Goal: Task Accomplishment & Management: Manage account settings

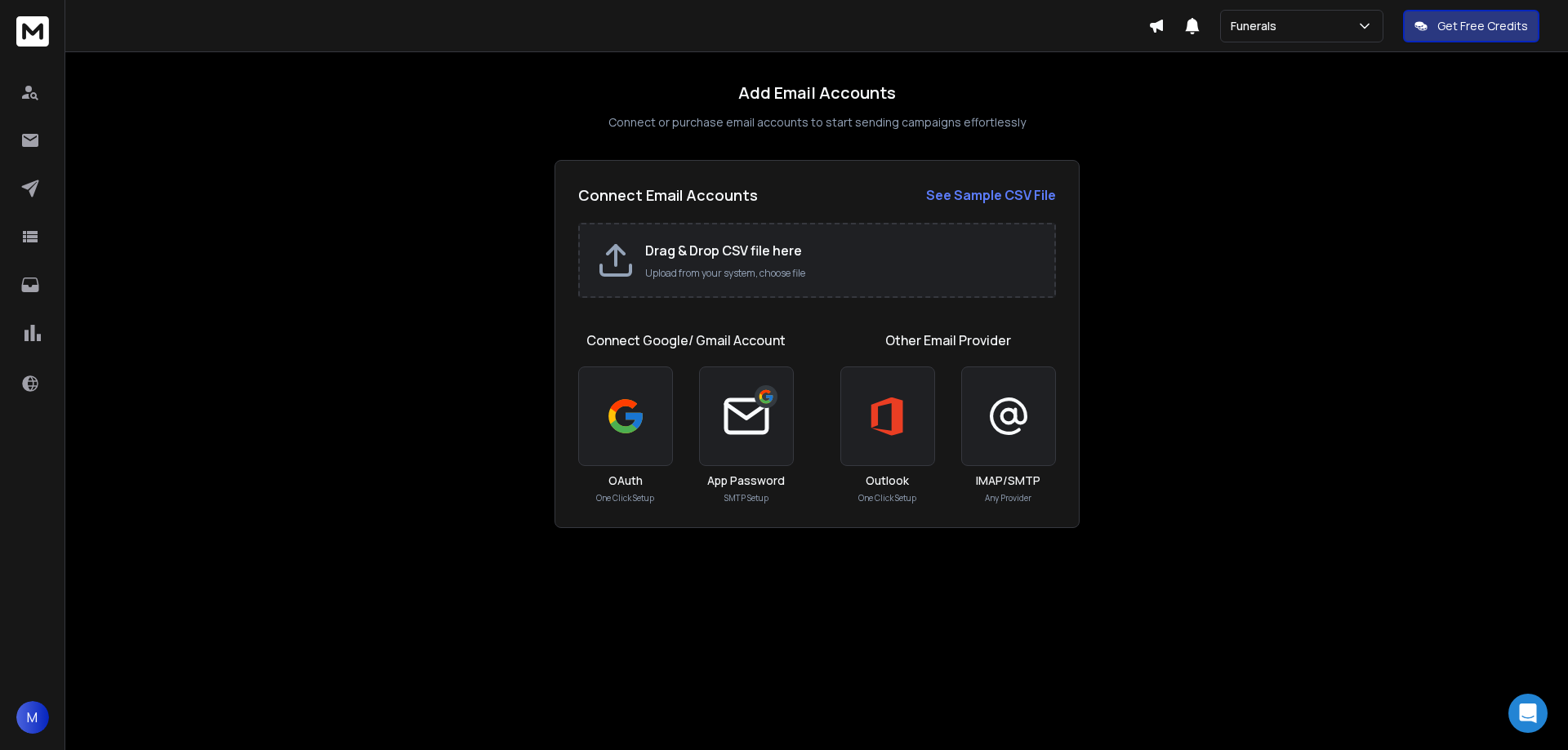
click at [649, 418] on div at bounding box center [625, 416] width 94 height 100
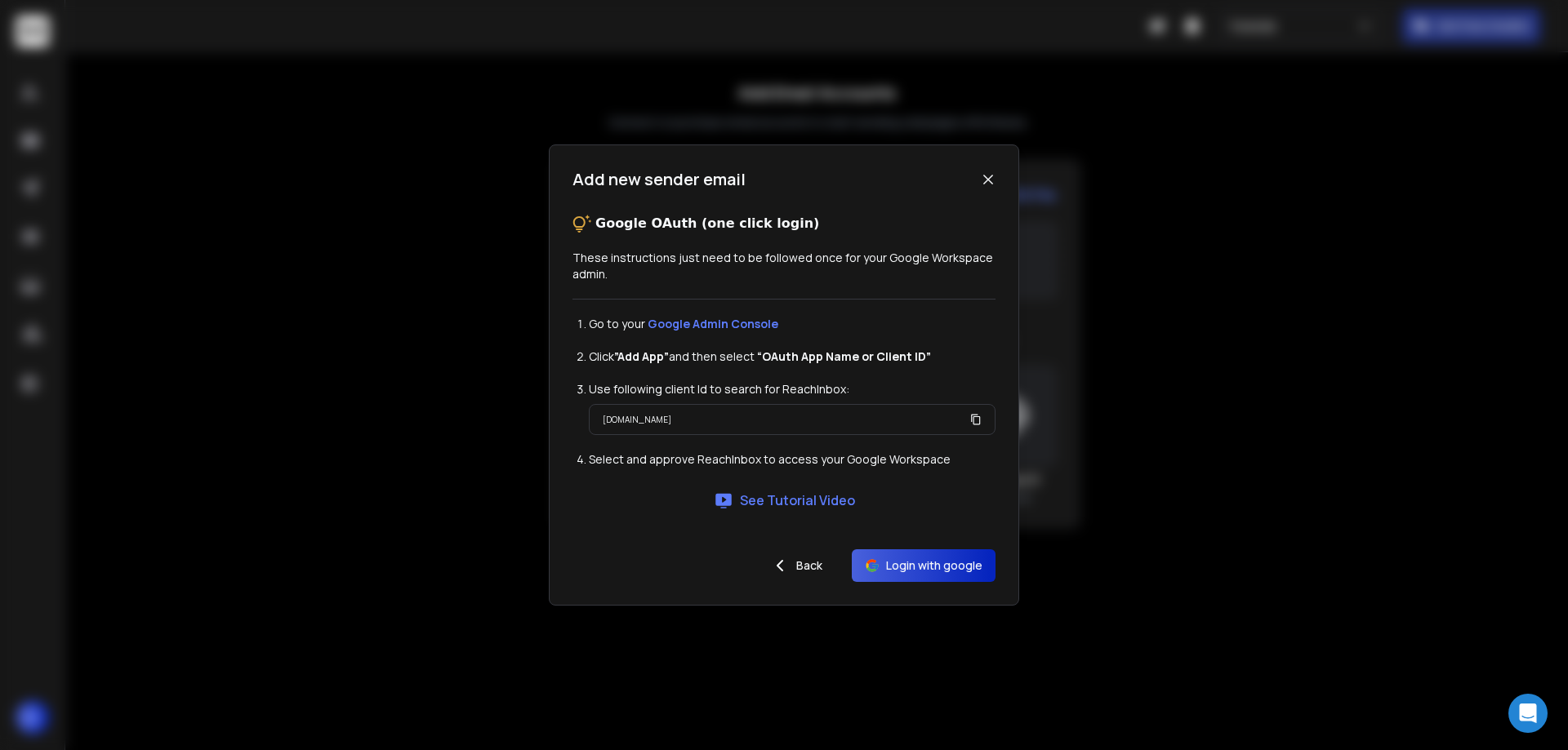
click at [921, 563] on button "Login with google" at bounding box center [924, 565] width 144 height 33
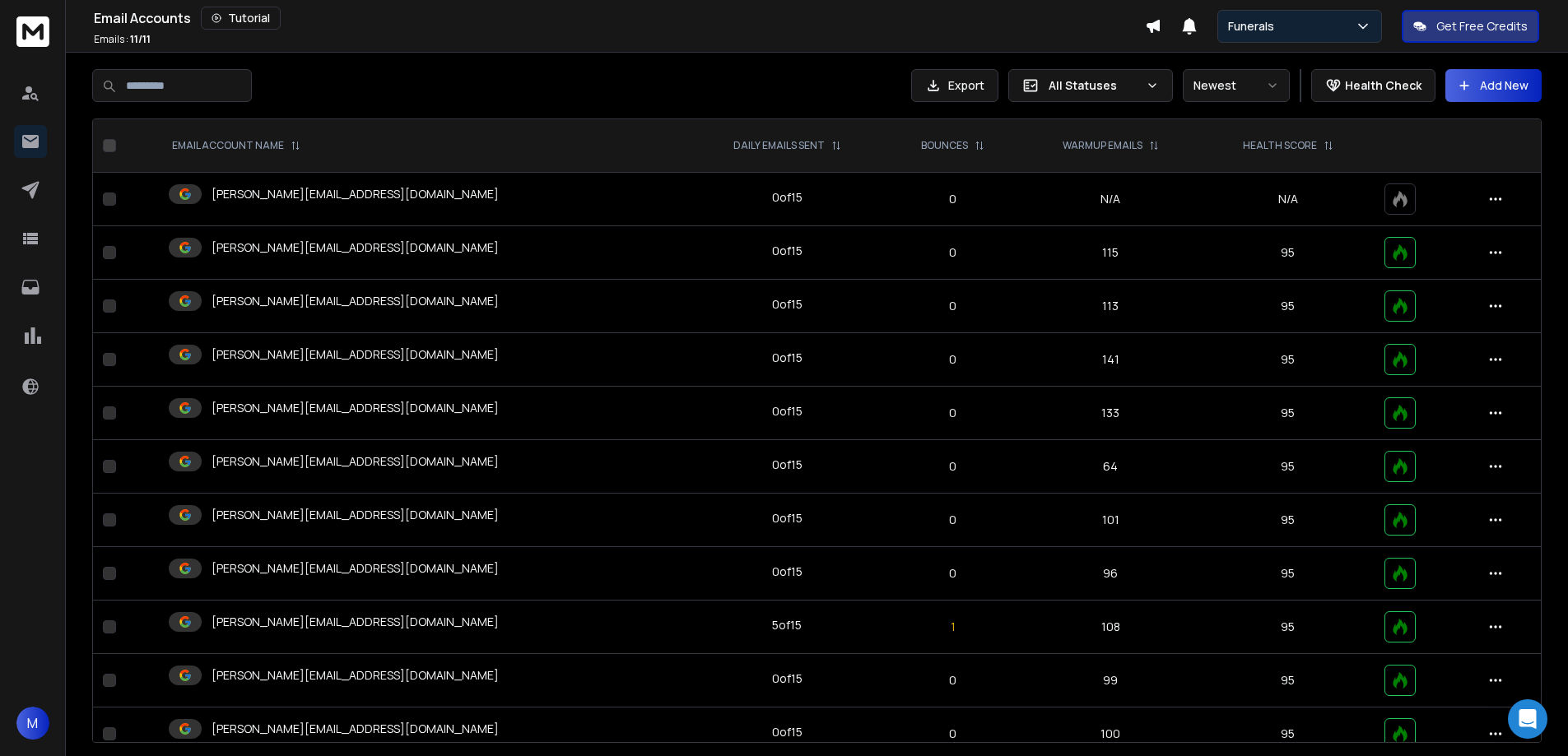
click at [1366, 35] on button "Funerals" at bounding box center [1300, 25] width 165 height 33
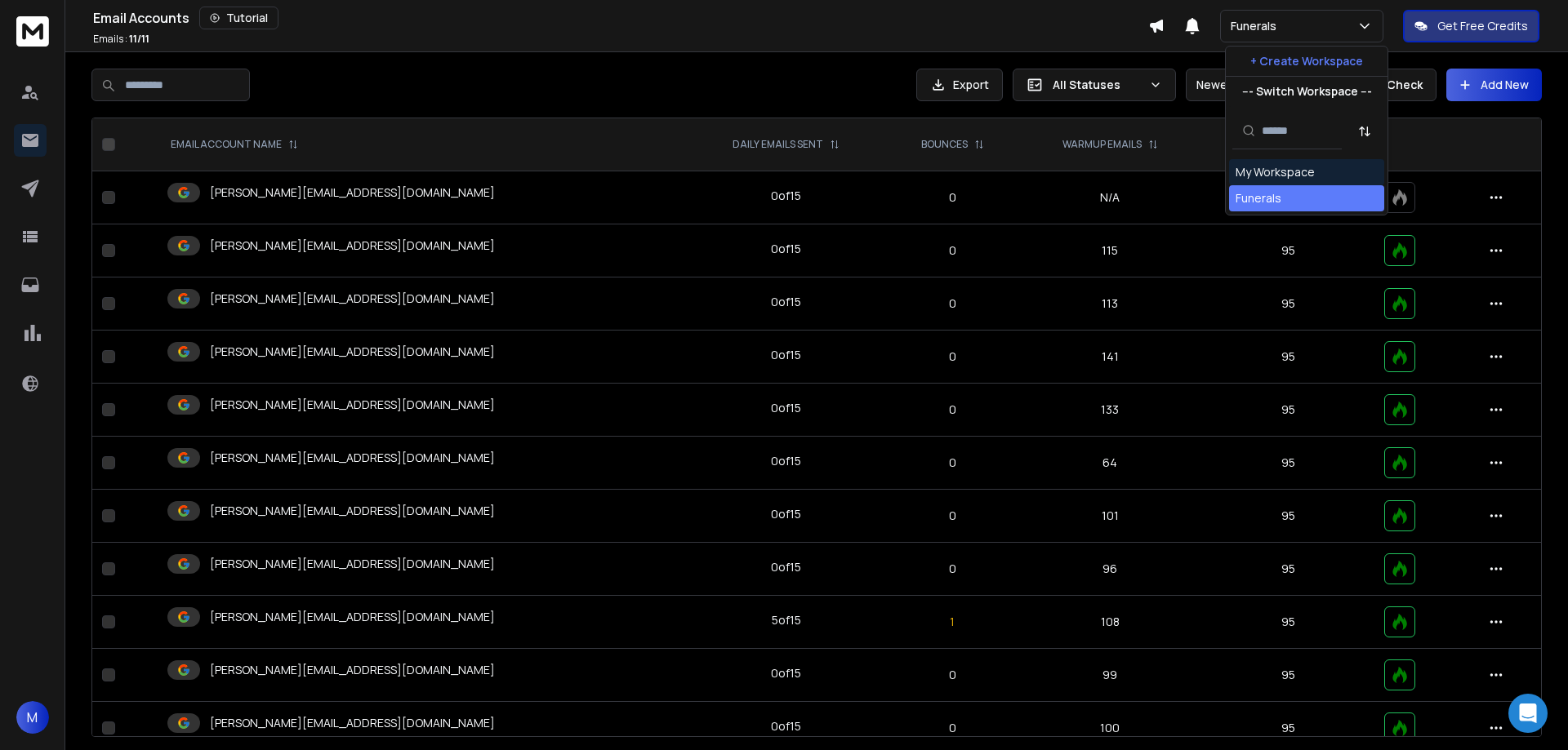
click at [820, 42] on div "Emails : 11 / 11" at bounding box center [620, 39] width 1055 height 13
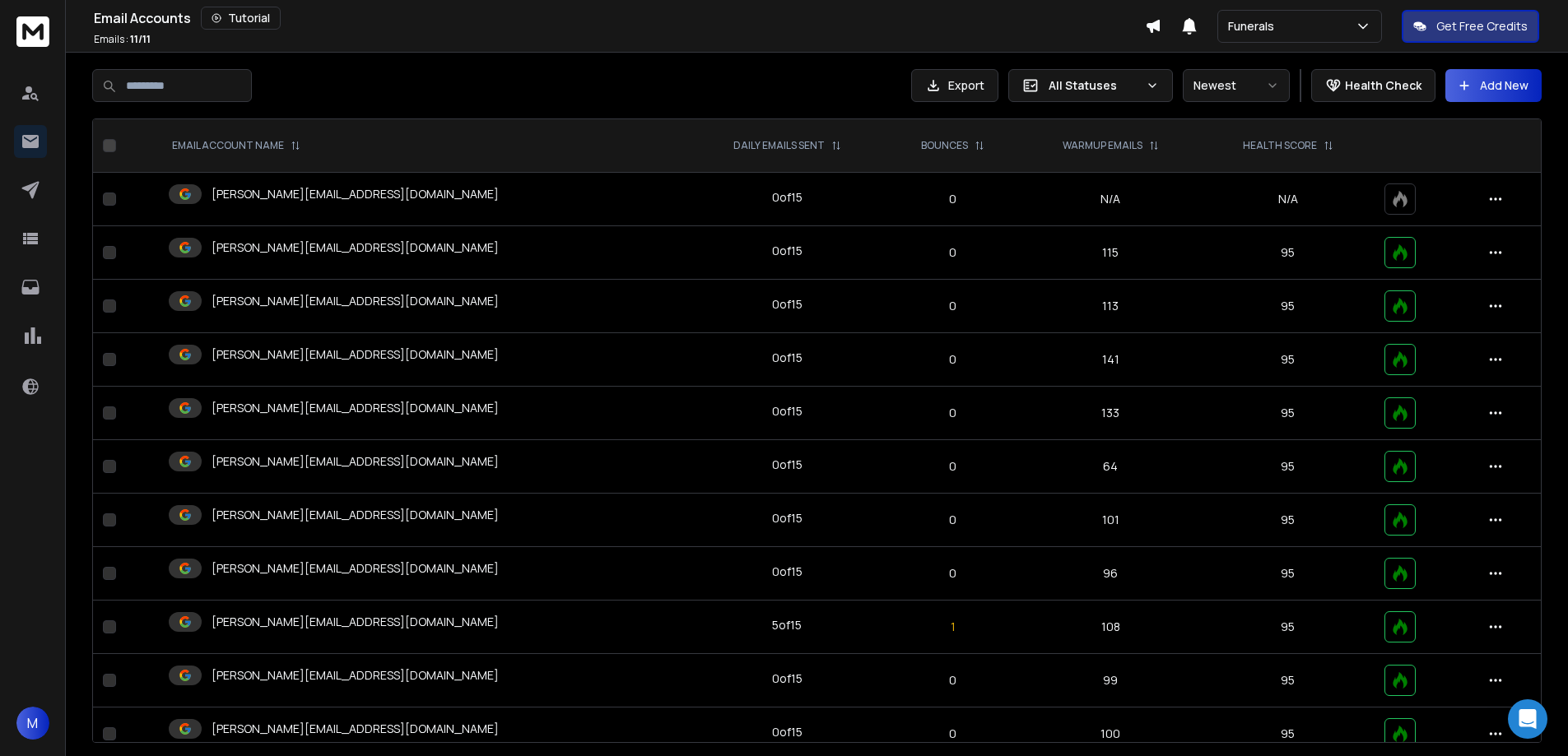
click at [109, 199] on button "button" at bounding box center [109, 200] width 13 height 13
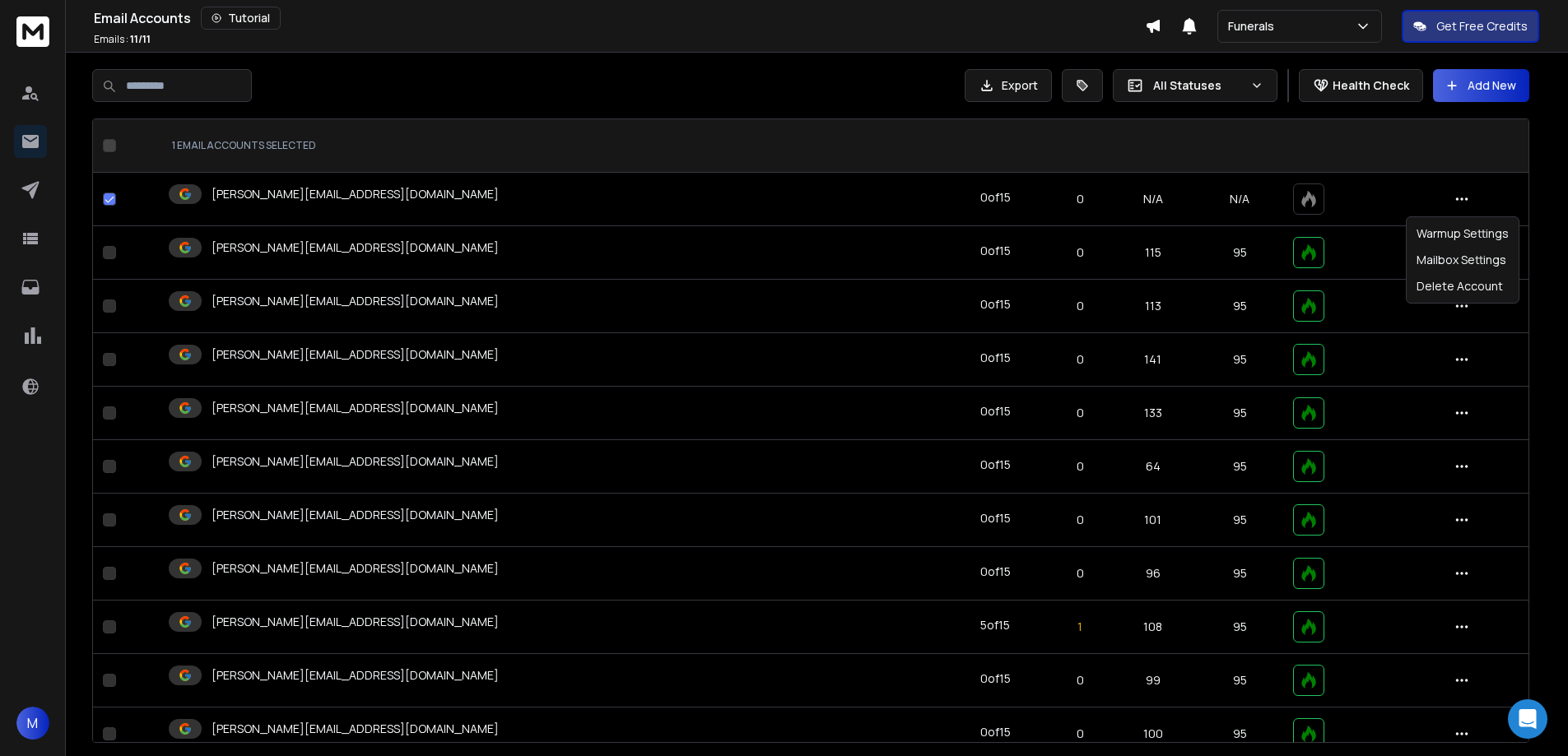
click at [1453, 199] on button at bounding box center [1462, 200] width 114 height 28
click at [1383, 27] on icon "button" at bounding box center [1375, 25] width 16 height 16
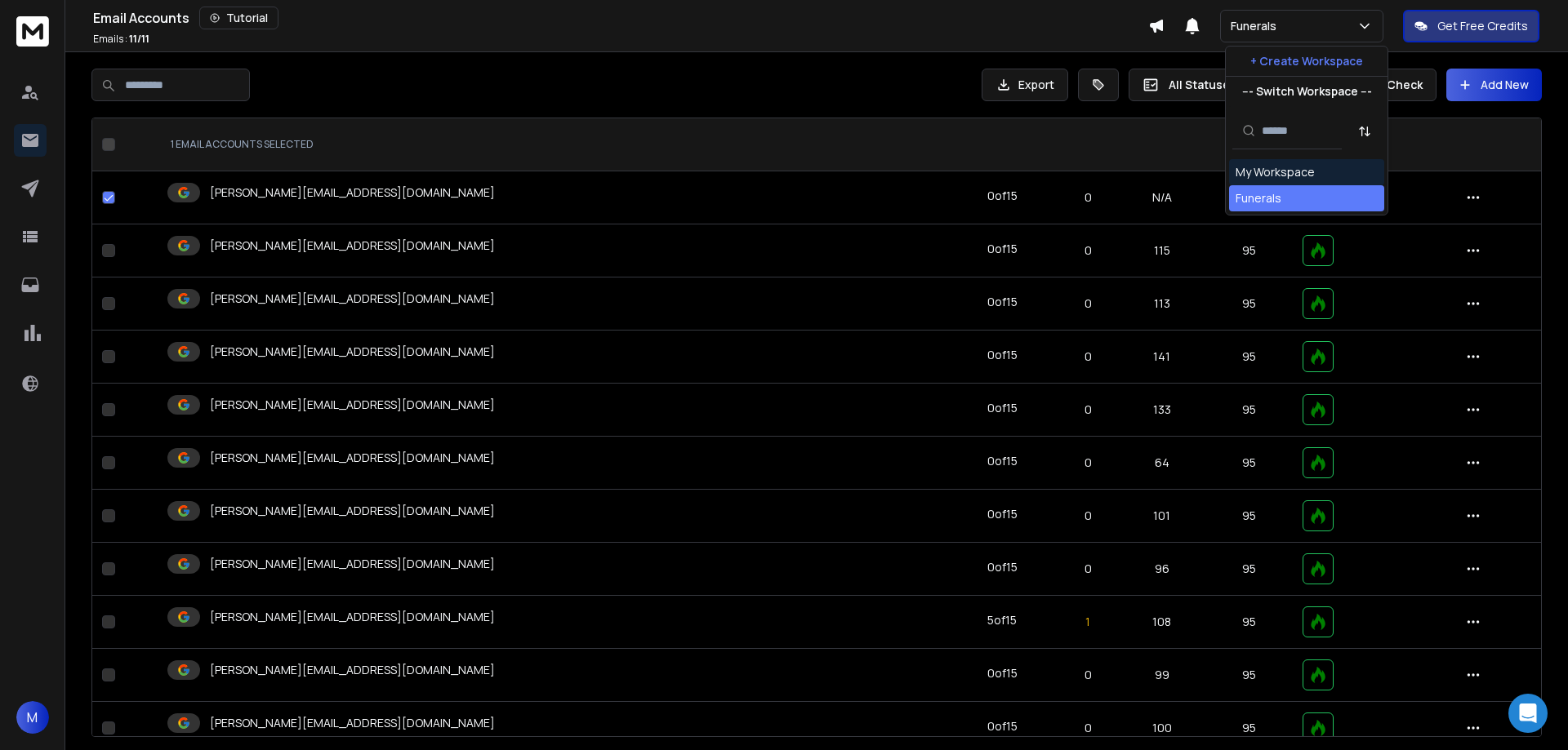
click at [1311, 170] on div "My Workspace" at bounding box center [1275, 172] width 79 height 16
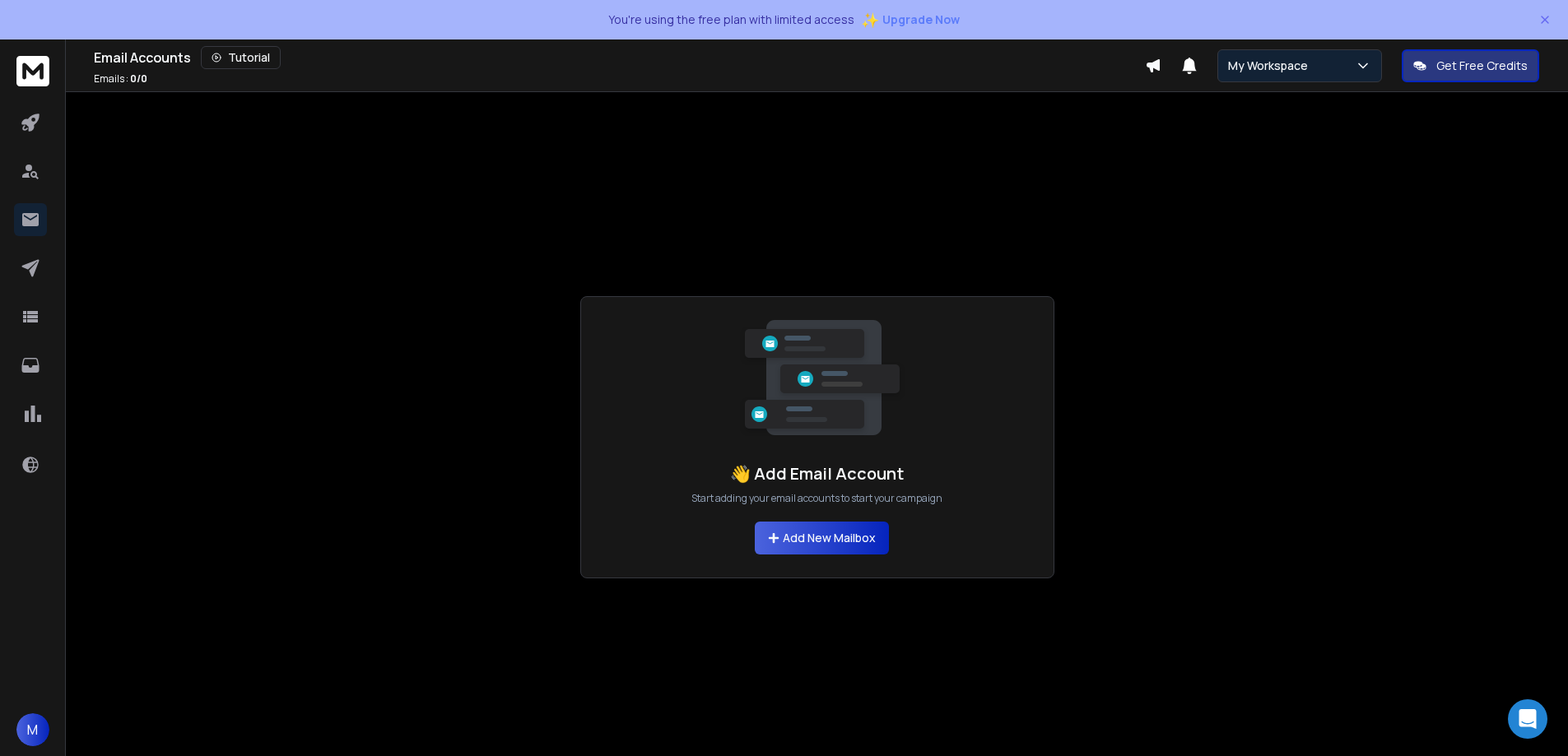
click at [1363, 67] on icon "button" at bounding box center [1363, 65] width 16 height 16
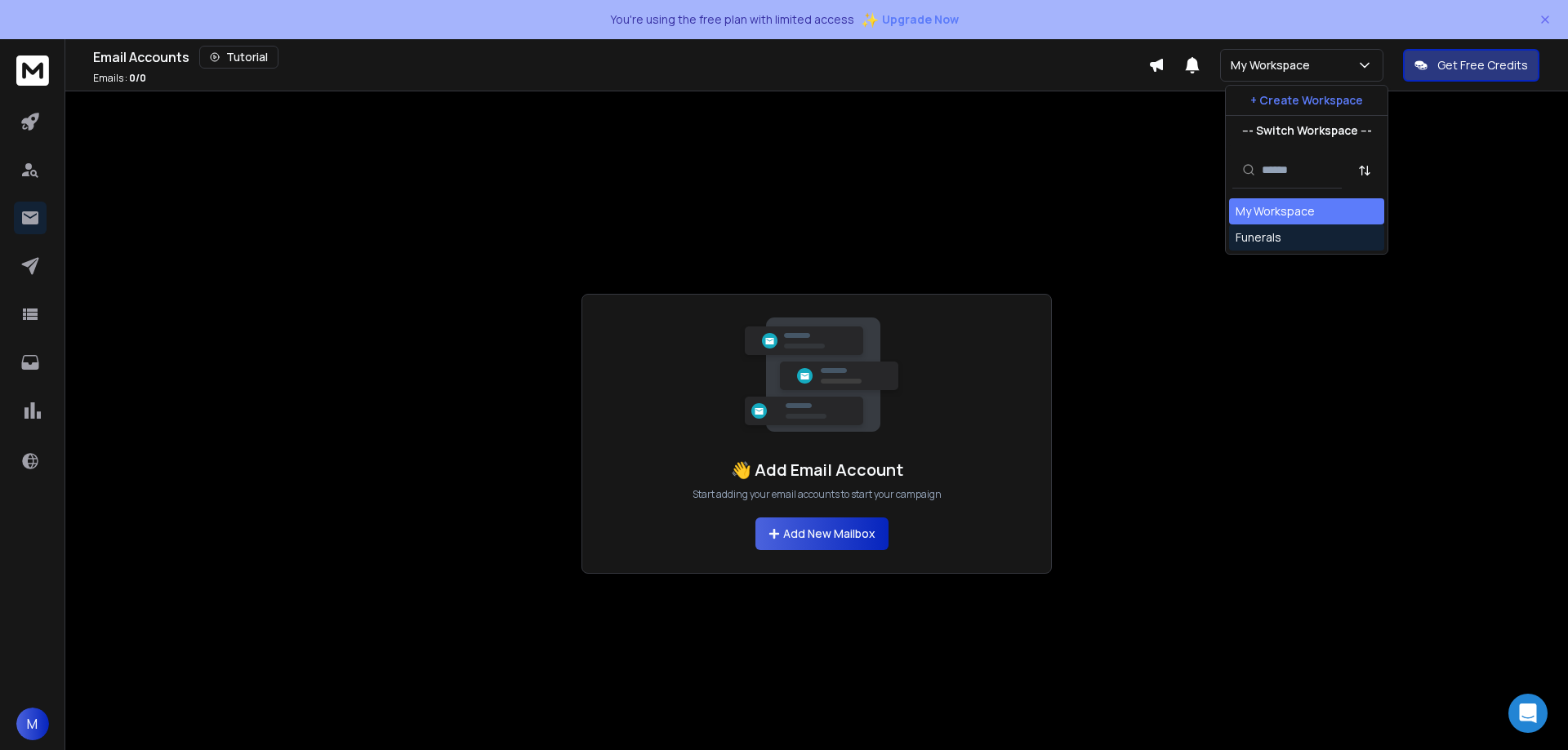
click at [1303, 242] on div "Funerals" at bounding box center [1306, 237] width 155 height 26
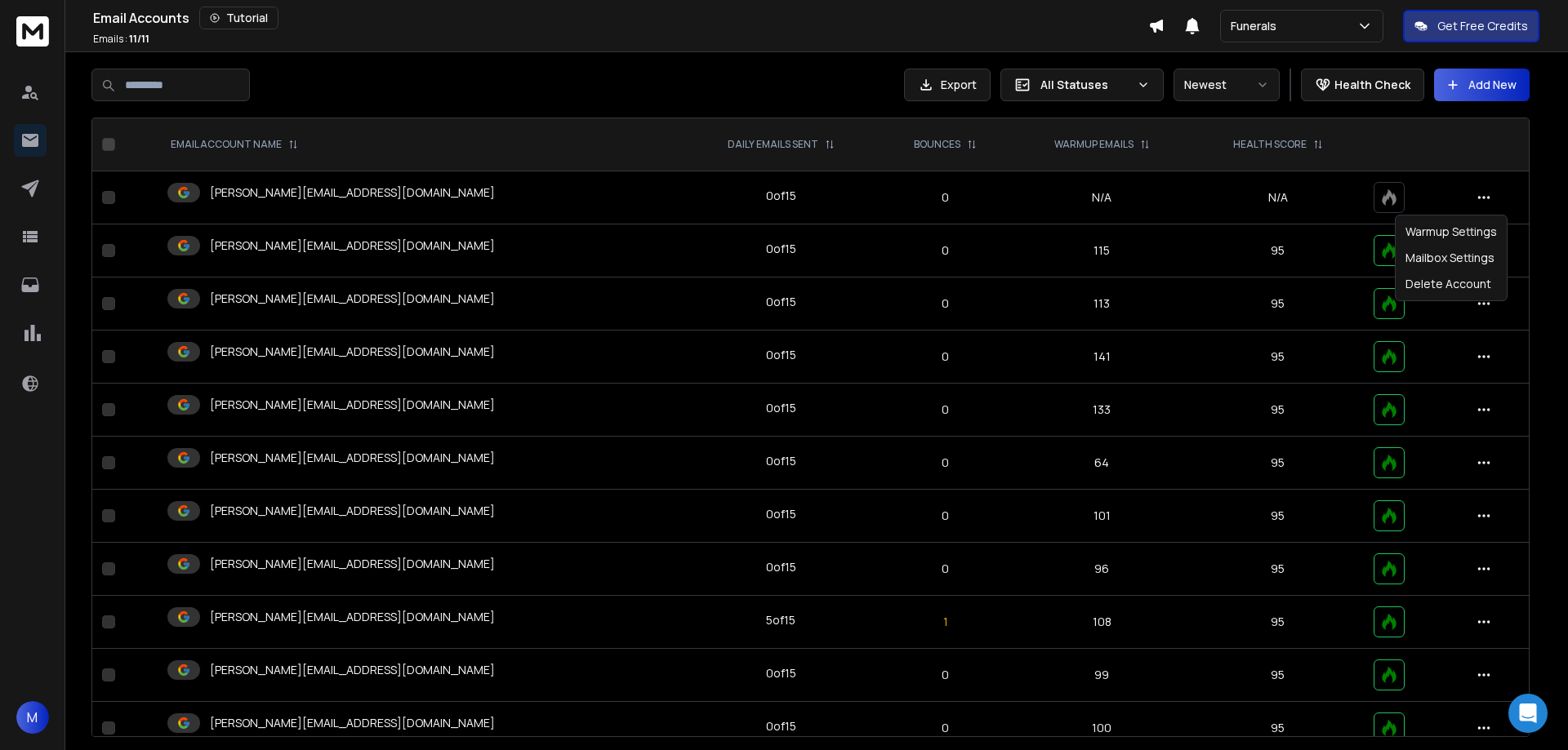
click at [1478, 197] on icon at bounding box center [1484, 197] width 12 height 3
click at [111, 198] on button "button" at bounding box center [108, 198] width 13 height 13
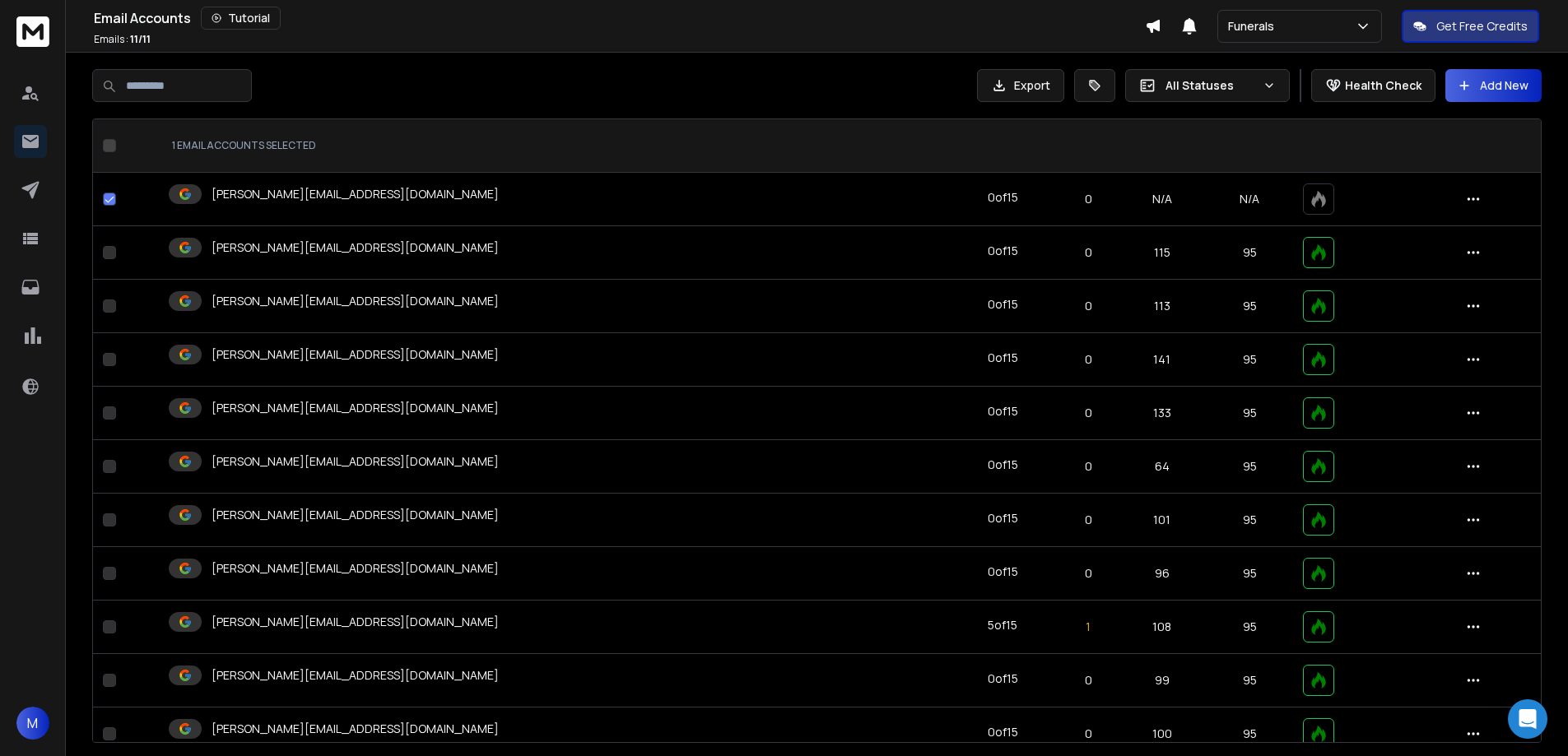
click at [303, 199] on p "tim@nxgrowthhub.com" at bounding box center [355, 194] width 287 height 16
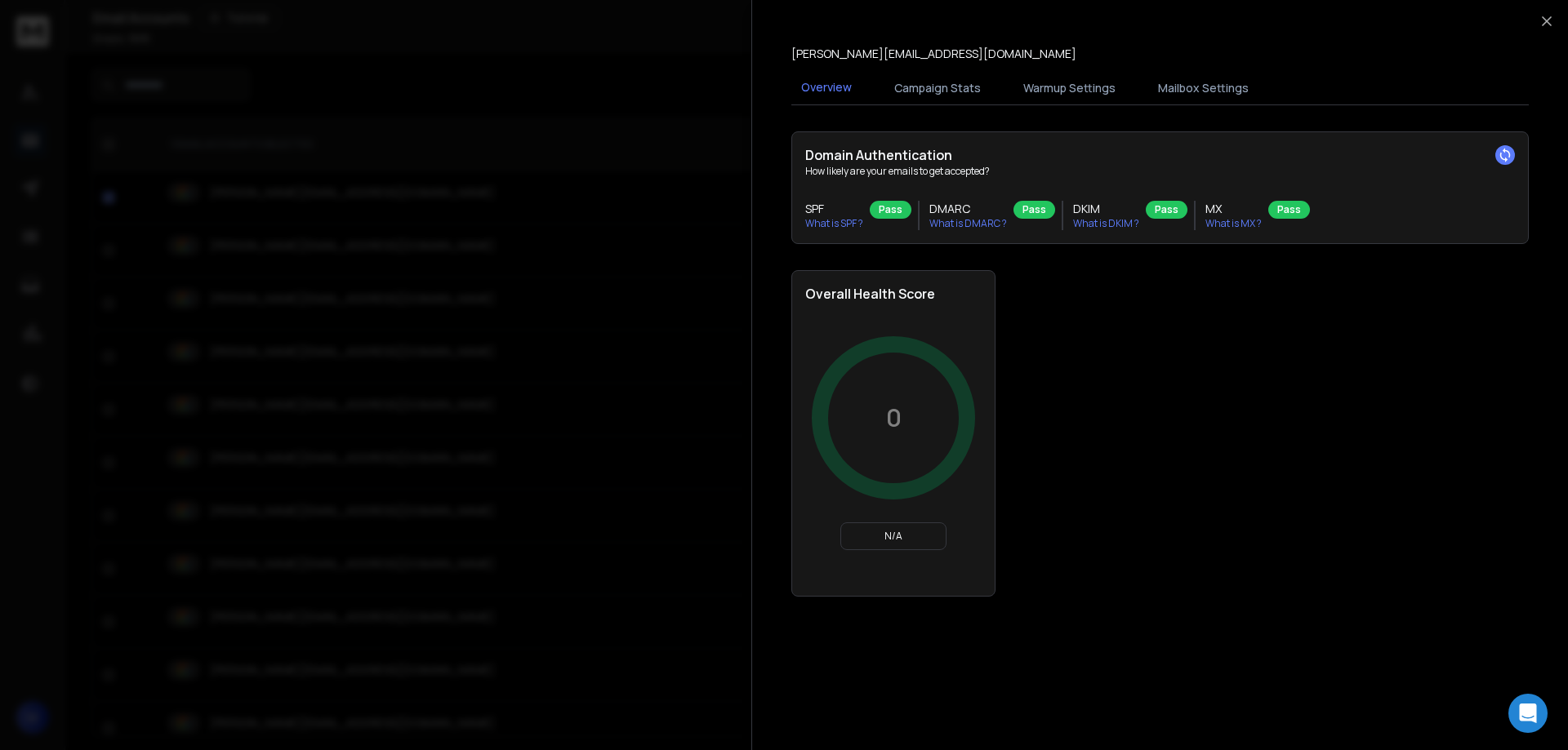
click at [1209, 80] on button "Mailbox Settings" at bounding box center [1204, 88] width 110 height 35
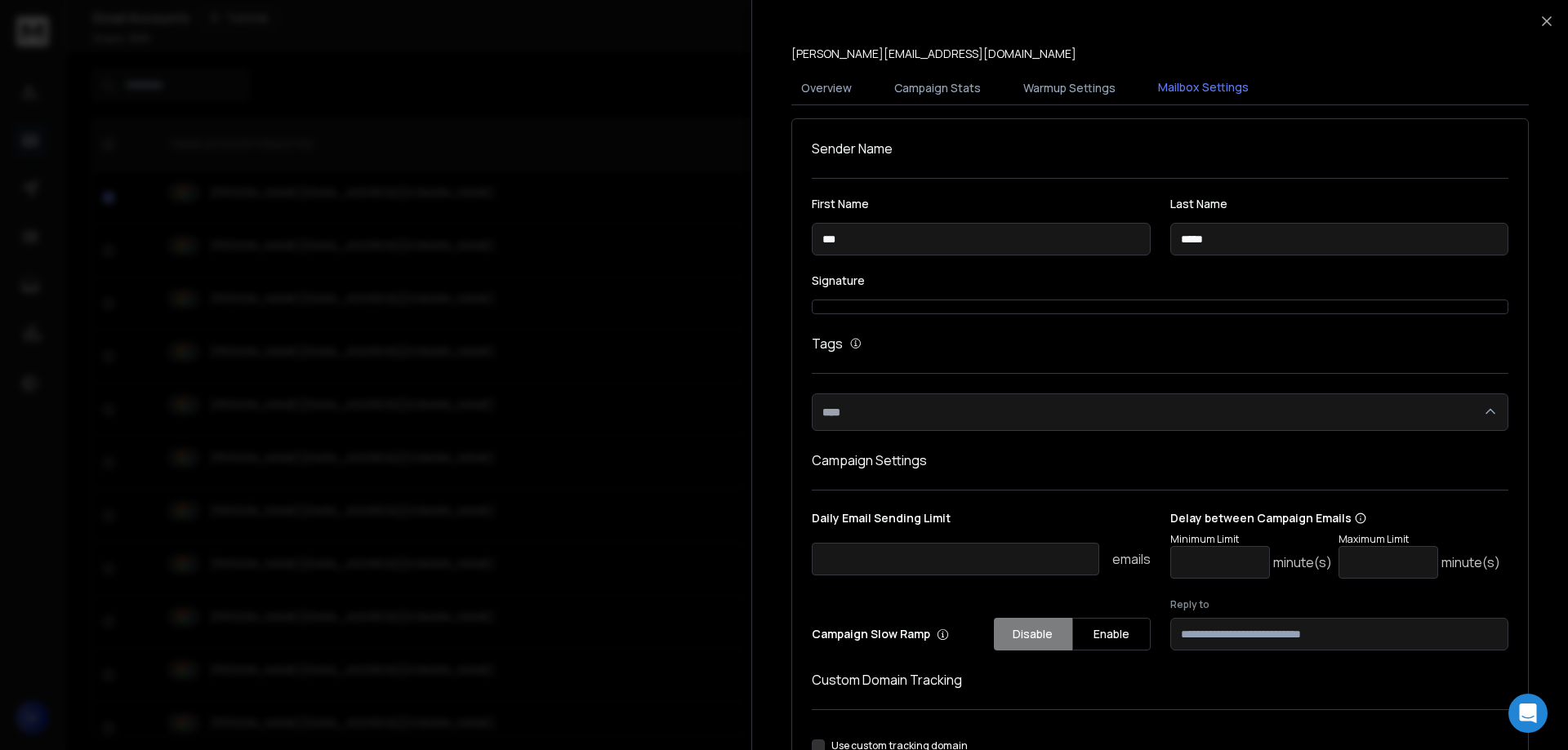
click at [845, 86] on button "Overview" at bounding box center [826, 88] width 70 height 35
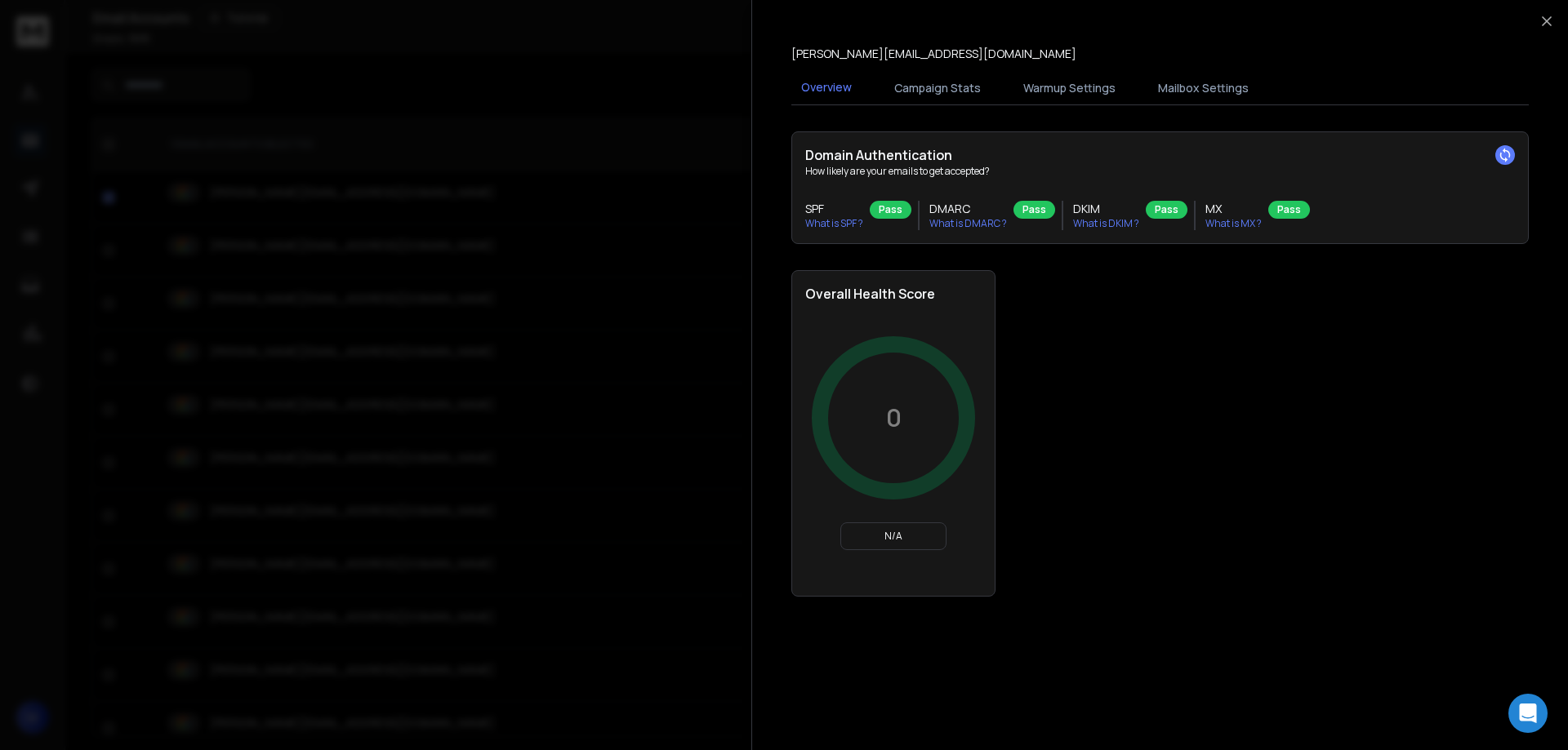
click at [1551, 21] on div "Multi Select Table Sheet tim@nxgrowthhub.com Overview Campaign Stats Warmup Set…" at bounding box center [1160, 375] width 817 height 750
click at [1549, 21] on icon "button" at bounding box center [1547, 21] width 16 height 16
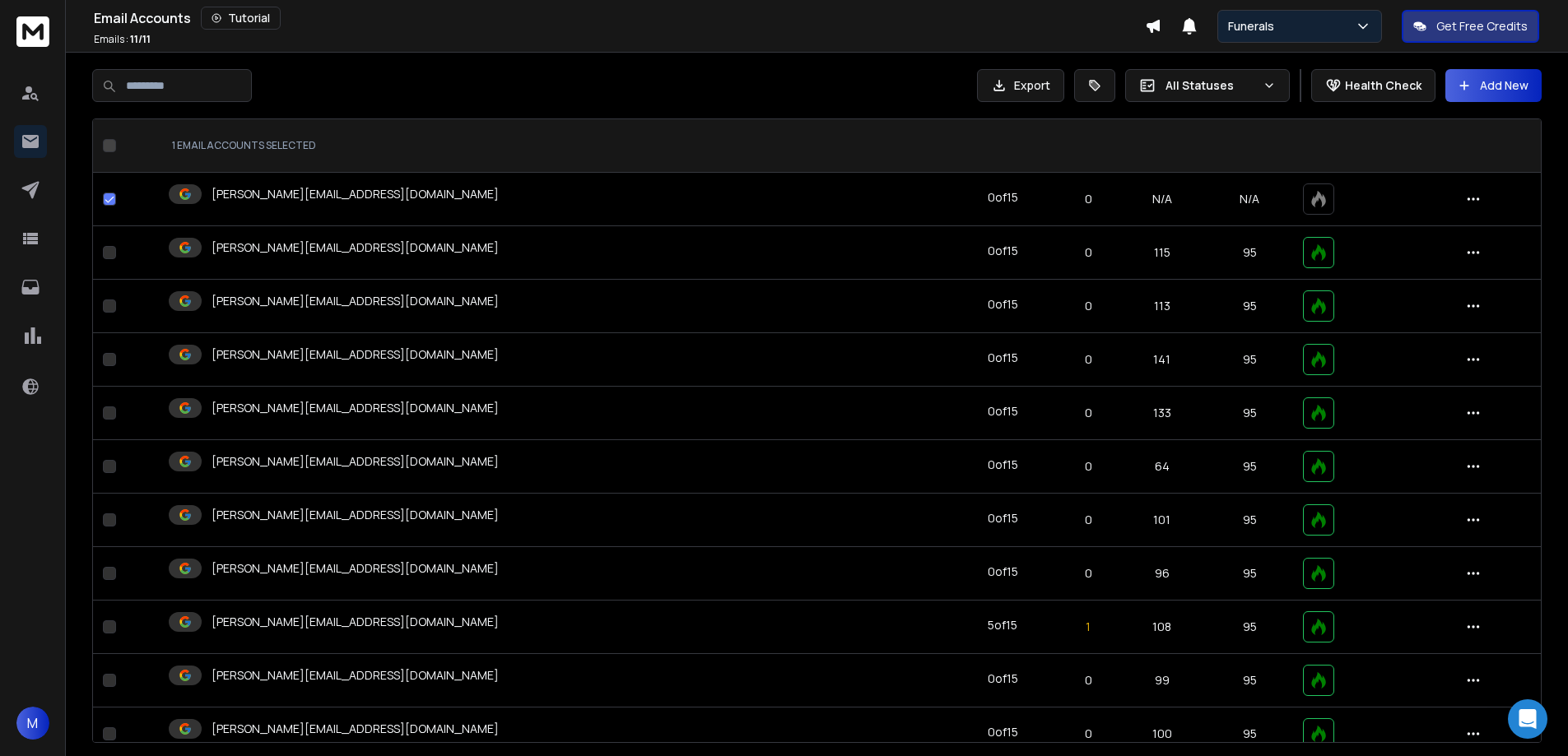
click at [1380, 23] on button "Funerals" at bounding box center [1300, 25] width 165 height 33
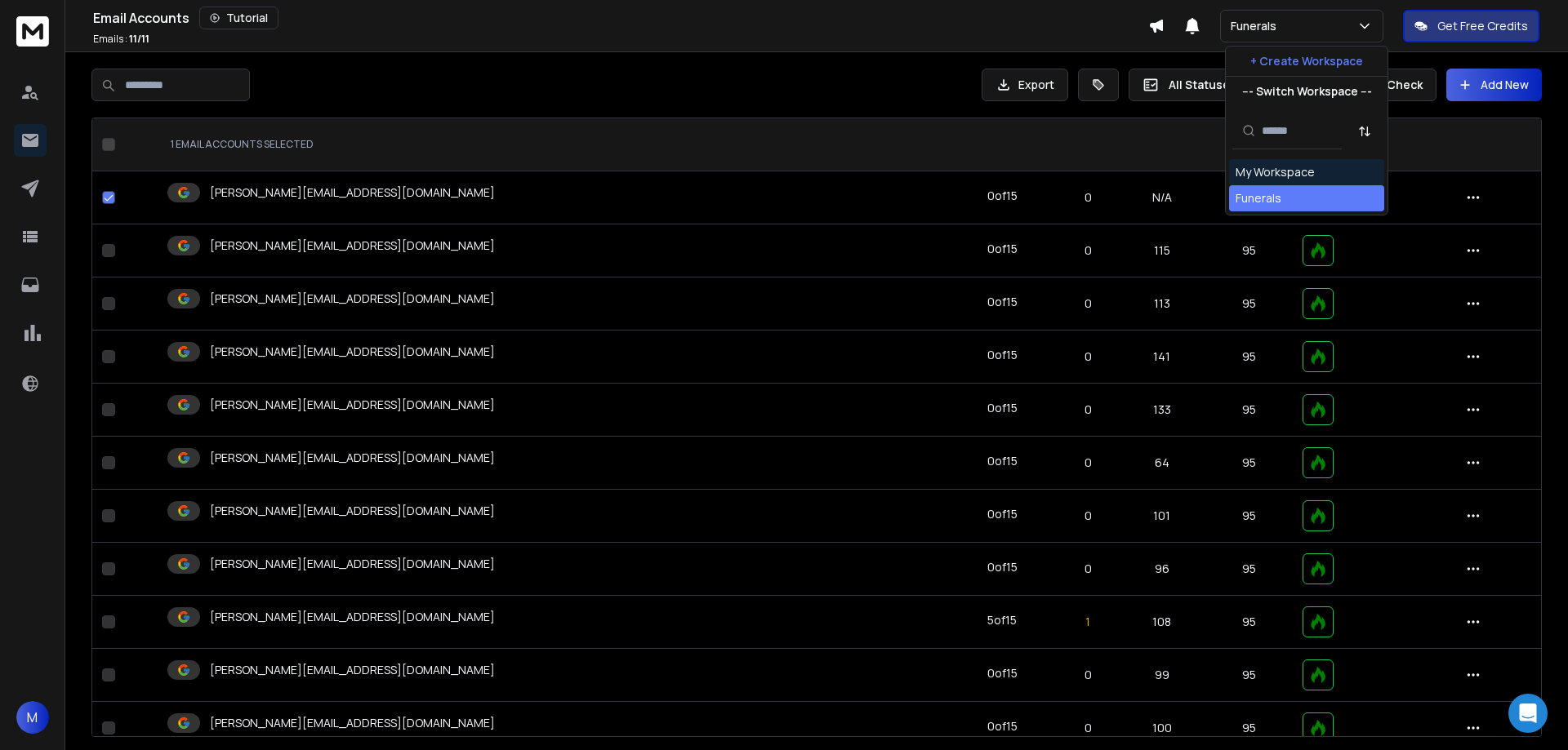
click at [1286, 93] on p "--- Switch Workspace ---" at bounding box center [1306, 91] width 130 height 16
click at [1281, 94] on p "--- Switch Workspace ---" at bounding box center [1306, 91] width 130 height 16
click at [1368, 21] on icon "button" at bounding box center [1364, 25] width 16 height 16
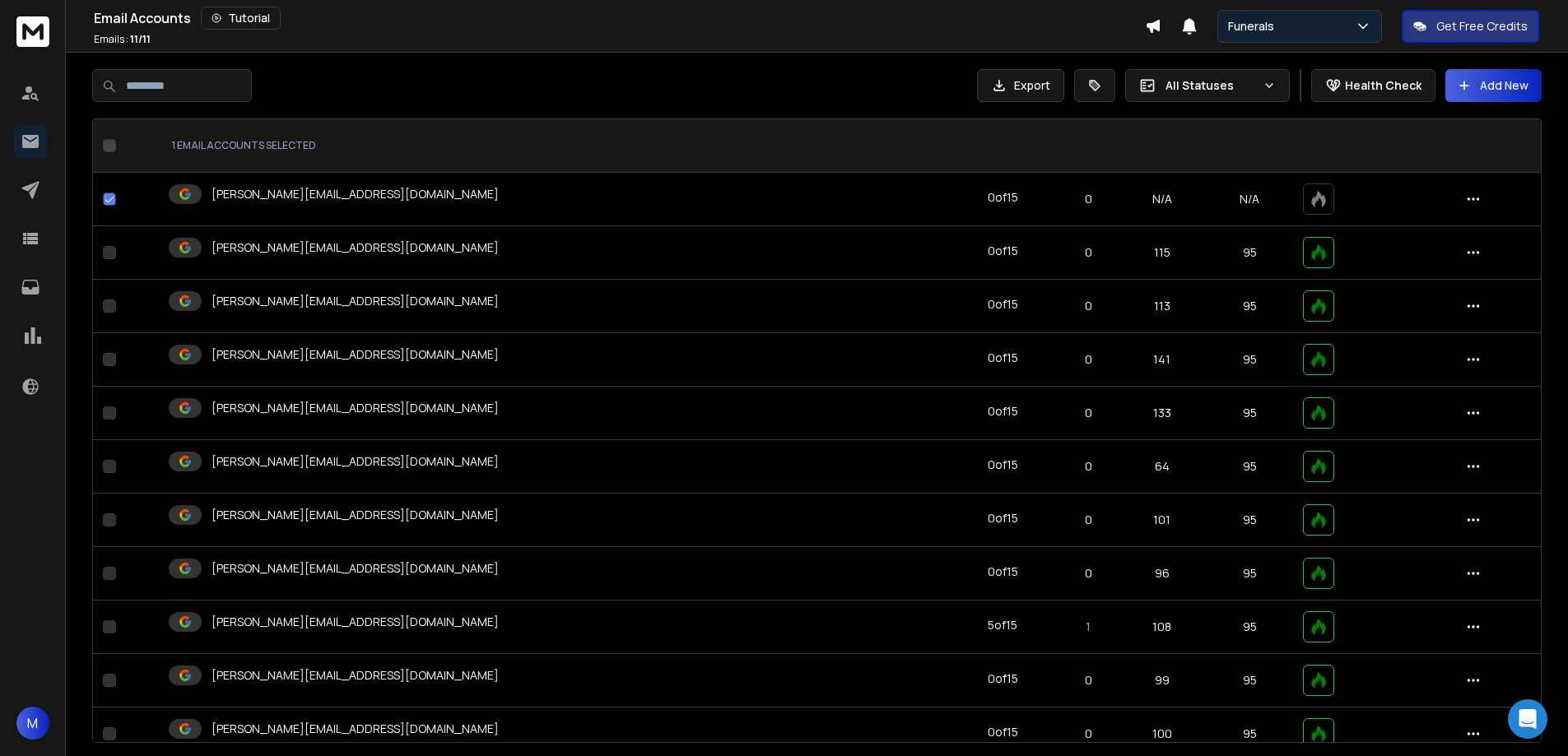
click at [1379, 21] on button "Funerals" at bounding box center [1300, 25] width 165 height 33
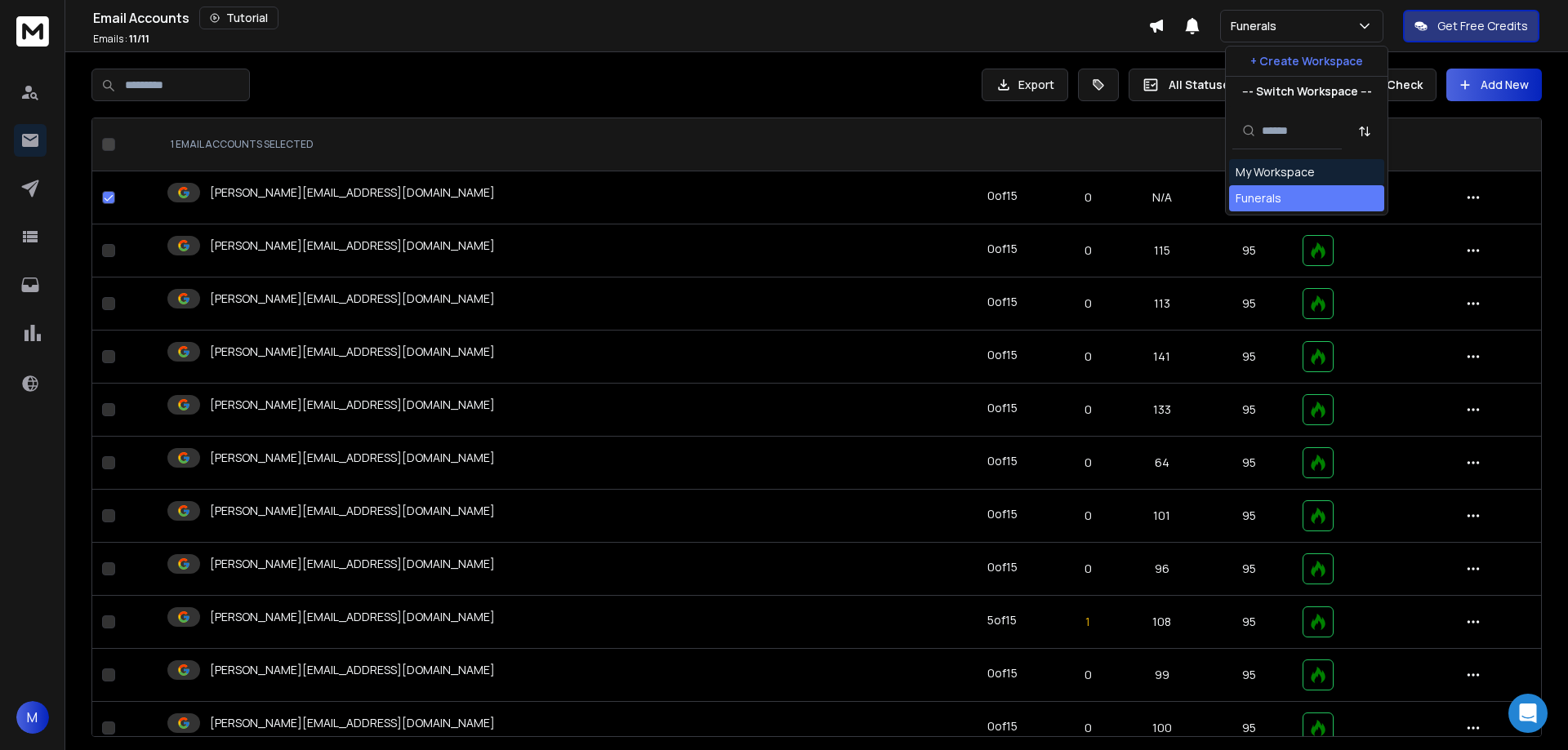
click at [947, 144] on th at bounding box center [1002, 145] width 111 height 53
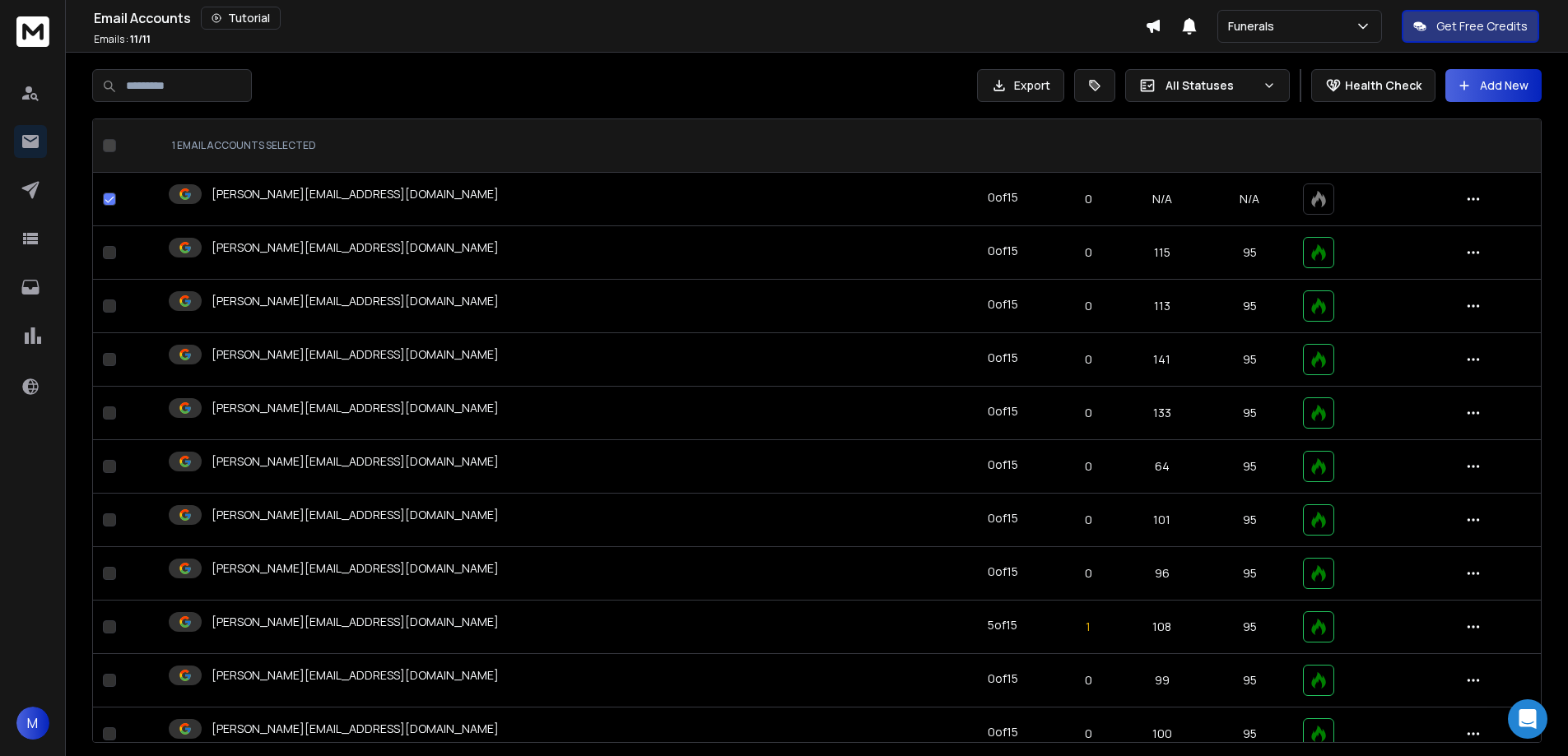
click at [1284, 86] on div "All Statuses" at bounding box center [1207, 85] width 165 height 33
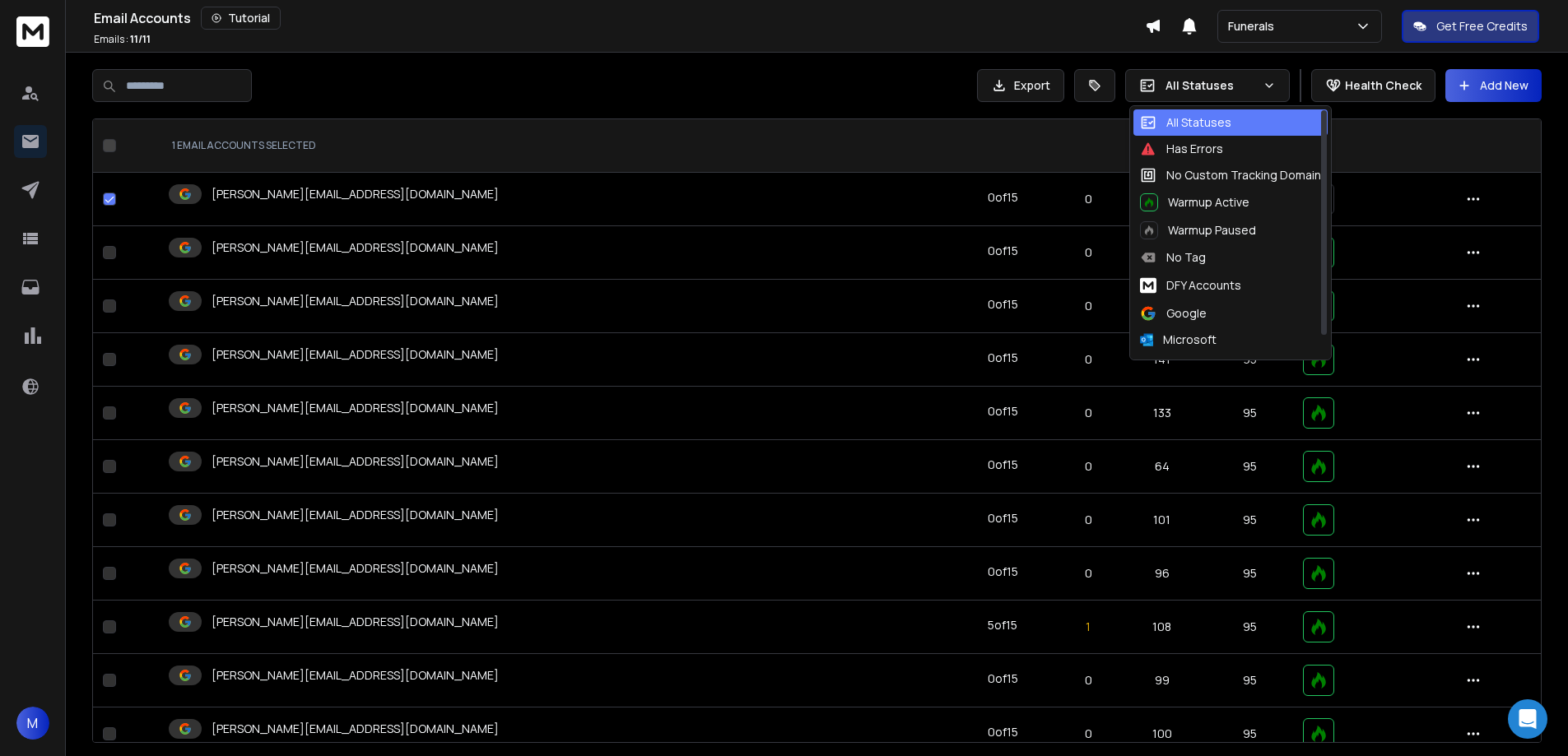
click at [1406, 131] on th at bounding box center [1473, 146] width 135 height 54
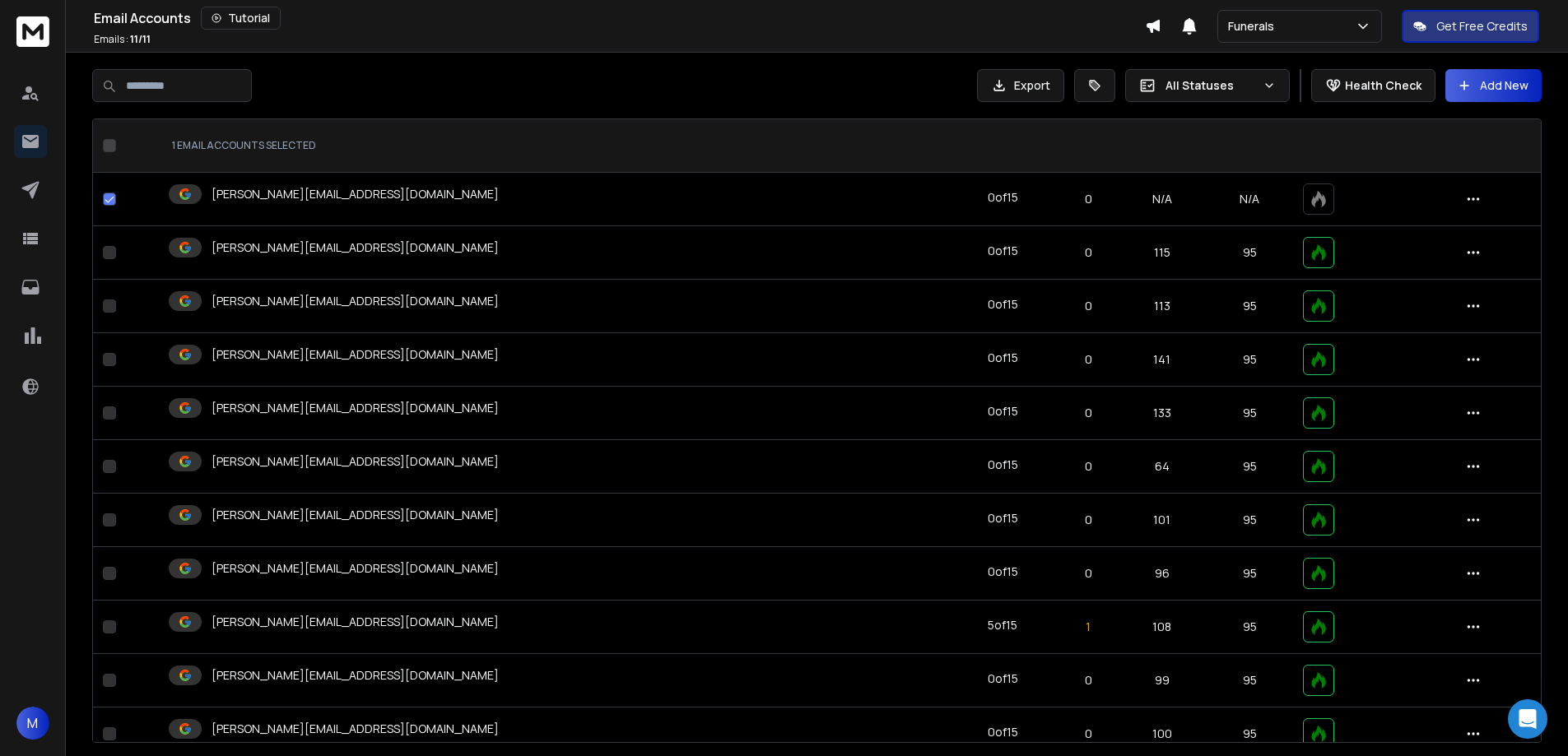
click at [1467, 200] on icon at bounding box center [1473, 199] width 12 height 3
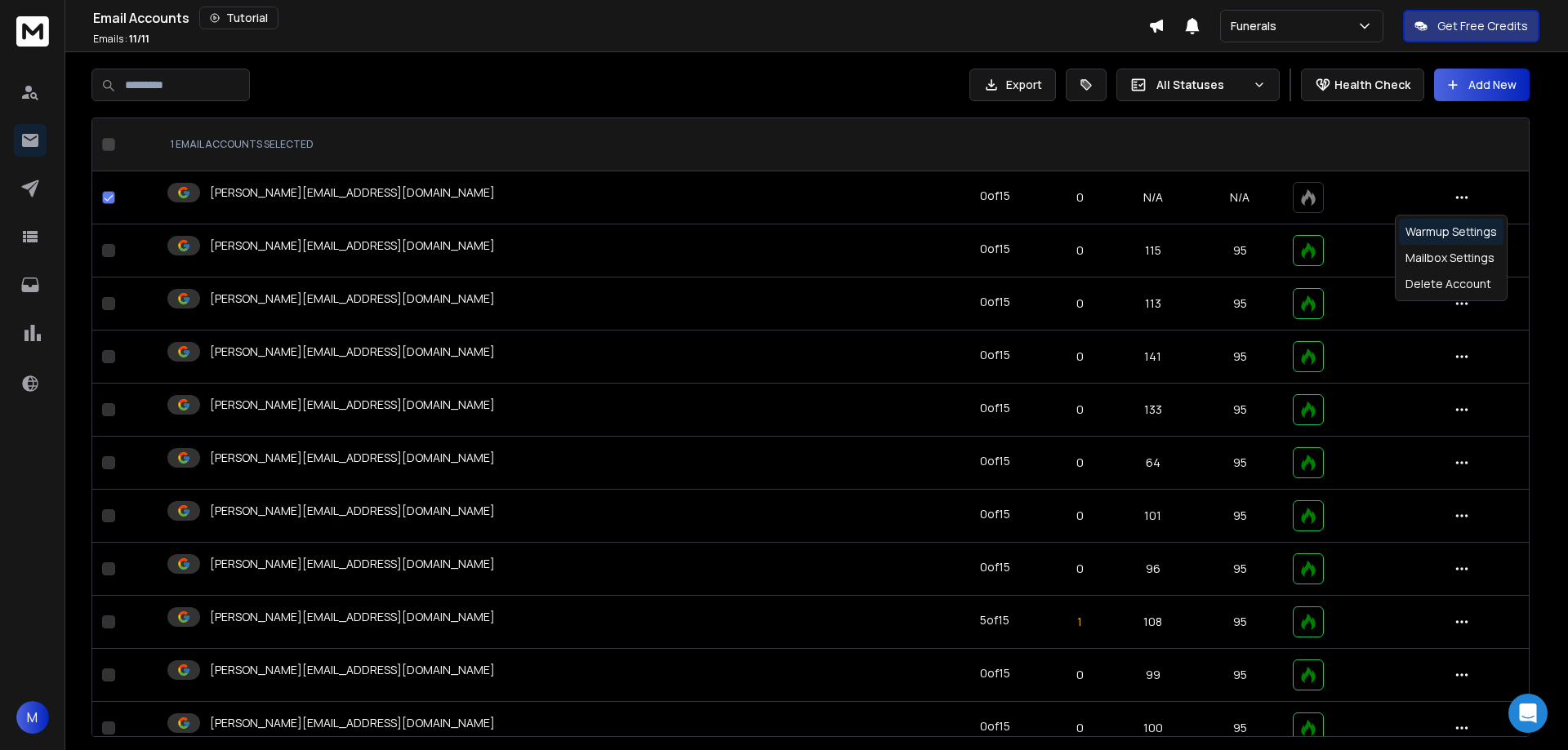
click at [1453, 236] on div "Warmup Settings" at bounding box center [1451, 232] width 105 height 26
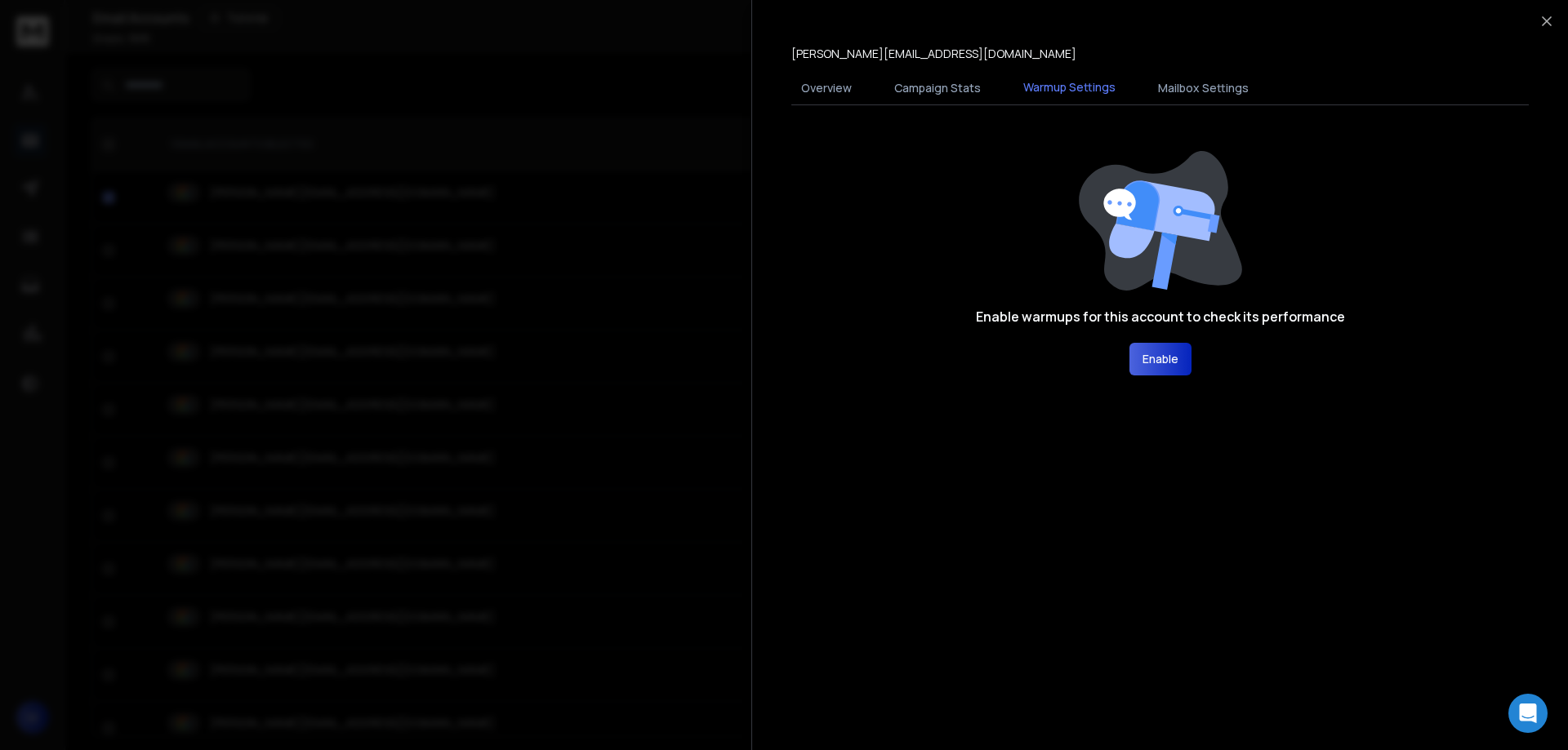
click at [1155, 364] on button "Enable" at bounding box center [1161, 359] width 62 height 33
click at [842, 86] on button "Overview" at bounding box center [826, 88] width 70 height 35
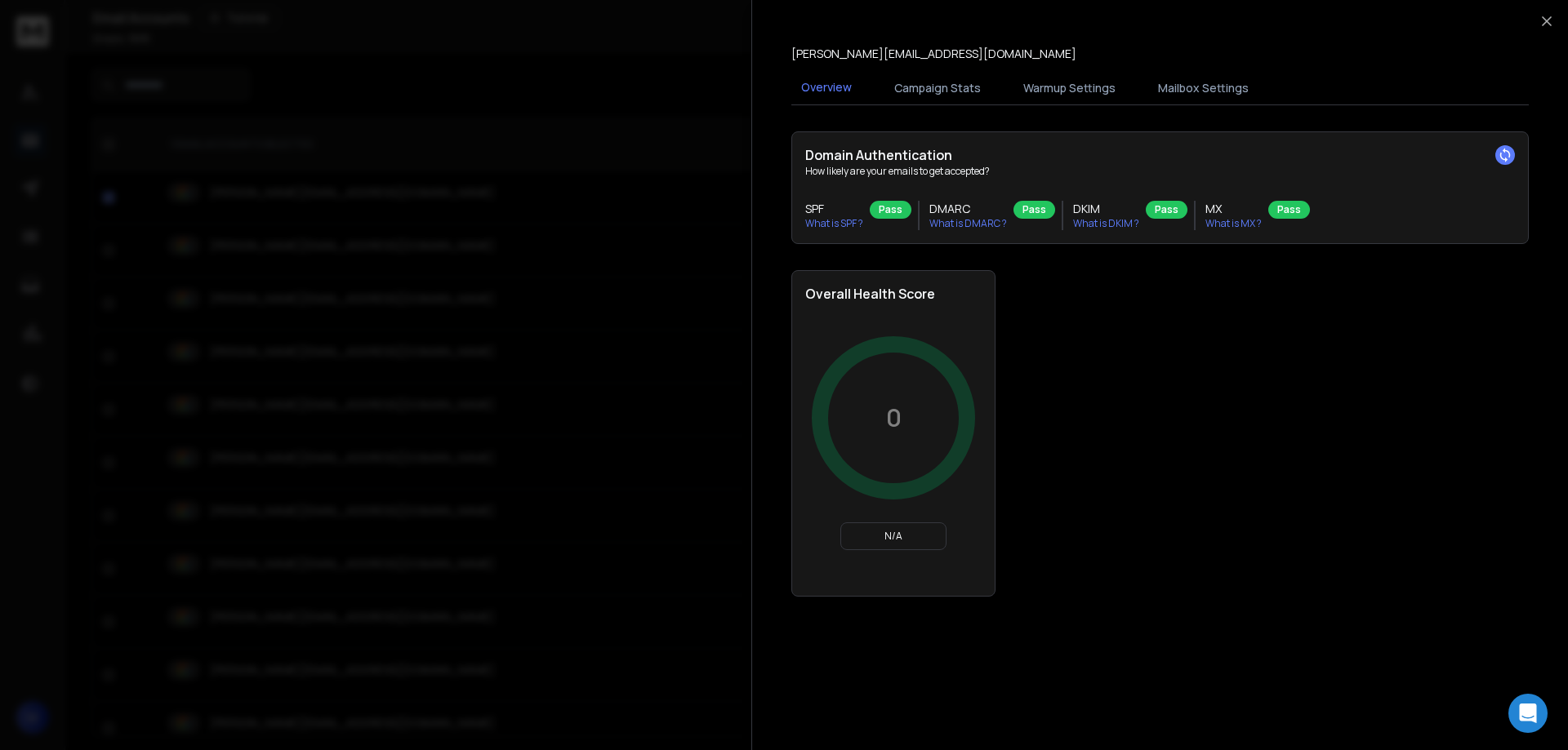
click at [1182, 87] on button "Mailbox Settings" at bounding box center [1204, 88] width 110 height 35
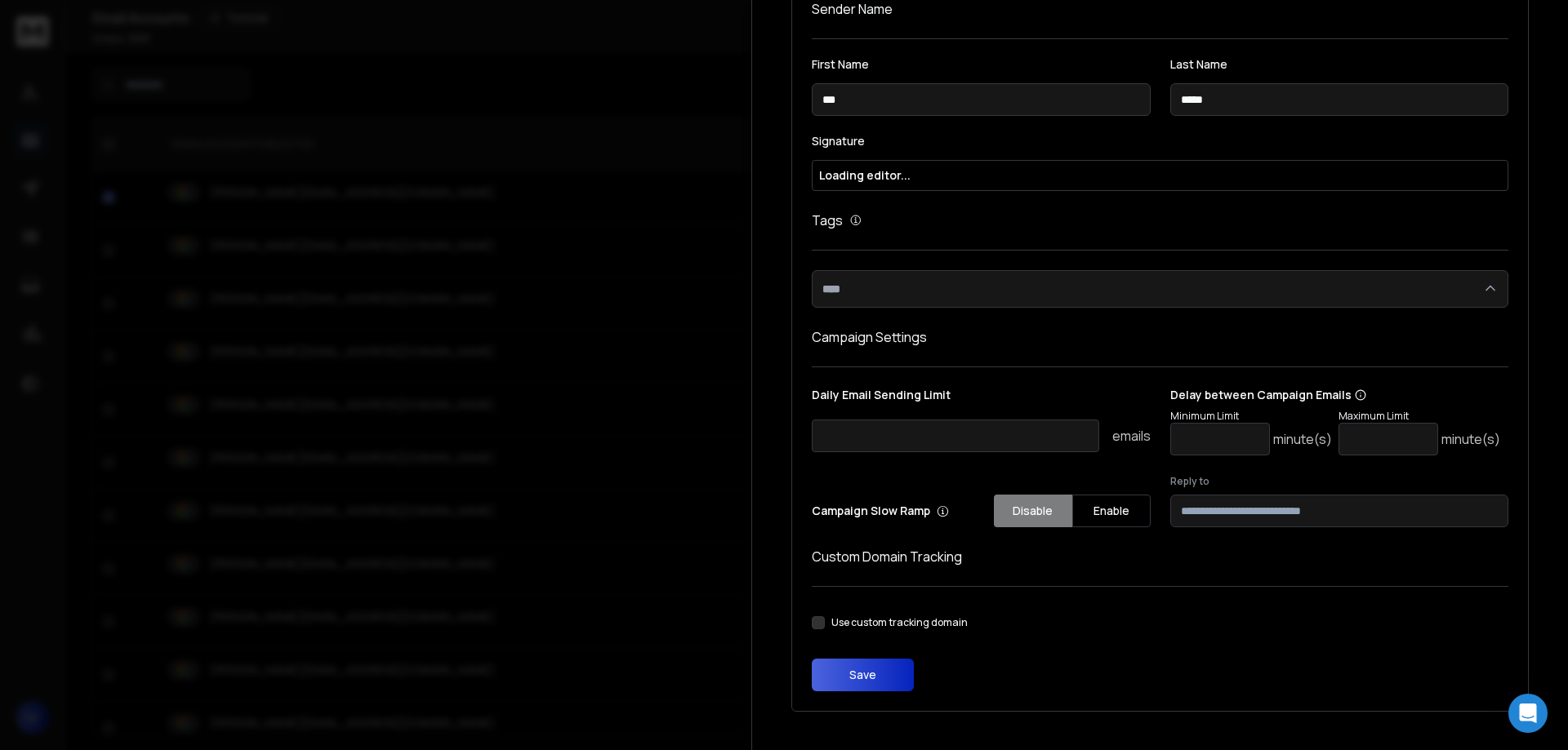
scroll to position [147, 0]
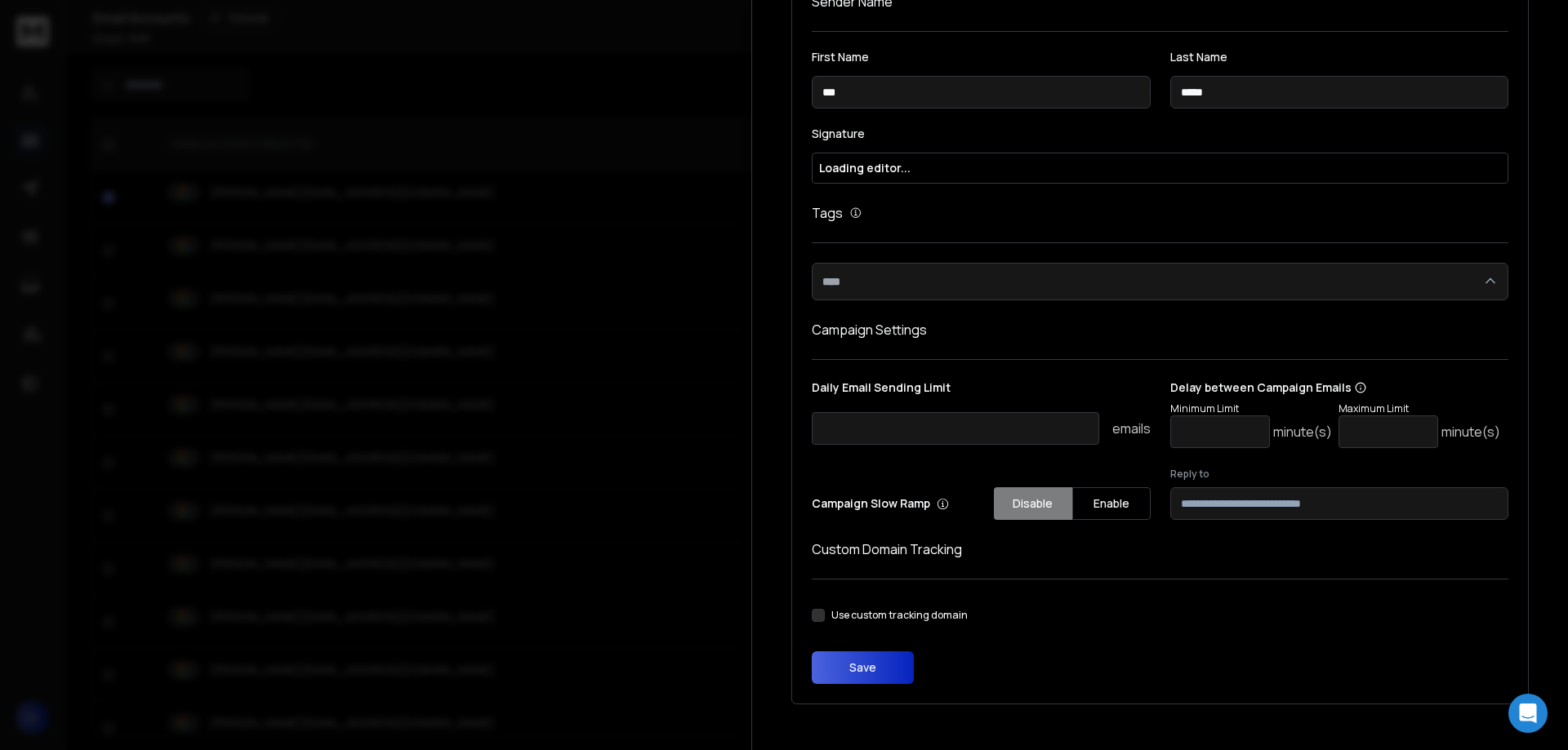
drag, startPoint x: 1224, startPoint y: 431, endPoint x: 1073, endPoint y: 431, distance: 151.0
click at [1073, 431] on div "Daily Email Sending Limit ** emails Delay between Campaign Emails Minimum Limit…" at bounding box center [1160, 449] width 696 height 140
type input "*"
drag, startPoint x: 1403, startPoint y: 434, endPoint x: 1311, endPoint y: 435, distance: 92.0
click at [1311, 435] on div "Minimum Limit * minute(s) Maximum Limit ** minute(s)" at bounding box center [1334, 425] width 330 height 46
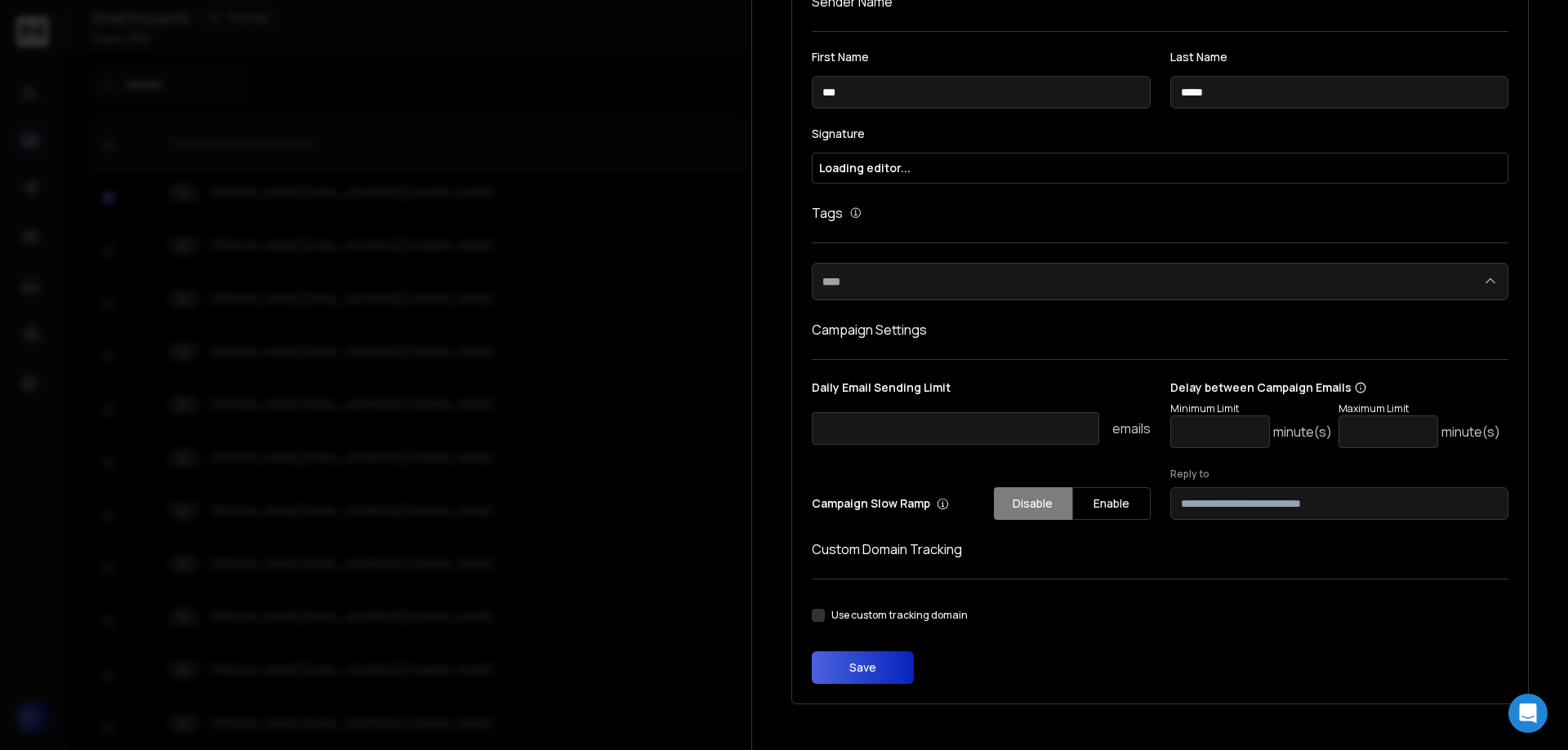
drag, startPoint x: 1197, startPoint y: 439, endPoint x: 1149, endPoint y: 434, distance: 48.3
click at [1149, 434] on div "Daily Email Sending Limit ** emails Delay between Campaign Emails Minimum Limit…" at bounding box center [1160, 449] width 696 height 140
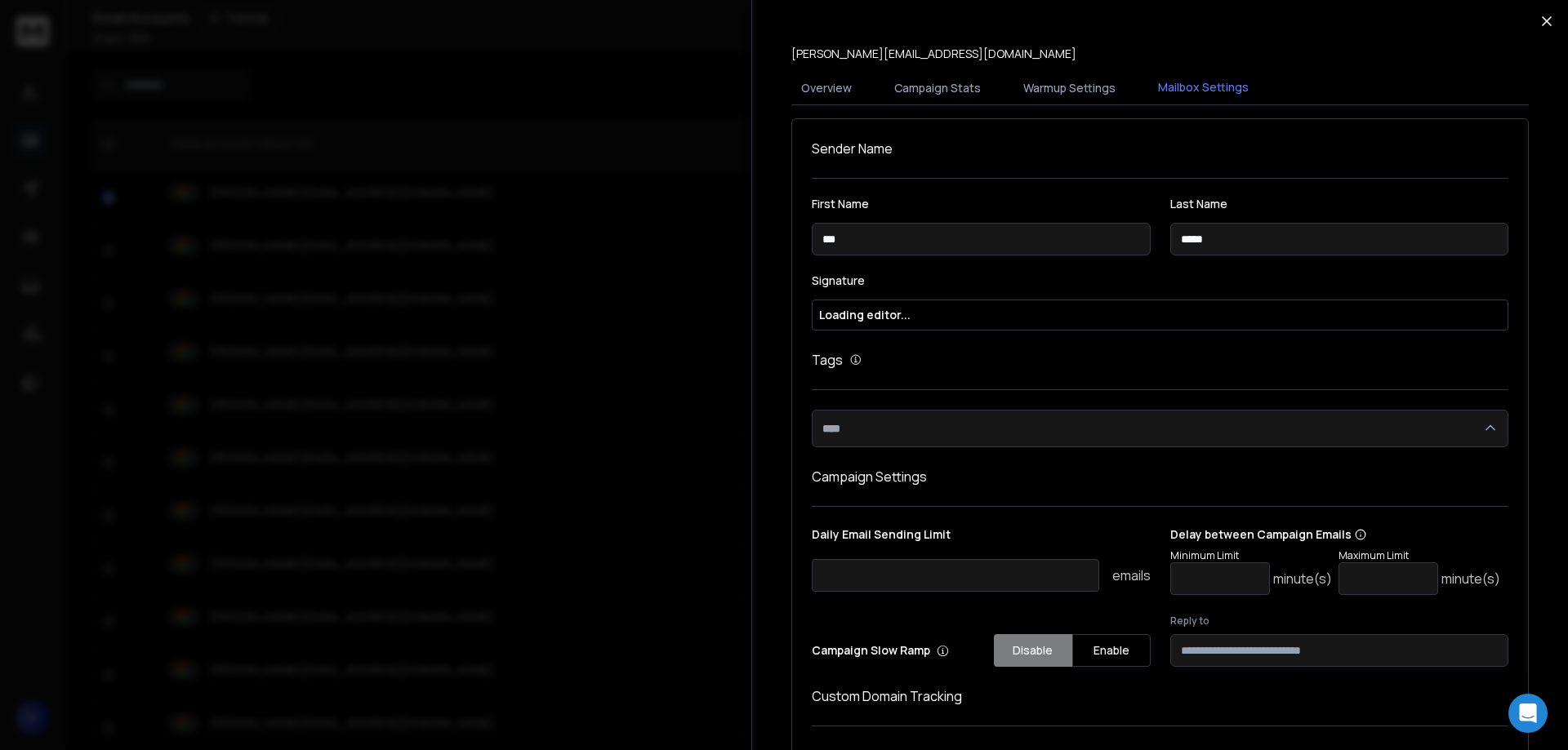
click at [1539, 22] on icon "button" at bounding box center [1547, 21] width 16 height 16
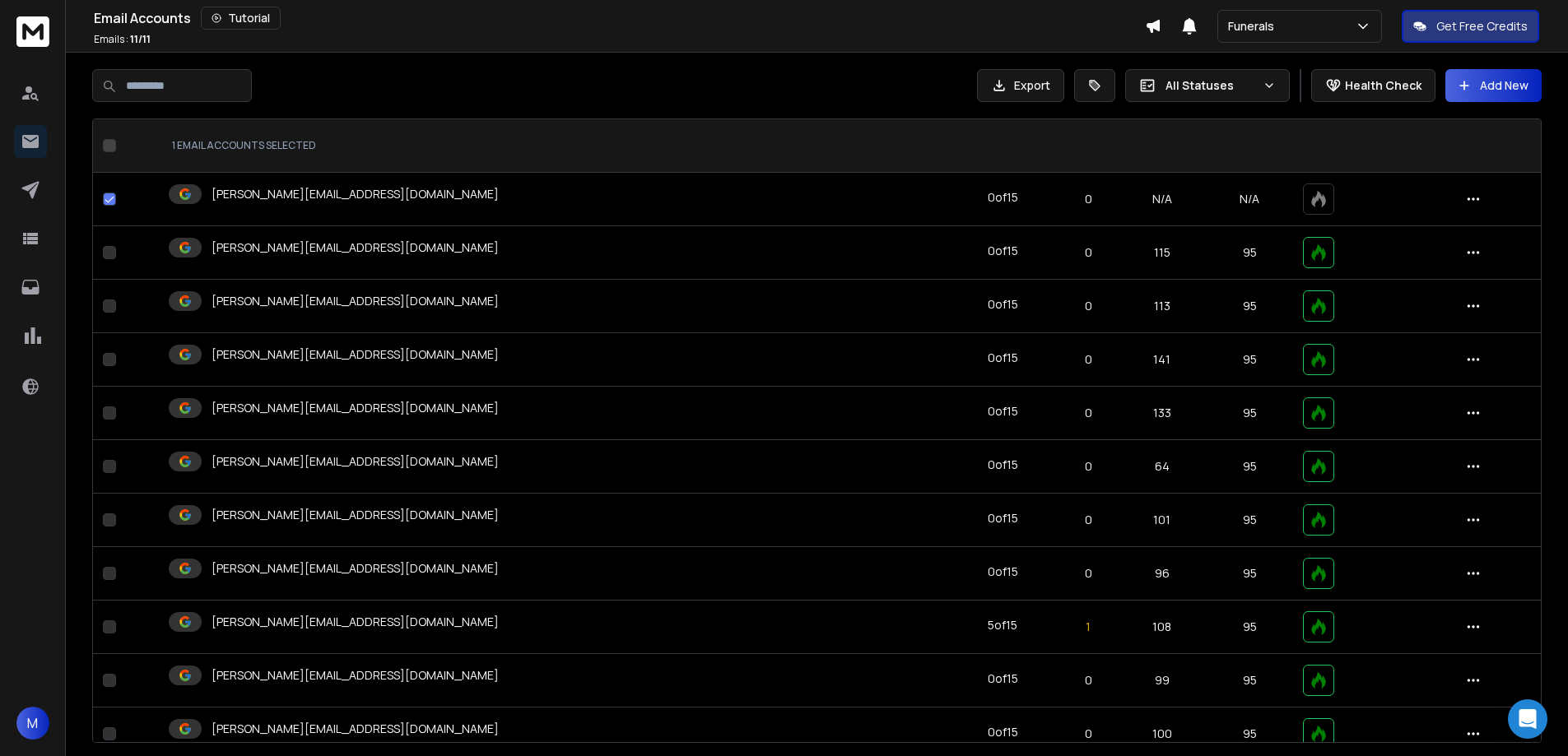
click at [1466, 193] on icon at bounding box center [1474, 200] width 15 height 15
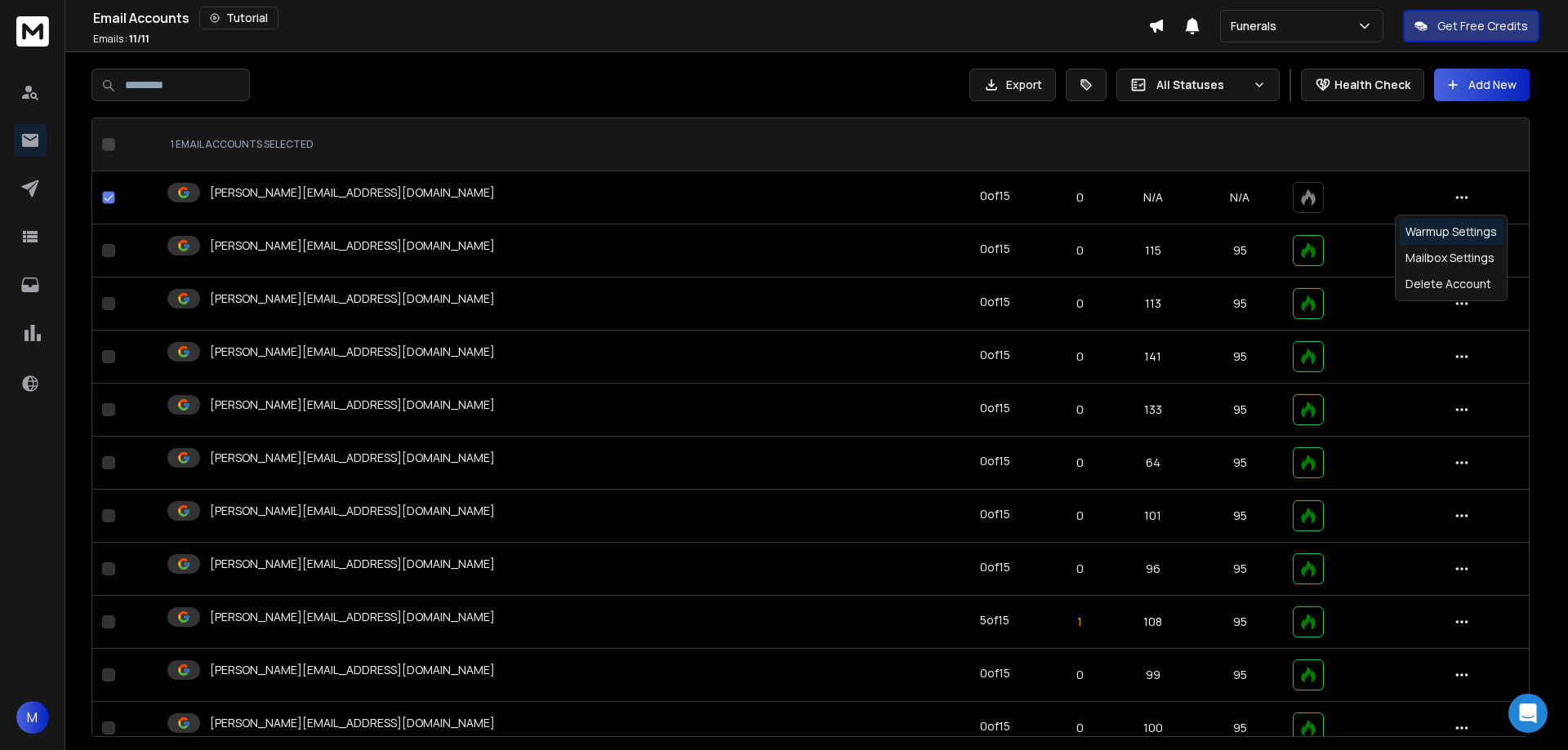
click at [1445, 227] on div "Warmup Settings" at bounding box center [1451, 232] width 105 height 26
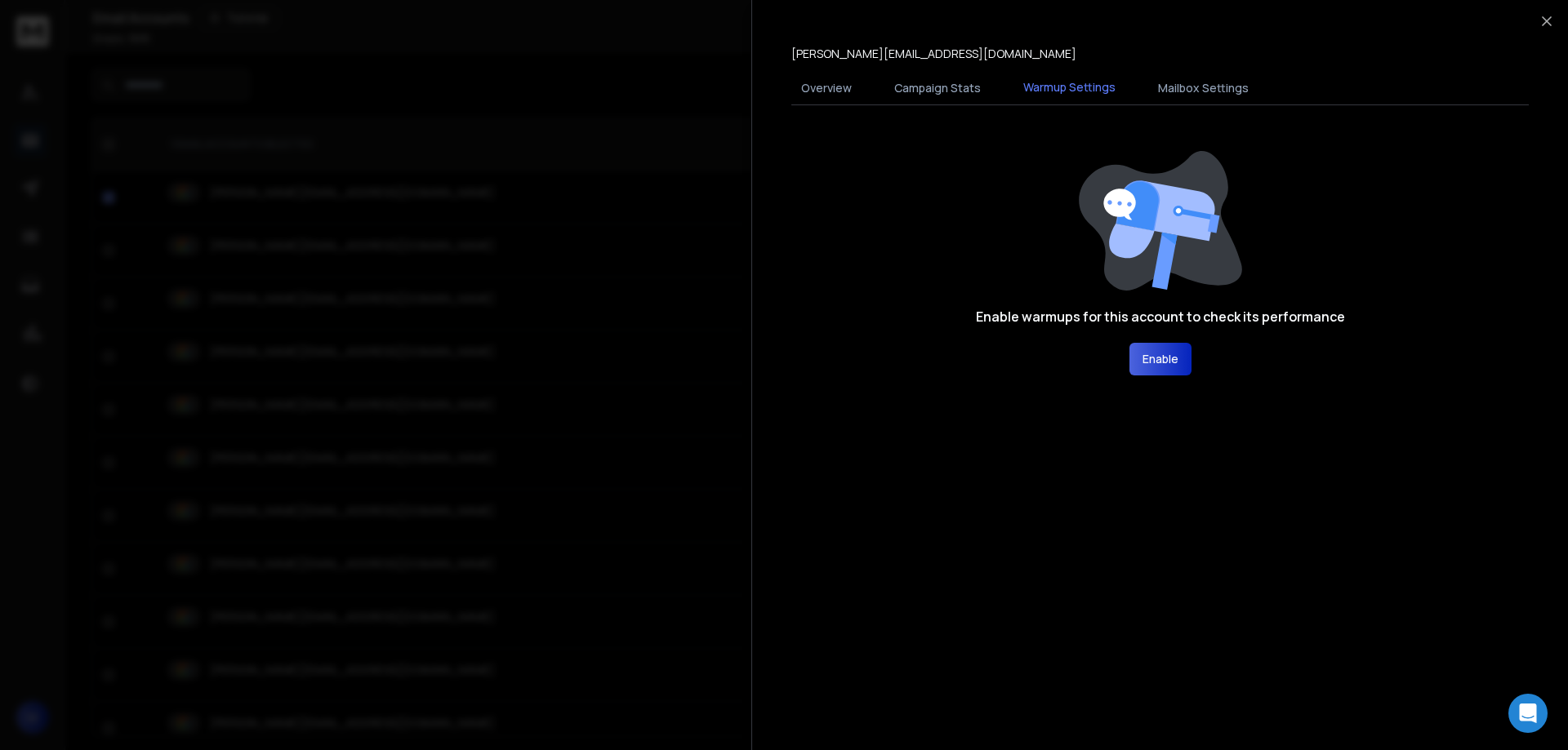
click at [1151, 362] on button "Enable" at bounding box center [1161, 359] width 62 height 33
click at [1161, 367] on button "Enable" at bounding box center [1161, 359] width 62 height 33
click at [1164, 353] on button "Enable" at bounding box center [1161, 359] width 62 height 33
click at [1543, 21] on icon "button" at bounding box center [1547, 21] width 8 height 8
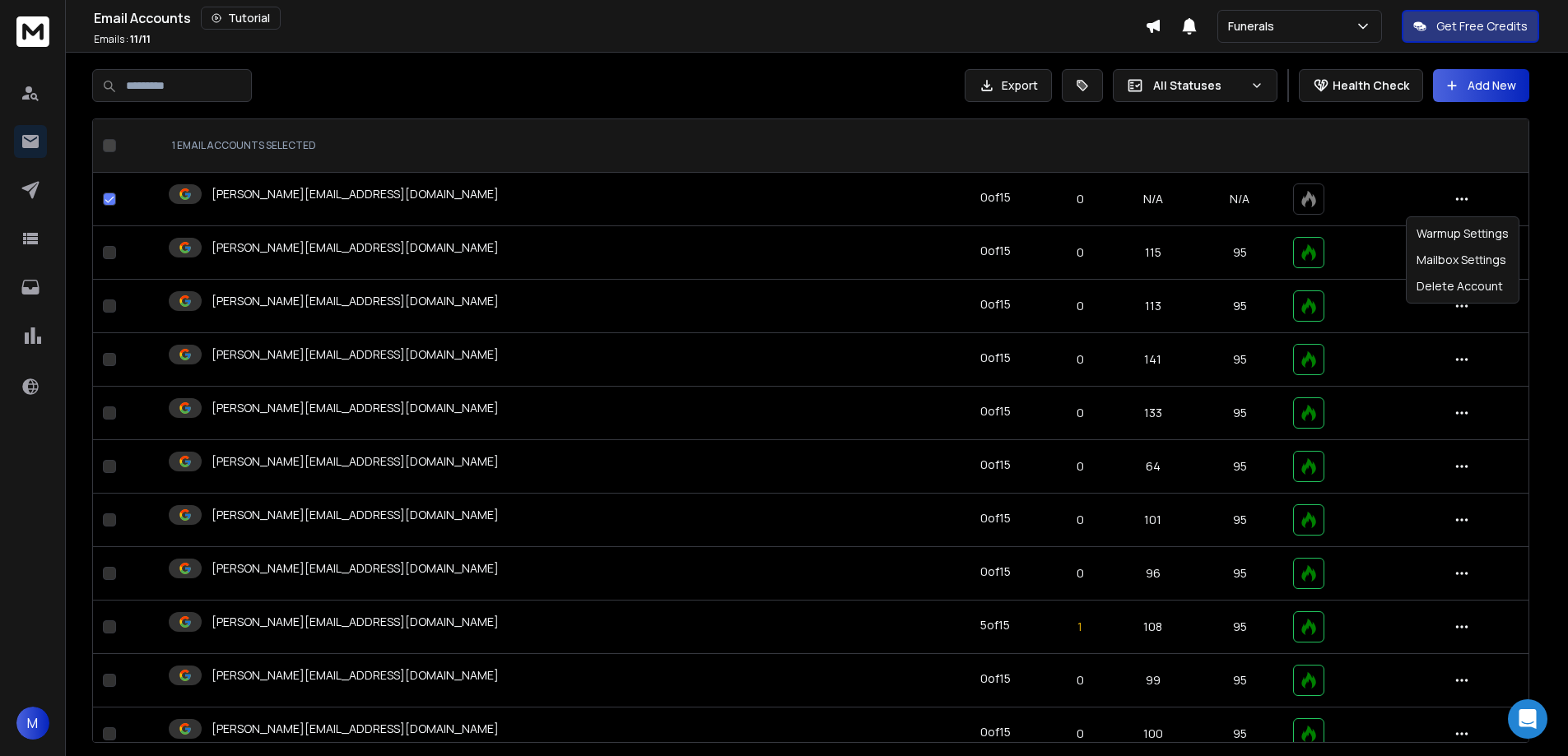
click at [1454, 198] on icon at bounding box center [1462, 200] width 15 height 15
click at [1458, 232] on div "Warmup Settings" at bounding box center [1463, 233] width 105 height 26
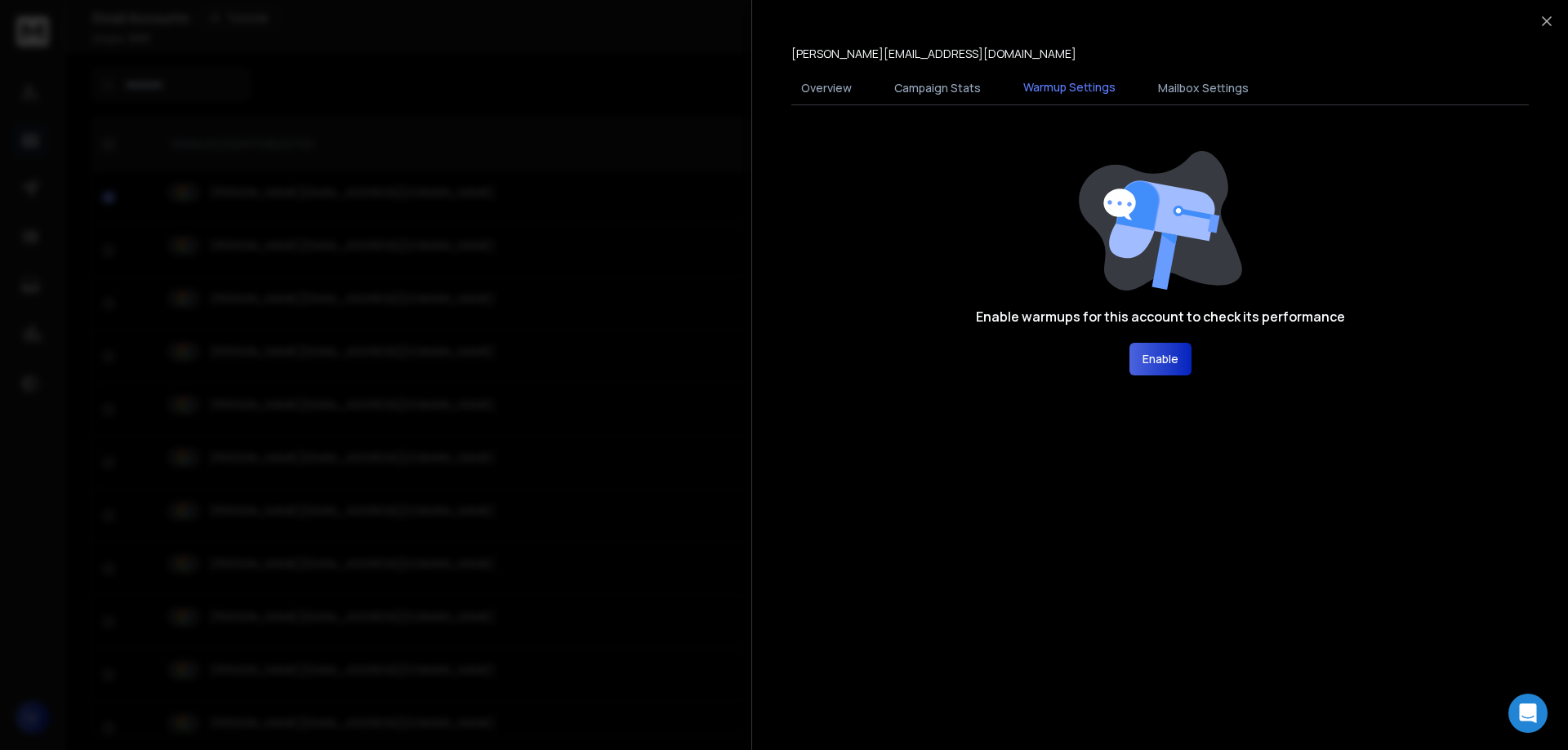
click at [1157, 360] on button "Enable" at bounding box center [1161, 359] width 62 height 33
click at [1153, 363] on button "Enable" at bounding box center [1161, 359] width 62 height 33
click at [1190, 86] on button "Mailbox Settings" at bounding box center [1204, 88] width 110 height 35
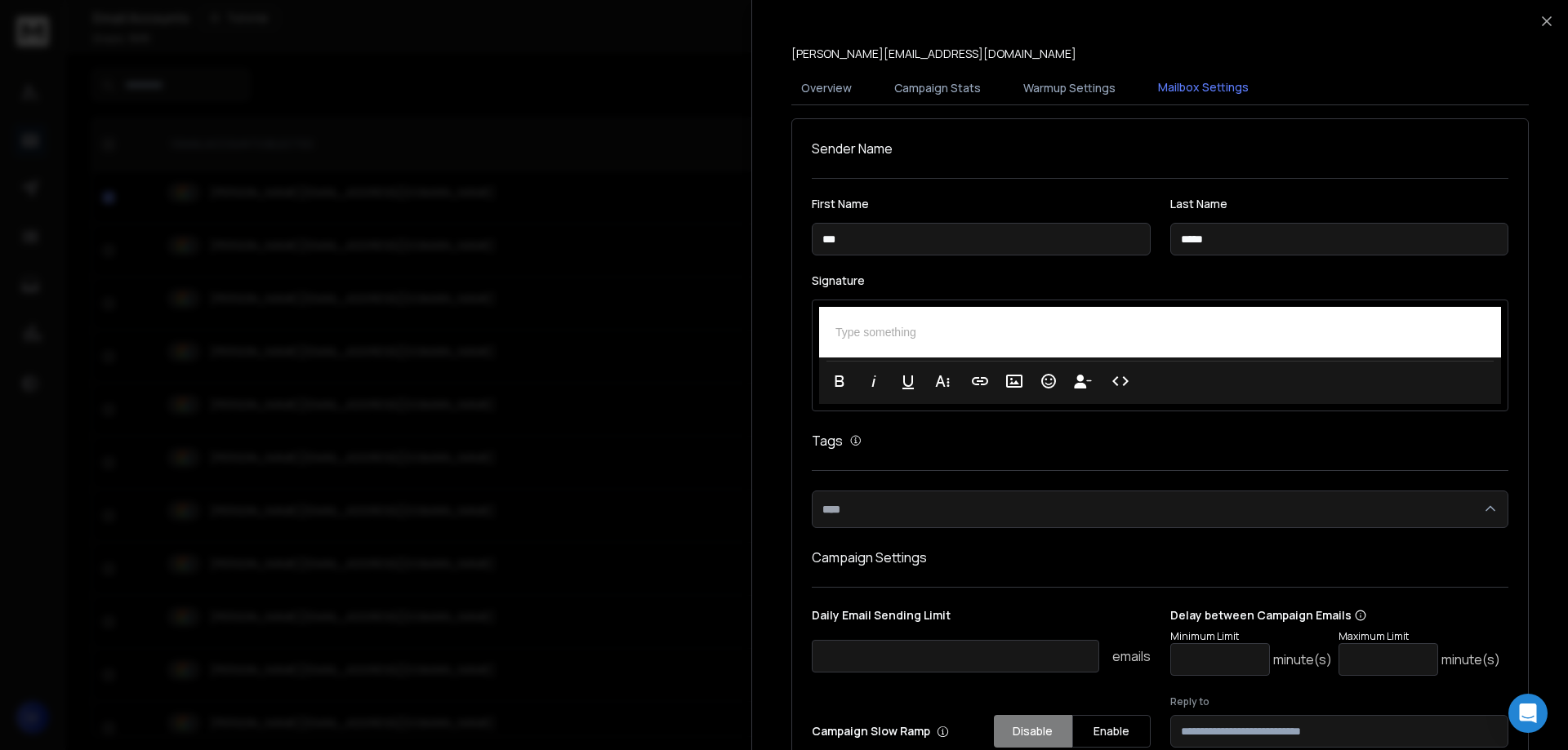
click at [1076, 80] on button "Warmup Settings" at bounding box center [1070, 88] width 112 height 35
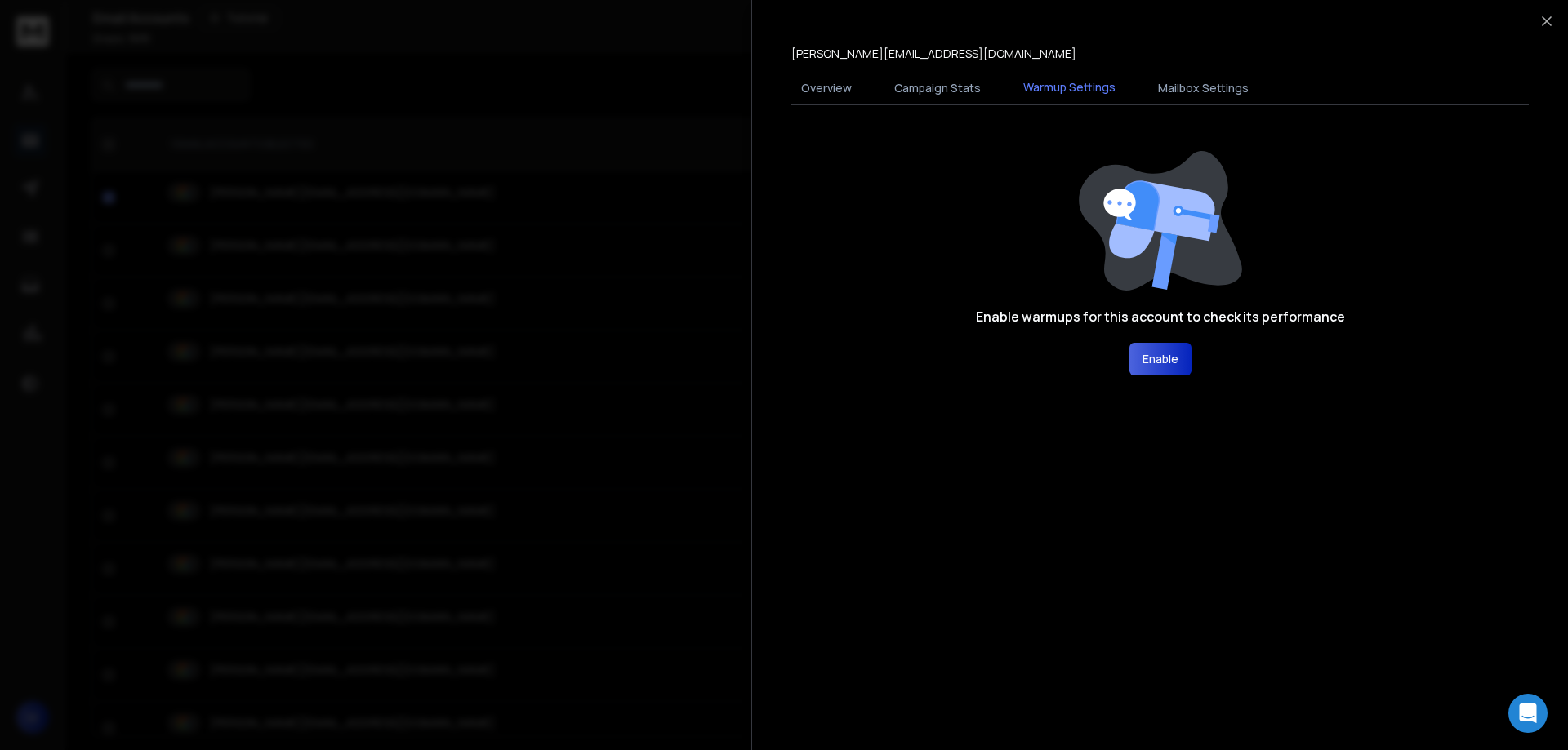
click at [1162, 361] on button "Enable" at bounding box center [1161, 359] width 62 height 33
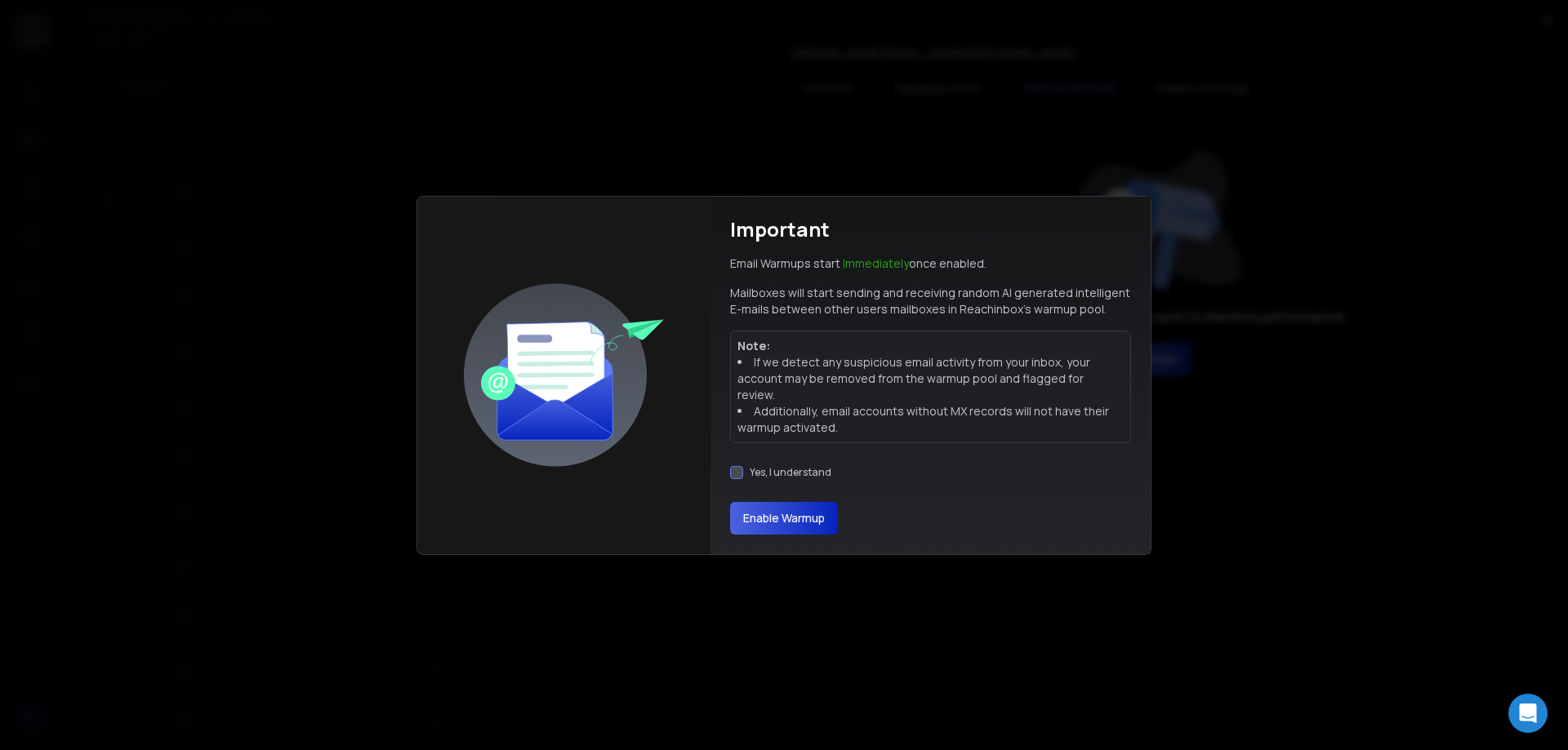
click at [740, 466] on button "Yes, I understand" at bounding box center [736, 473] width 13 height 13
click at [780, 513] on button "Enable Warmup" at bounding box center [783, 517] width 107 height 33
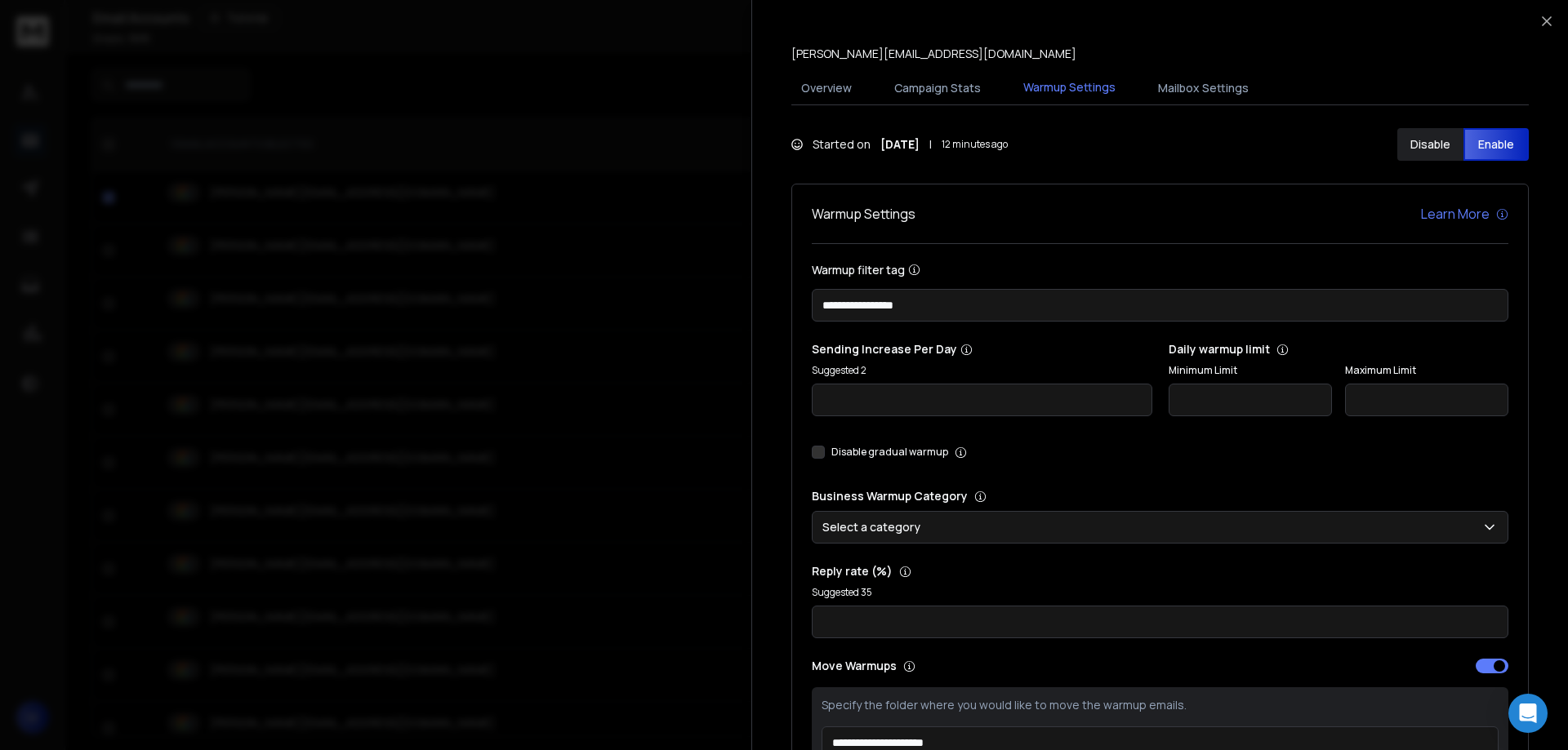
drag, startPoint x: 905, startPoint y: 626, endPoint x: 684, endPoint y: 601, distance: 222.4
click at [684, 601] on body "**********" at bounding box center [777, 375] width 1556 height 750
type input "**"
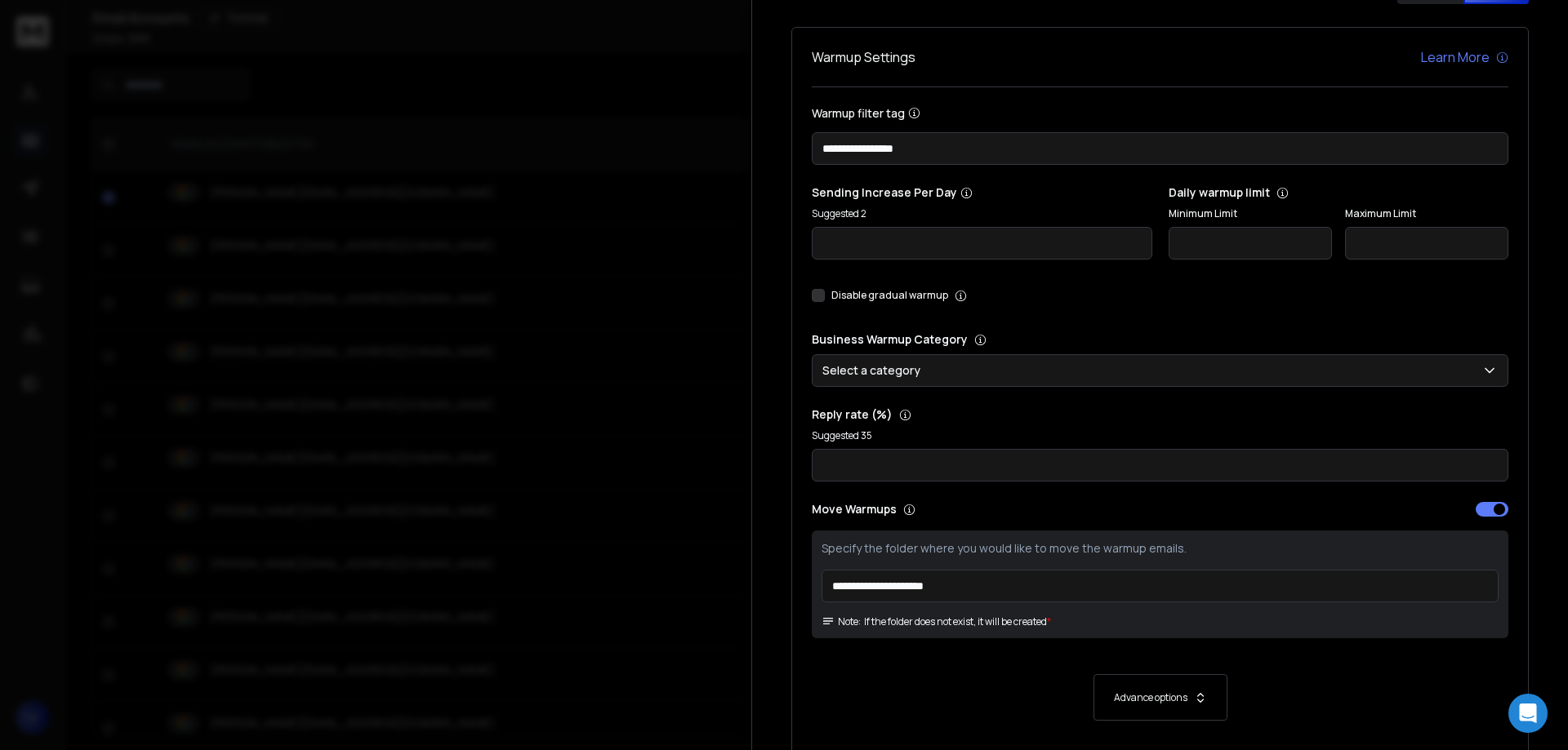
scroll to position [163, 0]
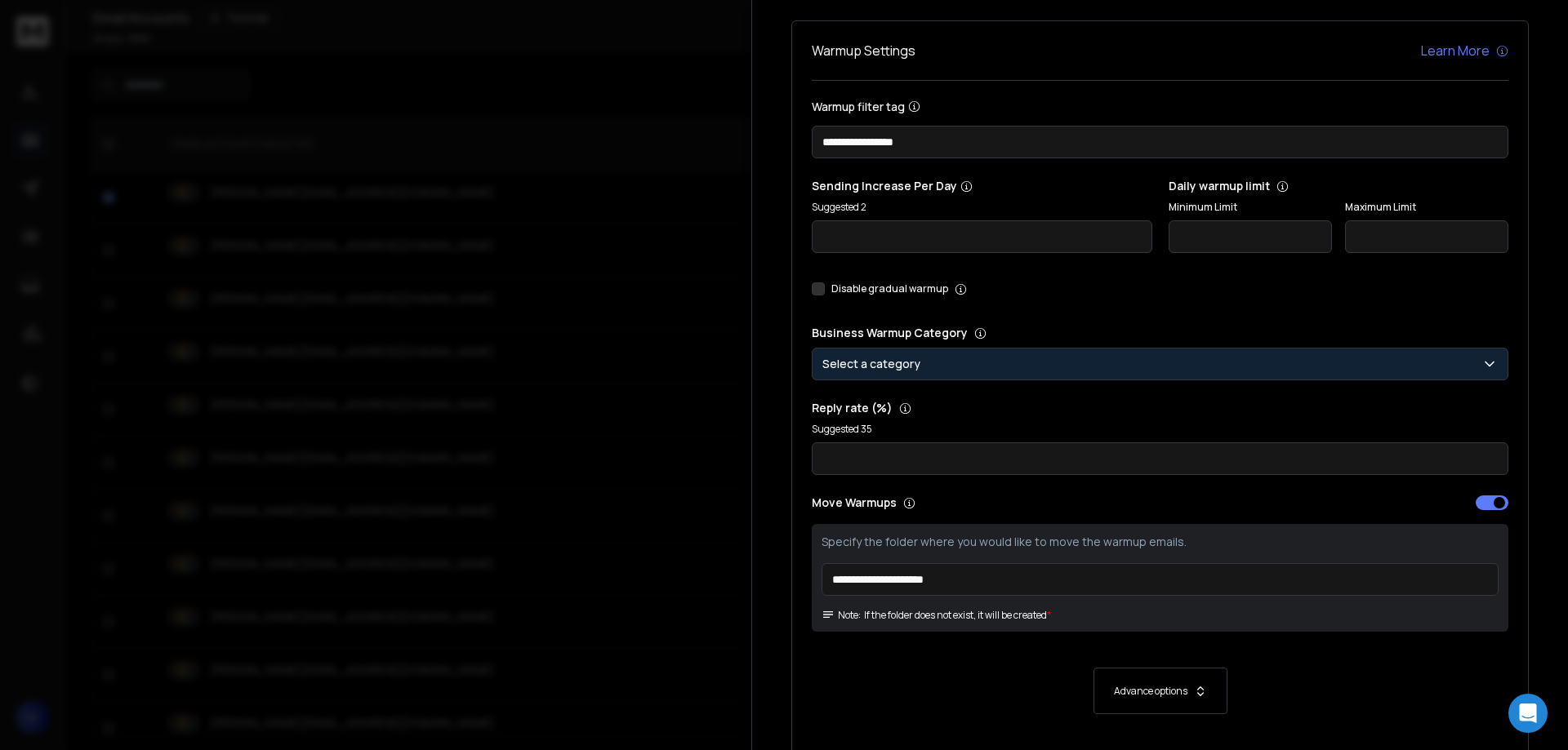
click at [1493, 364] on button "Select a category" at bounding box center [1160, 363] width 696 height 33
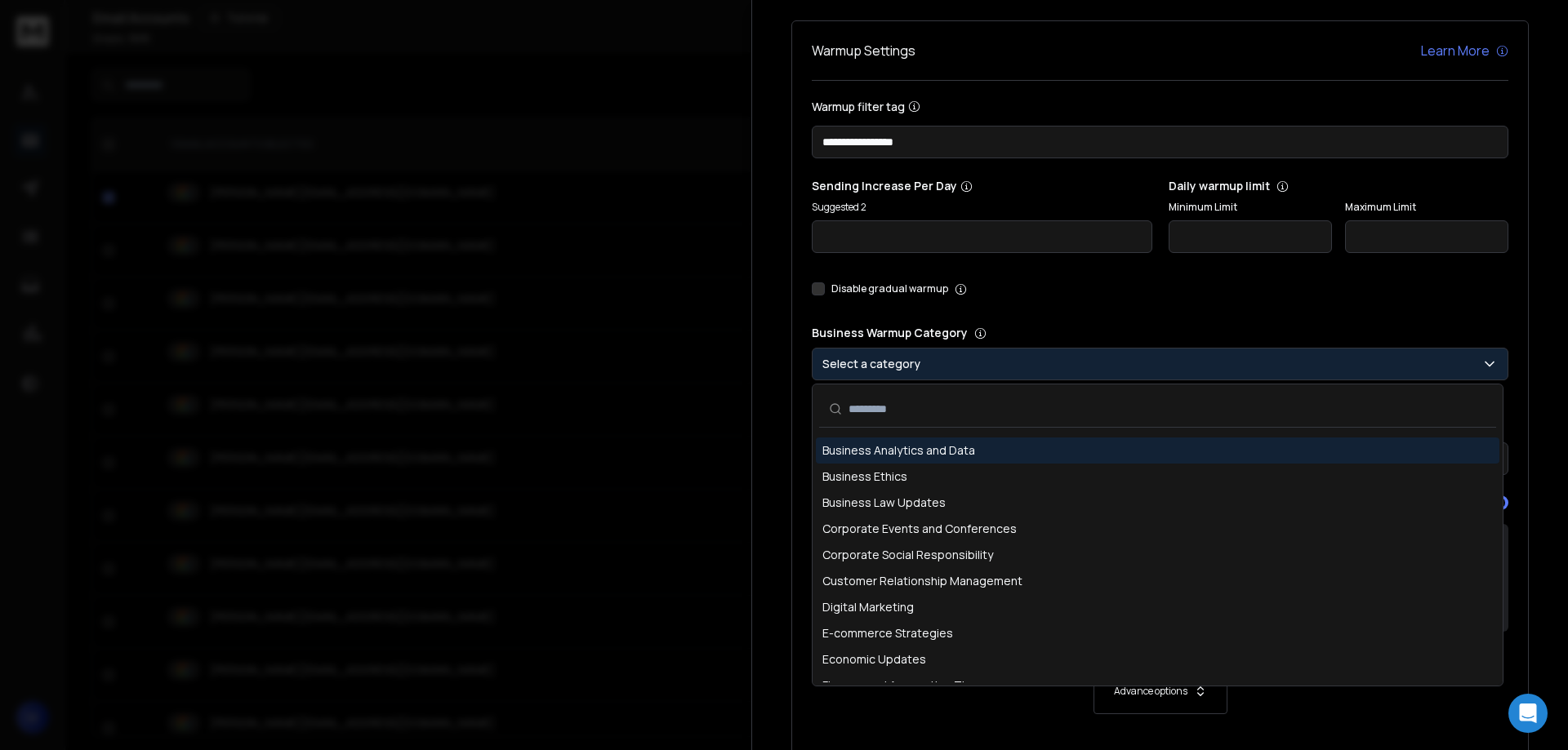
click at [1493, 364] on div at bounding box center [784, 375] width 1568 height 750
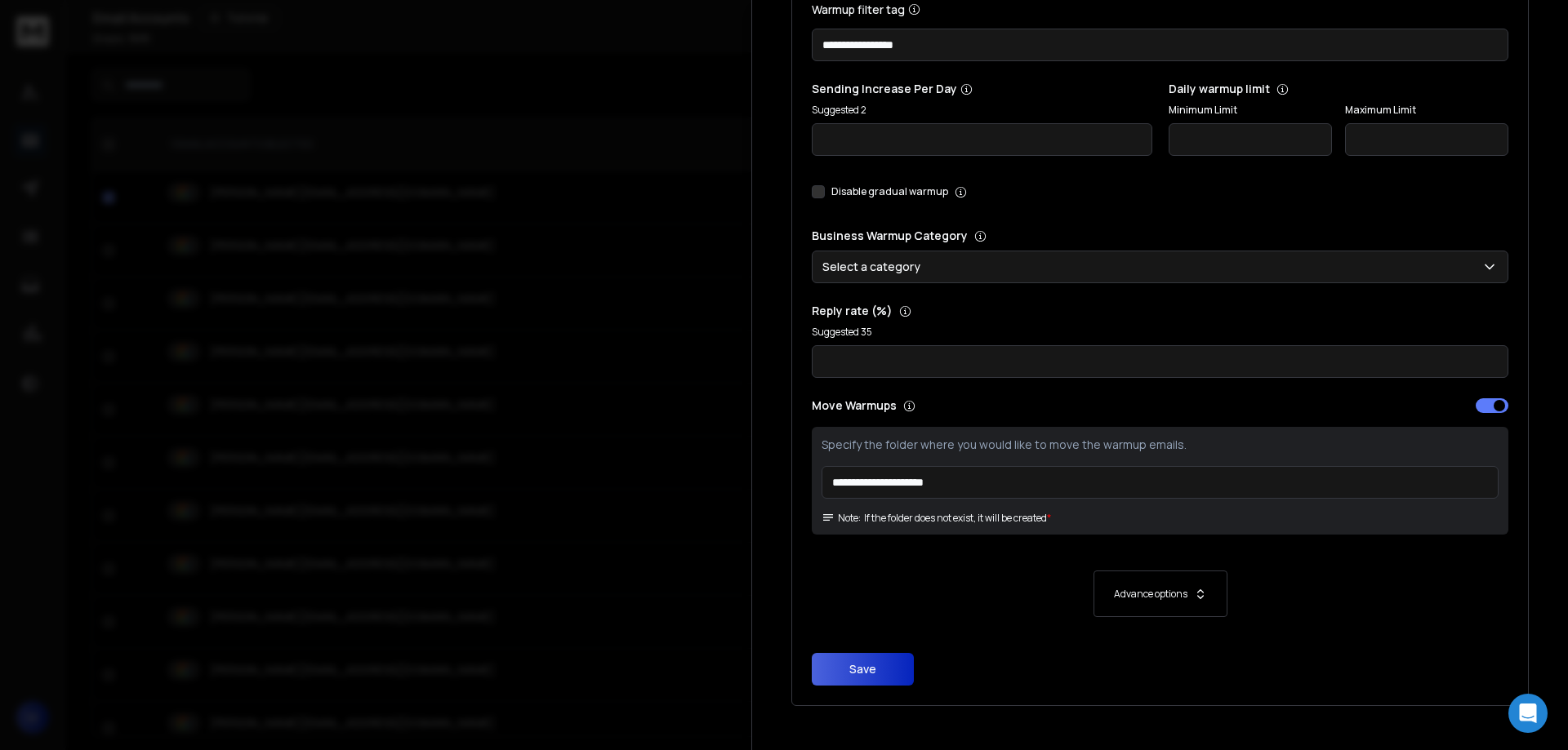
scroll to position [262, 0]
click at [1208, 593] on div "Advance options" at bounding box center [1160, 592] width 134 height 47
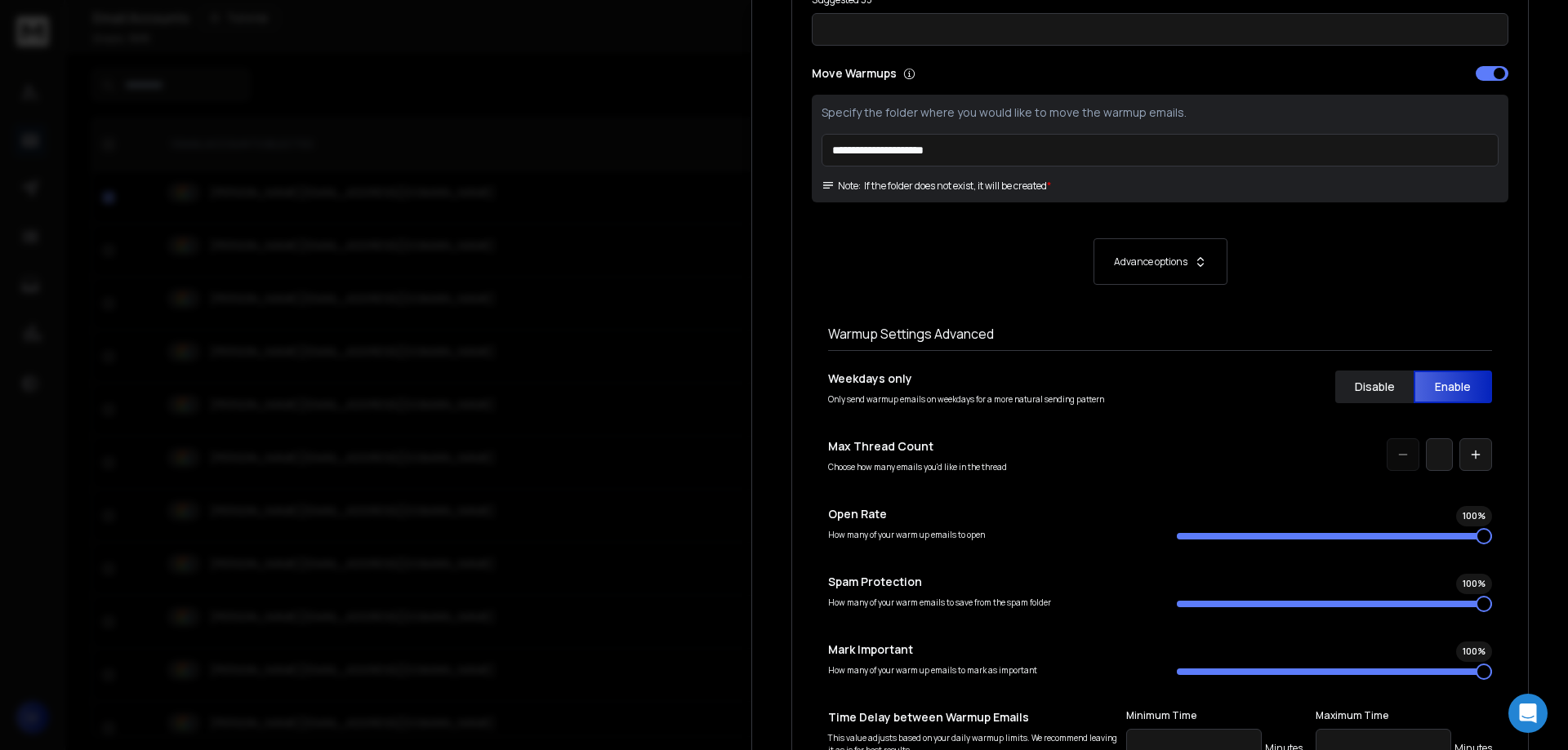
scroll to position [739, 0]
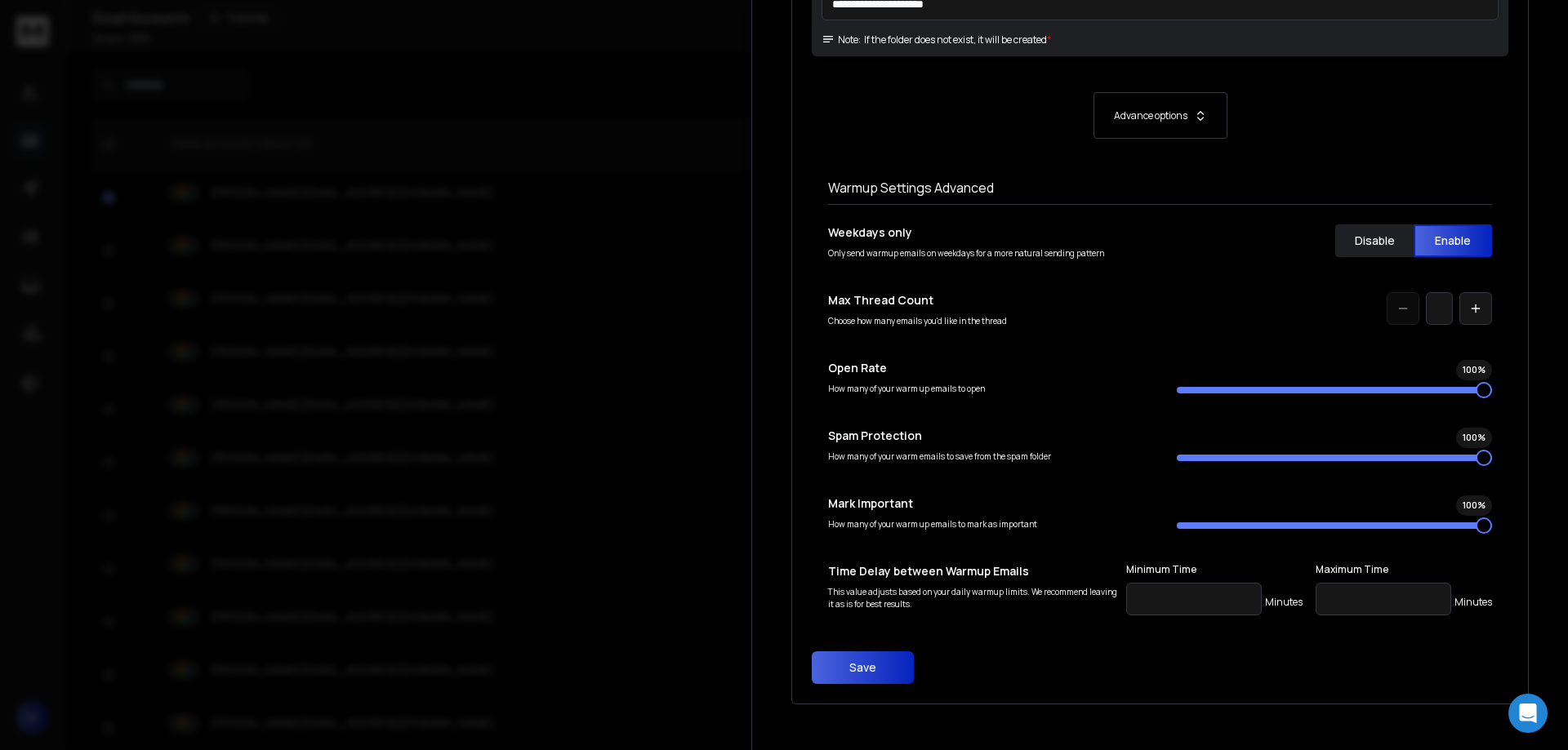
click at [1187, 117] on div "Advance options" at bounding box center [1160, 116] width 134 height 47
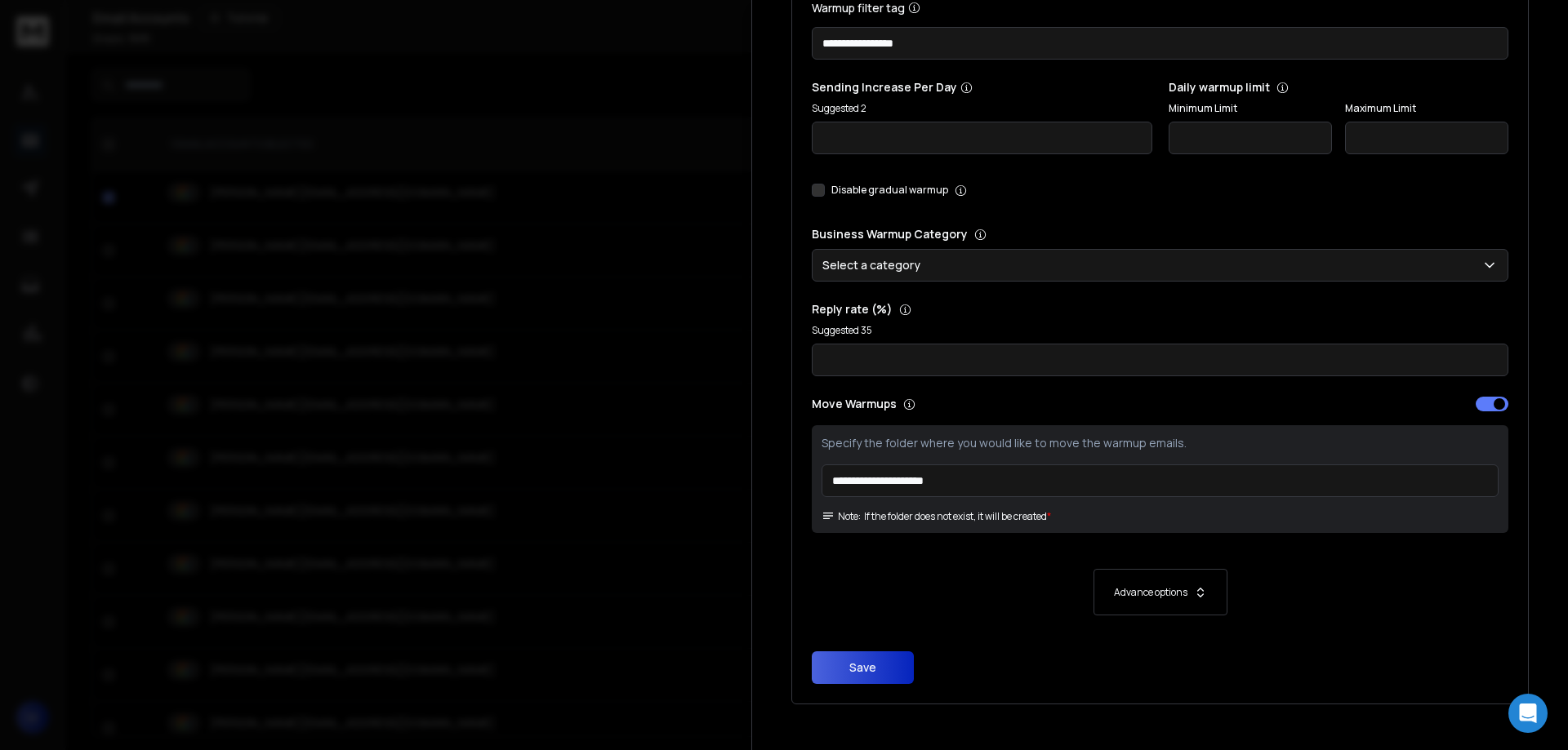
scroll to position [262, 0]
click at [868, 667] on button "Save" at bounding box center [862, 667] width 102 height 33
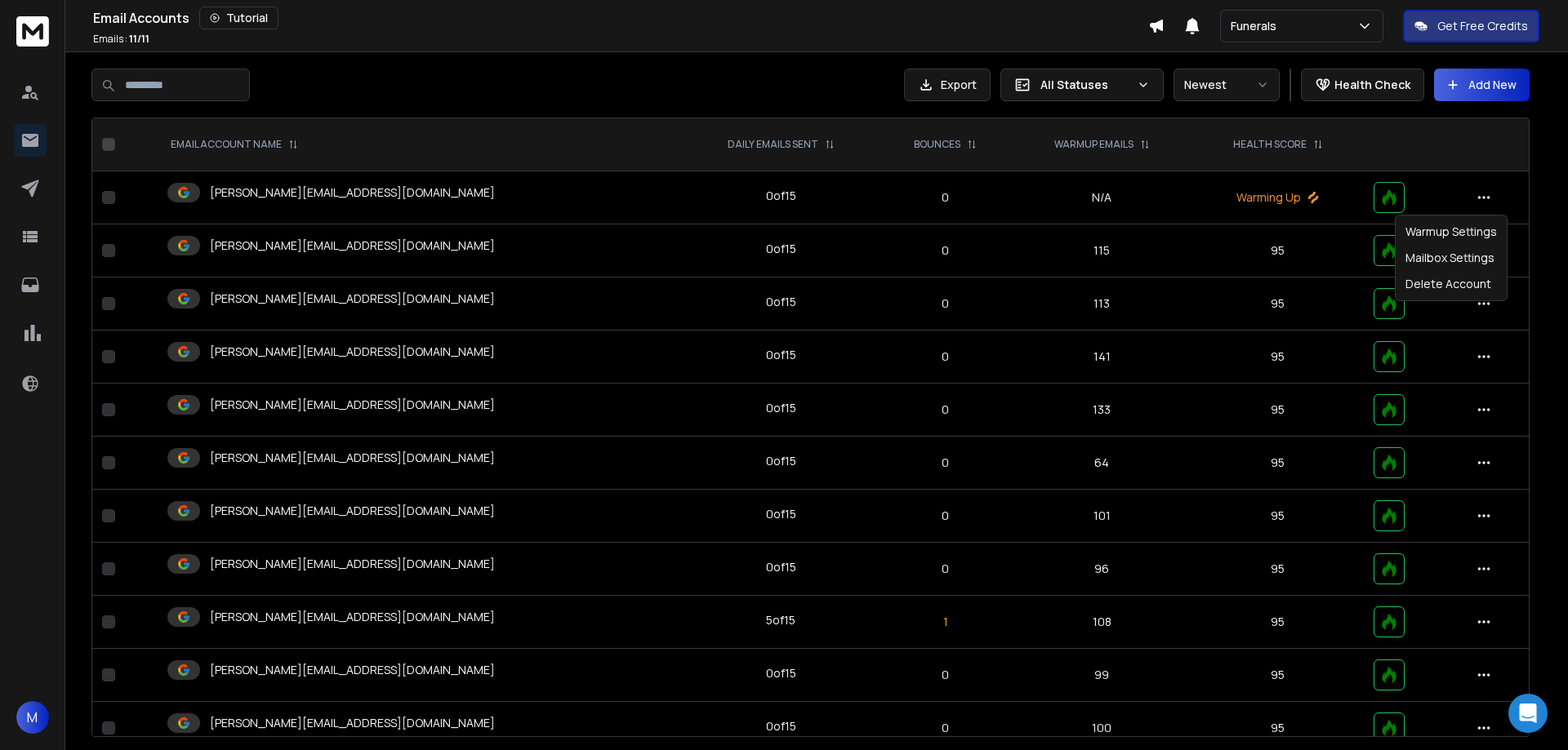
click at [1478, 197] on icon at bounding box center [1484, 197] width 12 height 3
click at [1474, 260] on div "Mailbox Settings" at bounding box center [1451, 258] width 105 height 26
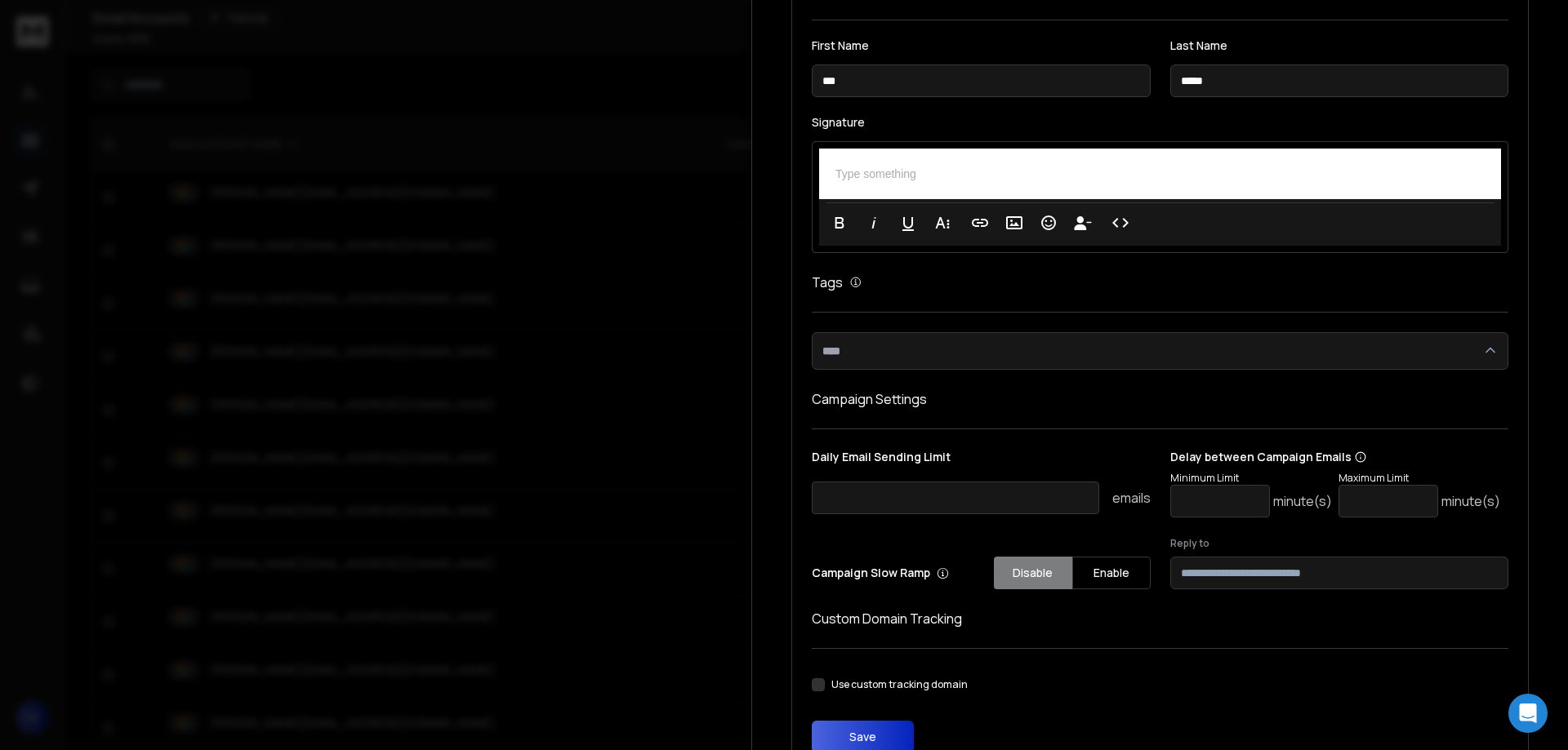
scroll to position [228, 0]
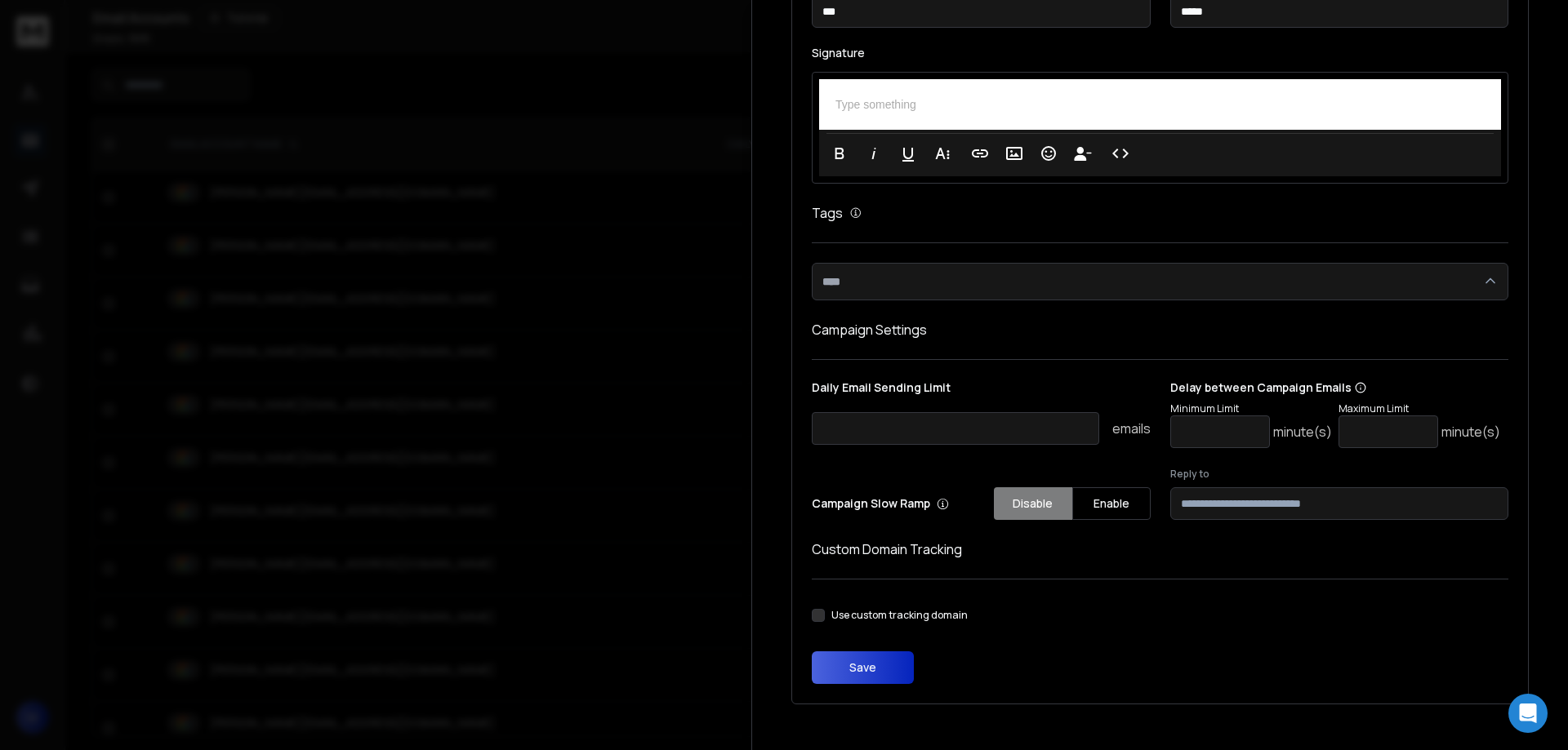
click at [1463, 285] on div at bounding box center [1160, 281] width 696 height 37
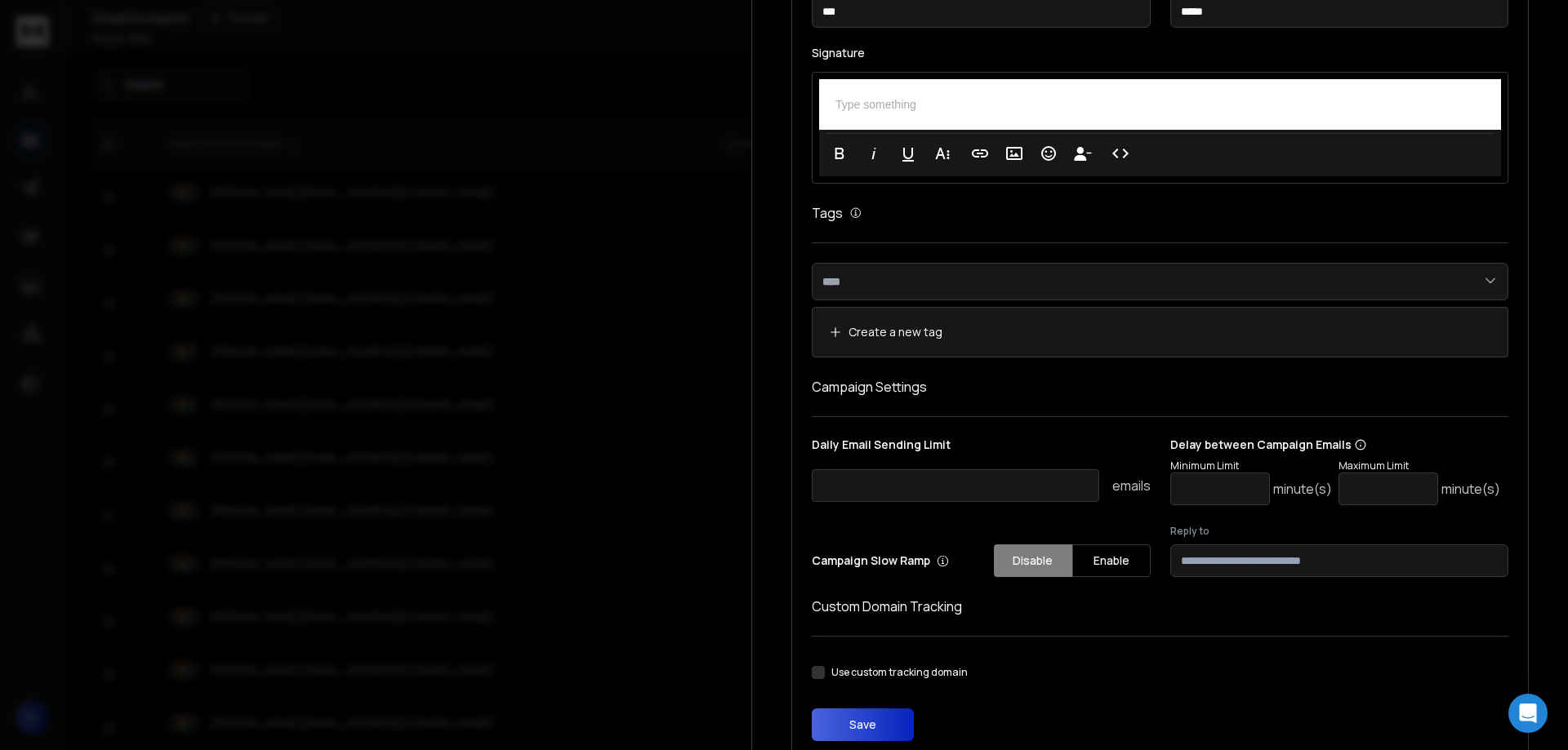
click at [1463, 285] on div at bounding box center [1160, 281] width 696 height 37
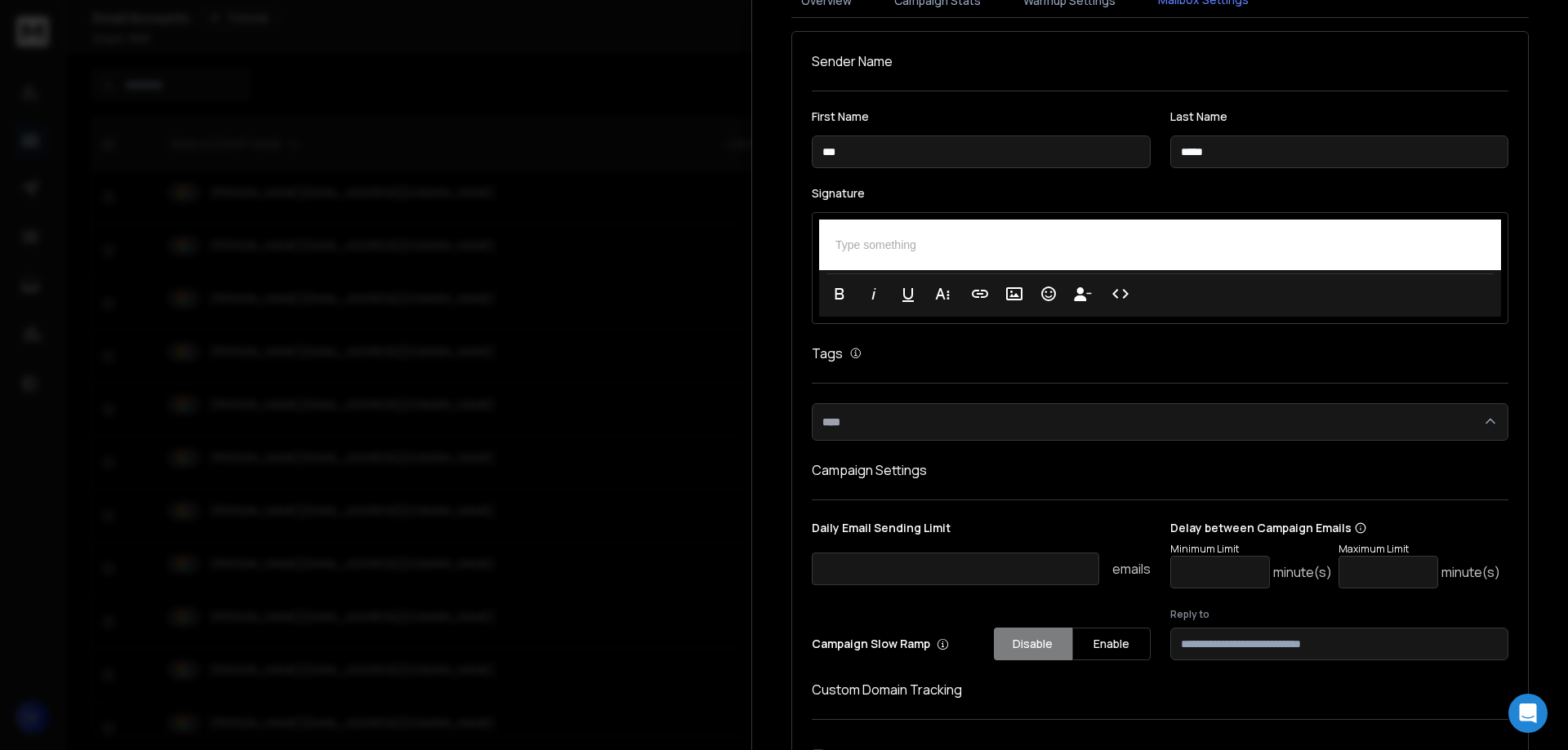
scroll to position [0, 0]
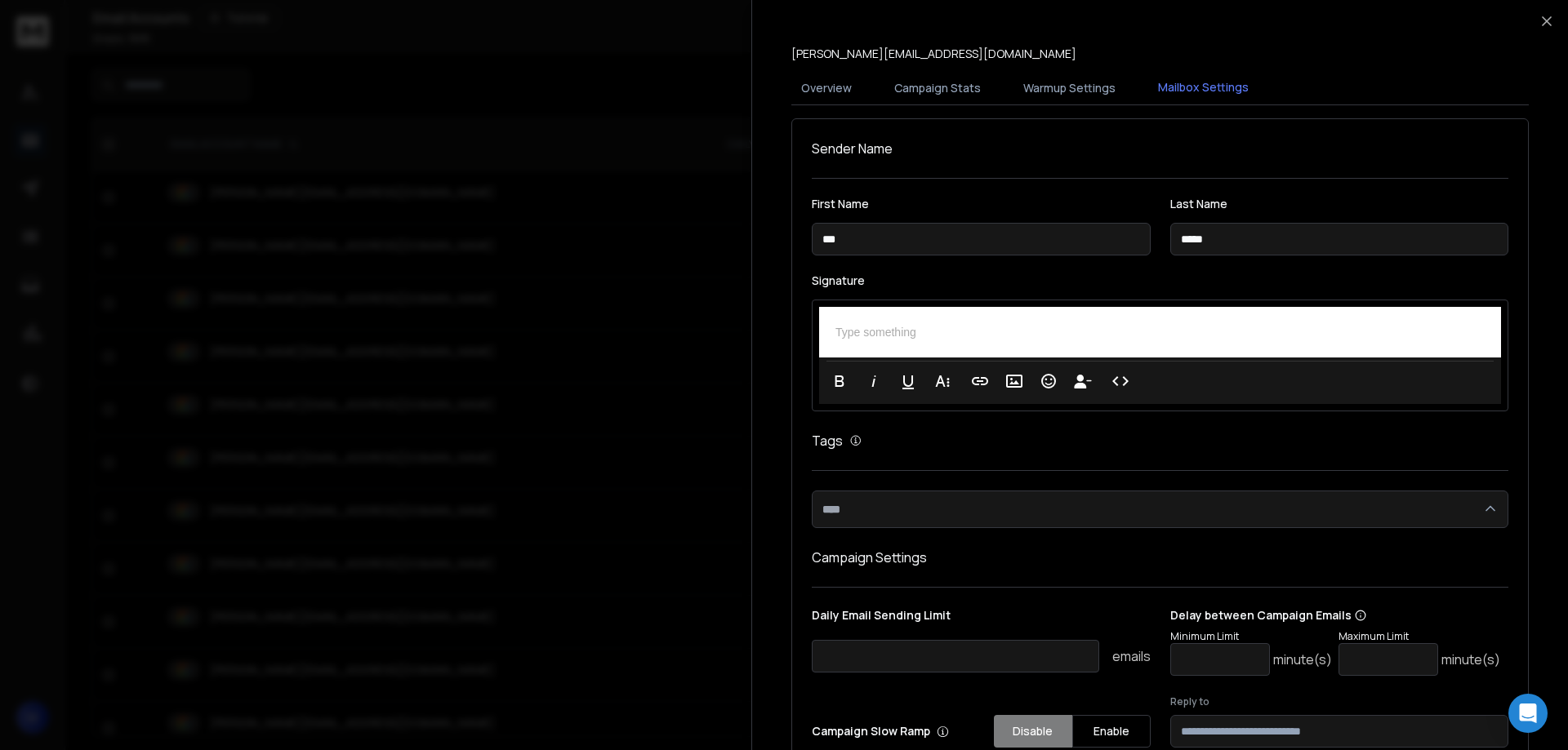
click at [830, 88] on button "Overview" at bounding box center [826, 88] width 70 height 35
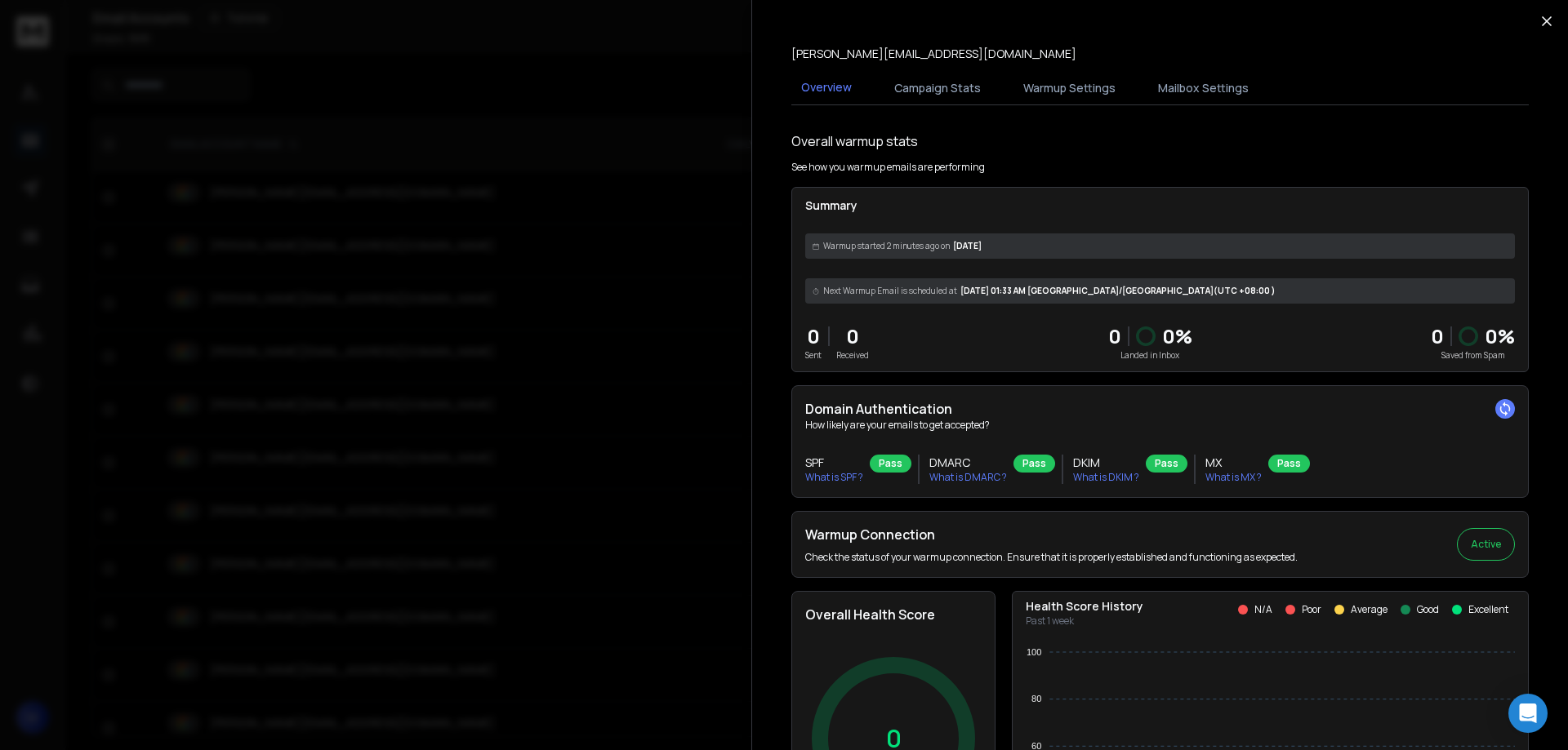
click at [1545, 21] on icon "button" at bounding box center [1547, 21] width 16 height 16
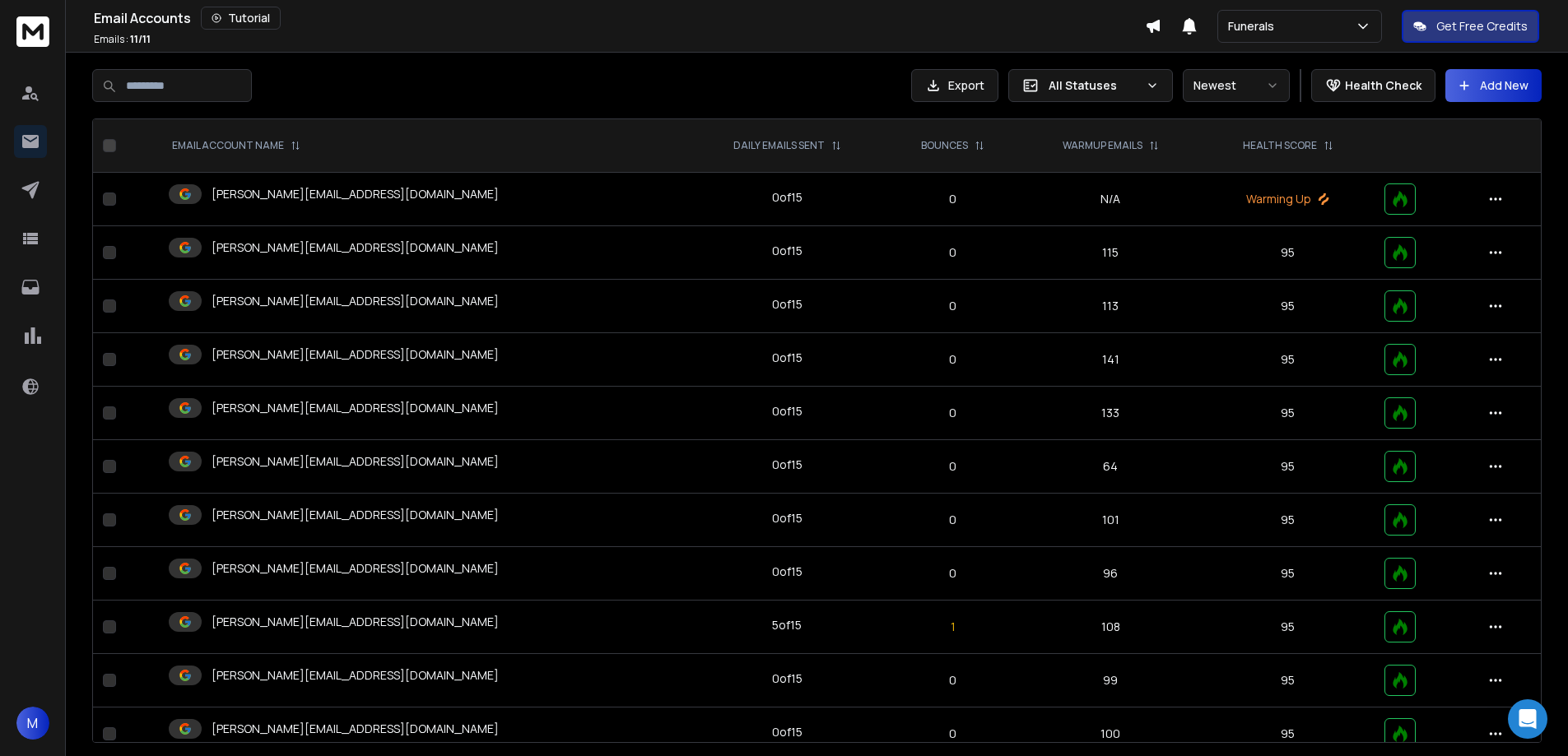
click at [113, 197] on button "button" at bounding box center [109, 200] width 13 height 13
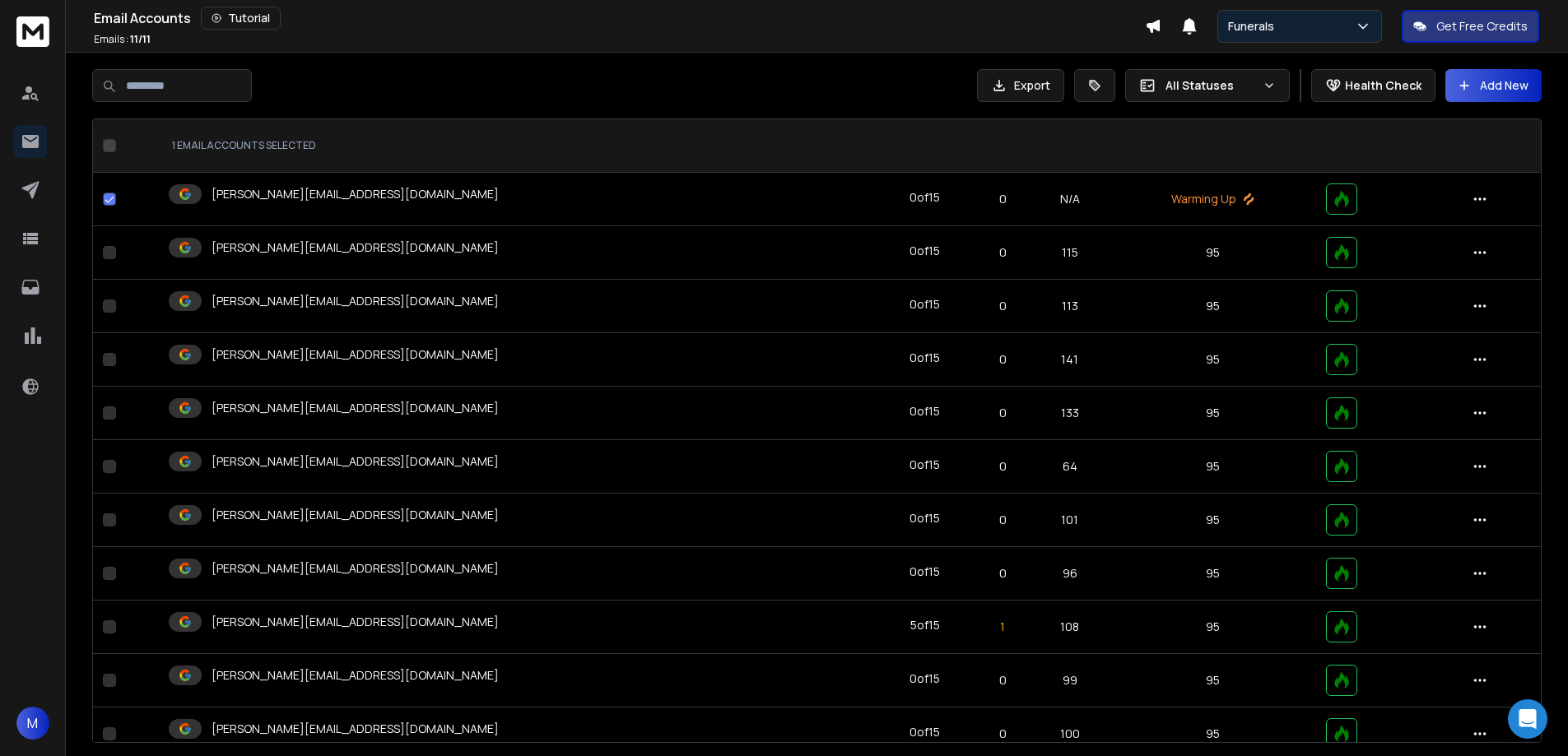
click at [1371, 28] on icon "button" at bounding box center [1363, 25] width 16 height 16
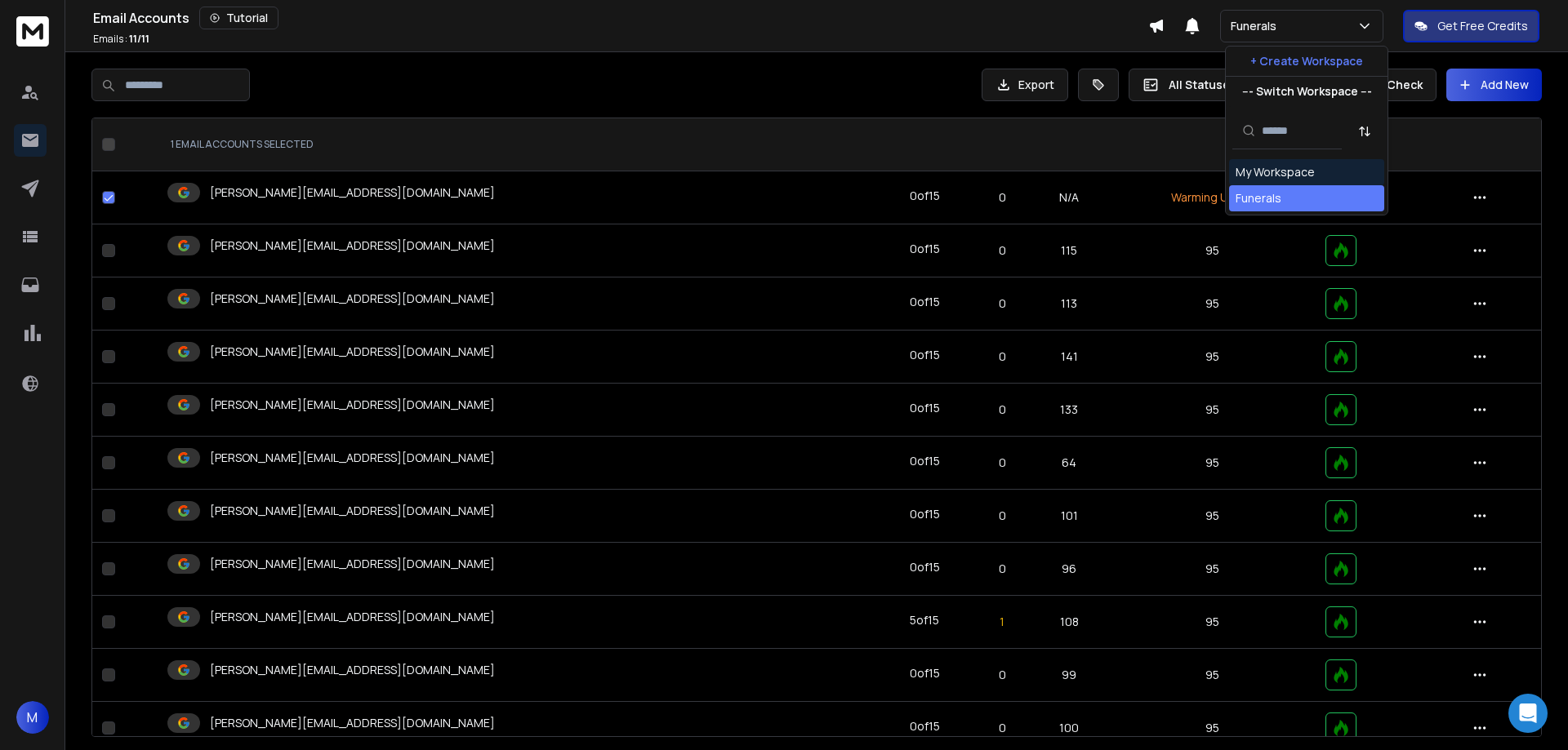
click at [1267, 170] on div "My Workspace" at bounding box center [1275, 172] width 79 height 16
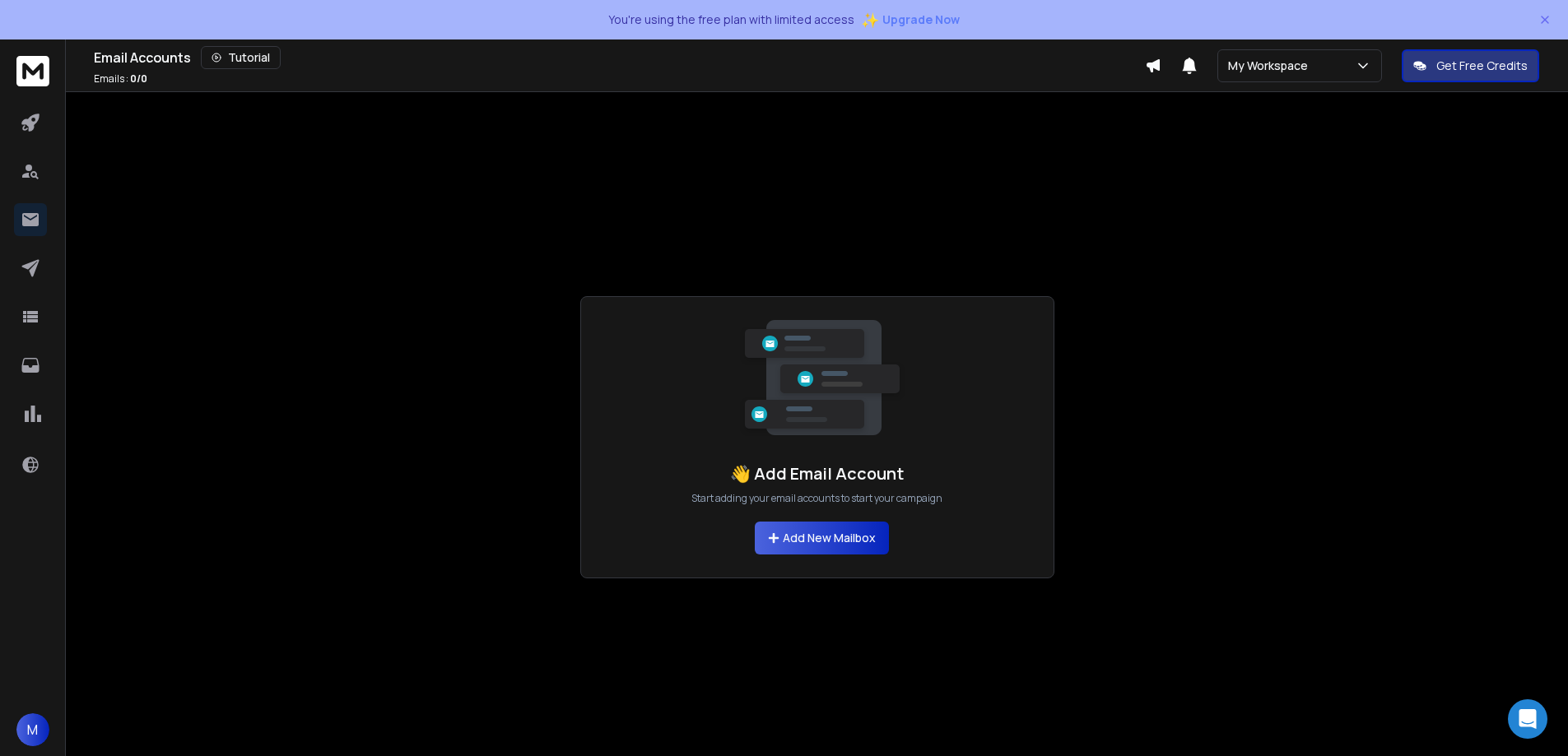
click at [848, 540] on button "Add New Mailbox" at bounding box center [821, 538] width 134 height 33
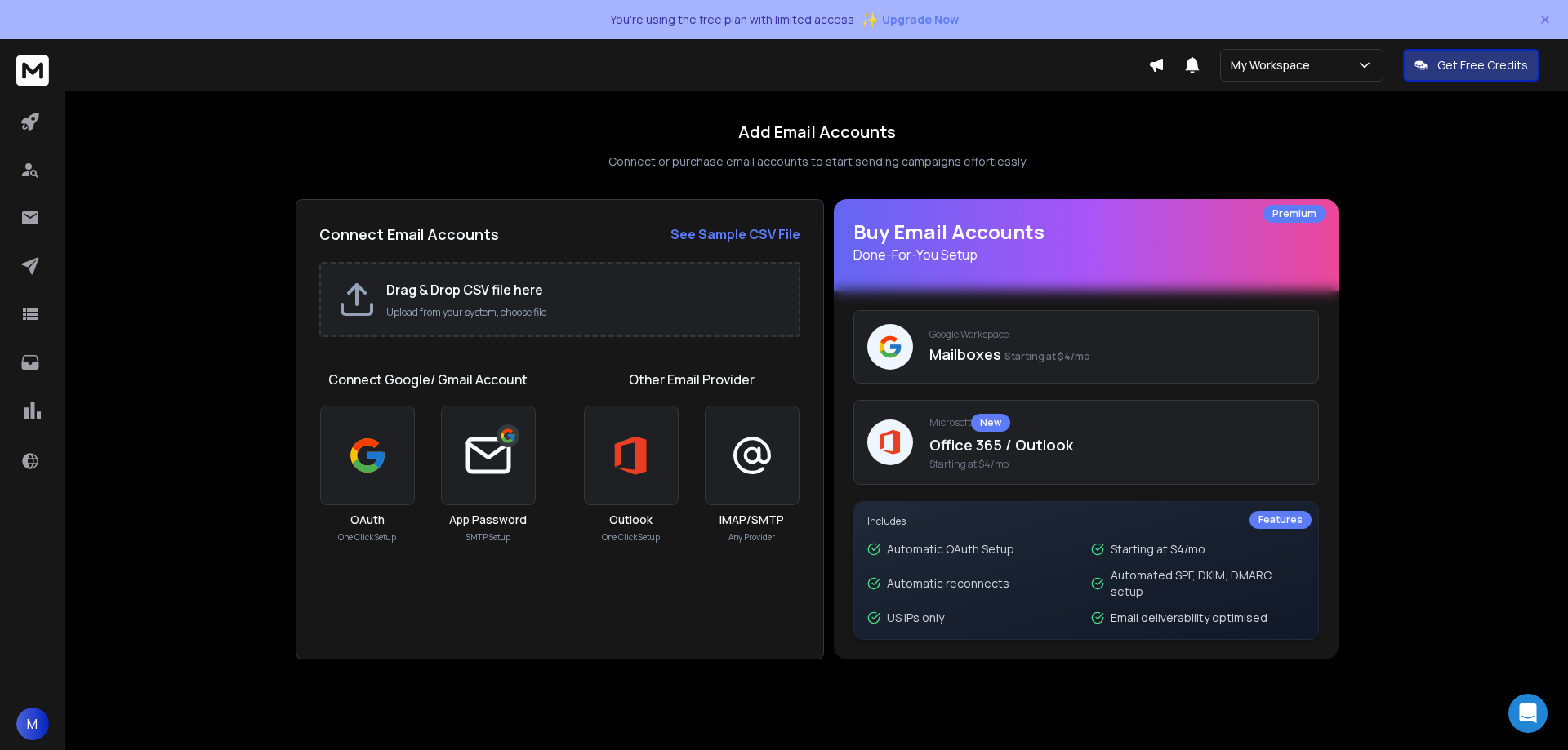
click at [369, 473] on icon at bounding box center [367, 455] width 41 height 49
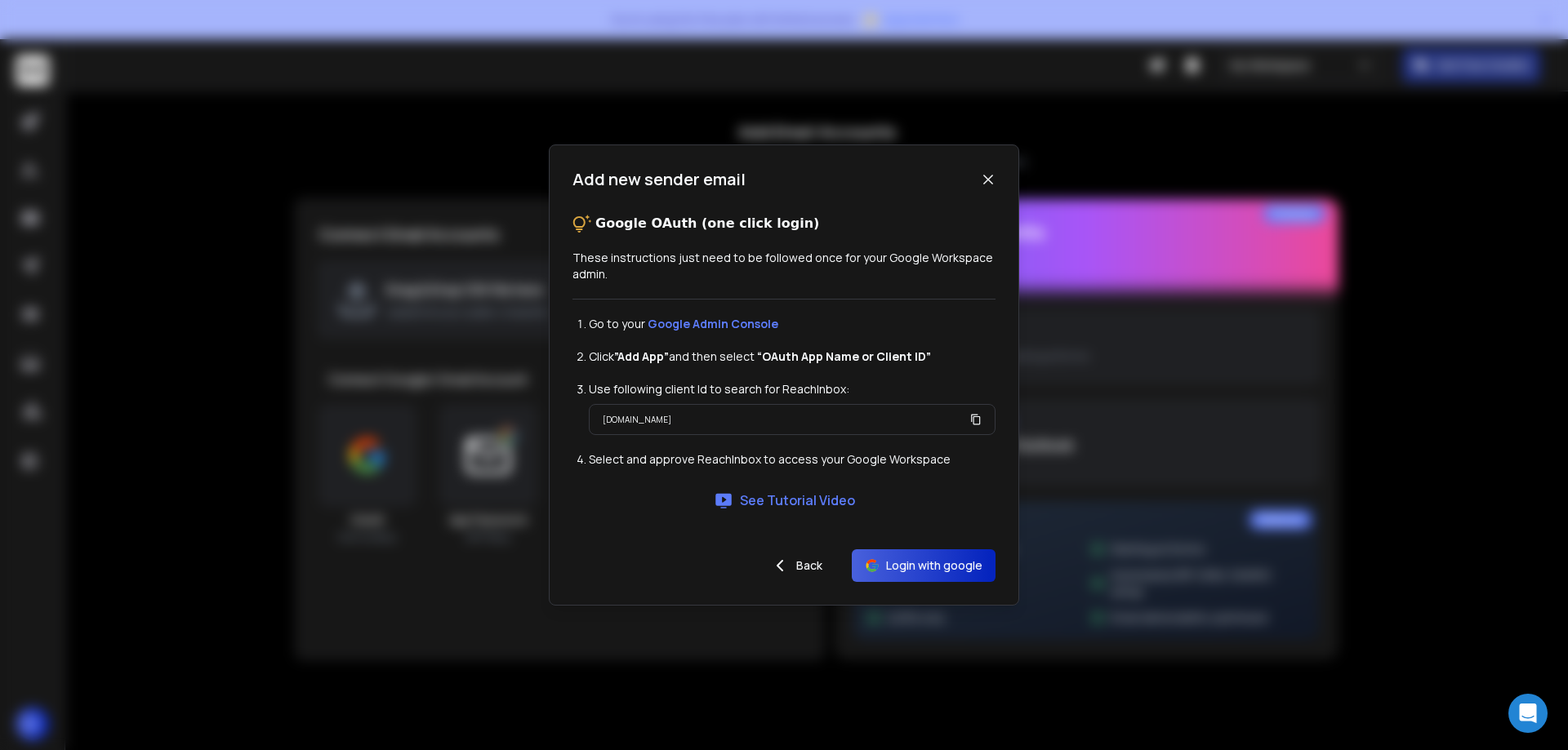
click at [942, 569] on button "Login with google" at bounding box center [924, 565] width 144 height 33
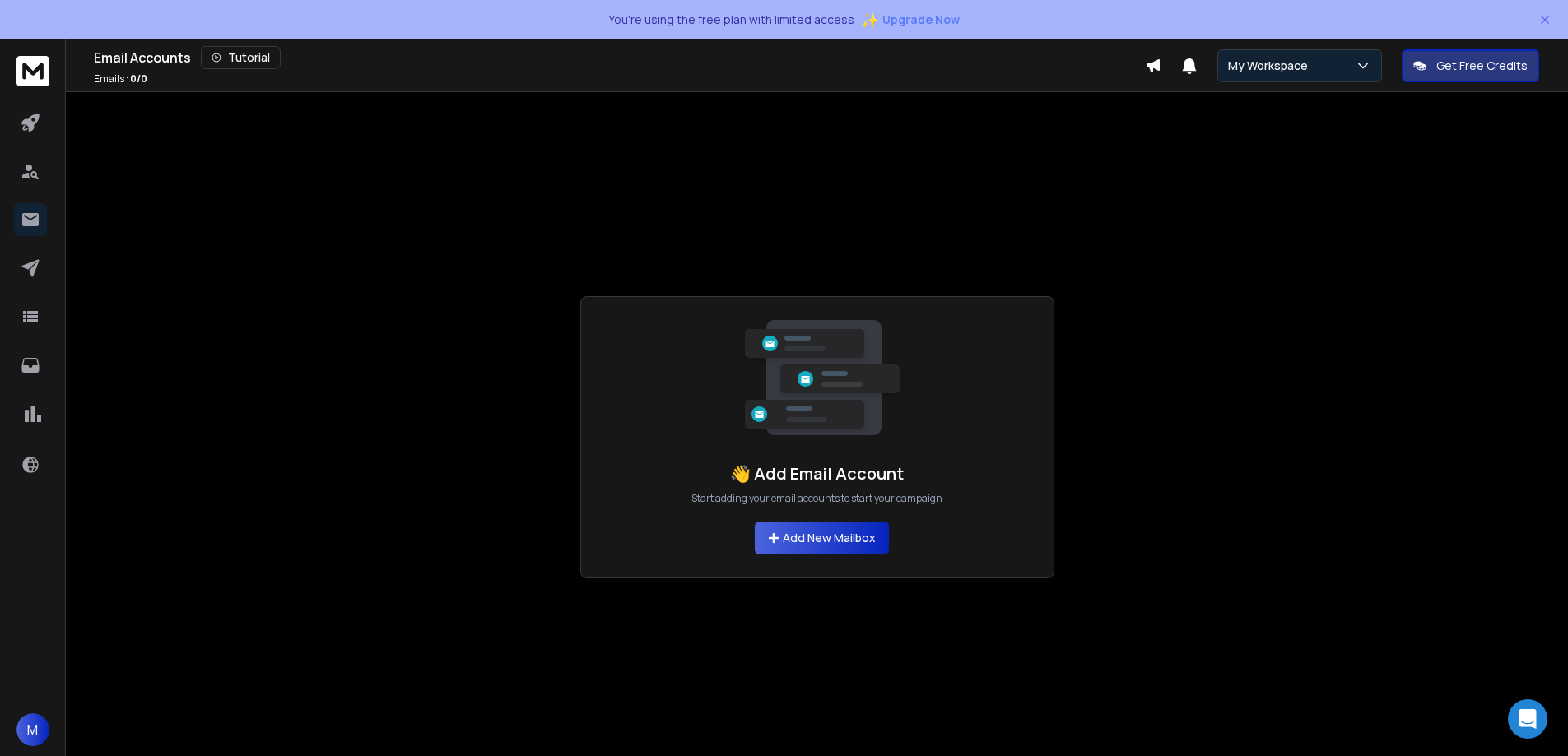
click at [1295, 73] on p "My Workspace" at bounding box center [1271, 65] width 87 height 16
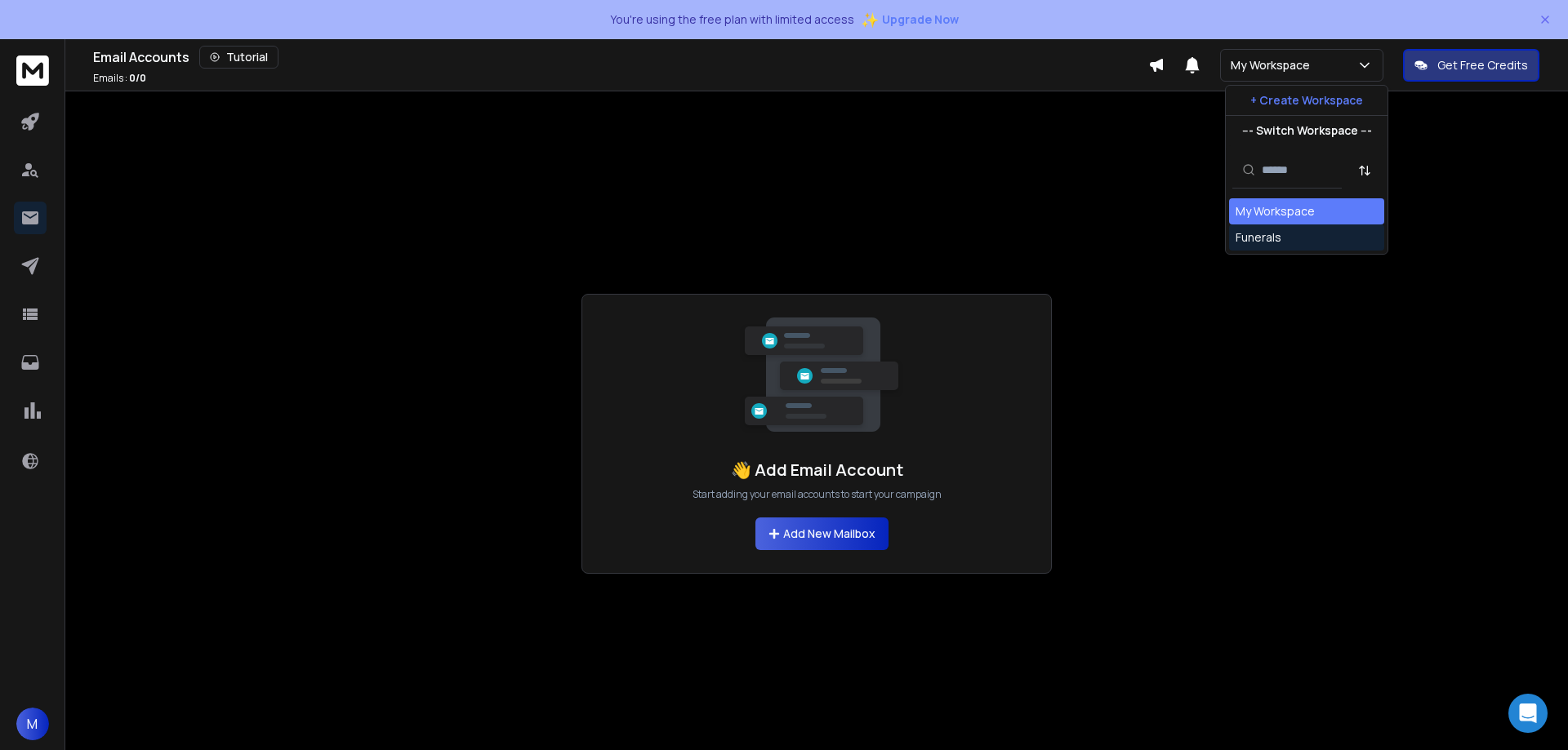
click at [1275, 236] on div "Funerals" at bounding box center [1258, 237] width 46 height 16
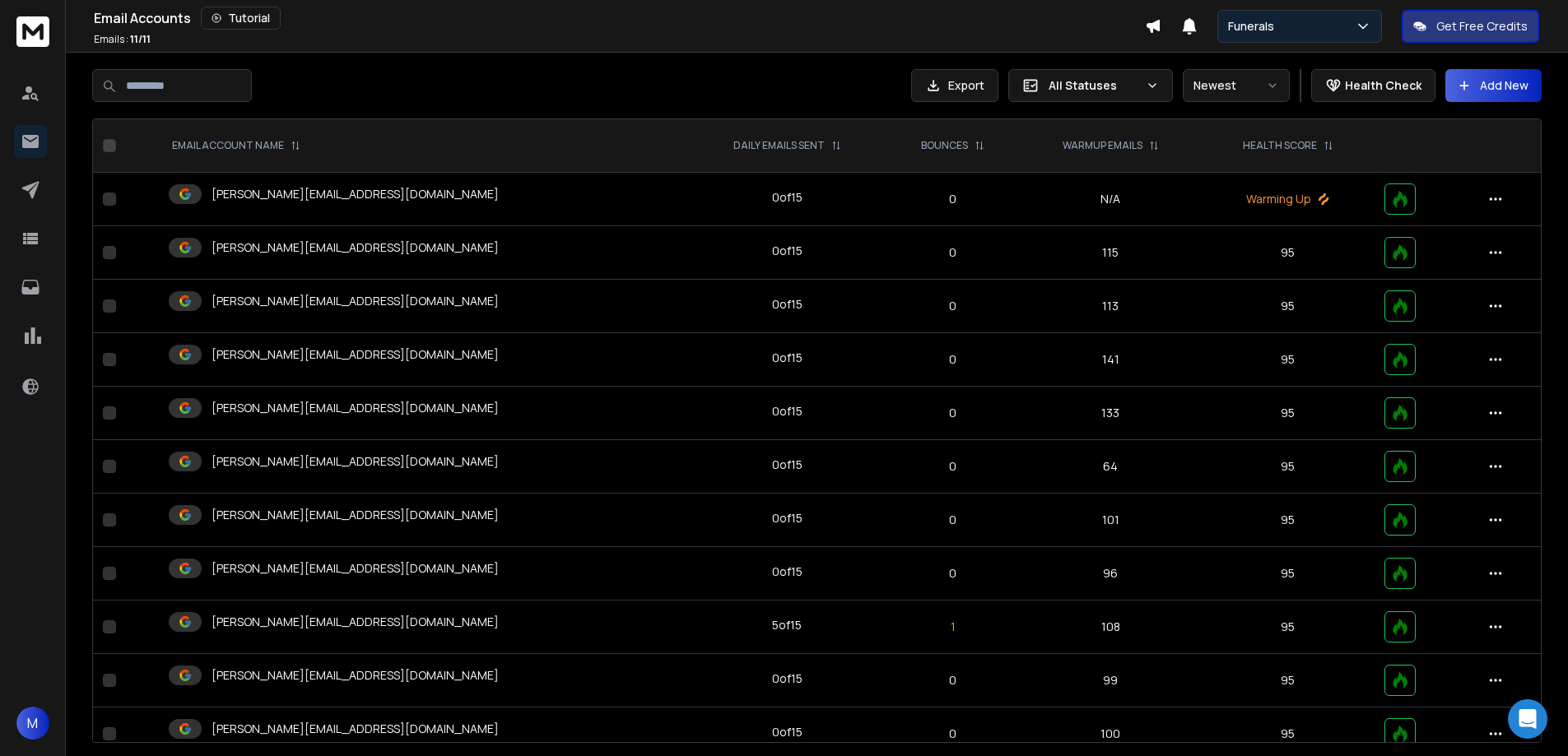
click at [1326, 30] on div "Funerals" at bounding box center [1300, 25] width 143 height 16
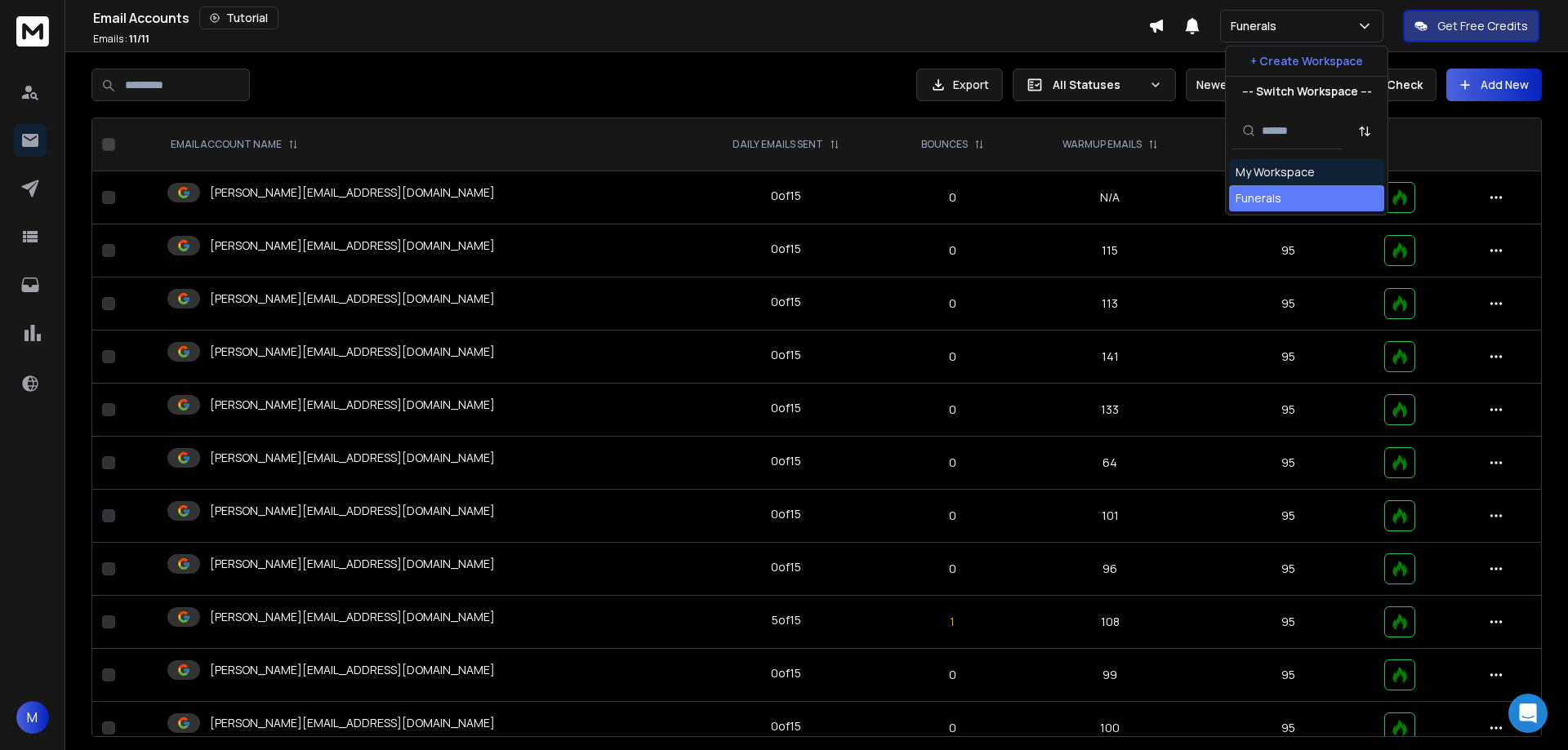
click at [1283, 172] on div "My Workspace" at bounding box center [1275, 172] width 79 height 16
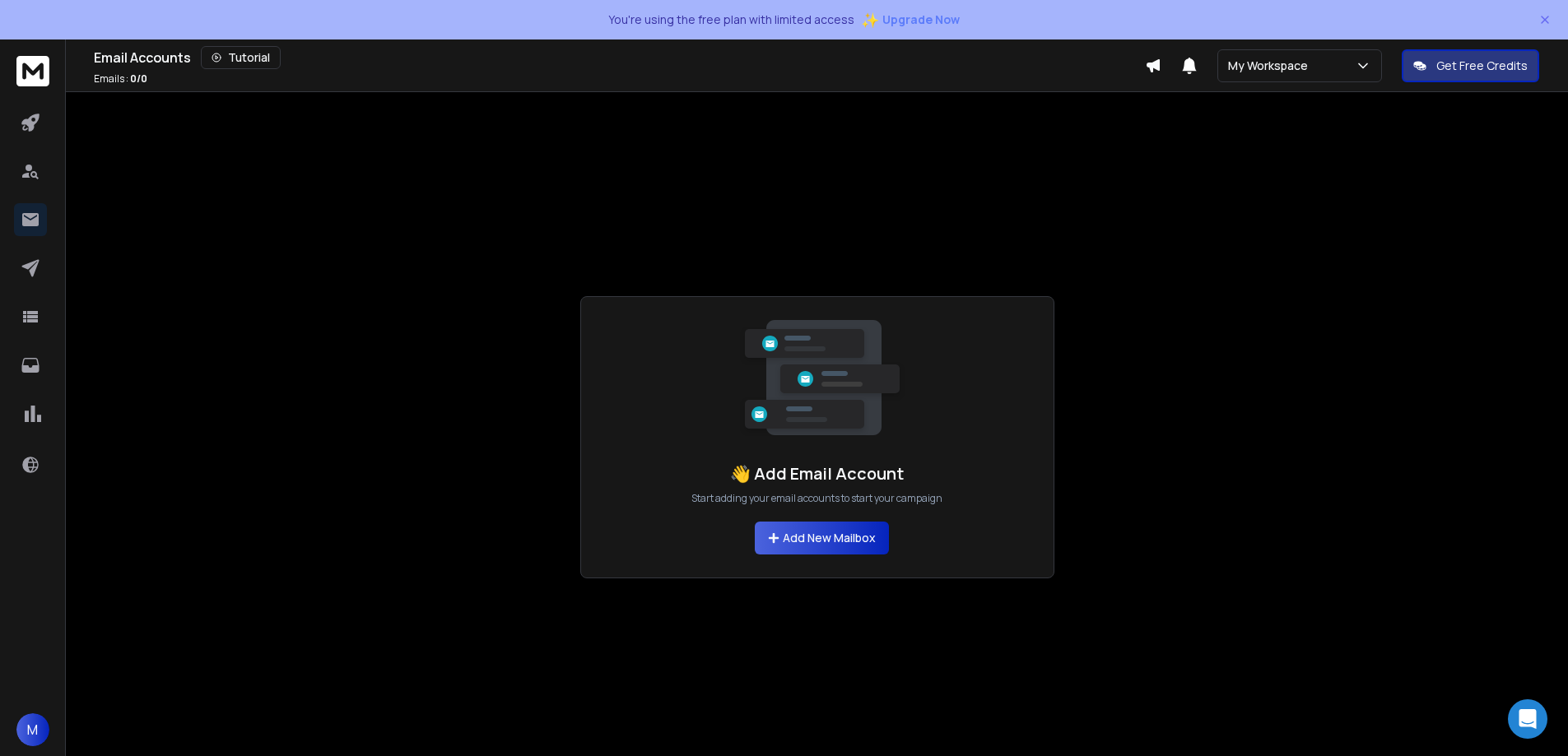
click at [836, 534] on button "Add New Mailbox" at bounding box center [821, 538] width 134 height 33
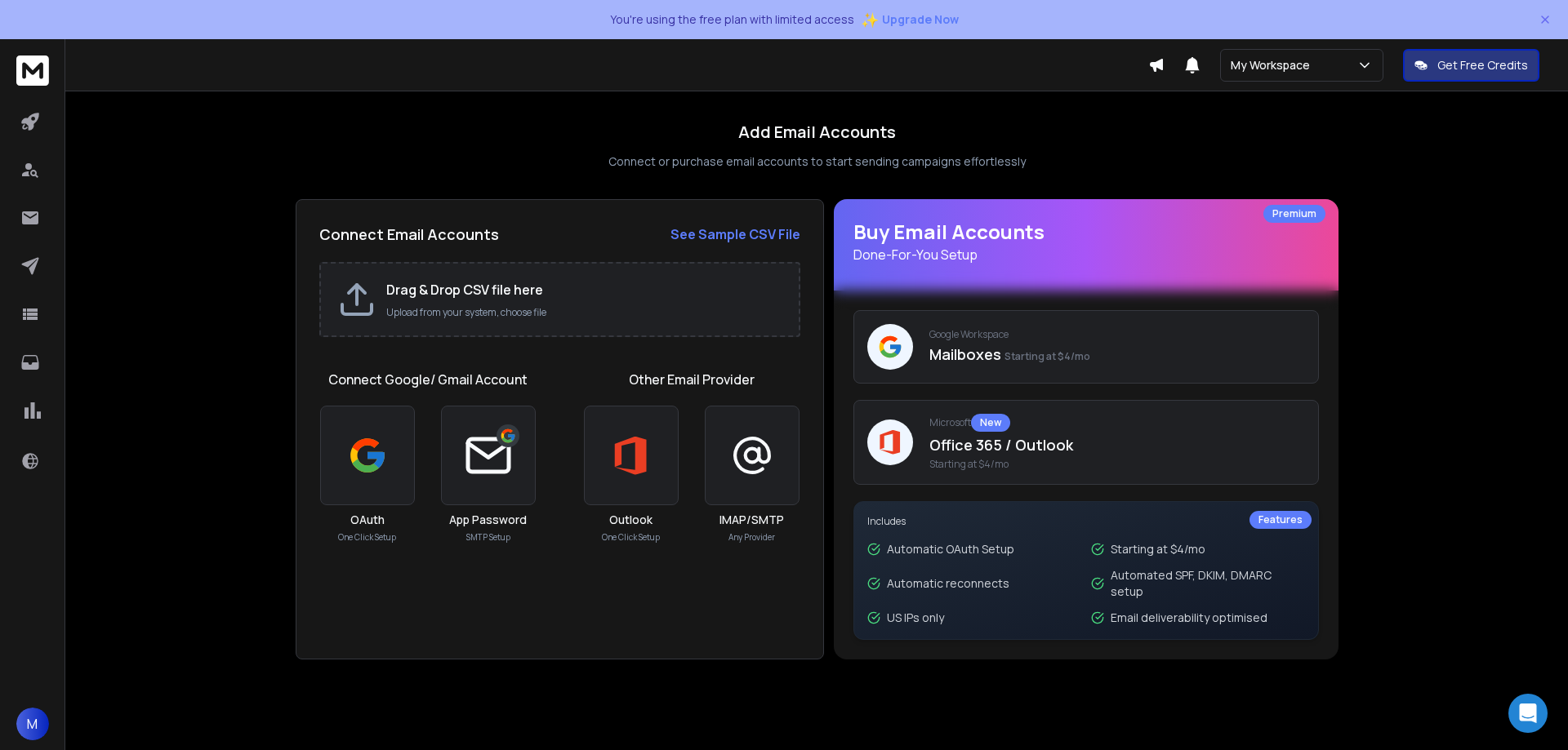
click at [361, 451] on icon at bounding box center [367, 455] width 35 height 35
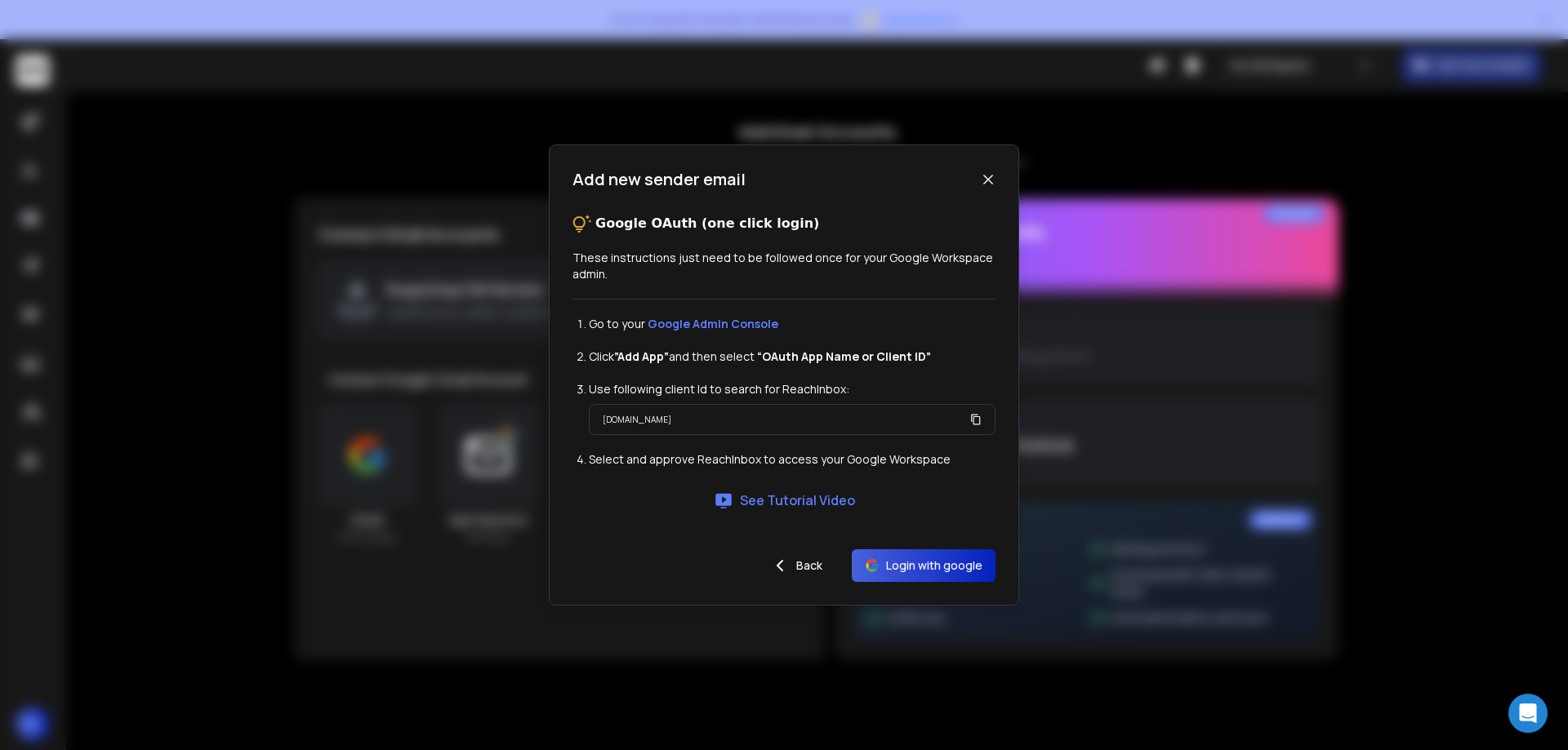
click at [945, 564] on button "Login with google" at bounding box center [924, 565] width 144 height 33
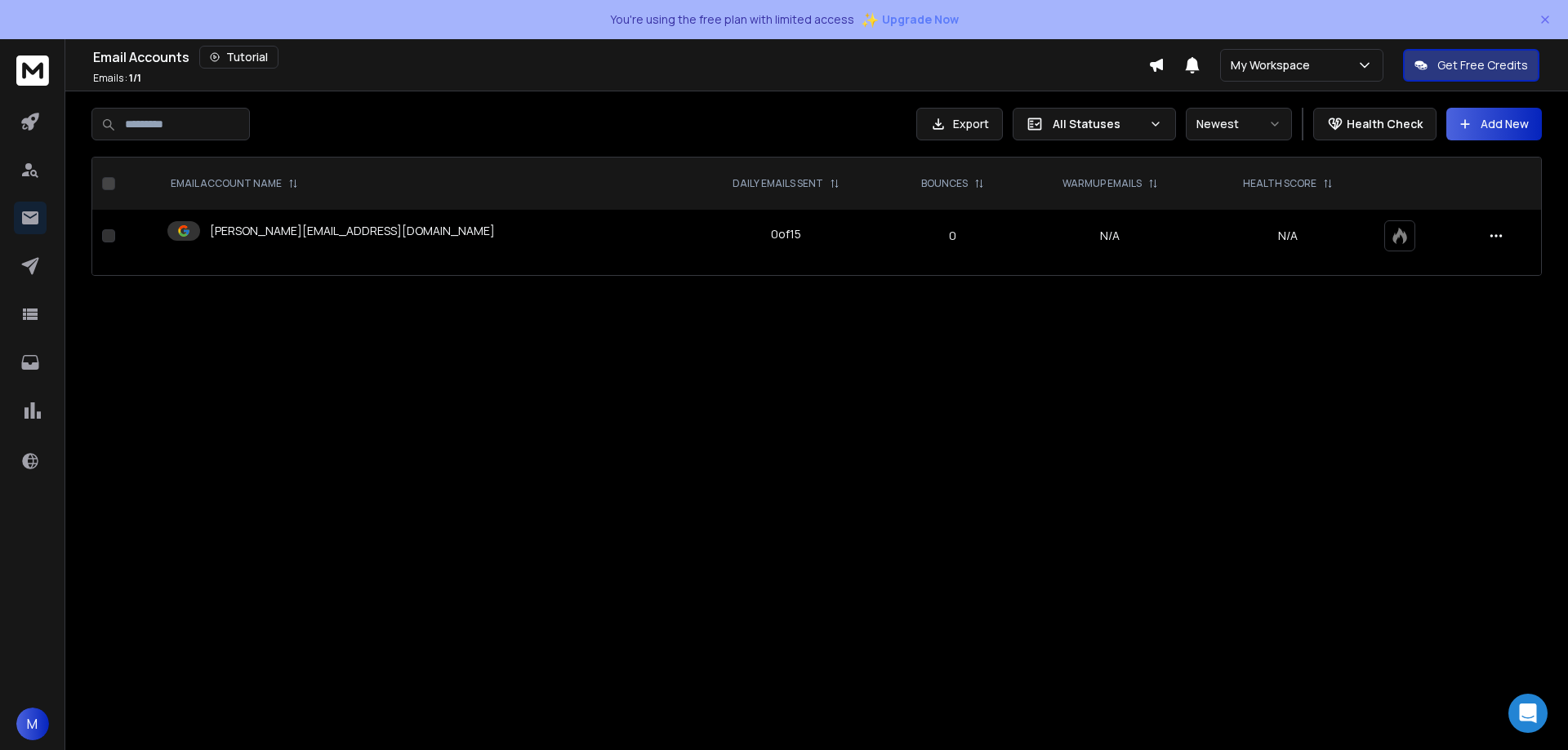
click at [1495, 236] on button at bounding box center [1496, 236] width 71 height 28
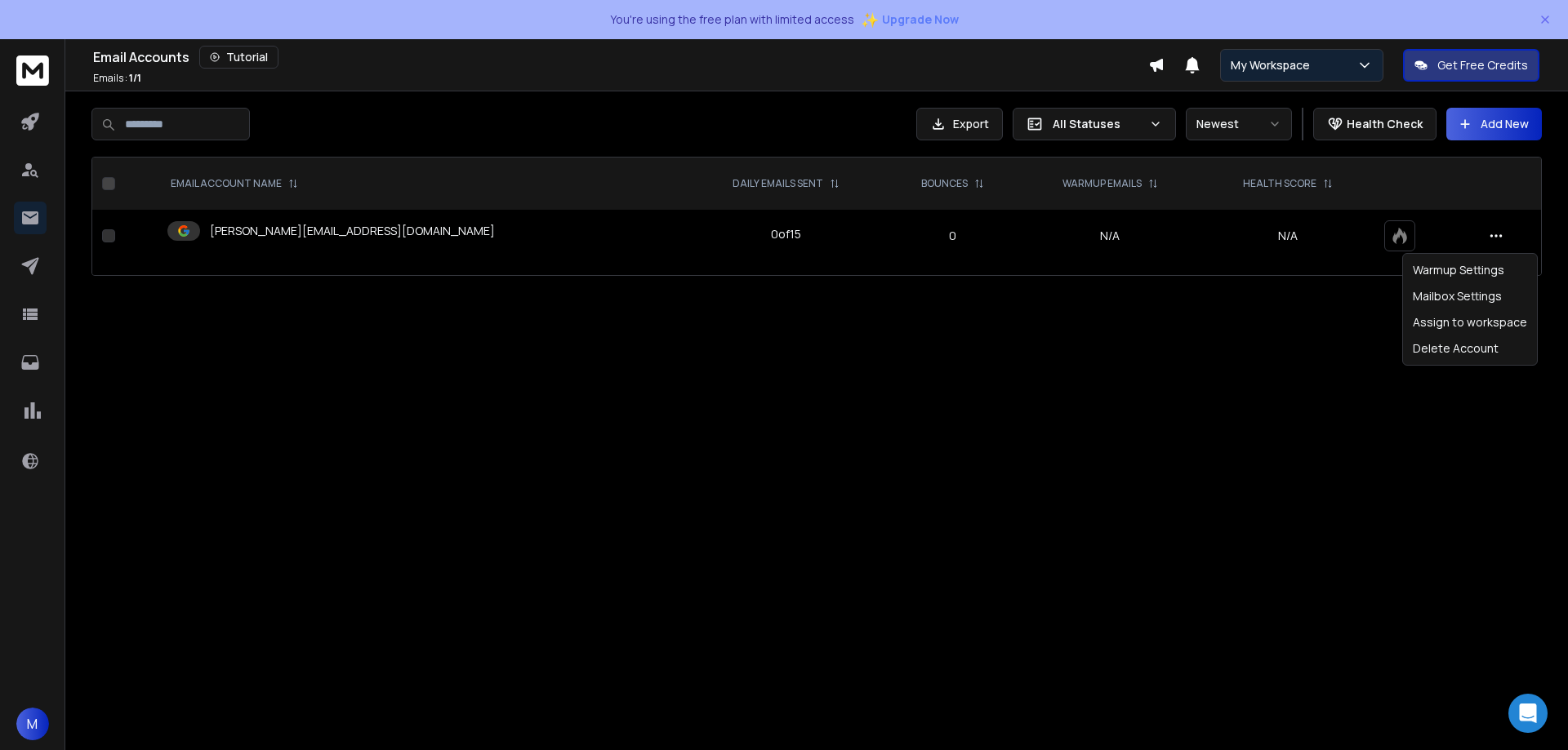
click at [1370, 59] on icon "button" at bounding box center [1364, 64] width 16 height 16
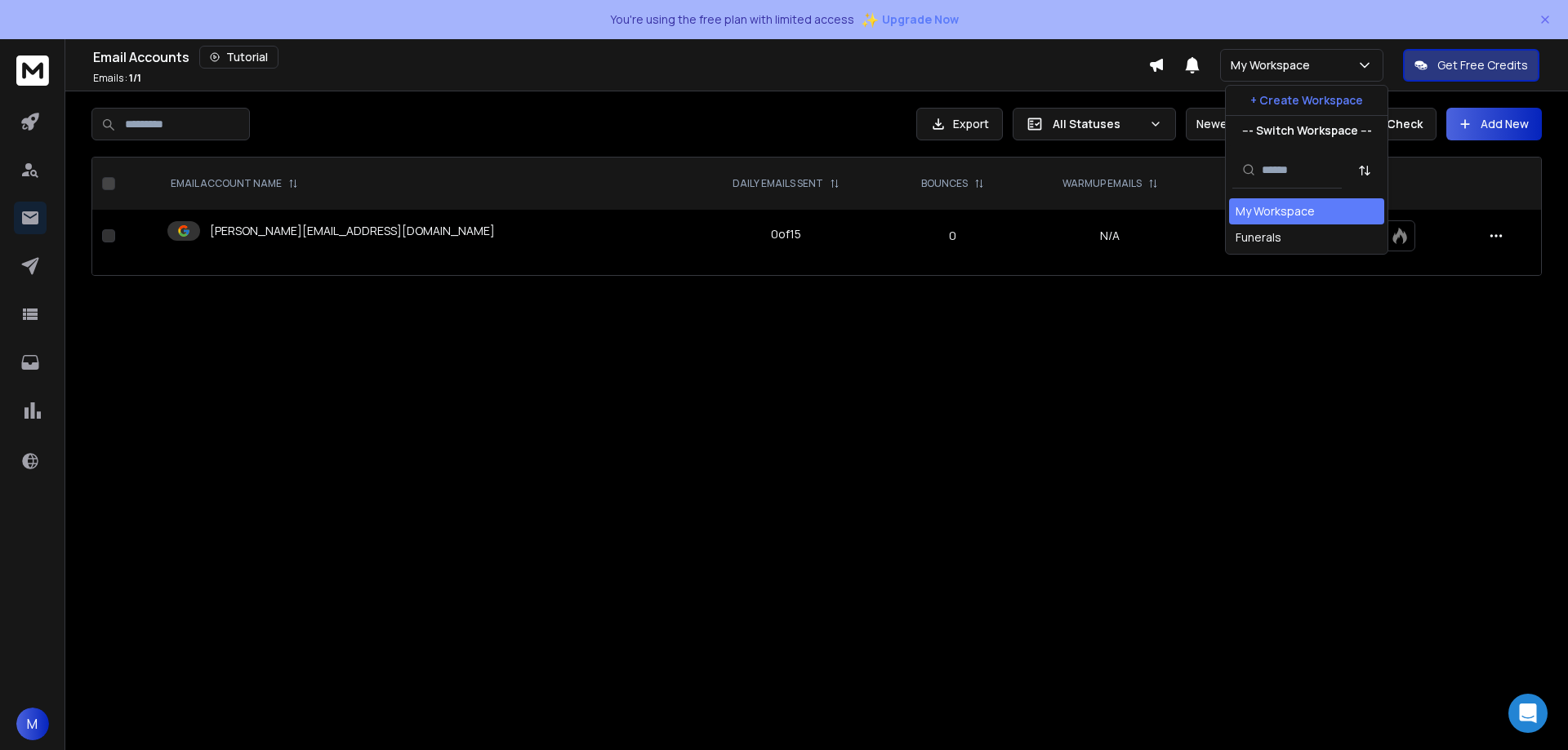
click at [1319, 101] on p "+ Create Workspace" at bounding box center [1306, 100] width 113 height 16
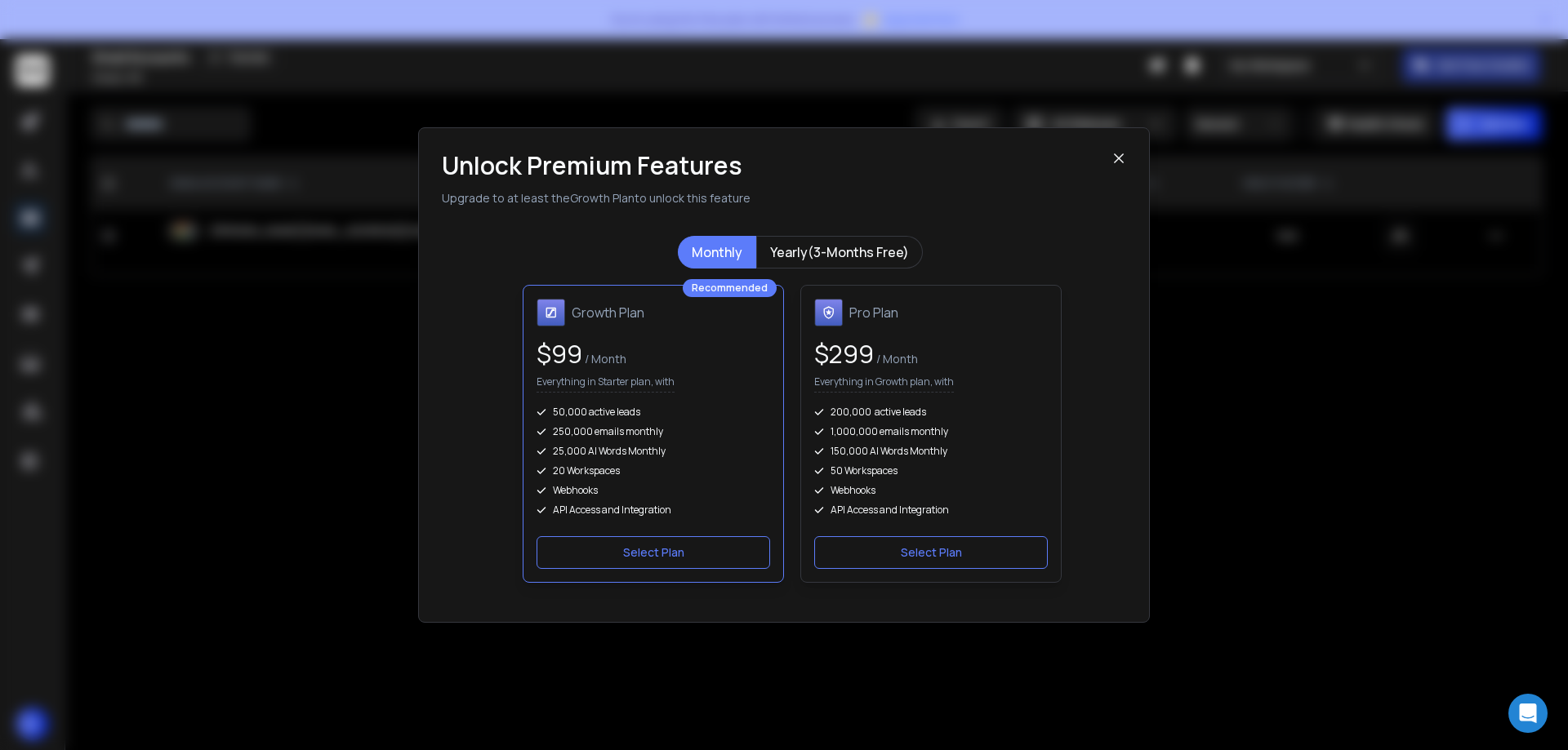
click at [1118, 160] on icon at bounding box center [1119, 158] width 9 height 9
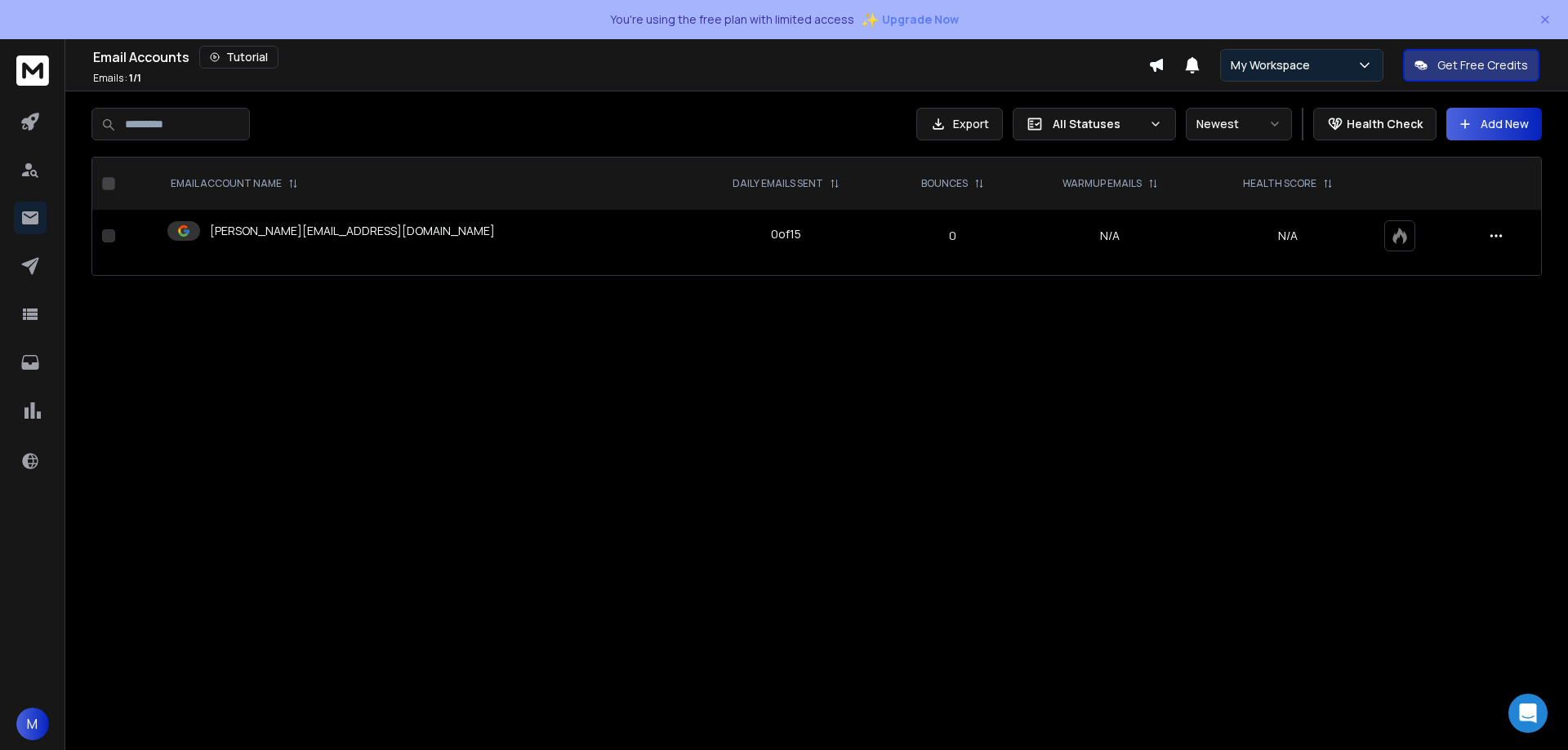
click at [1300, 62] on p "My Workspace" at bounding box center [1274, 64] width 86 height 16
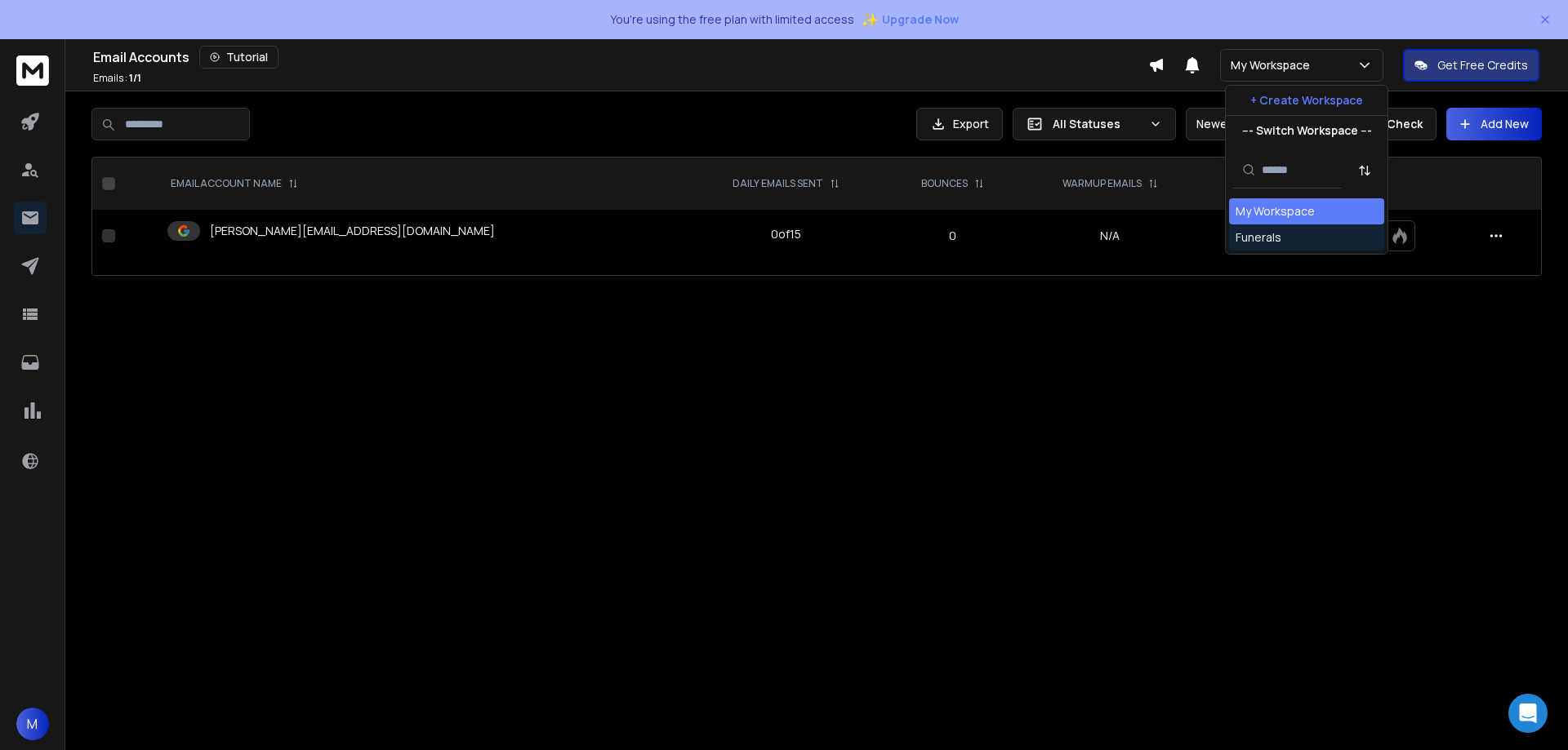
click at [1338, 333] on div "You're using the free plan with limited access ✨ Upgrade Now ReferralStack Unlo…" at bounding box center [784, 375] width 1568 height 750
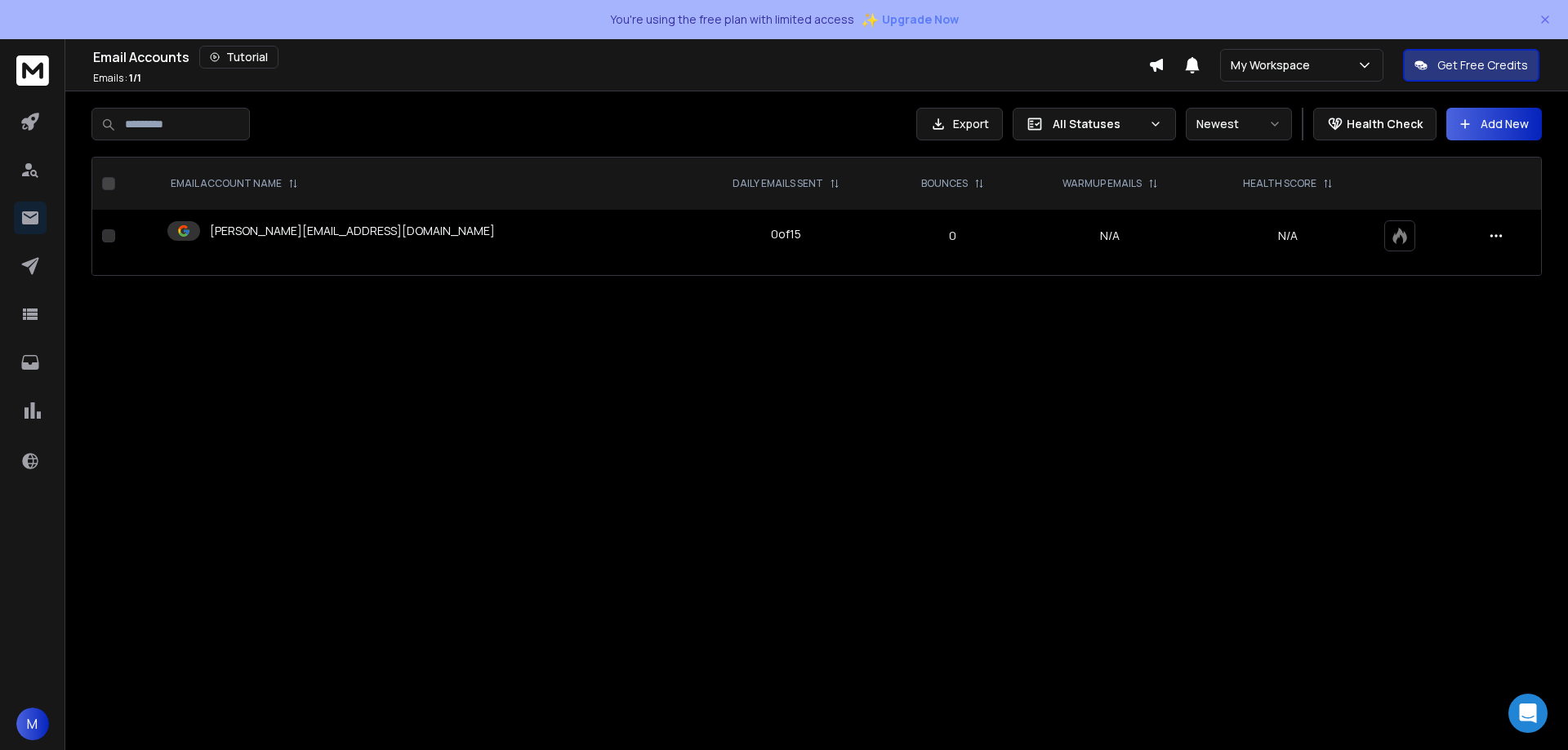
click at [1489, 235] on icon at bounding box center [1496, 236] width 15 height 15
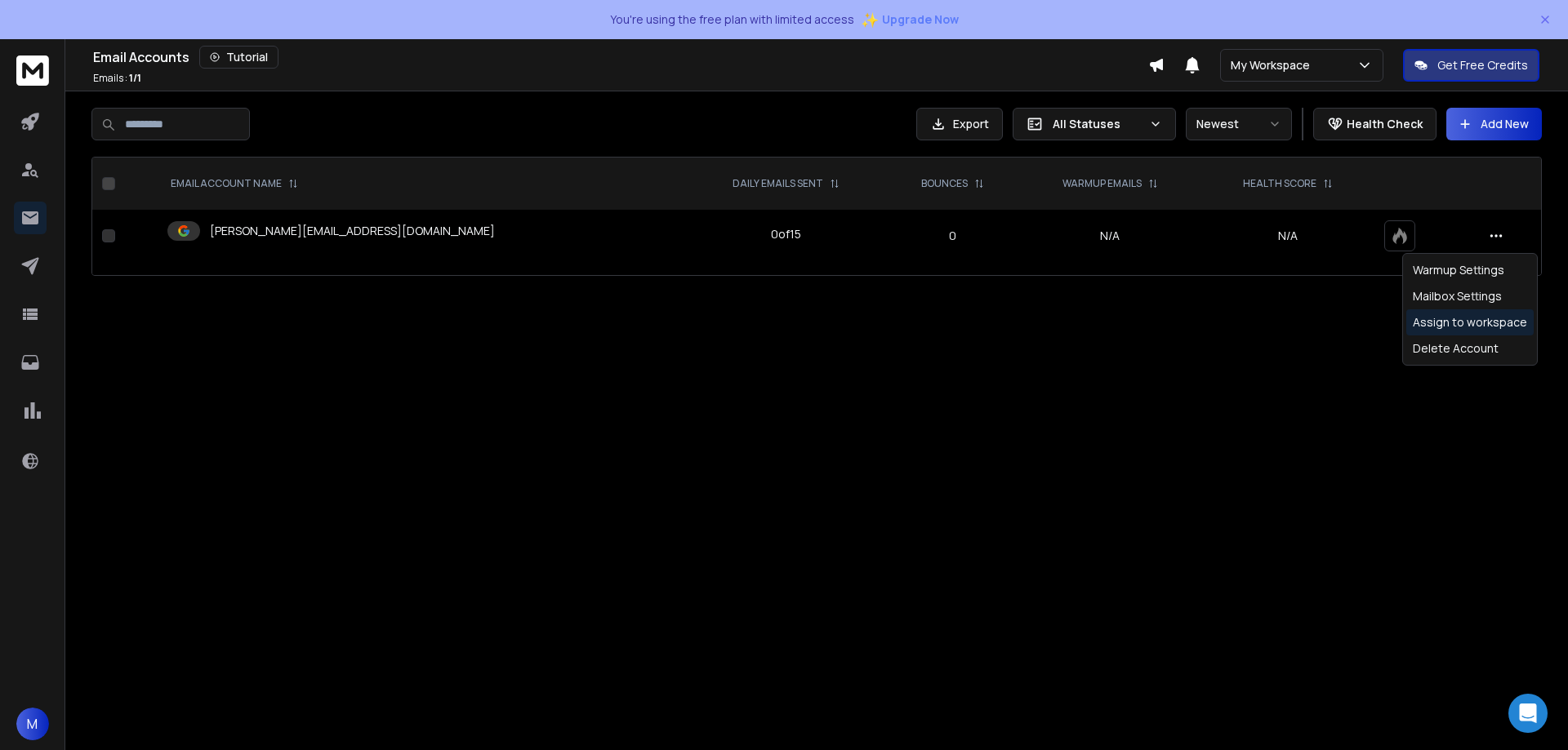
click at [1474, 327] on div "Assign to workspace" at bounding box center [1470, 322] width 127 height 26
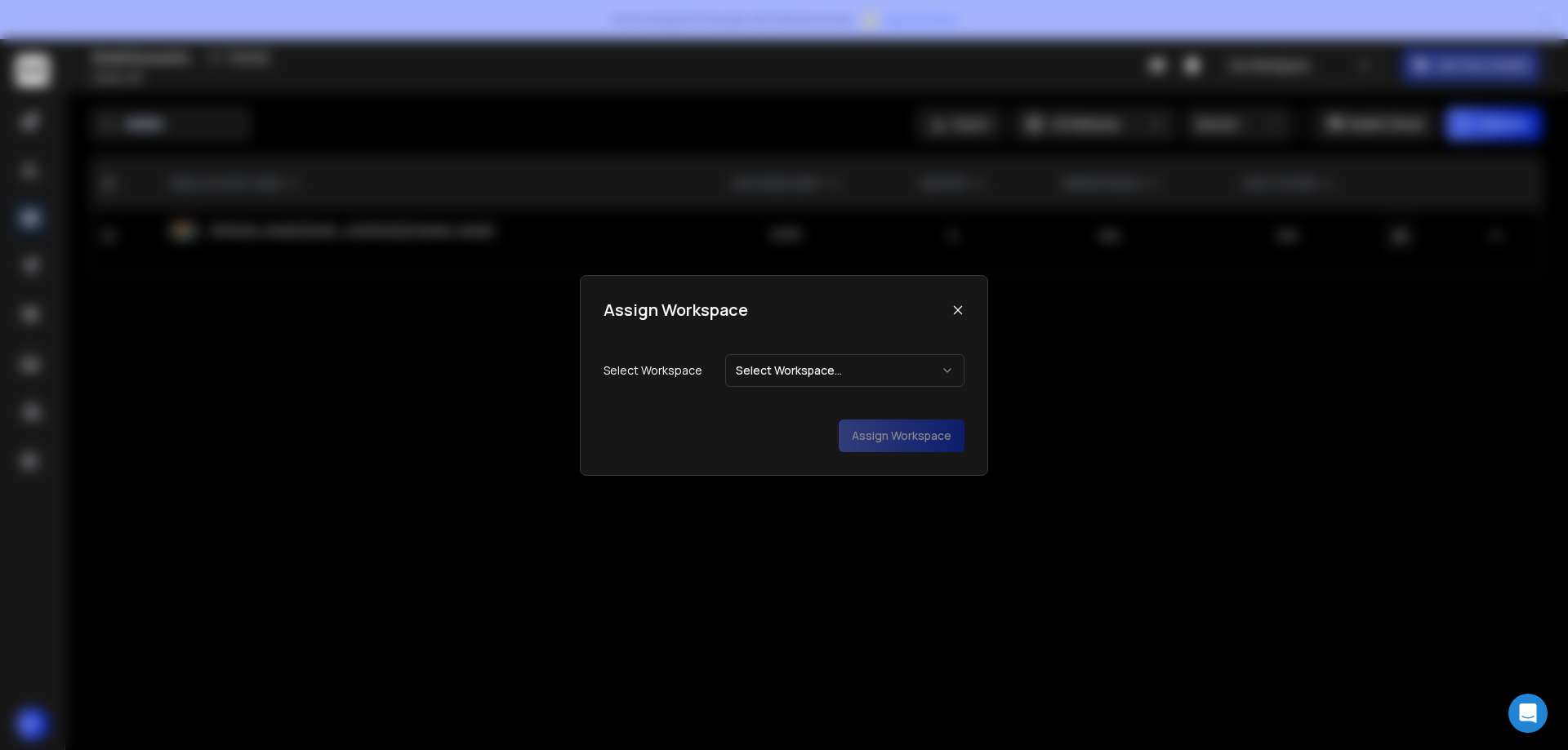
click at [934, 379] on button "Select Workspace..." at bounding box center [845, 370] width 239 height 33
click at [1021, 362] on div "Assign Workspace Select Workspace Select Workspace... Assign Workspace" at bounding box center [784, 375] width 1568 height 233
click at [962, 305] on icon at bounding box center [958, 310] width 13 height 13
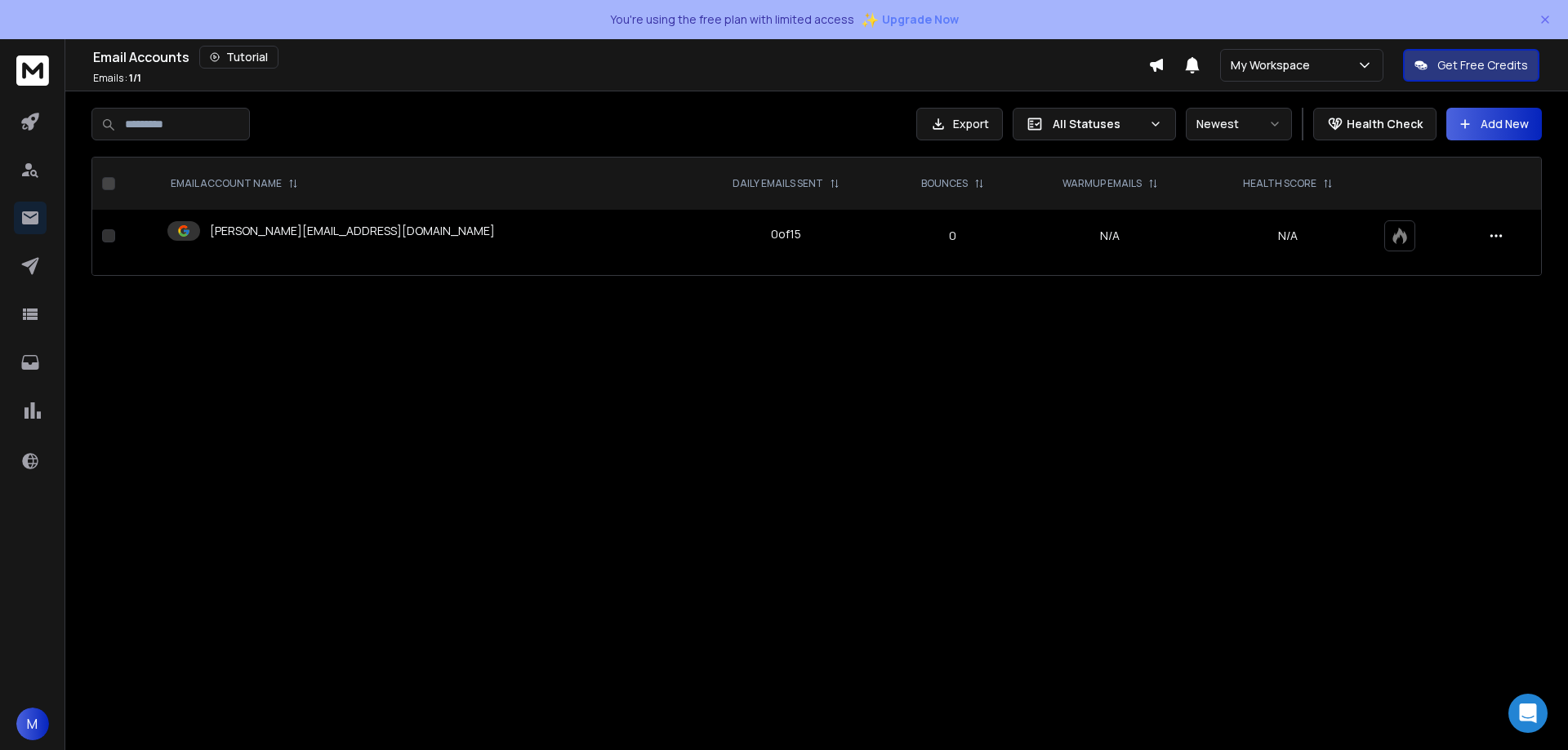
click at [1489, 233] on icon at bounding box center [1496, 236] width 15 height 15
click at [1458, 269] on div "Warmup Settings" at bounding box center [1470, 270] width 127 height 26
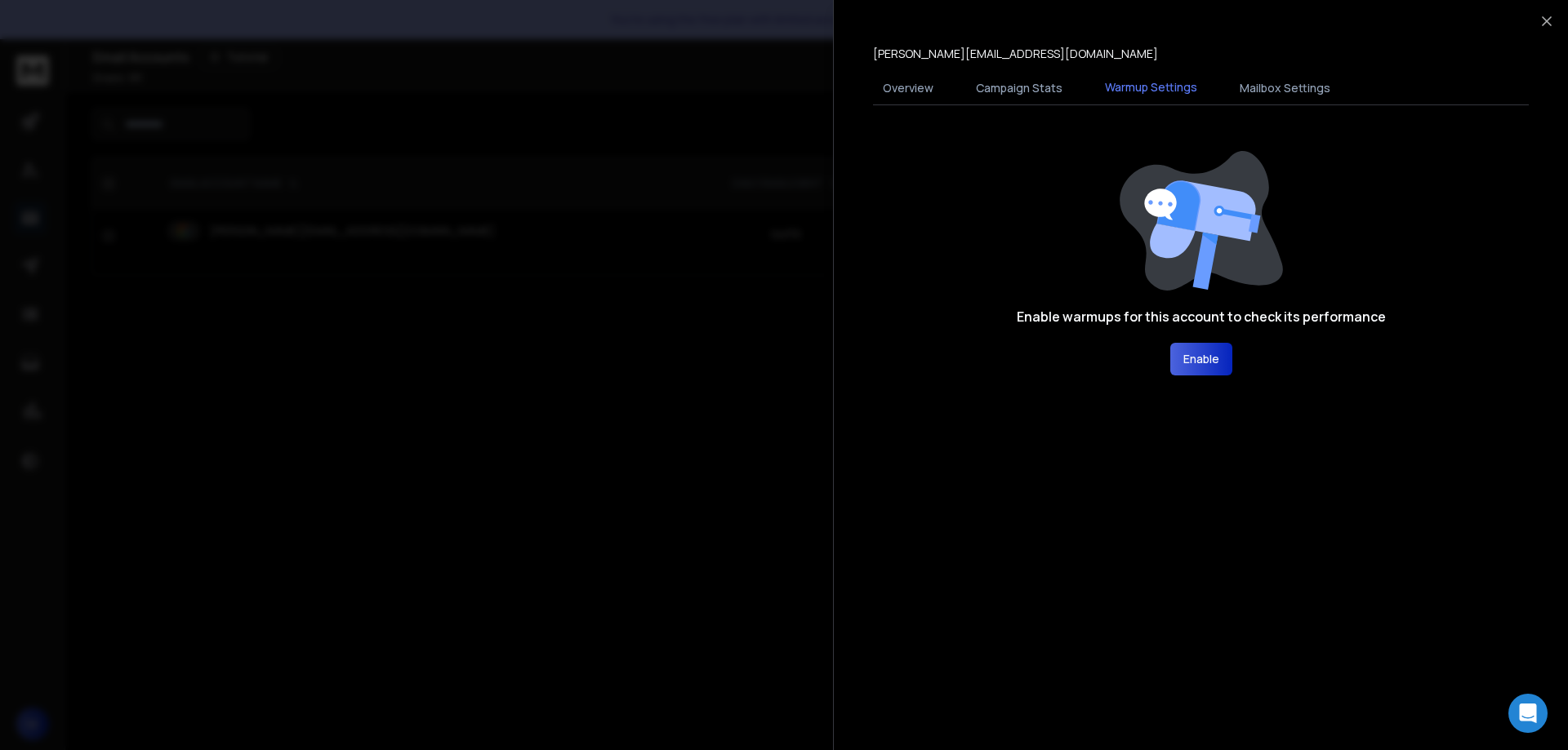
click at [1197, 364] on button "Enable" at bounding box center [1201, 359] width 62 height 33
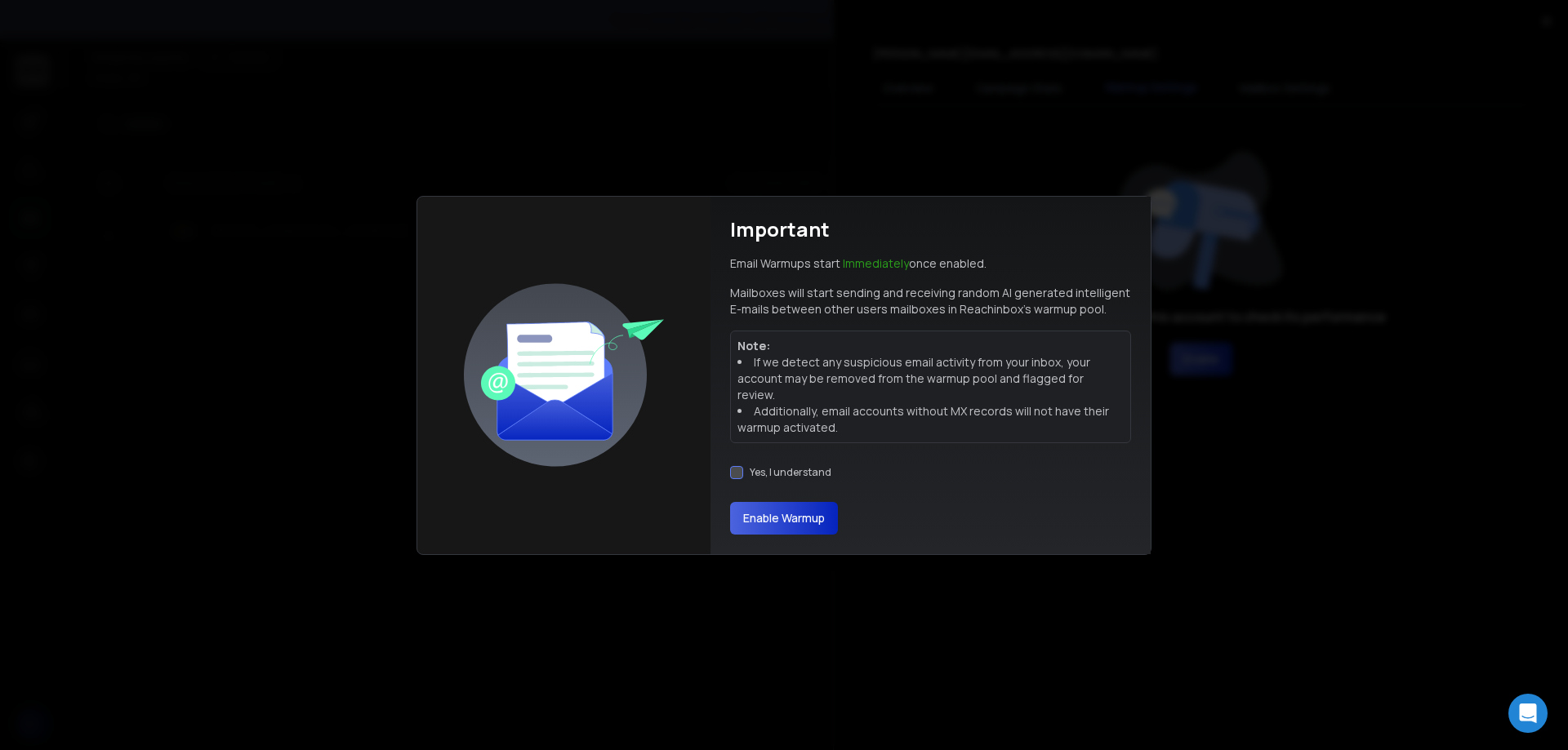
click at [767, 466] on label "Yes, I understand" at bounding box center [790, 473] width 81 height 13
click at [737, 466] on button "Yes, I understand" at bounding box center [736, 473] width 13 height 13
click at [771, 513] on button "Enable Warmup" at bounding box center [783, 517] width 107 height 33
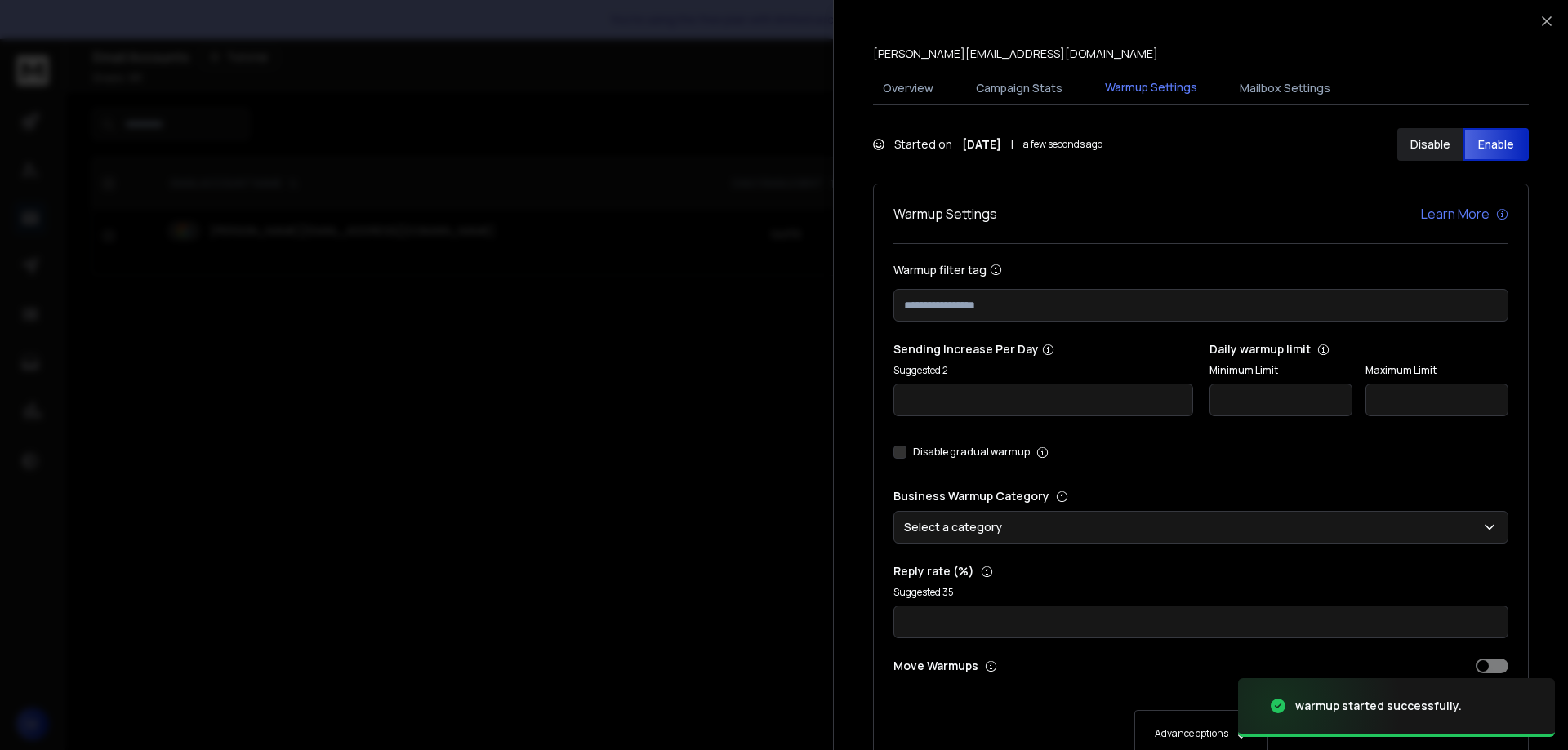
type input "**********"
type input "*"
type input "**"
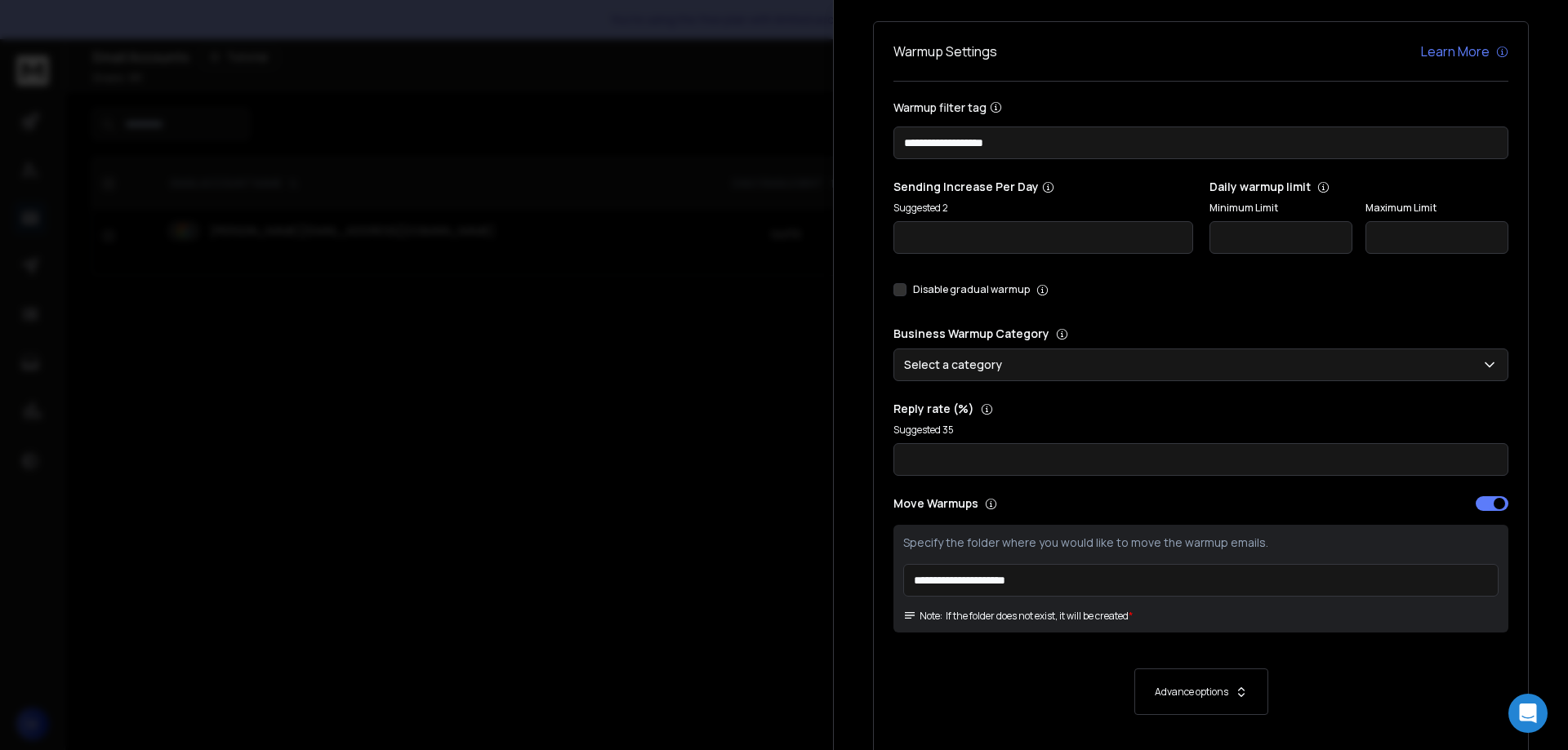
scroll to position [163, 0]
drag, startPoint x: 954, startPoint y: 461, endPoint x: 846, endPoint y: 444, distance: 109.3
click at [846, 444] on div "**********" at bounding box center [1200, 375] width 735 height 750
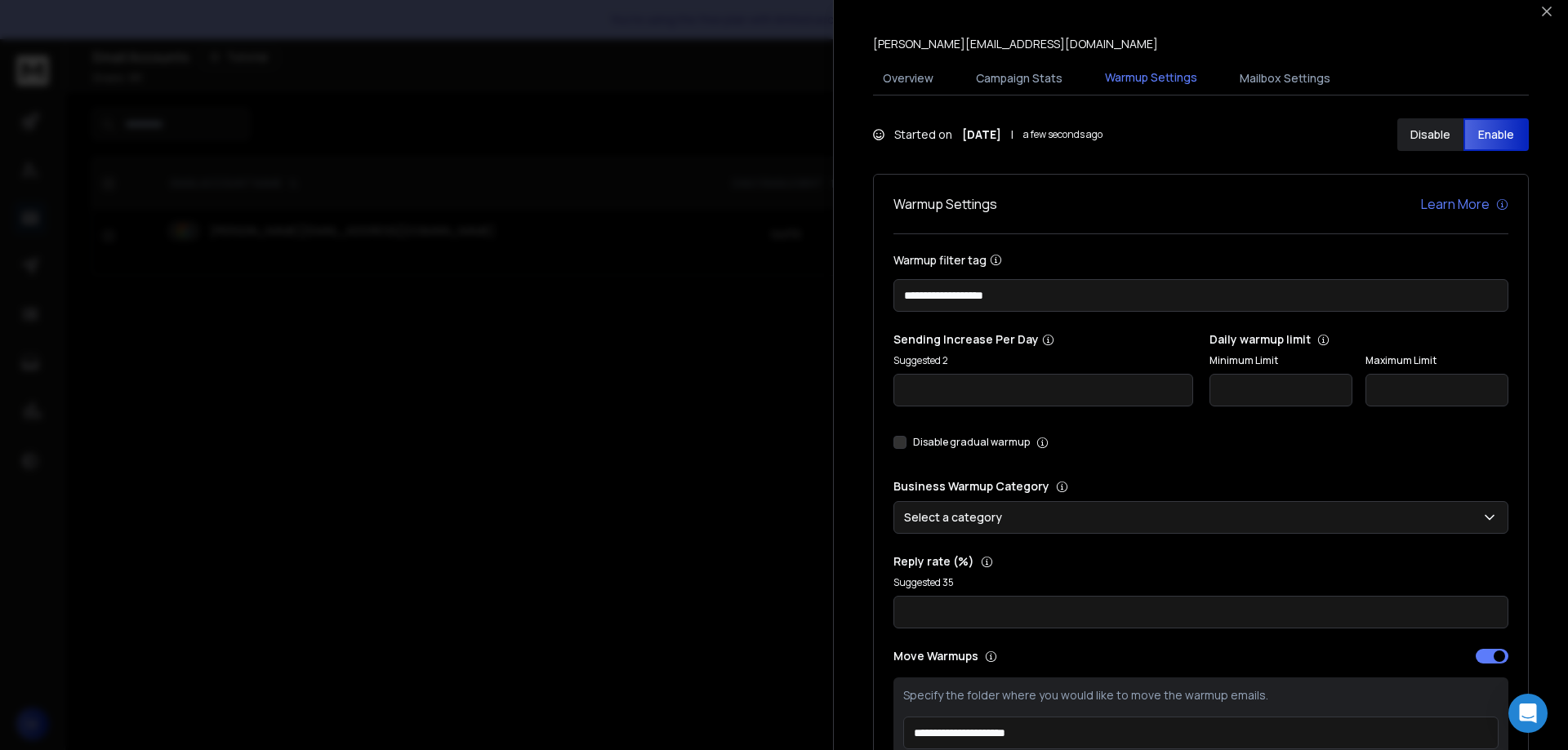
scroll to position [0, 0]
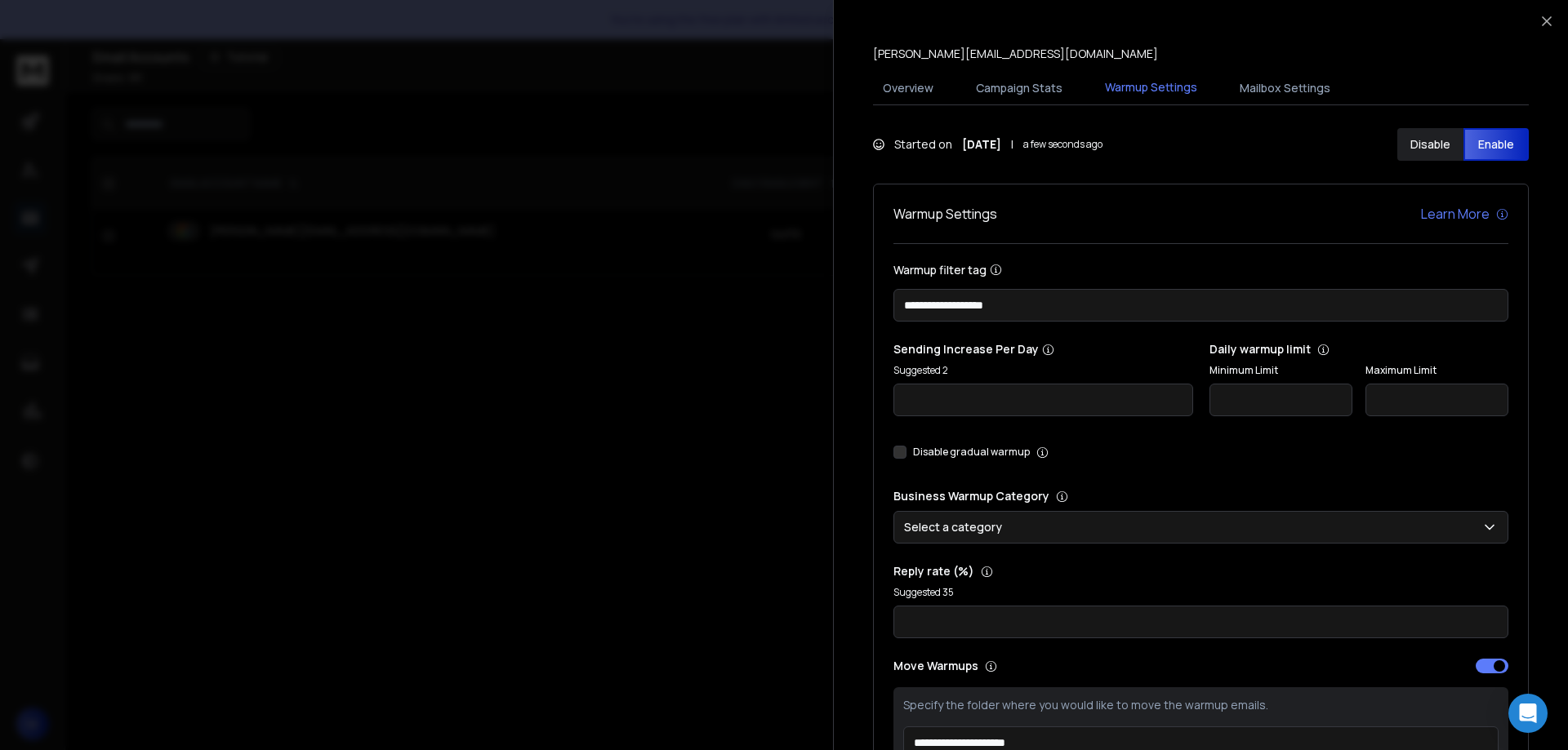
type input "**"
drag, startPoint x: 1247, startPoint y: 303, endPoint x: 811, endPoint y: 276, distance: 436.8
click at [811, 276] on body "**********" at bounding box center [784, 375] width 1568 height 750
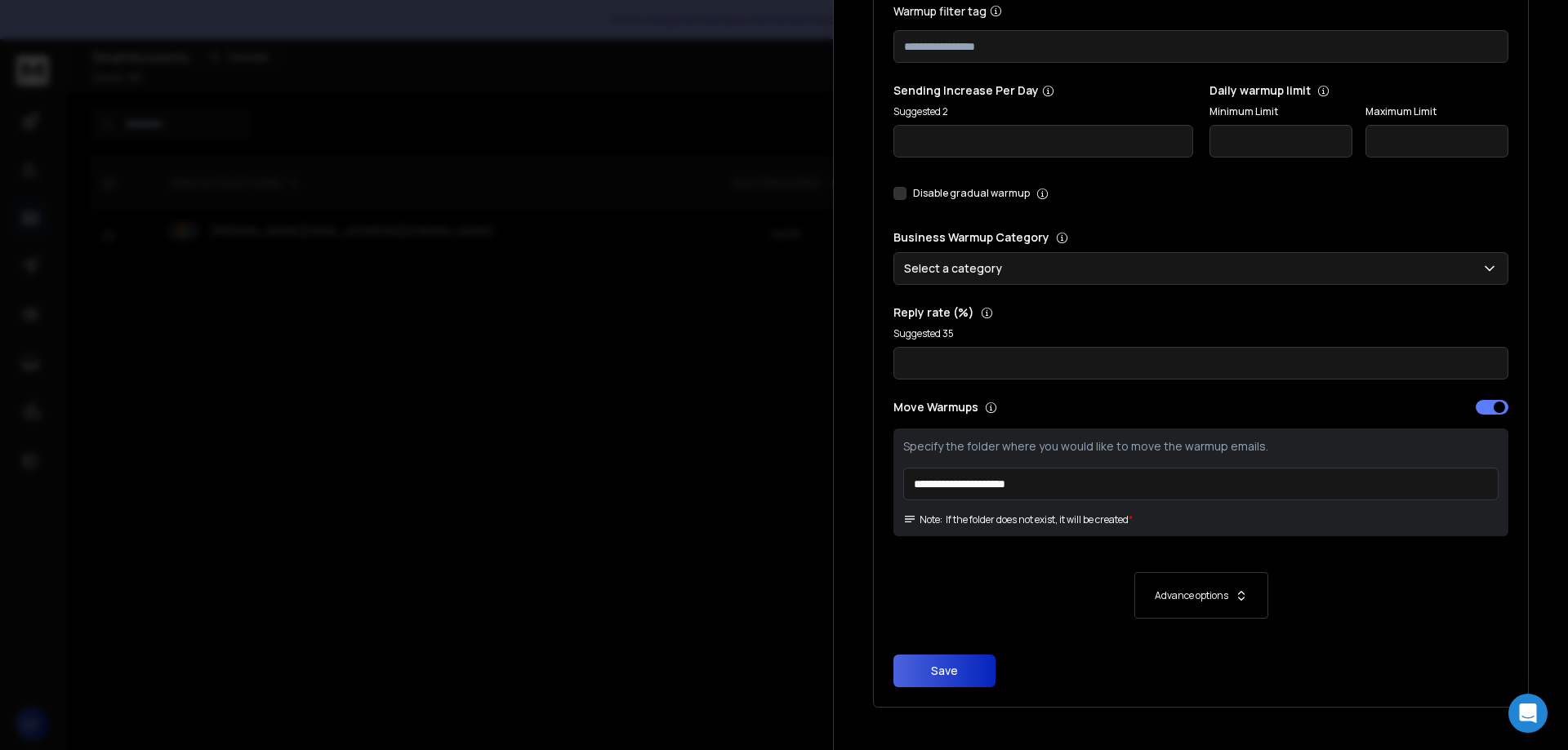
scroll to position [262, 0]
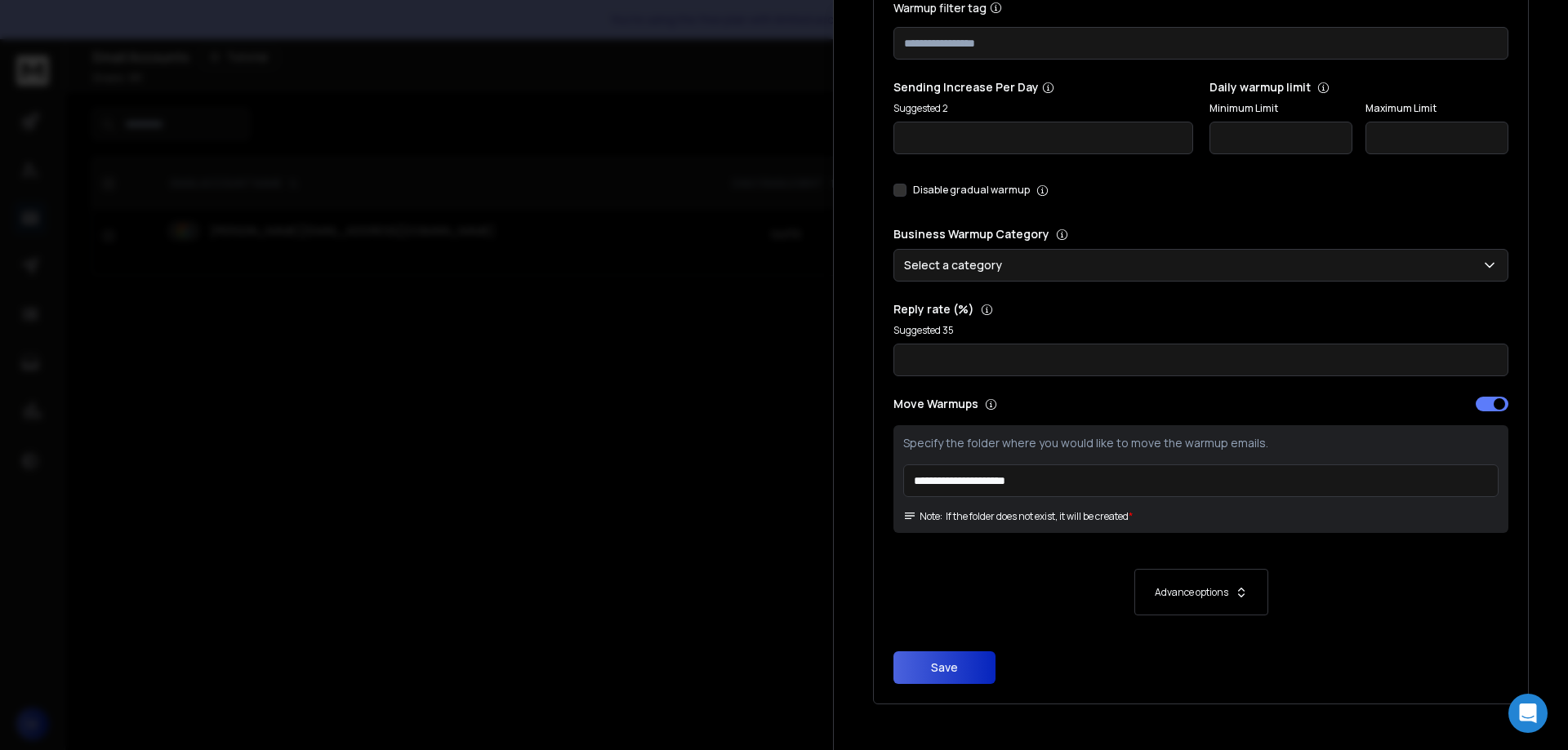
click at [941, 664] on button "Save" at bounding box center [944, 667] width 102 height 33
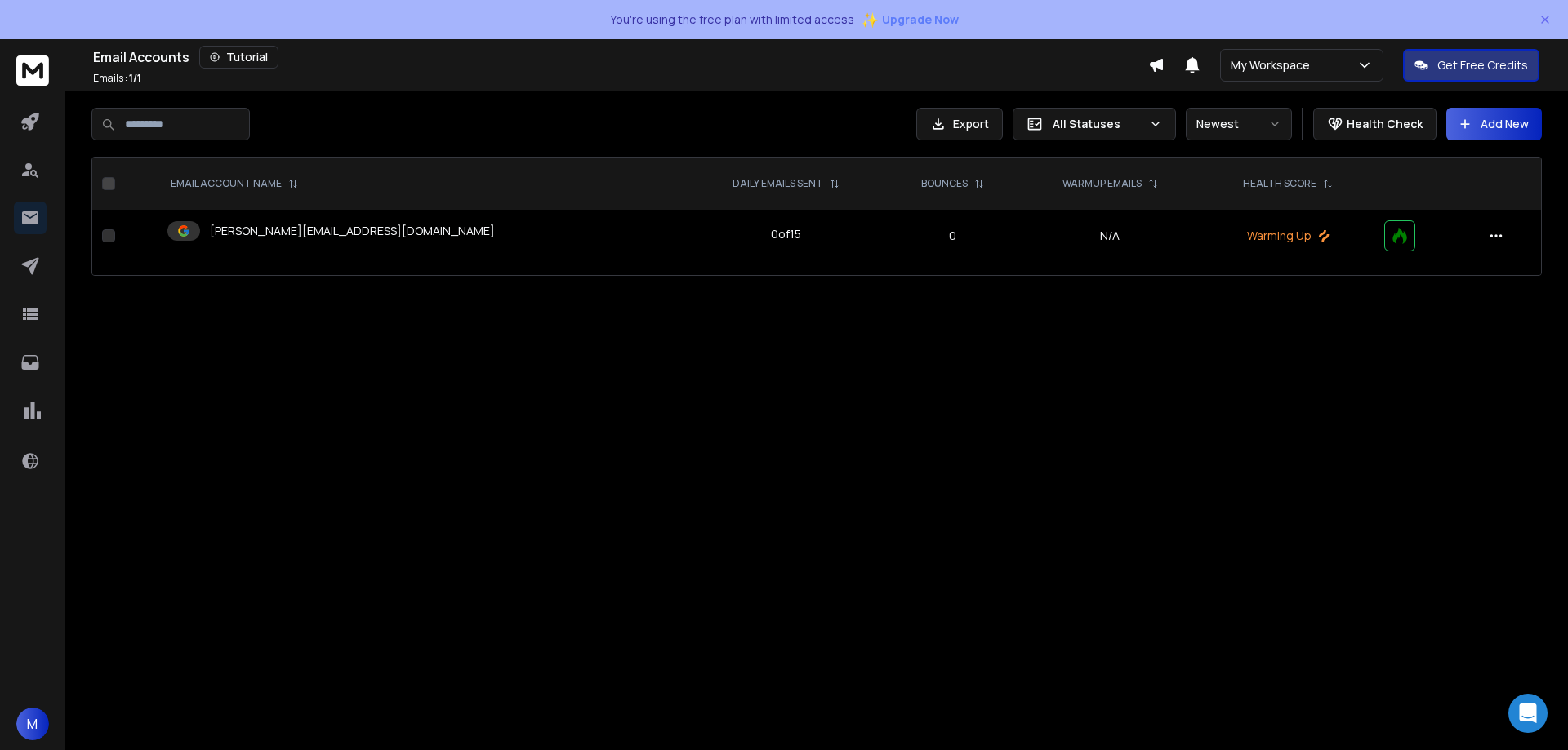
click at [768, 333] on div "You're using the free plan with limited access ✨ Upgrade Now ReferralStack Unlo…" at bounding box center [784, 375] width 1568 height 750
click at [1487, 120] on button "Add New" at bounding box center [1494, 123] width 95 height 33
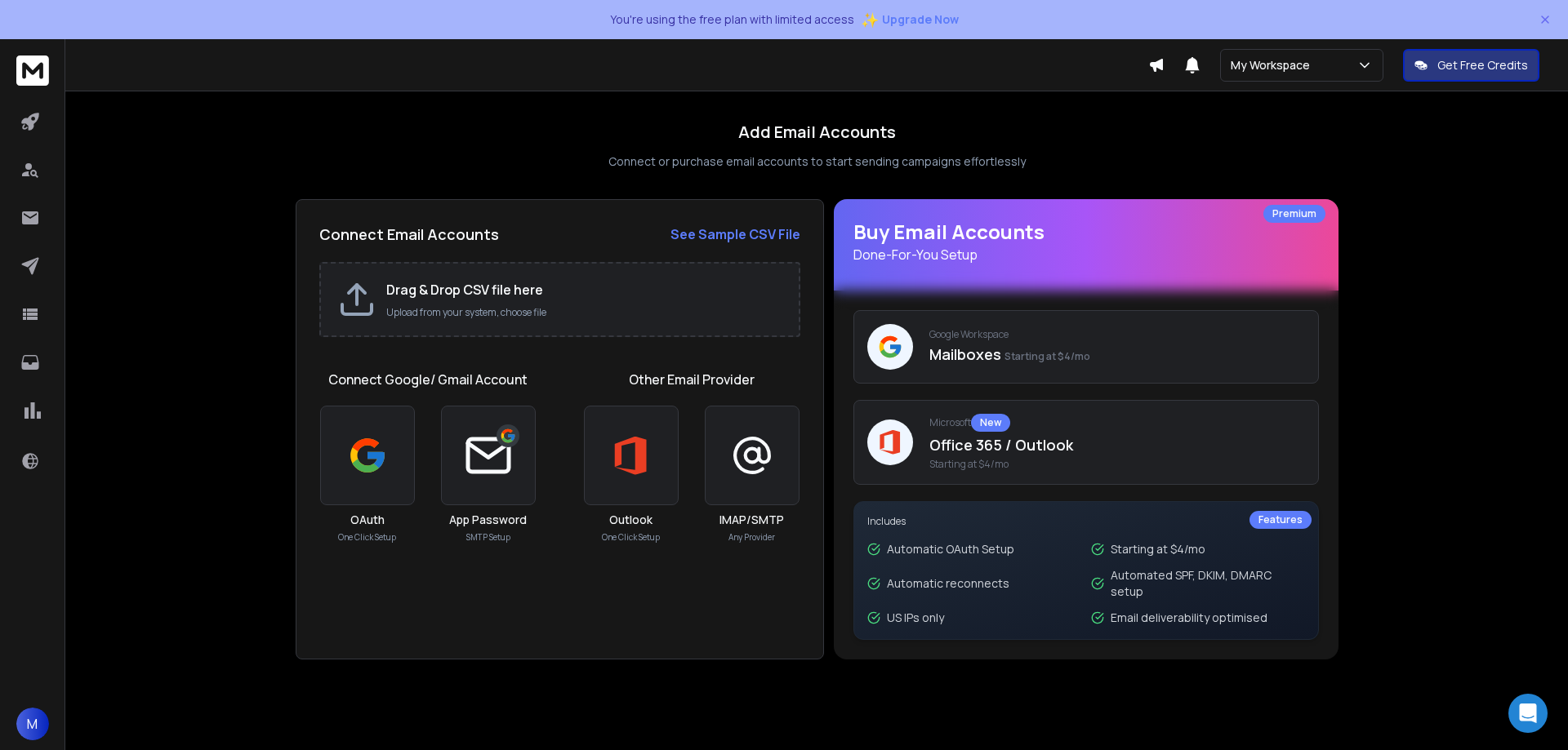
click at [380, 464] on icon at bounding box center [376, 460] width 17 height 16
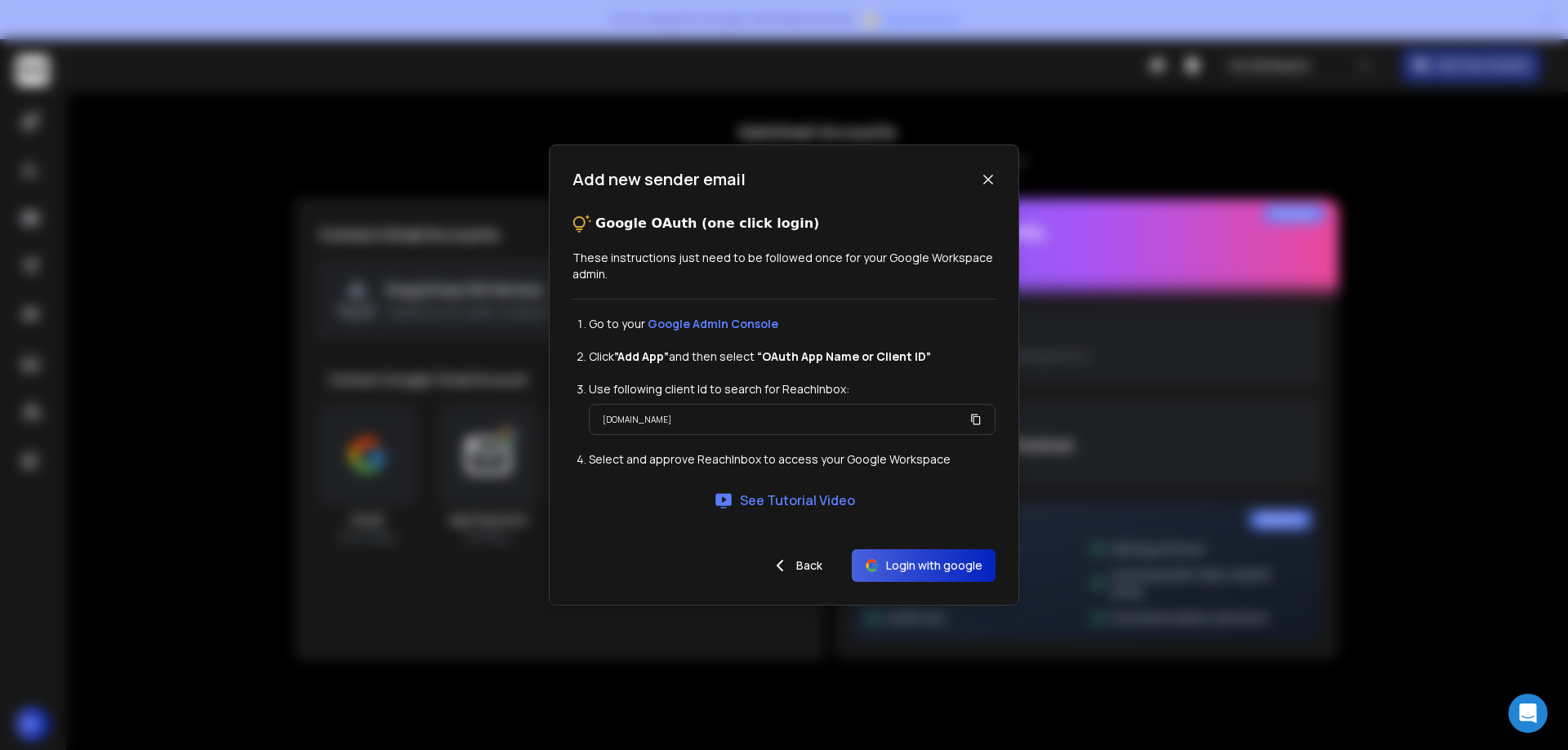
click at [913, 565] on button "Login with google" at bounding box center [924, 565] width 144 height 33
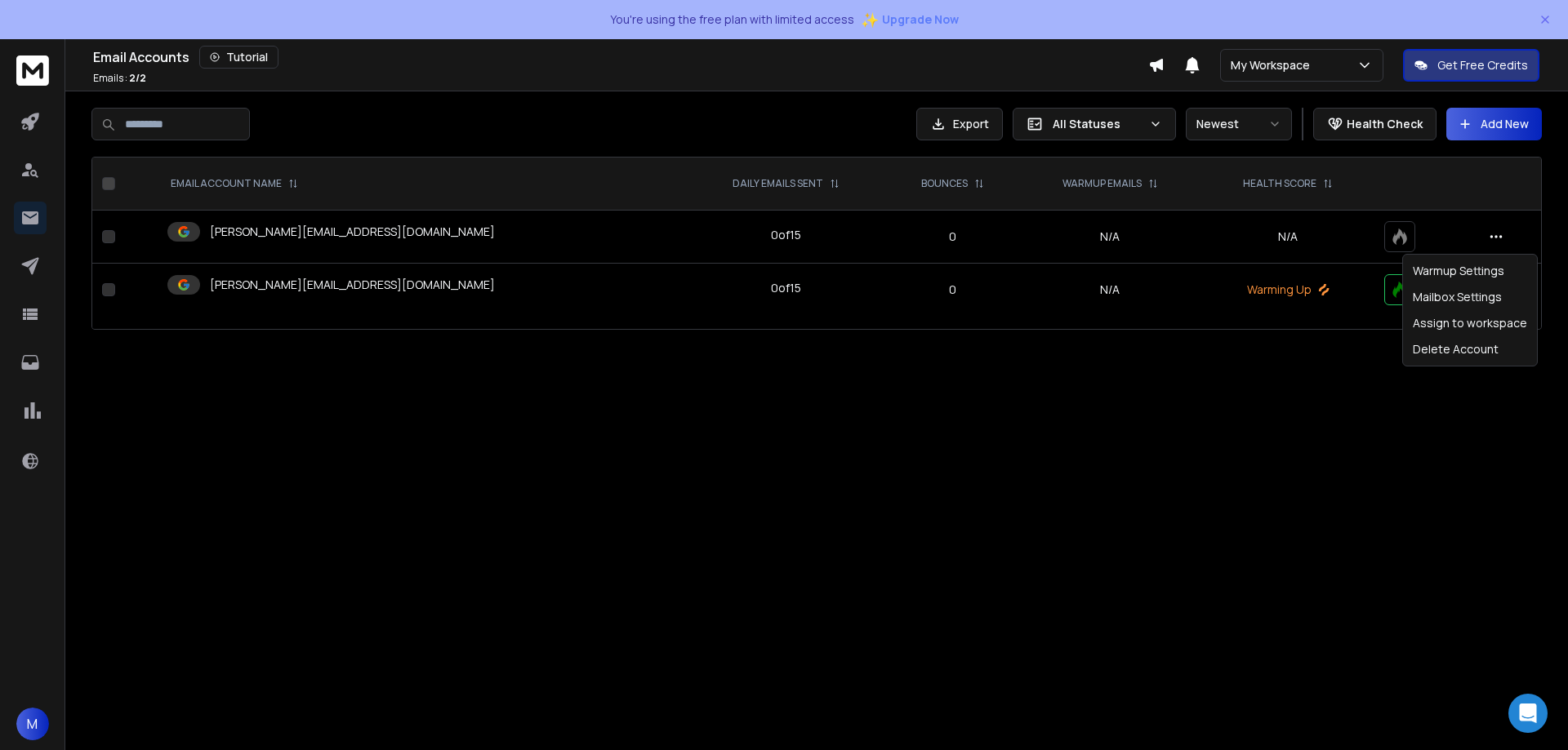
click at [1490, 237] on icon at bounding box center [1495, 236] width 12 height 3
click at [1482, 274] on div "Warmup Settings" at bounding box center [1470, 271] width 127 height 26
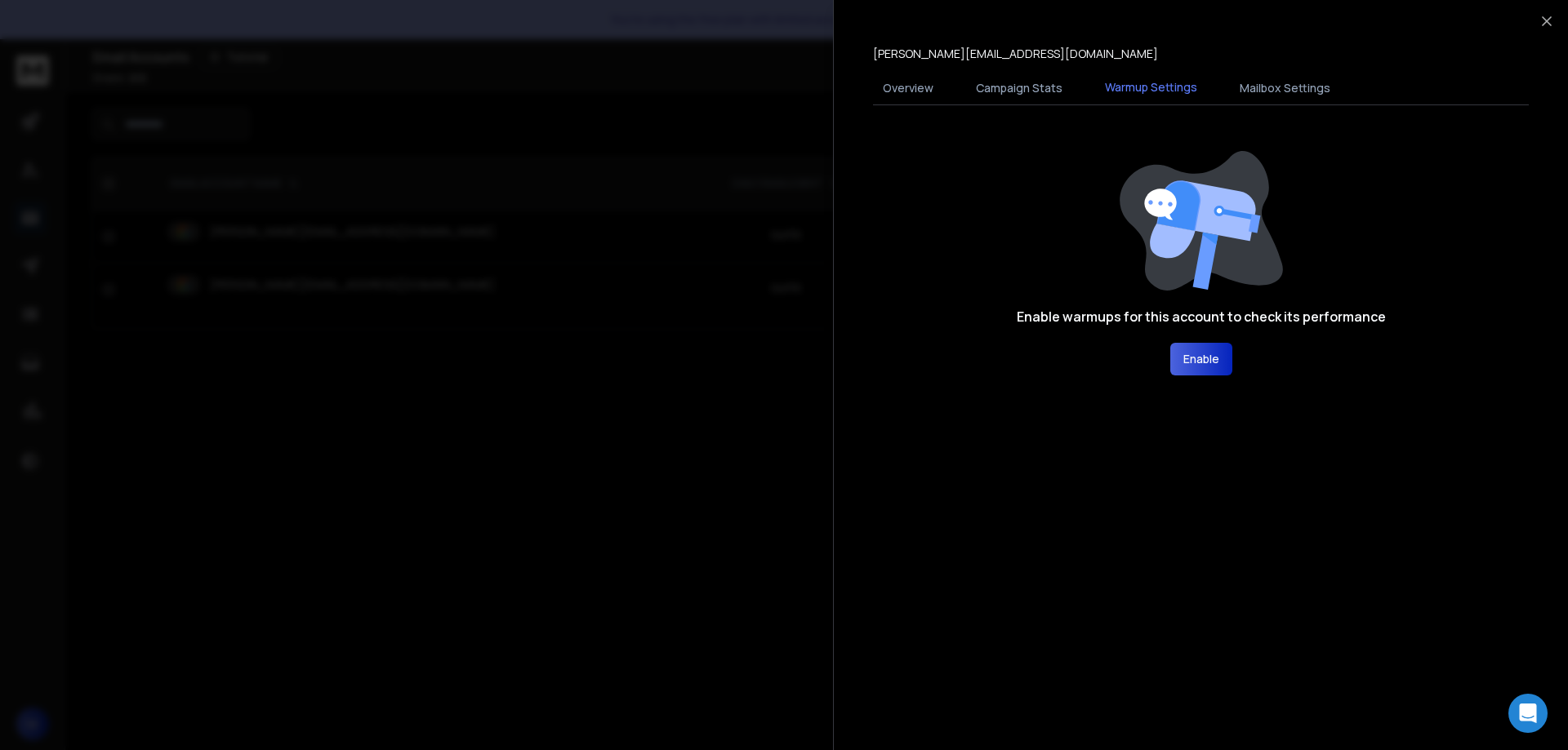
click at [1204, 360] on button "Enable" at bounding box center [1201, 359] width 62 height 33
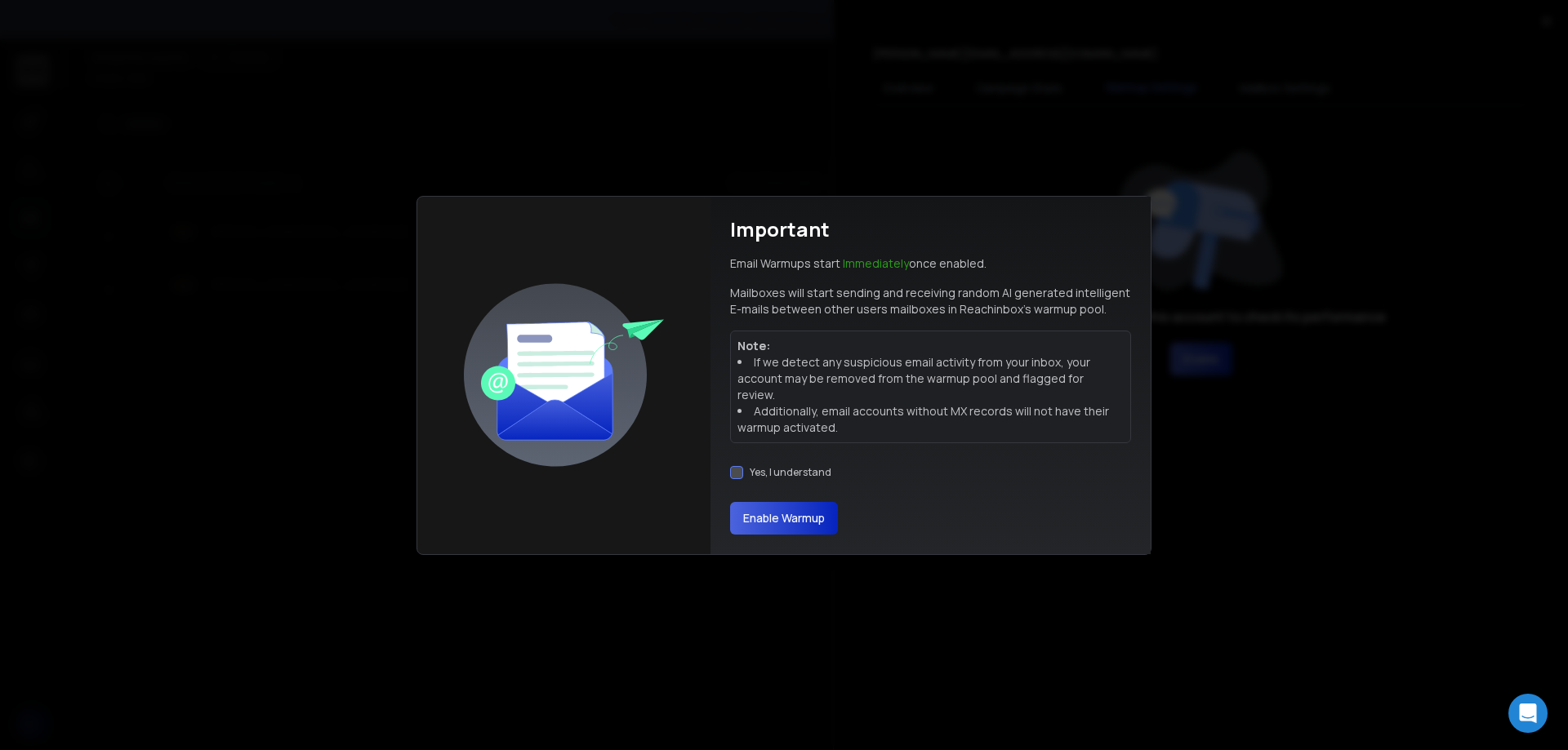
click at [744, 468] on div "Yes, I understand" at bounding box center [780, 473] width 101 height 13
click at [739, 466] on button "Yes, I understand" at bounding box center [736, 473] width 13 height 13
click at [776, 515] on button "Enable Warmup" at bounding box center [783, 517] width 107 height 33
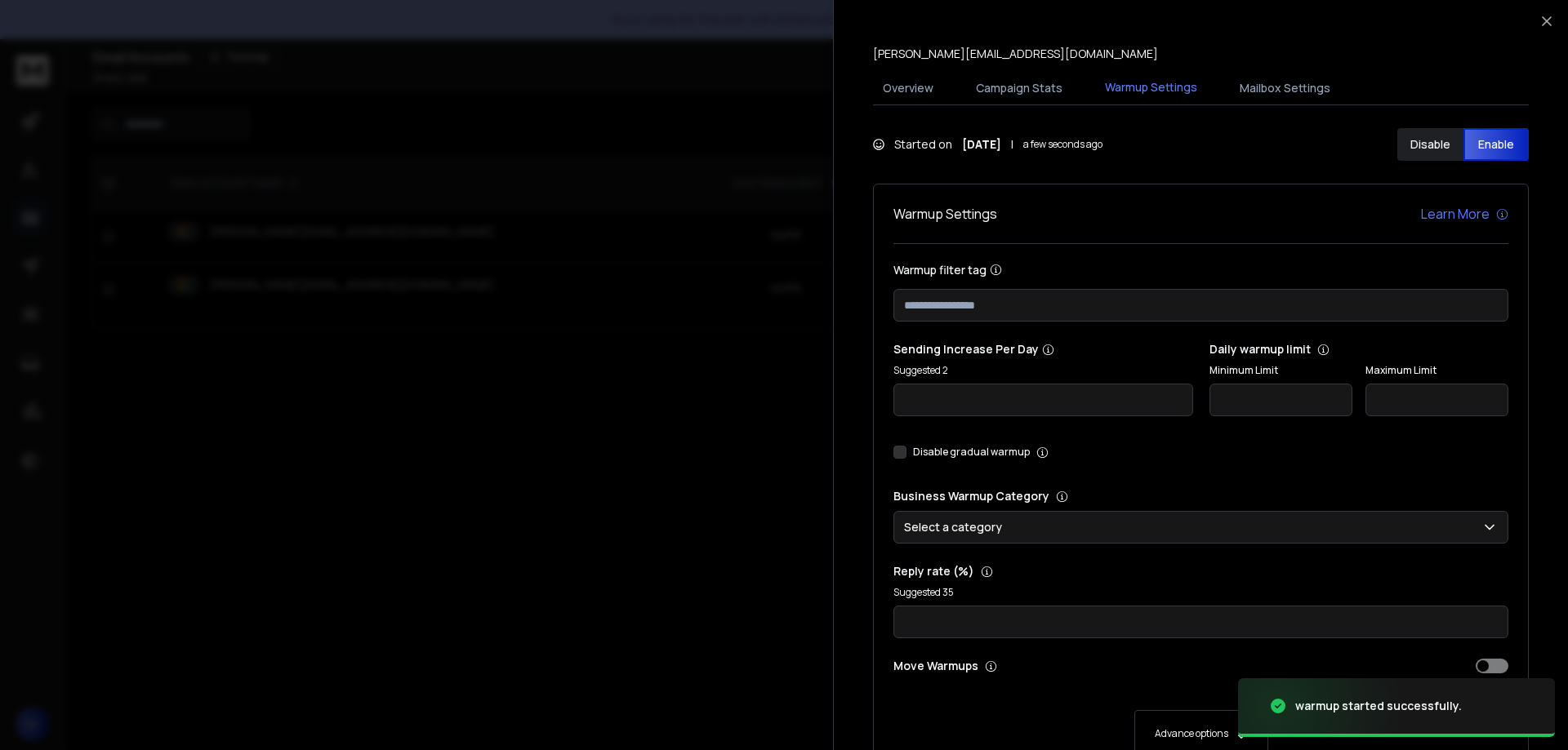
type input "**********"
type input "*"
type input "**"
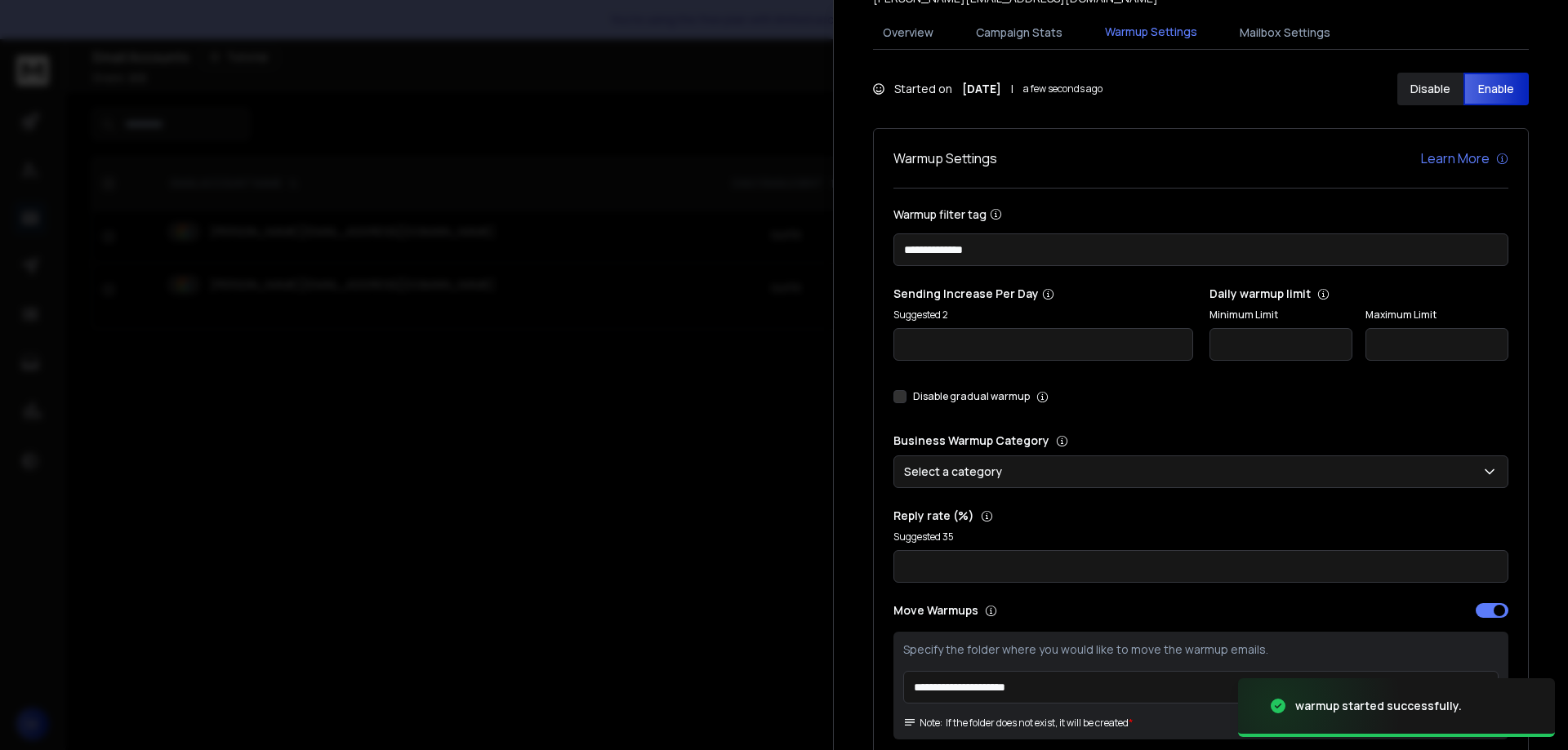
scroll to position [81, 0]
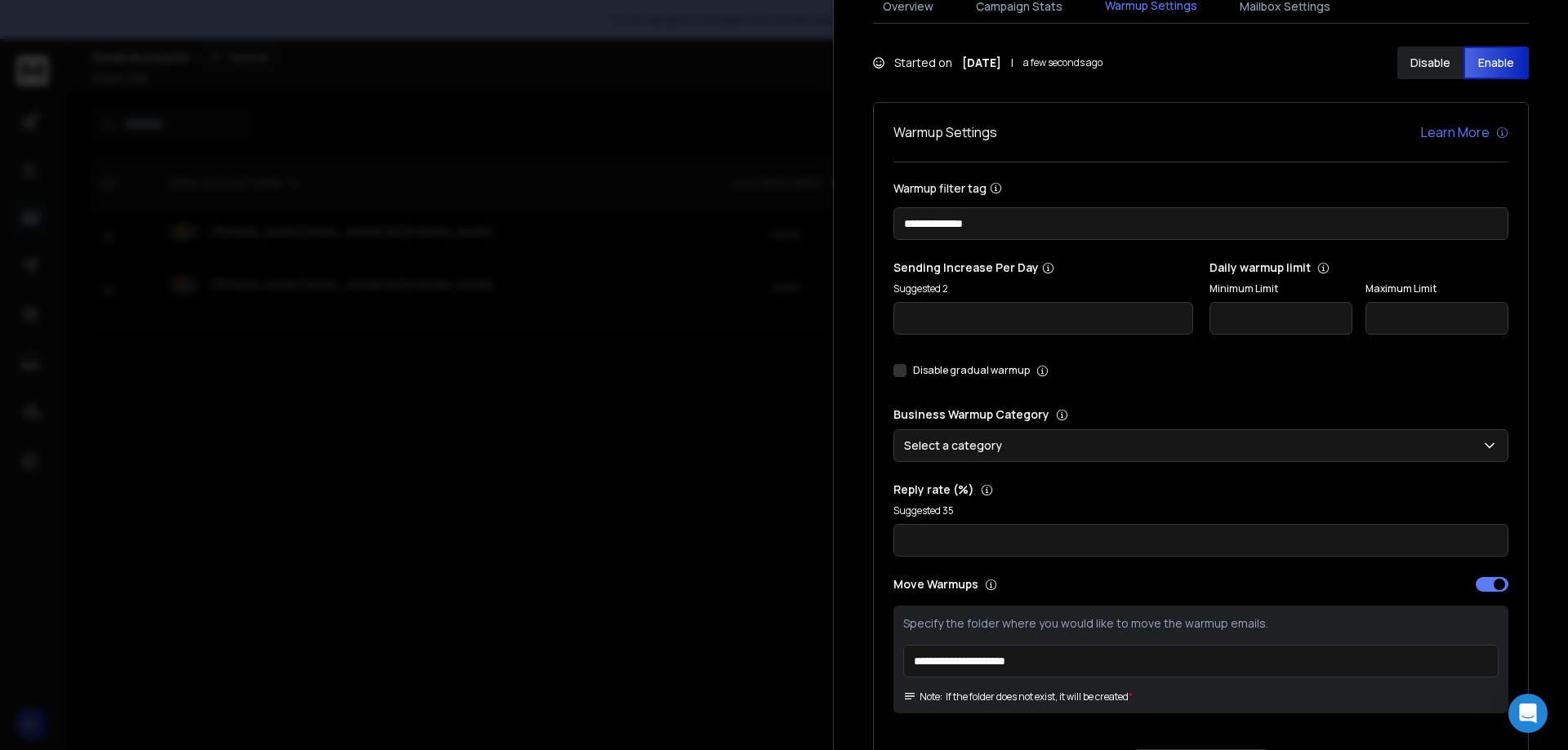
drag, startPoint x: 940, startPoint y: 541, endPoint x: 839, endPoint y: 517, distance: 103.8
click at [839, 517] on div "**********" at bounding box center [1200, 375] width 735 height 750
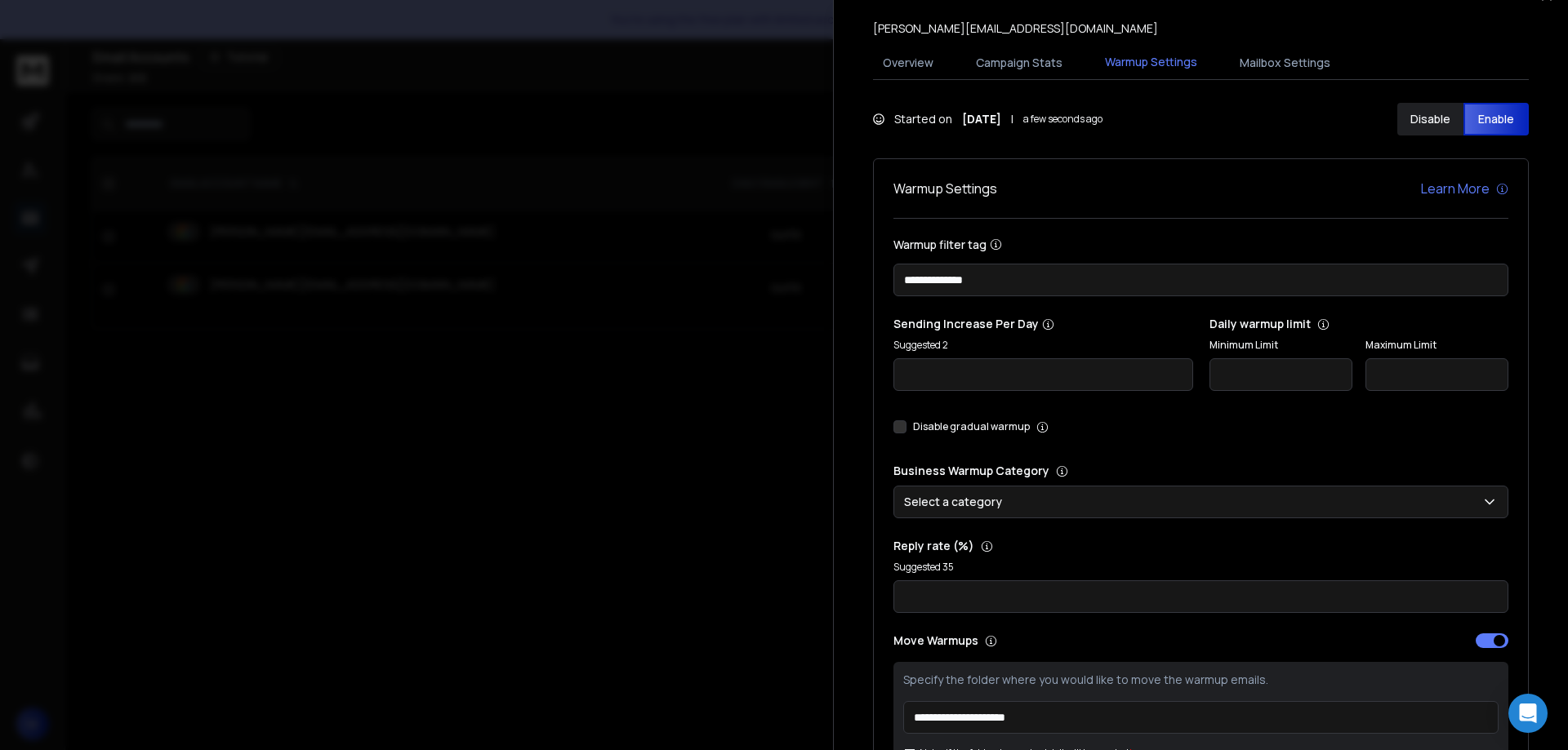
scroll to position [0, 0]
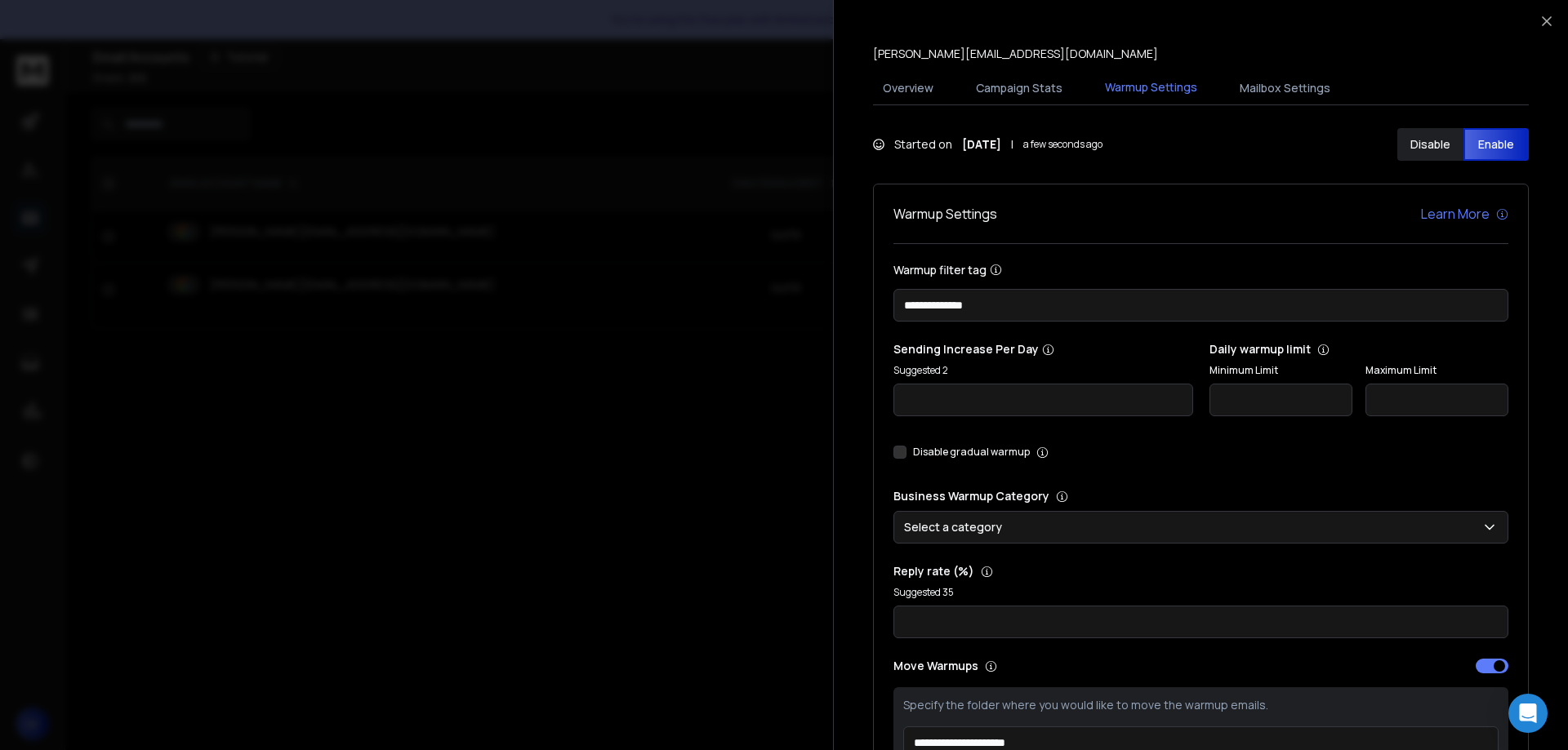
type input "**"
drag, startPoint x: 1080, startPoint y: 313, endPoint x: 701, endPoint y: 270, distance: 381.4
click at [719, 279] on body "**********" at bounding box center [784, 375] width 1568 height 750
click at [1282, 459] on div "Disable gradual warmup" at bounding box center [1201, 452] width 615 height 33
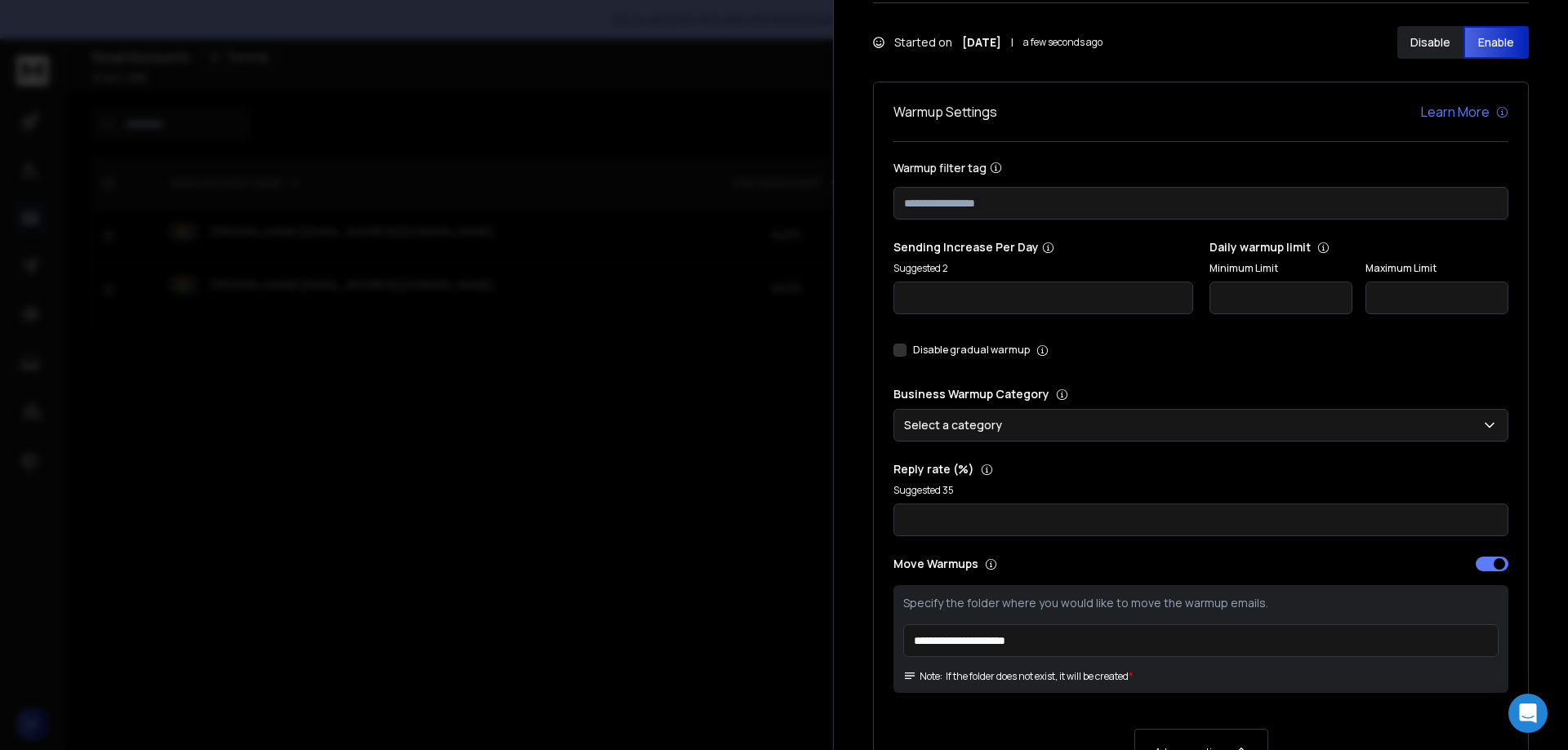
scroll to position [262, 0]
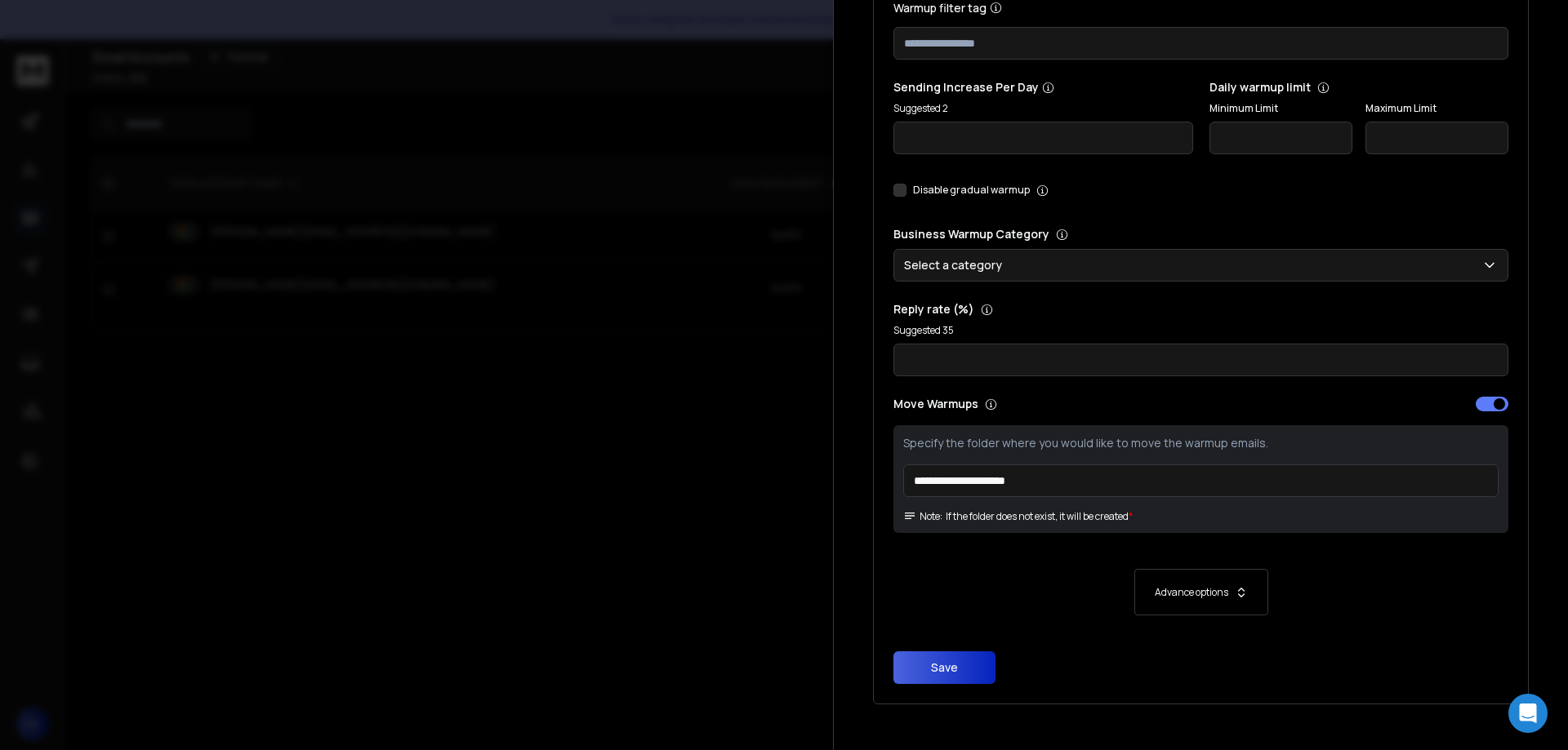
click at [946, 671] on button "Save" at bounding box center [944, 667] width 102 height 33
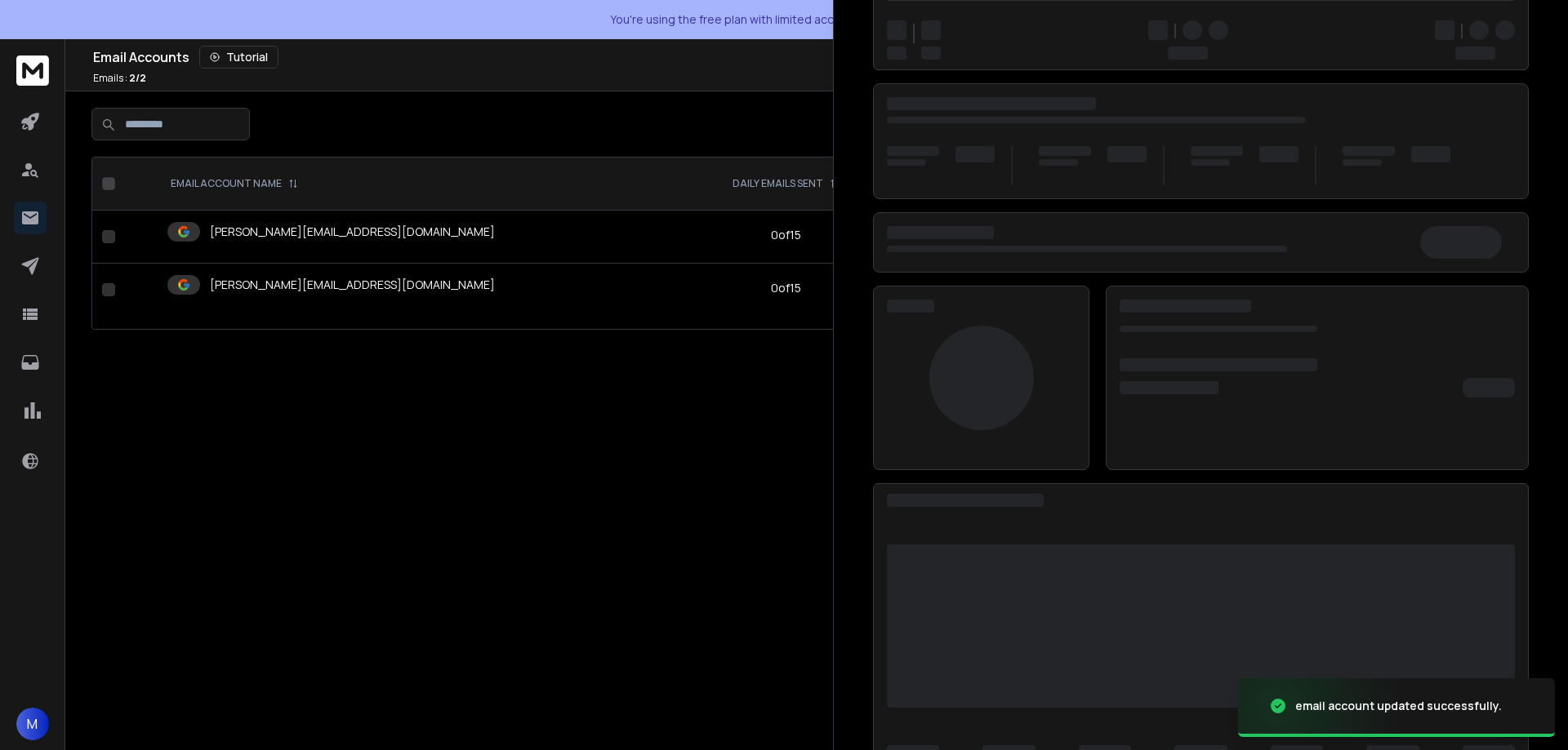
scroll to position [327, 0]
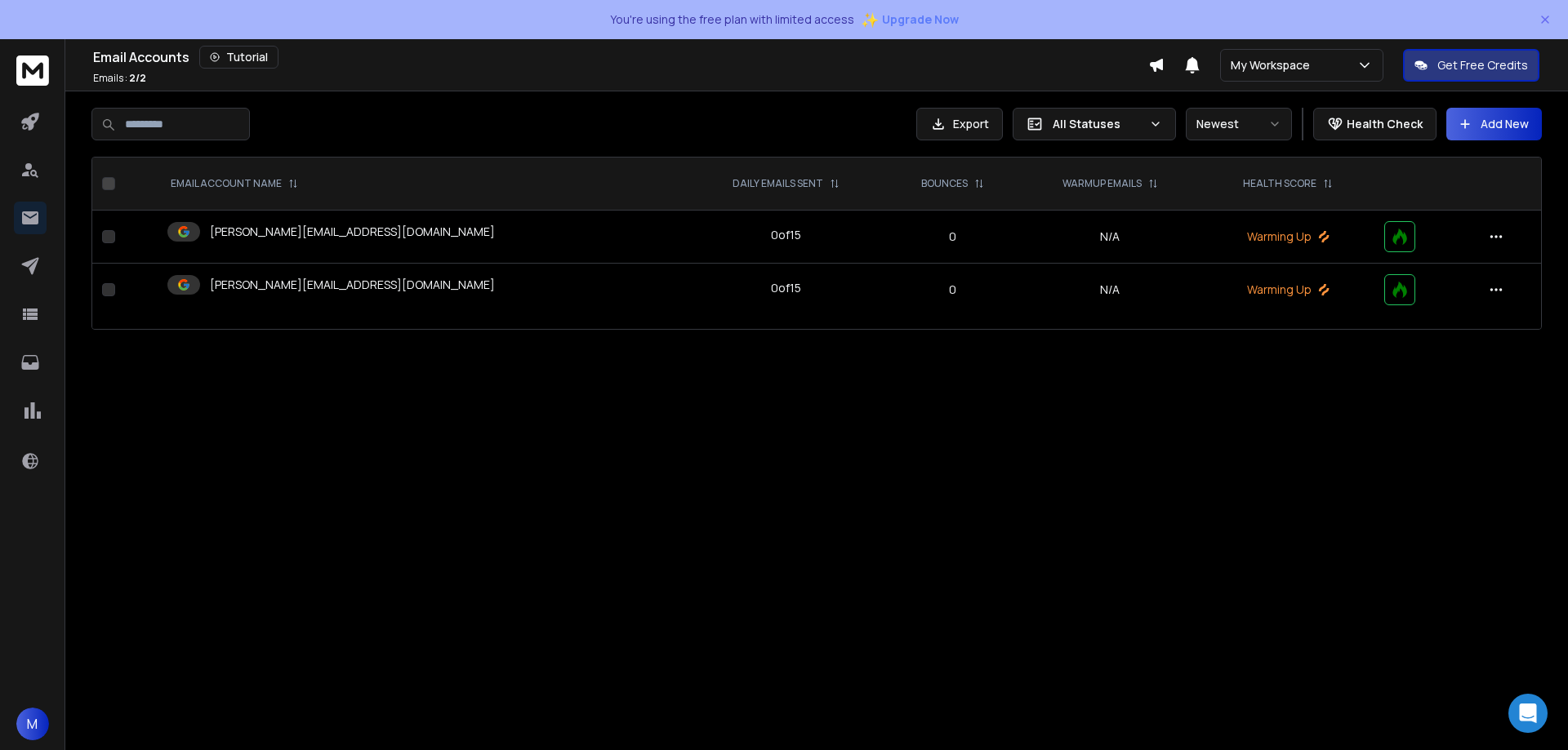
click at [1488, 123] on button "Add New" at bounding box center [1494, 123] width 95 height 33
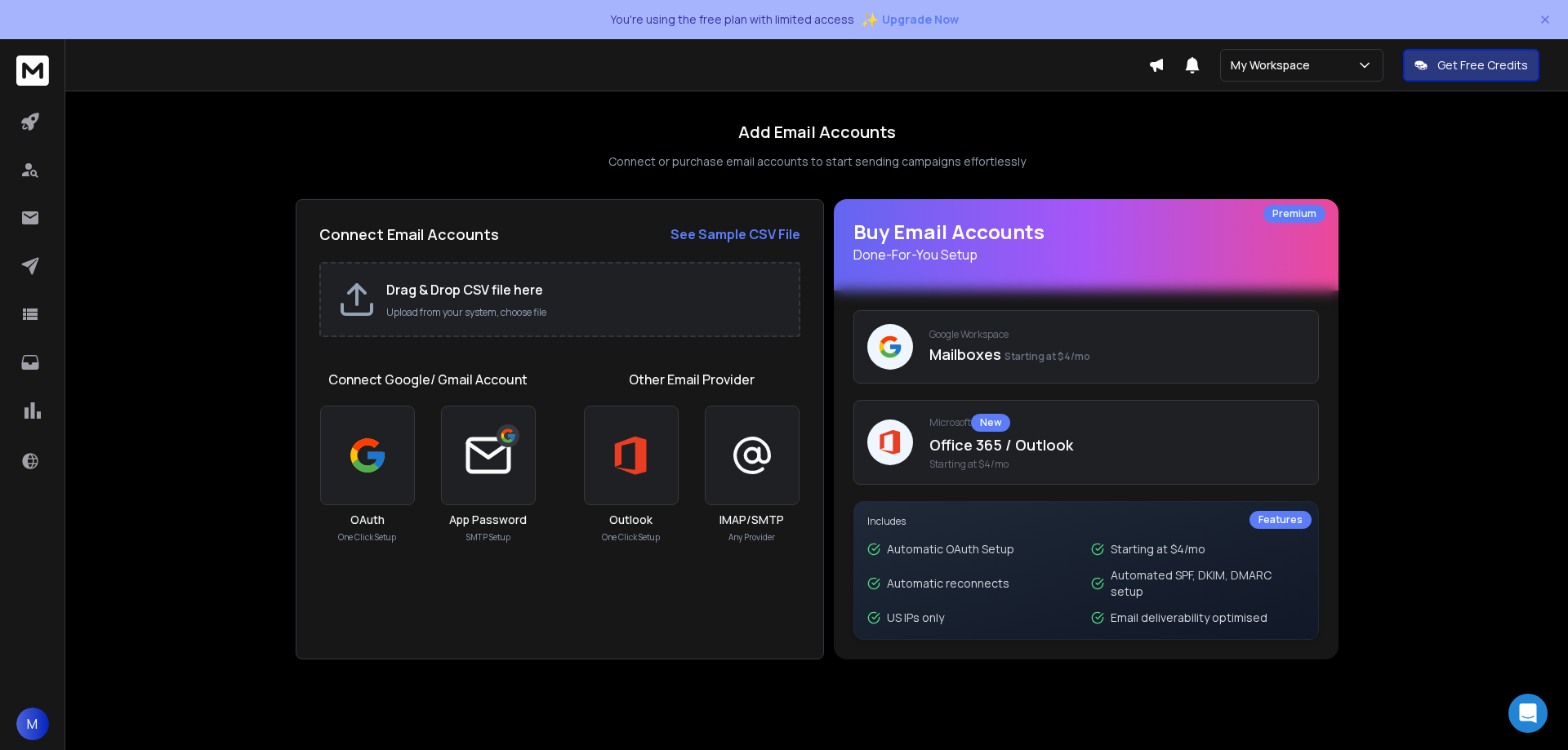
click at [373, 464] on icon at bounding box center [367, 455] width 41 height 49
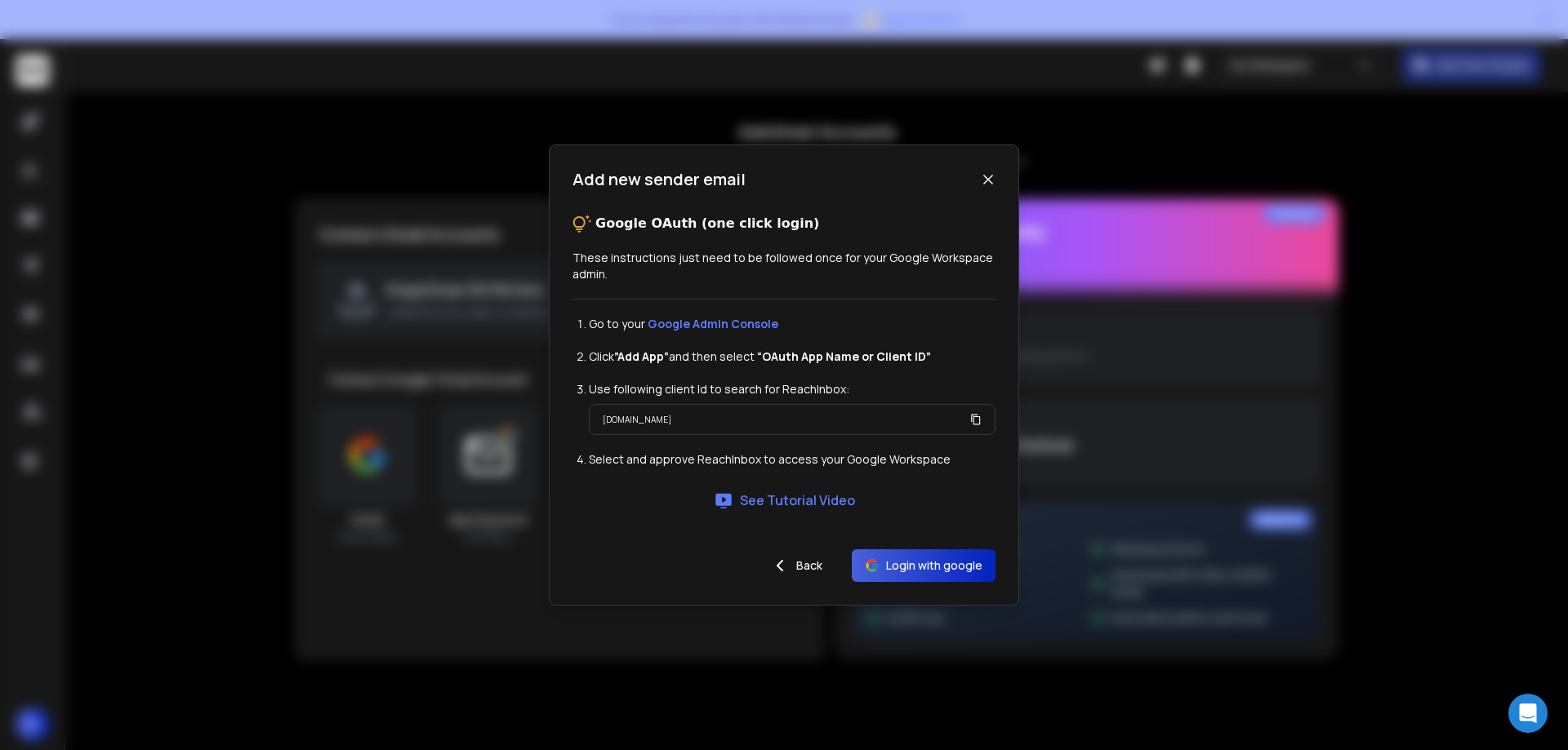
click at [953, 569] on button "Login with google" at bounding box center [924, 565] width 144 height 33
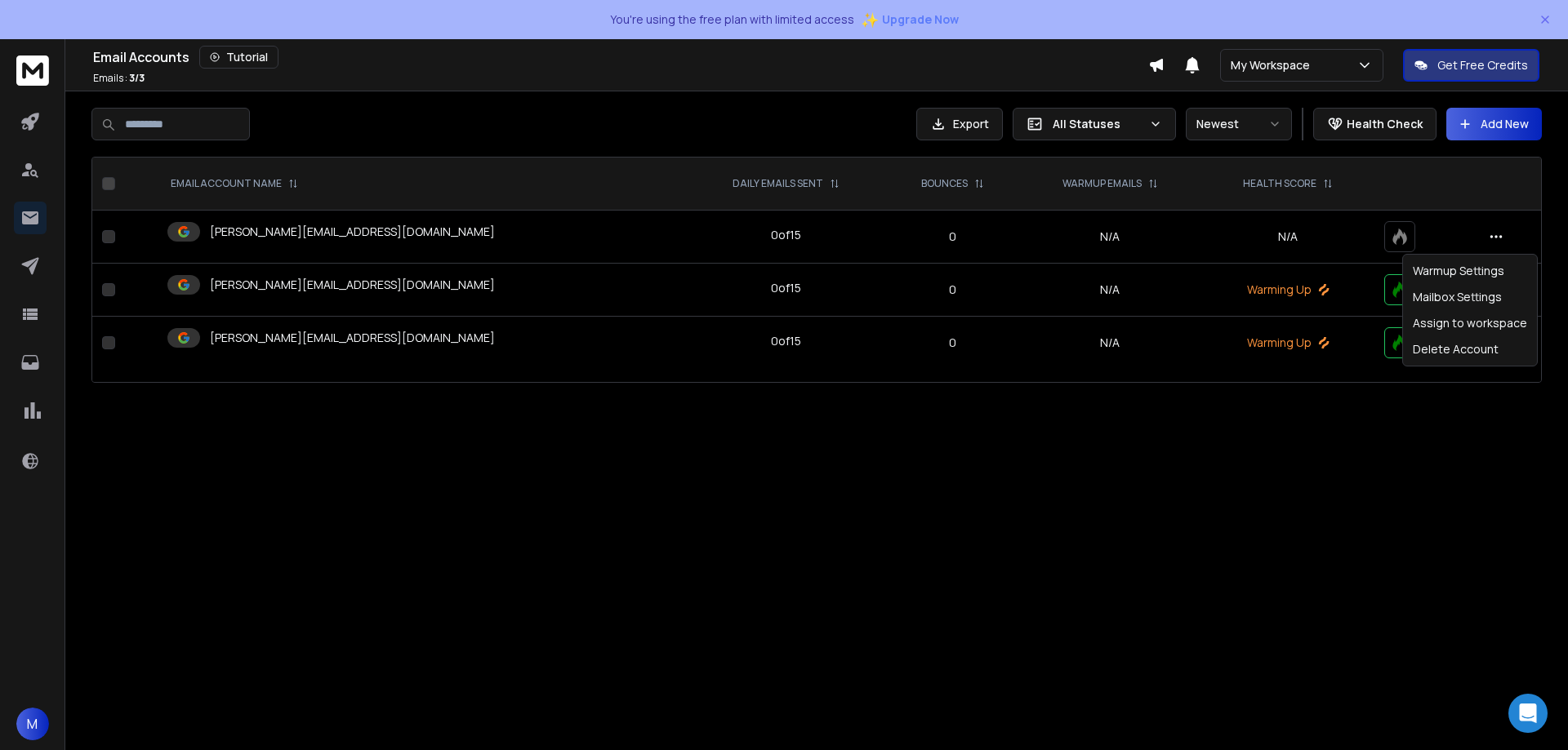
click at [1493, 236] on icon at bounding box center [1496, 237] width 15 height 15
click at [1475, 274] on div "Warmup Settings" at bounding box center [1470, 271] width 127 height 26
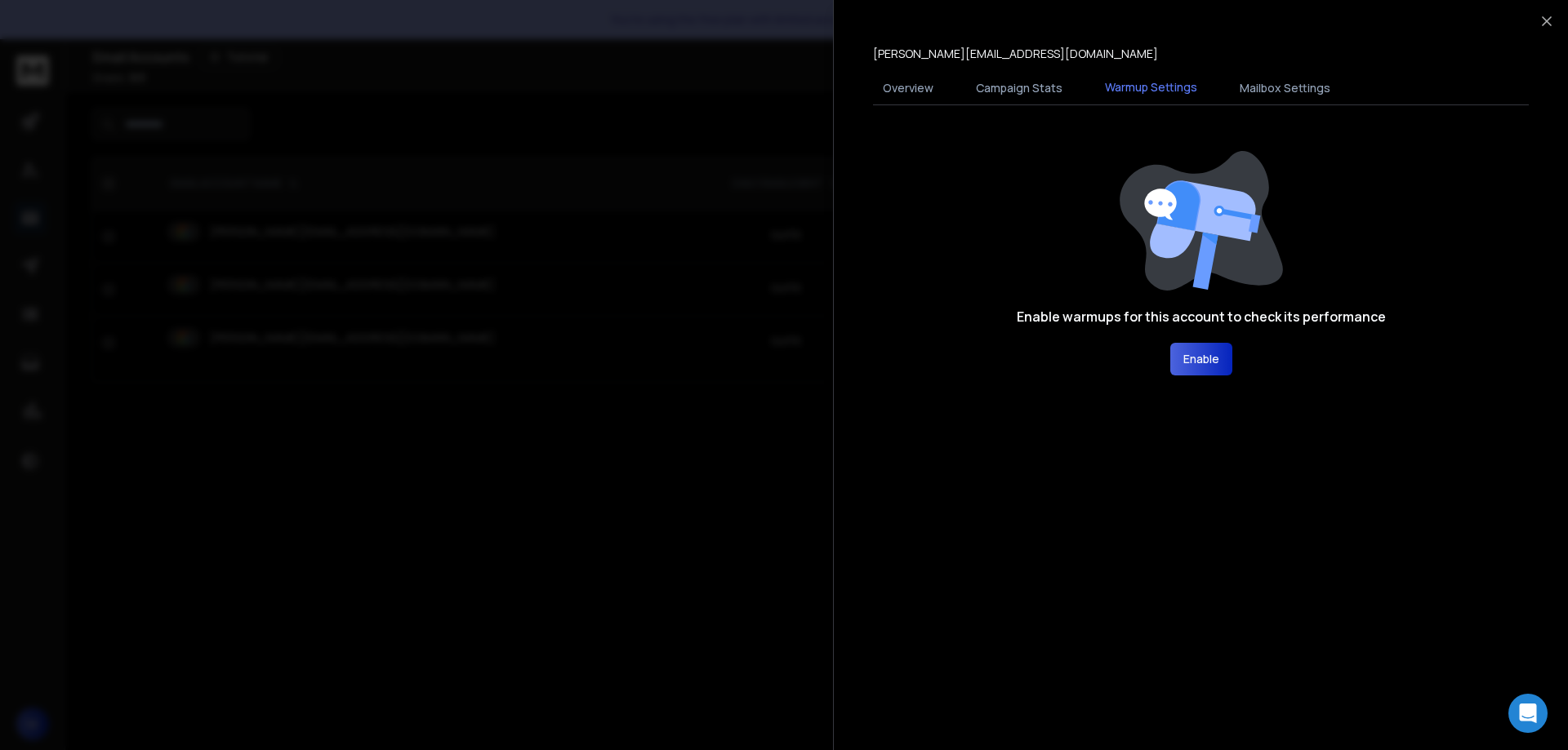
click at [1210, 353] on button "Enable" at bounding box center [1201, 359] width 62 height 33
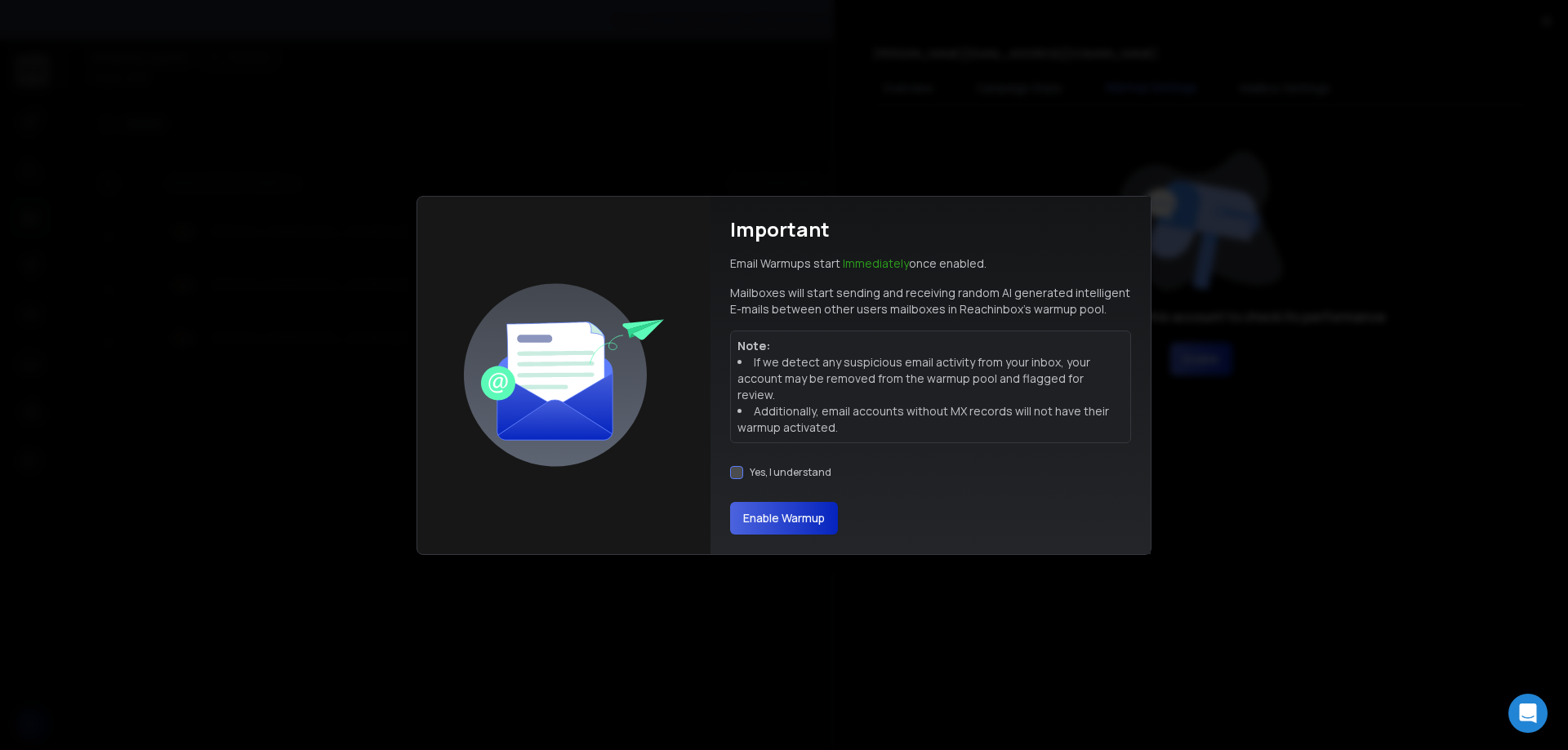
click at [742, 466] on button "Yes, I understand" at bounding box center [736, 473] width 13 height 13
click at [784, 517] on button "Enable Warmup" at bounding box center [783, 517] width 107 height 33
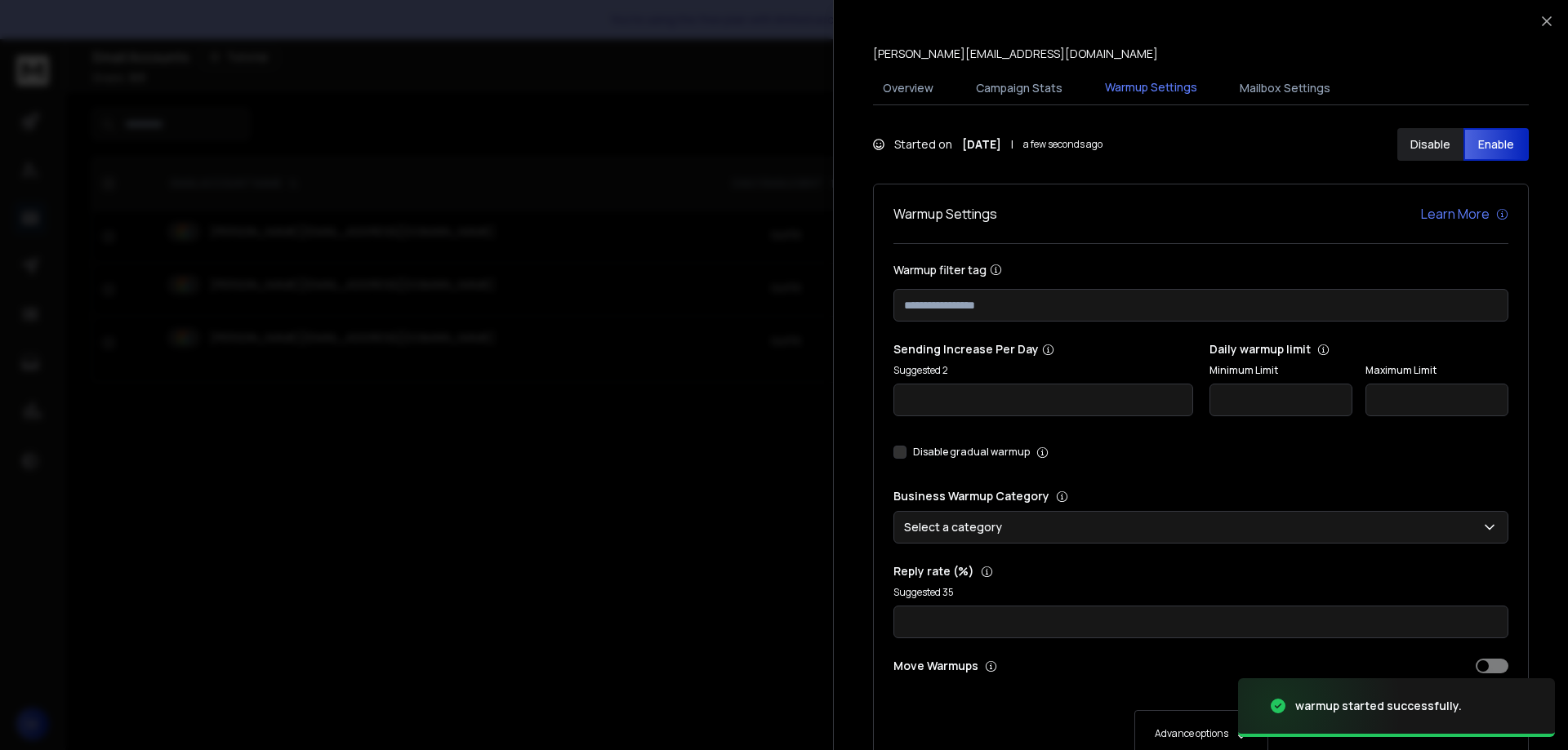
type input "**********"
type input "*"
type input "**"
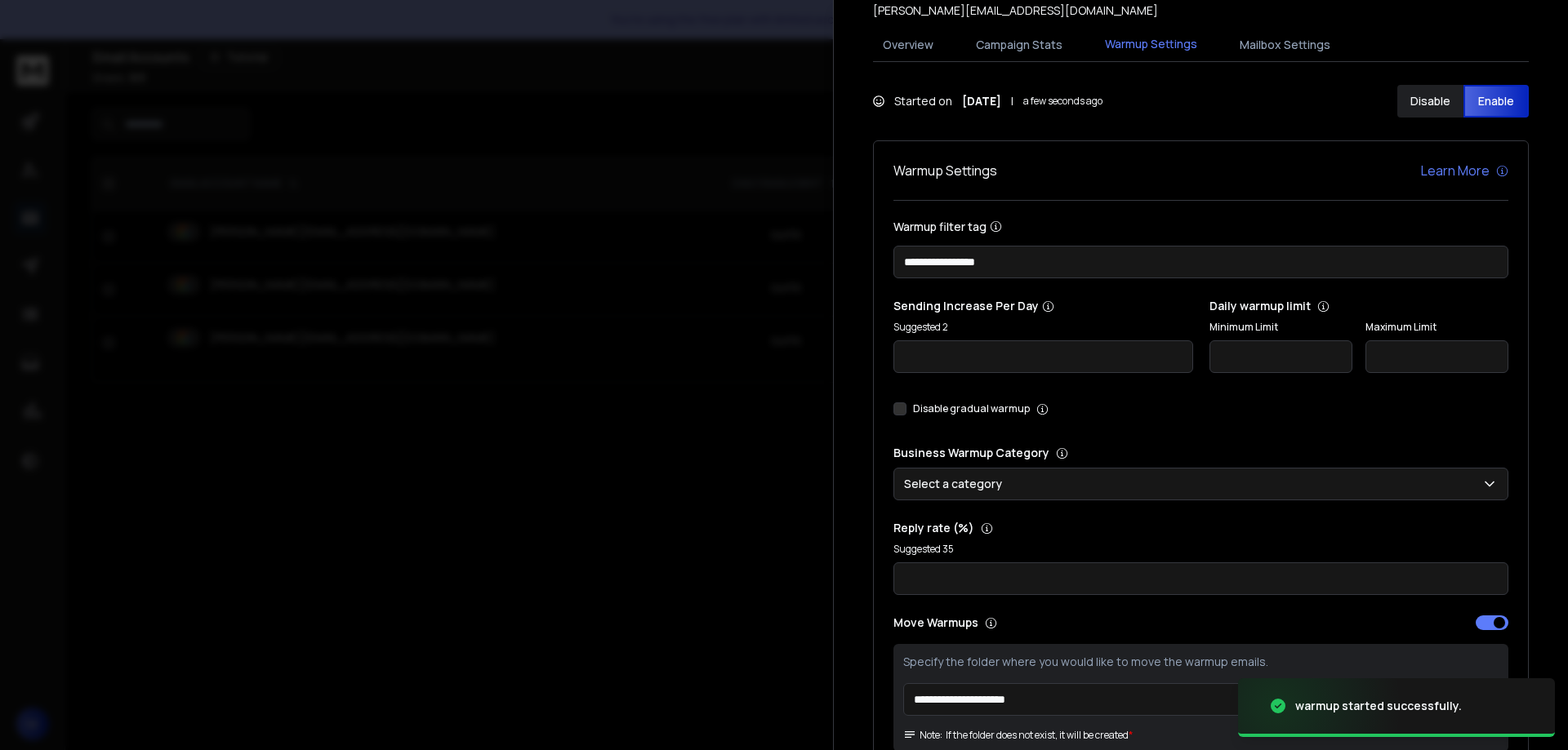
scroll to position [245, 0]
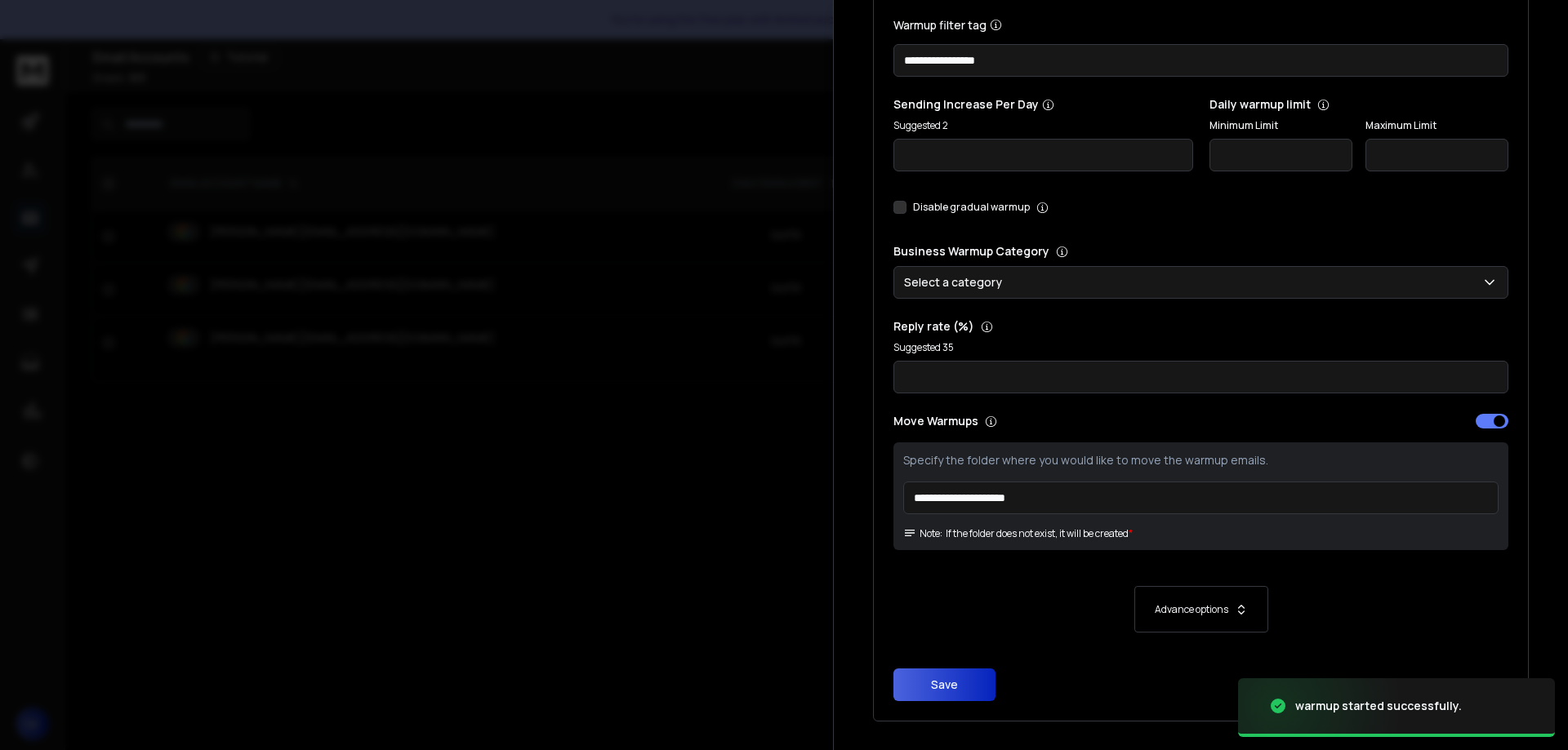
drag, startPoint x: 933, startPoint y: 379, endPoint x: 832, endPoint y: 369, distance: 101.5
click at [832, 369] on body "**********" at bounding box center [784, 375] width 1568 height 750
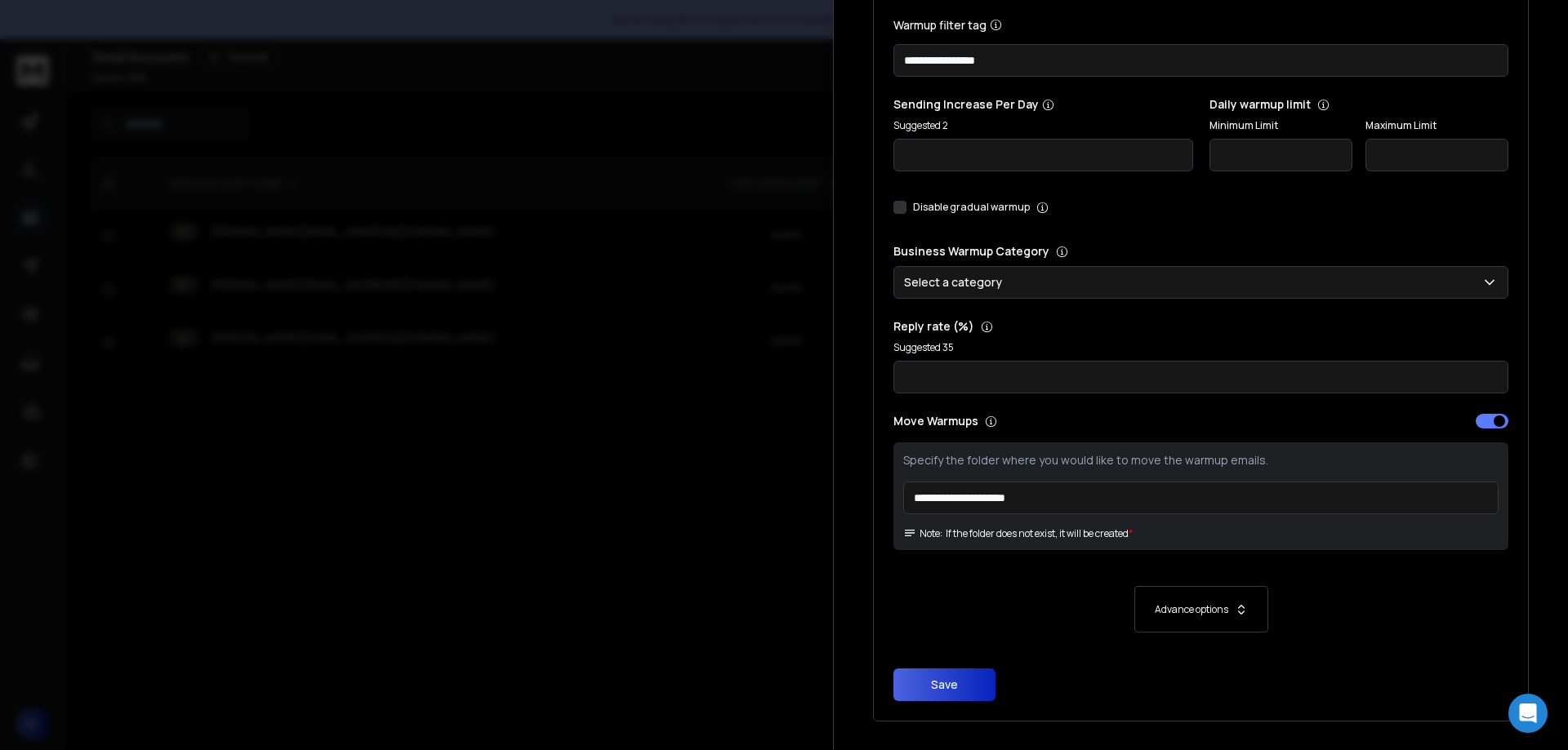
type input "**"
click at [929, 679] on button "Save" at bounding box center [944, 685] width 102 height 33
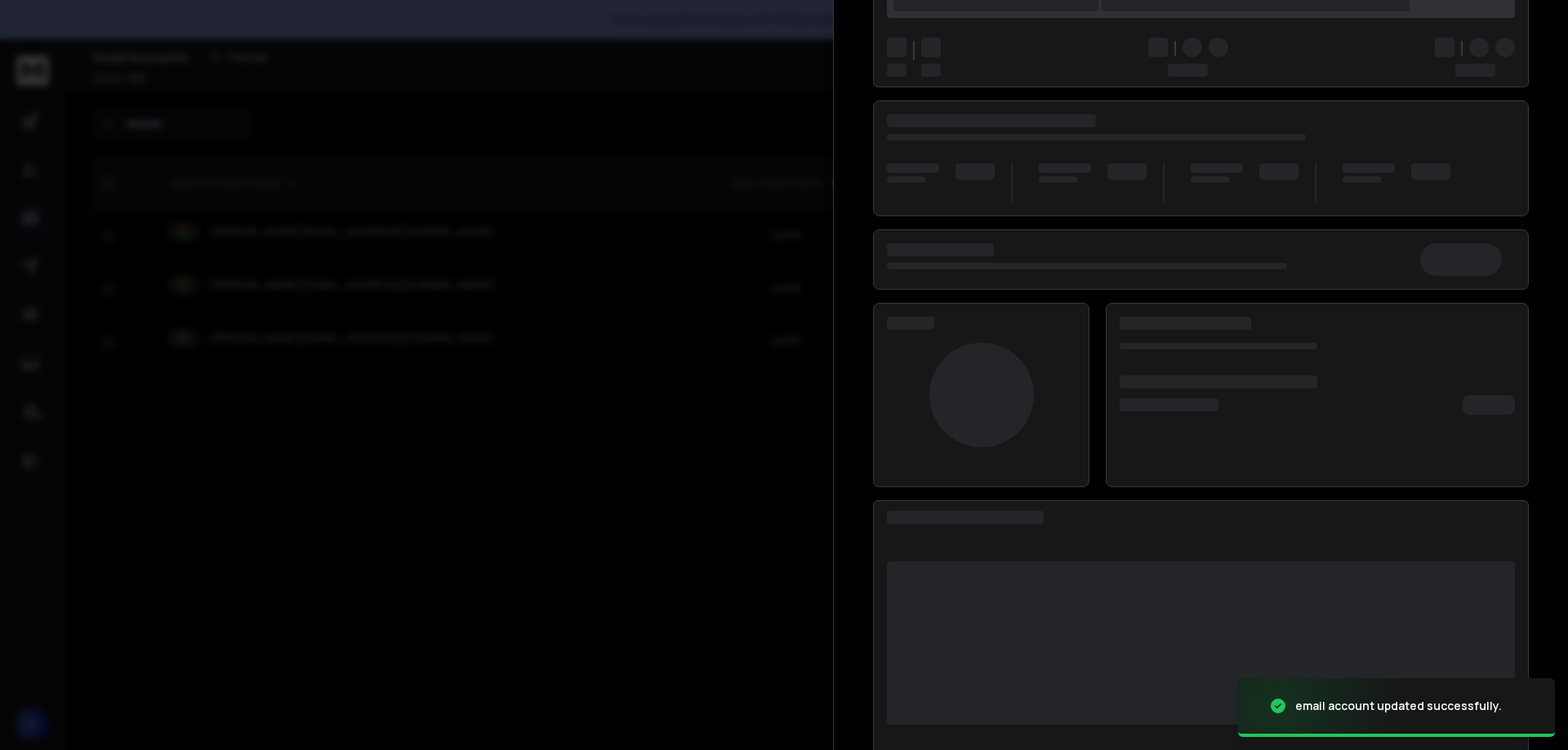
scroll to position [327, 0]
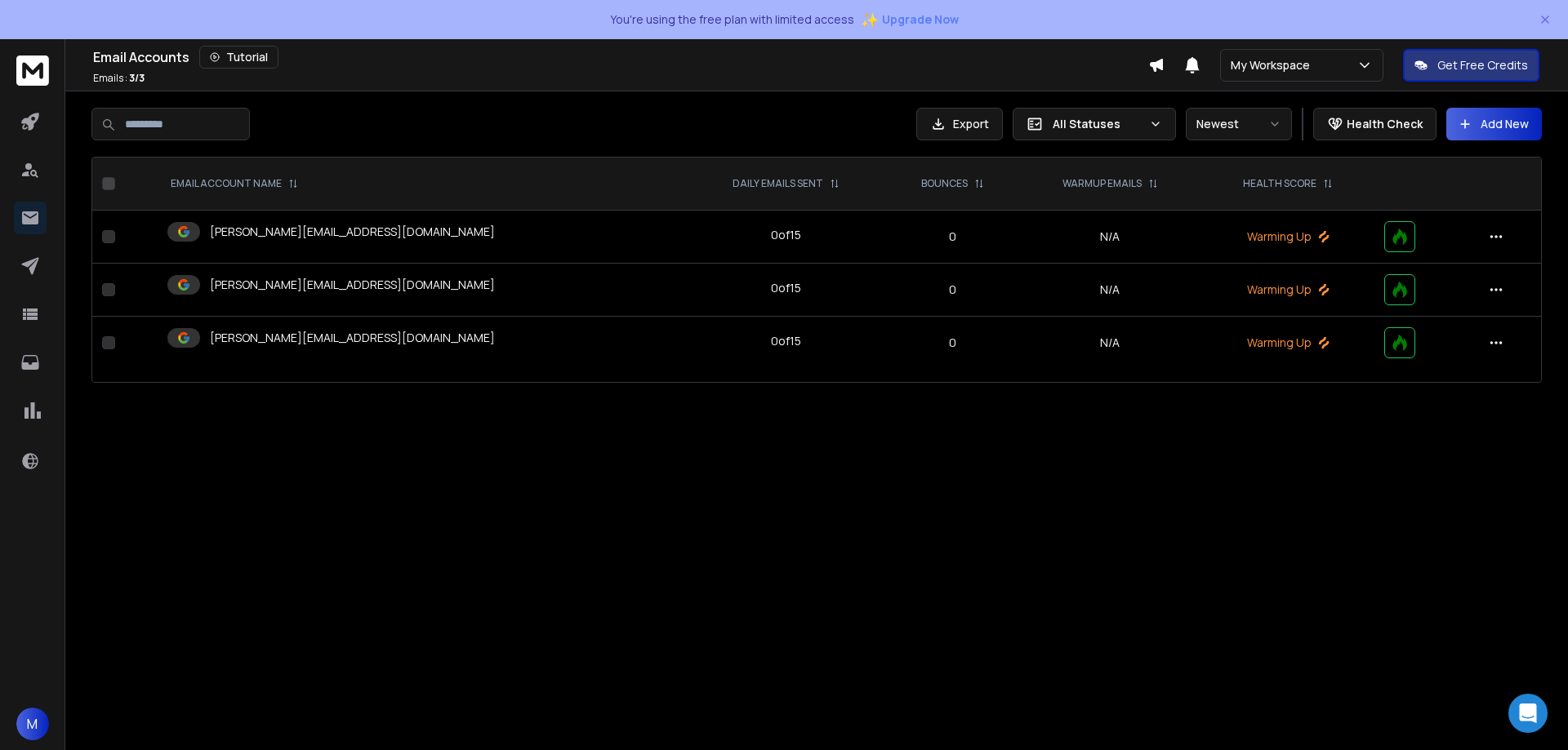
click at [902, 577] on div "You're using the free plan with limited access ✨ Upgrade Now ReferralStack Unlo…" at bounding box center [784, 375] width 1568 height 750
click at [1063, 582] on div "You're using the free plan with limited access ✨ Upgrade Now ReferralStack Unlo…" at bounding box center [784, 375] width 1568 height 750
drag, startPoint x: 720, startPoint y: 494, endPoint x: 883, endPoint y: 470, distance: 164.8
click at [720, 494] on div "You're using the free plan with limited access ✨ Upgrade Now ReferralStack Unlo…" at bounding box center [784, 375] width 1568 height 750
click at [1491, 124] on button "Add New" at bounding box center [1494, 123] width 95 height 33
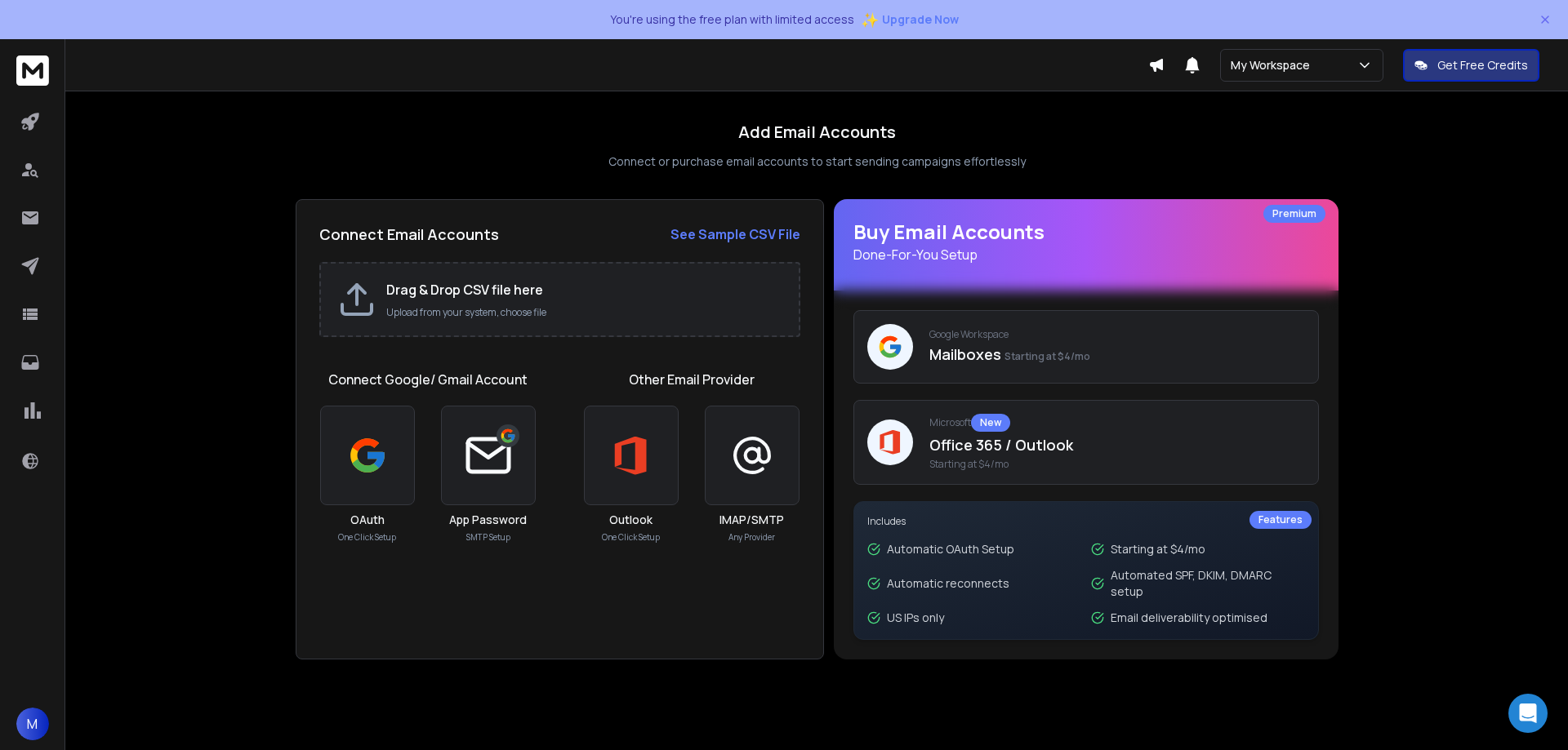
click at [356, 468] on icon at bounding box center [367, 455] width 41 height 49
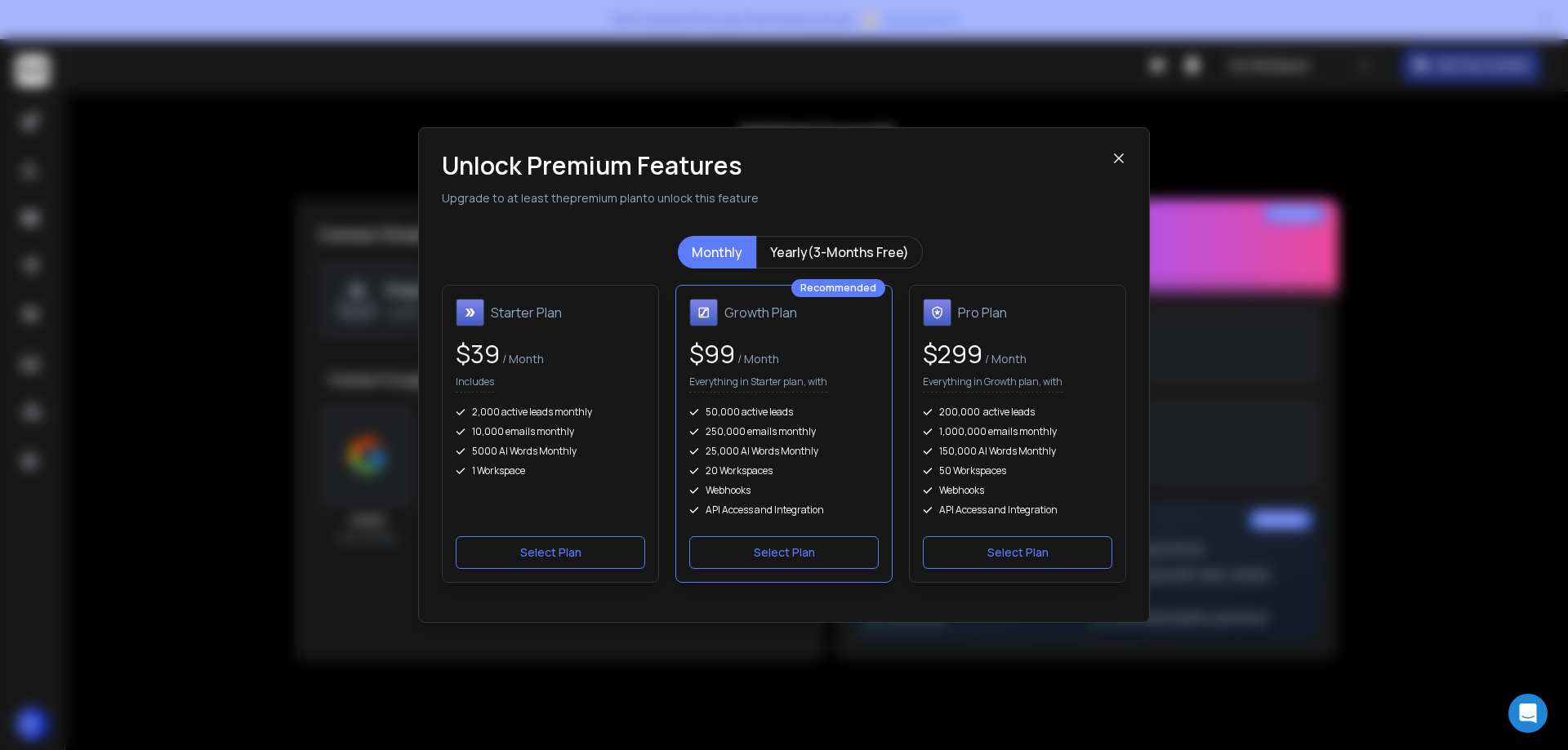
click at [1119, 155] on icon at bounding box center [1119, 159] width 15 height 15
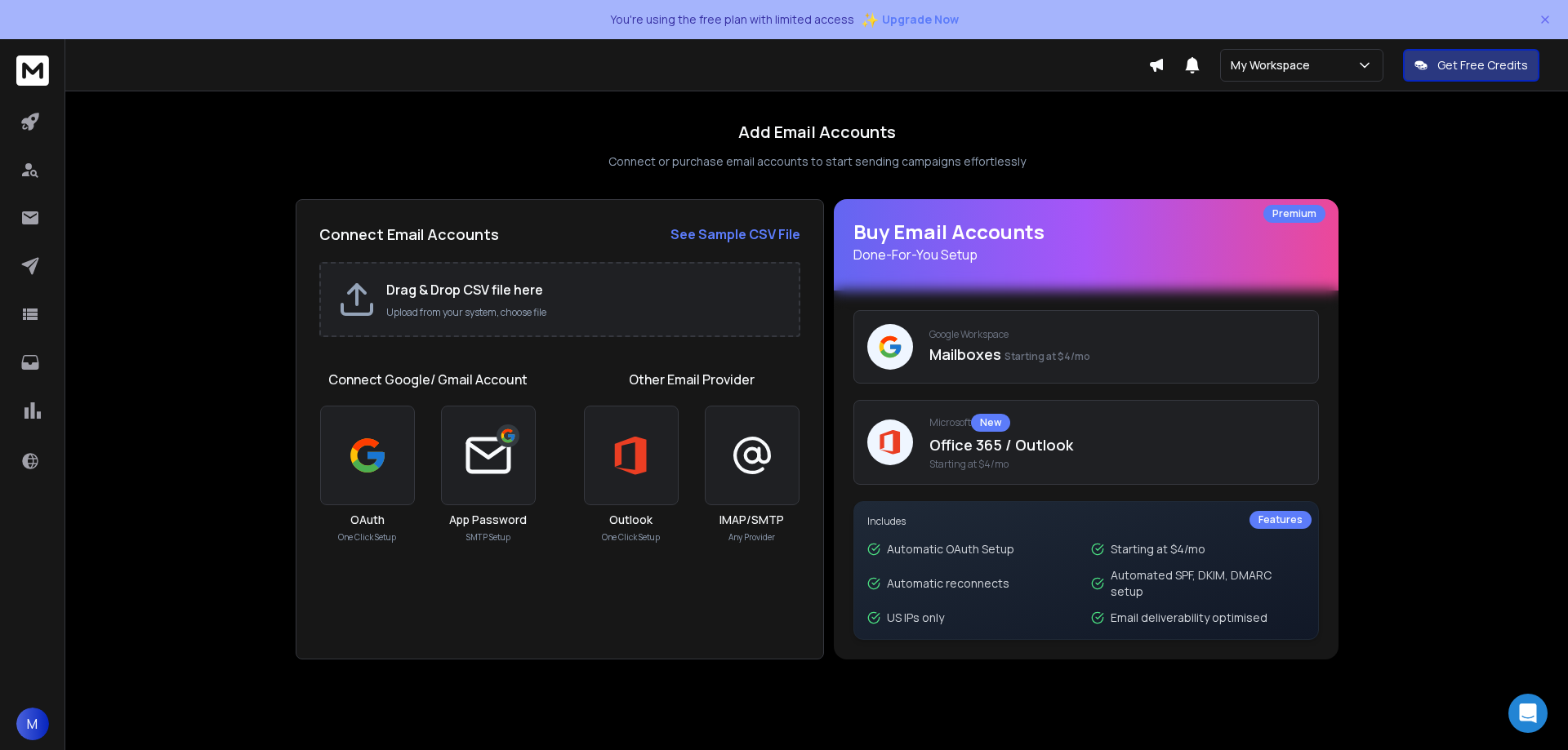
click at [384, 472] on icon at bounding box center [367, 455] width 41 height 49
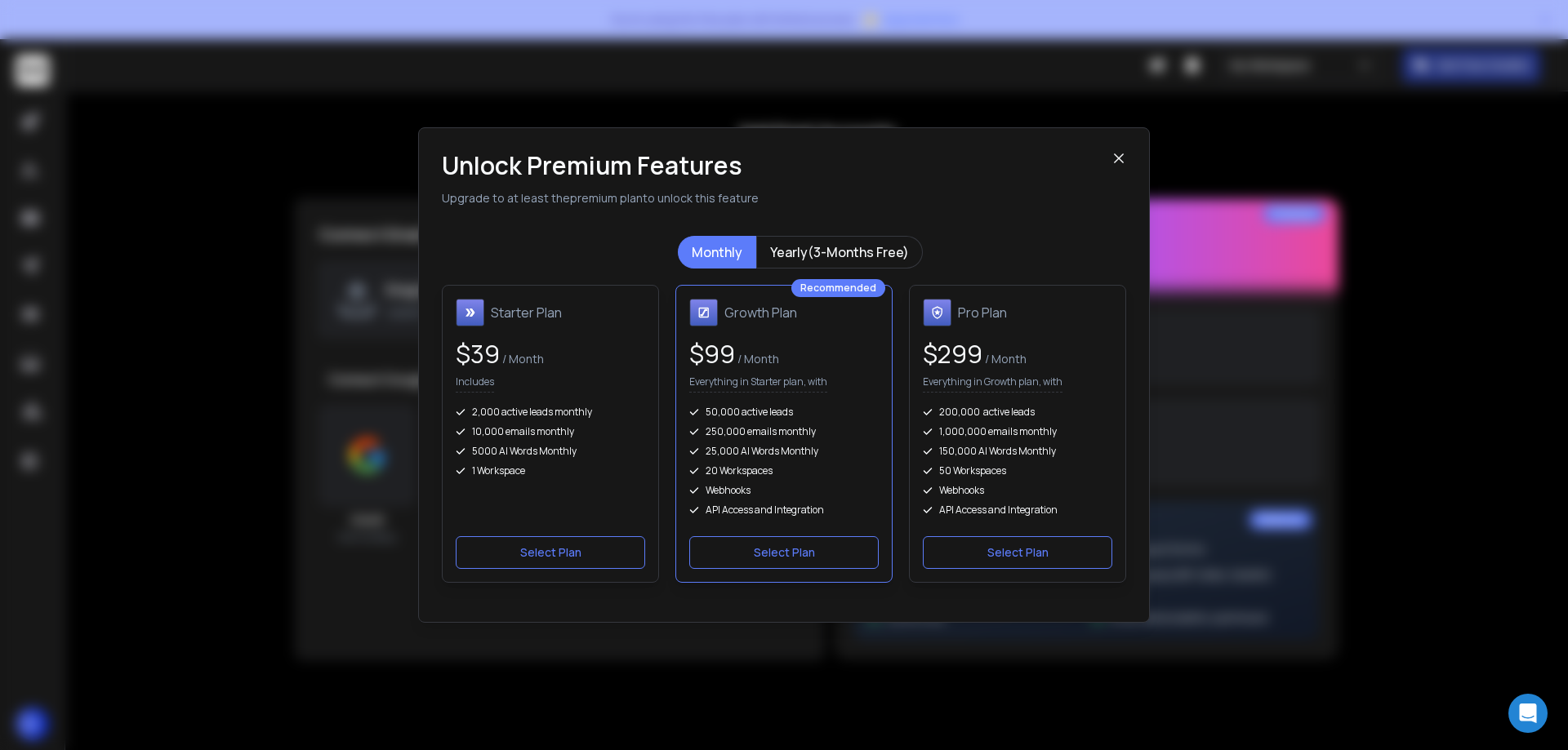
click at [1120, 159] on icon at bounding box center [1119, 159] width 15 height 15
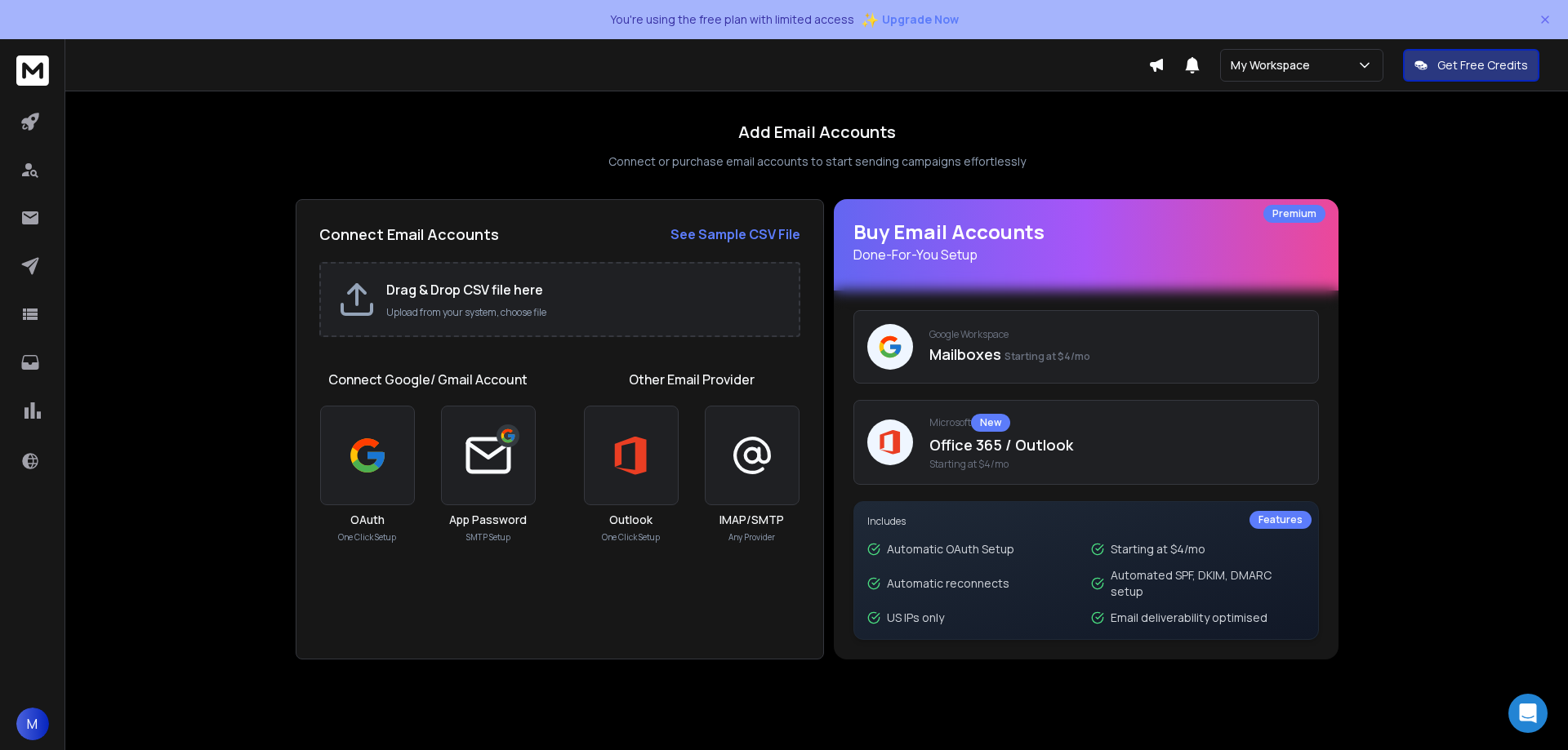
click at [373, 466] on icon at bounding box center [365, 465] width 27 height 14
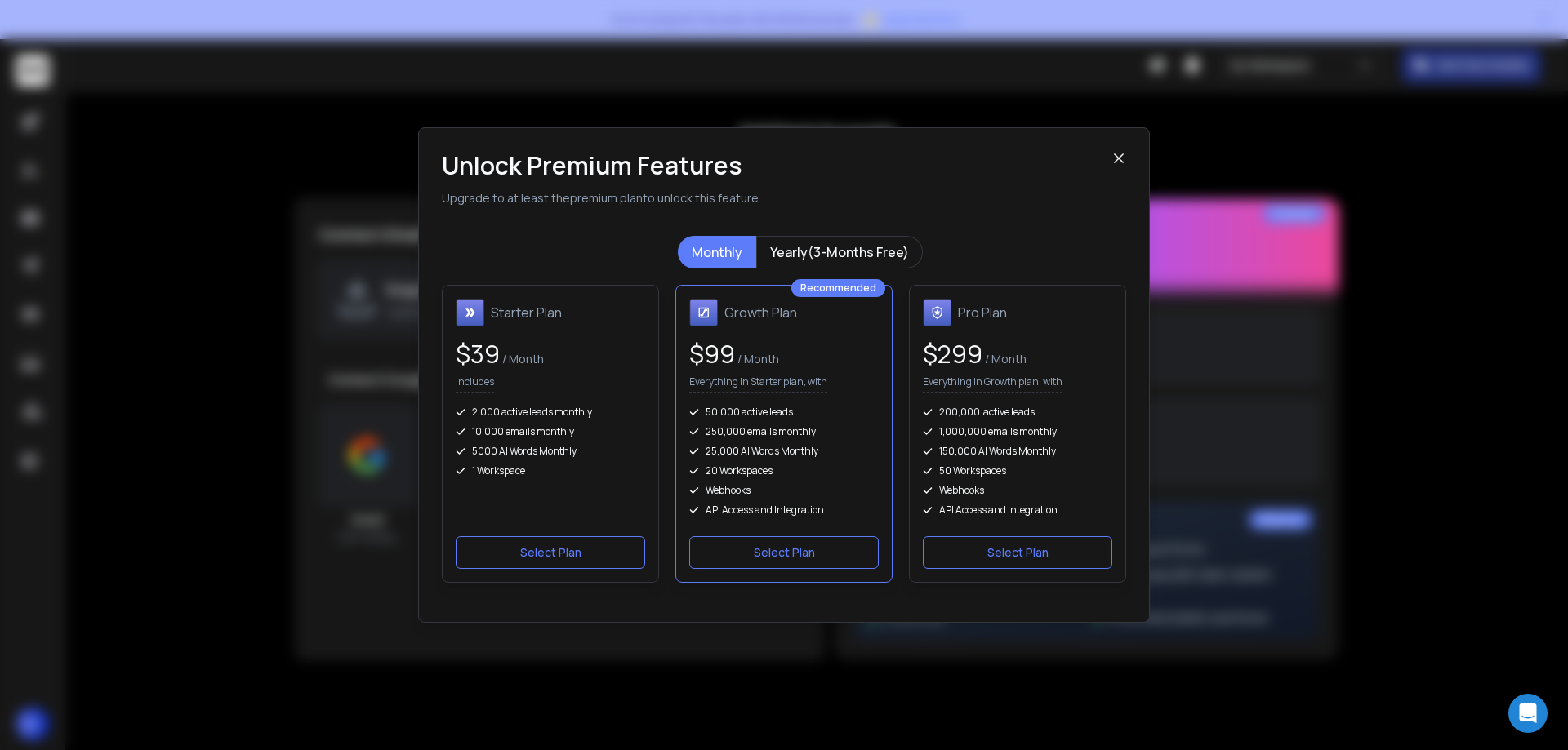
click at [1118, 155] on icon at bounding box center [1119, 159] width 15 height 15
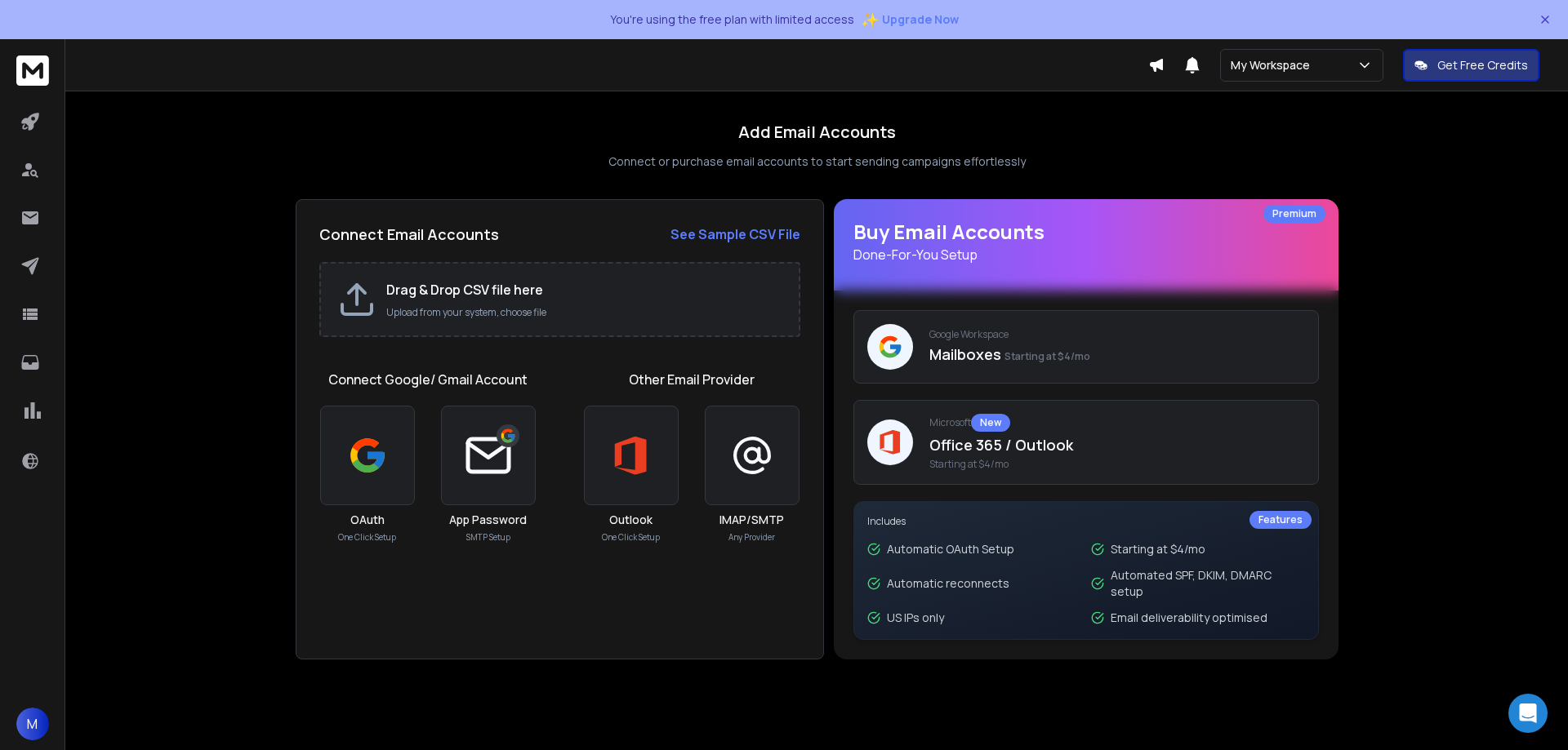
click at [1548, 15] on icon "Close notification" at bounding box center [1546, 20] width 13 height 13
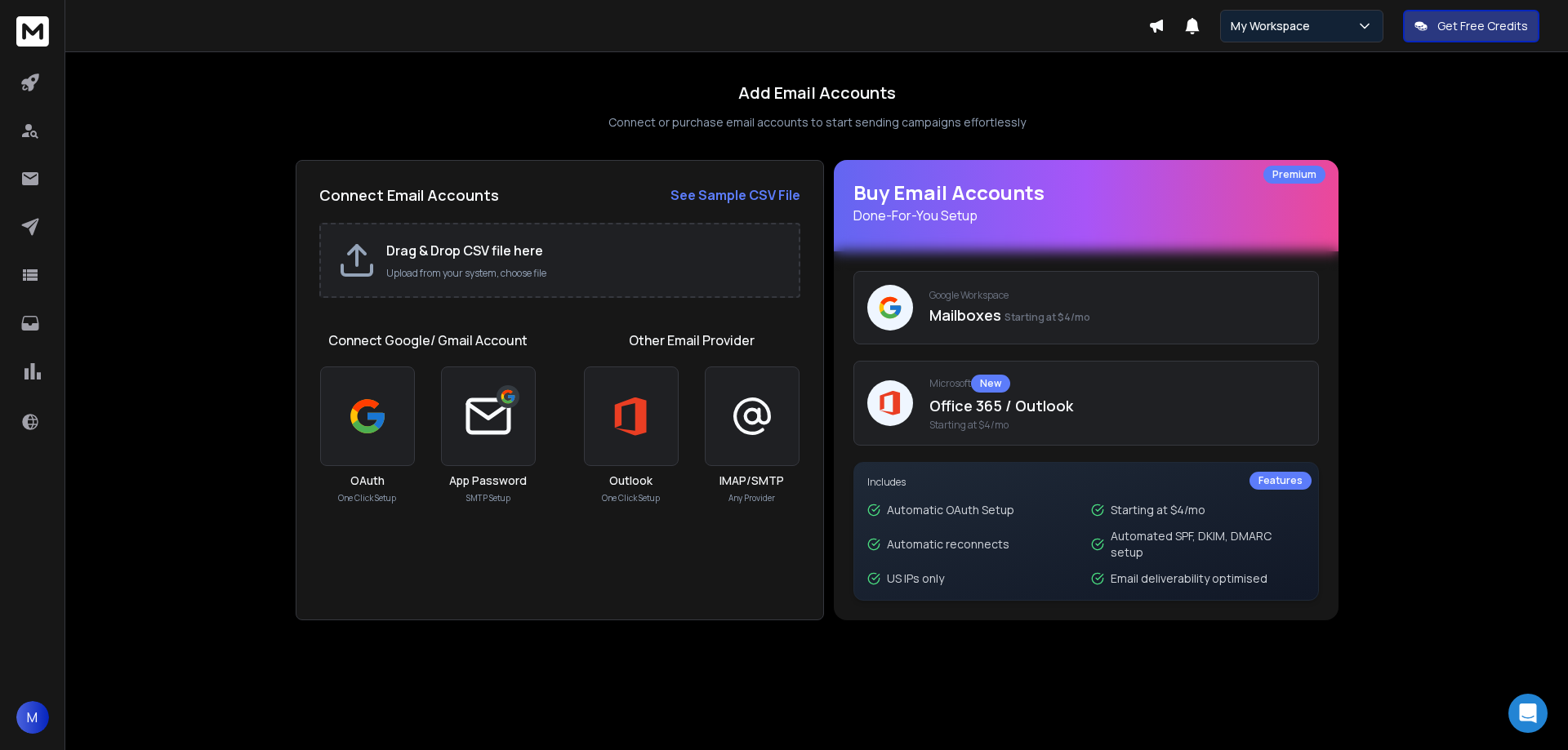
click at [1363, 30] on icon "button" at bounding box center [1364, 25] width 16 height 16
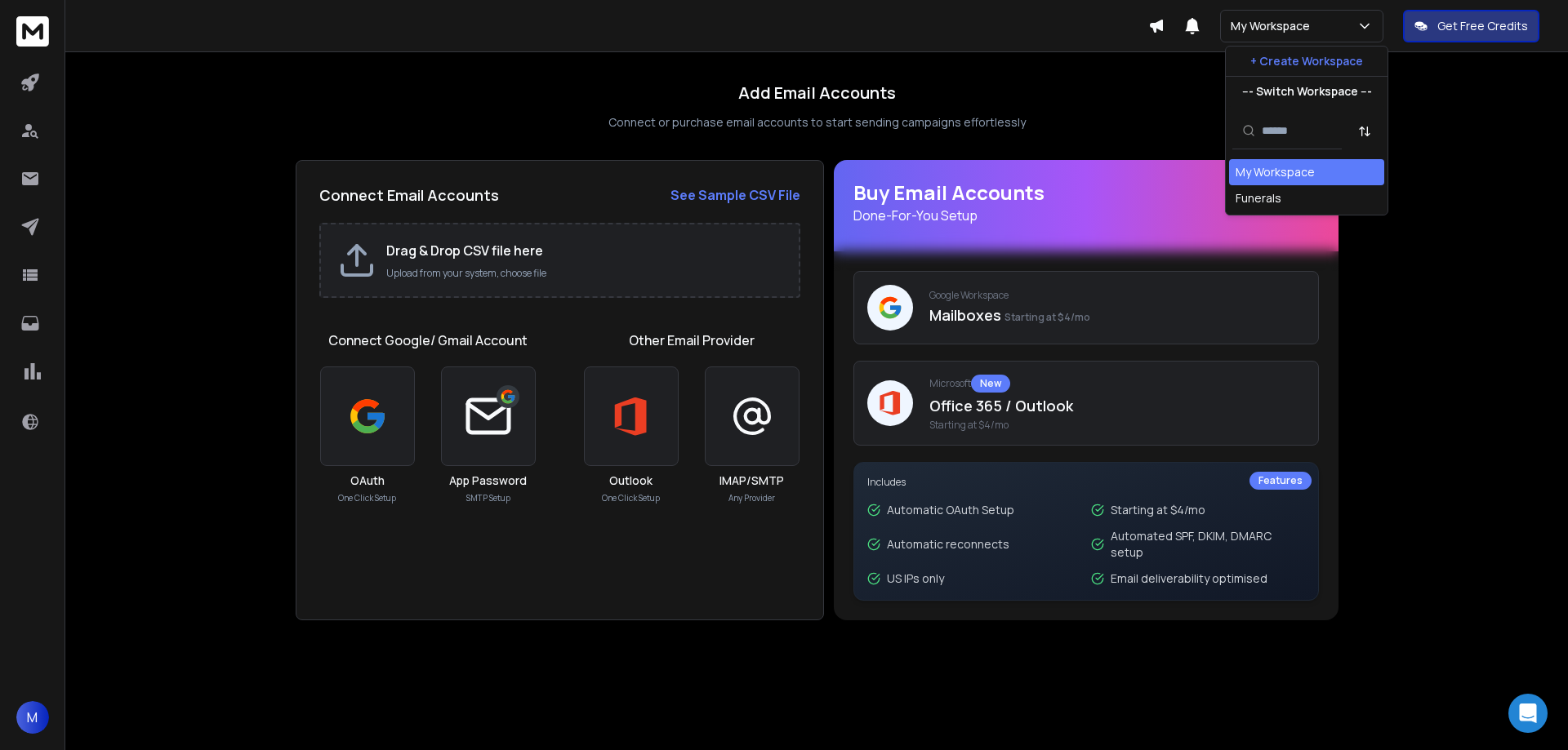
click at [1274, 177] on div "My Workspace" at bounding box center [1275, 172] width 79 height 16
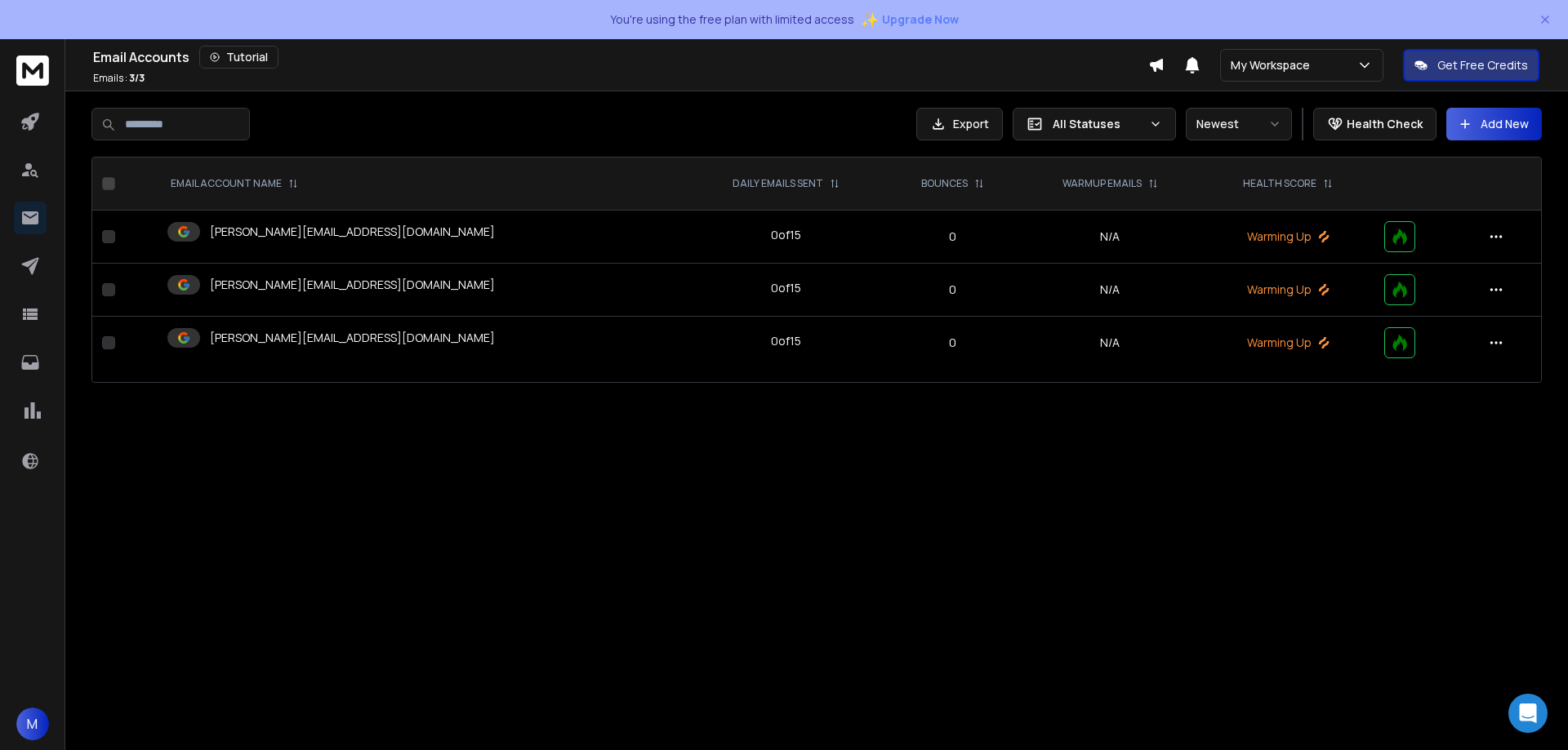
click at [1507, 127] on button "Add New" at bounding box center [1494, 123] width 95 height 33
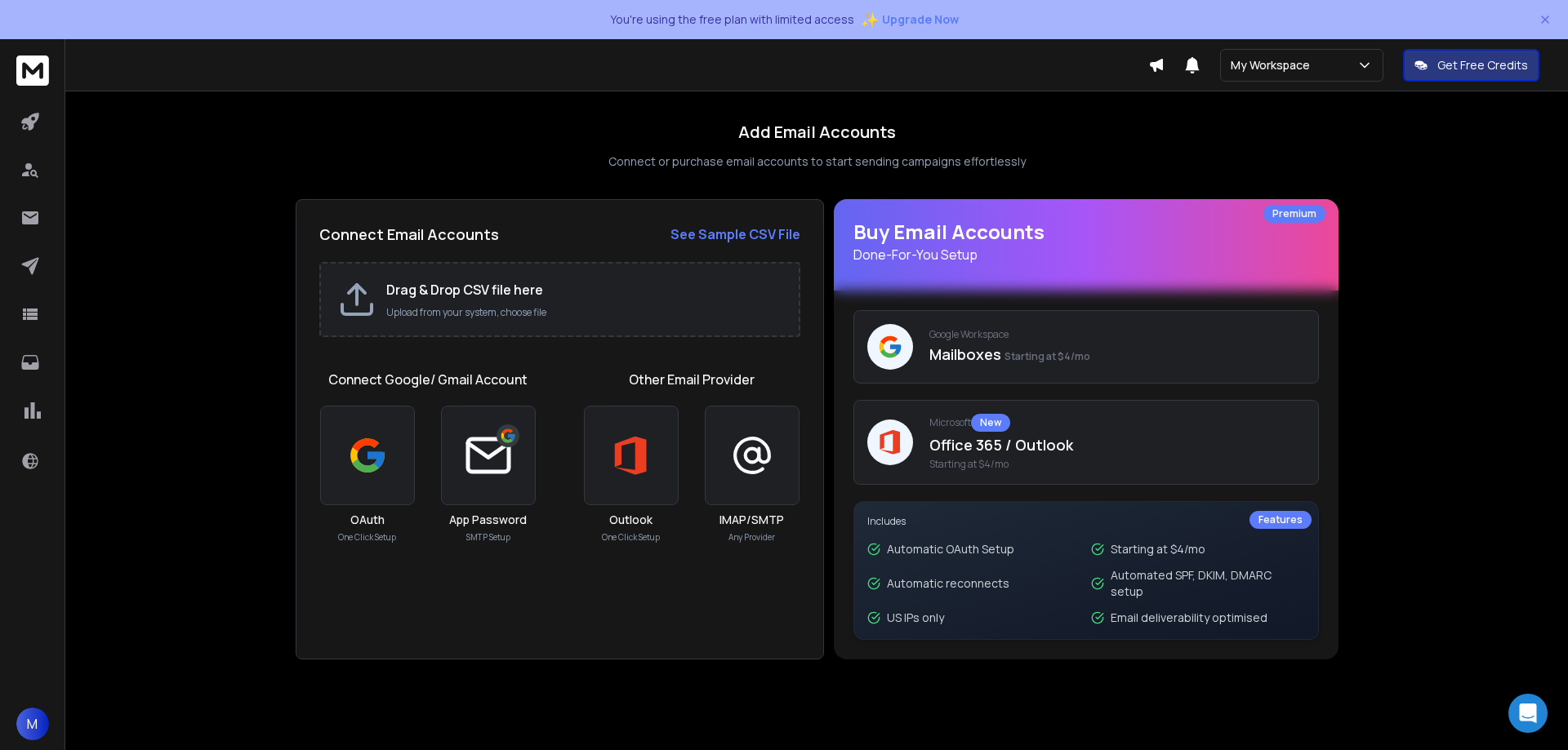
click at [375, 457] on icon at bounding box center [376, 460] width 17 height 16
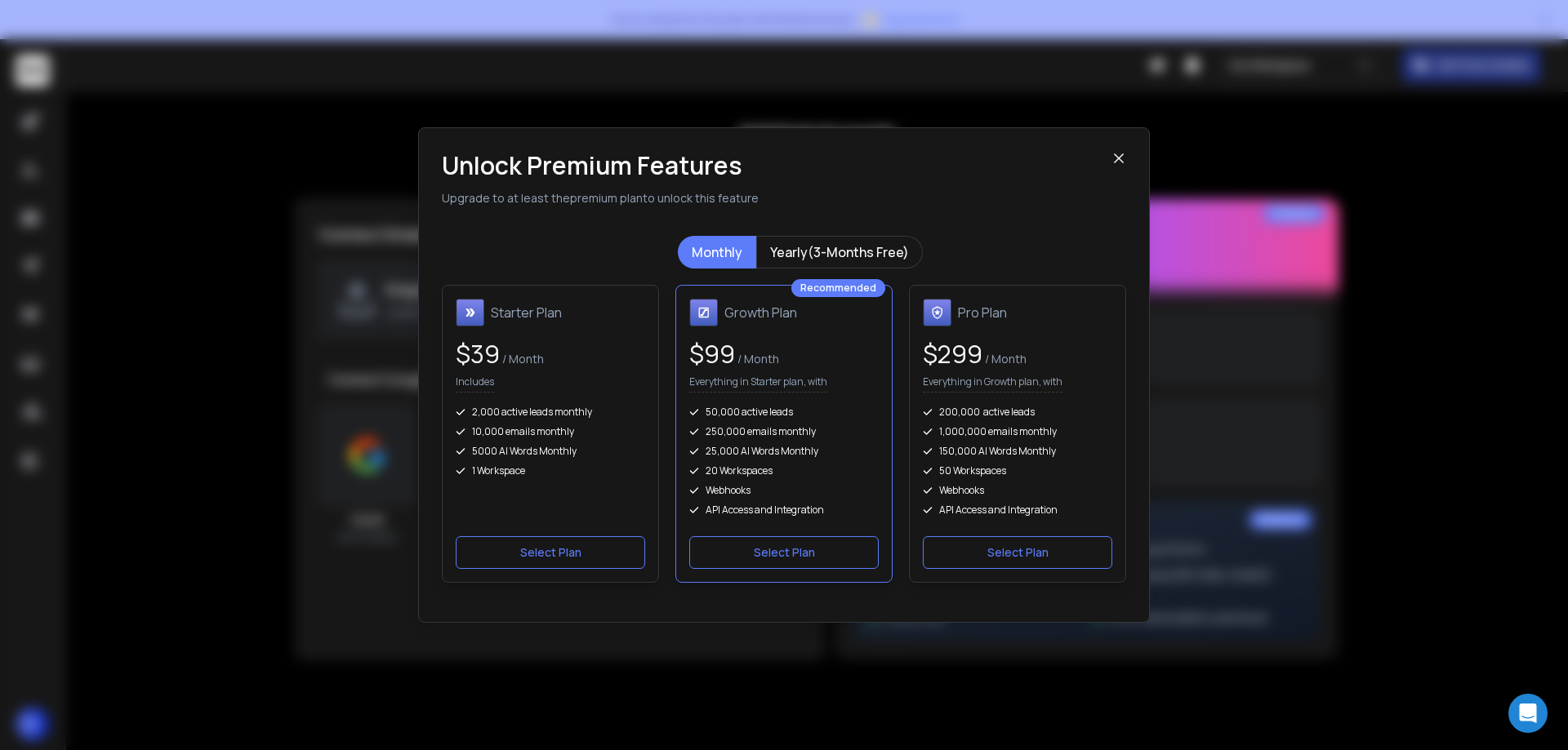
click at [1121, 161] on icon at bounding box center [1119, 158] width 9 height 9
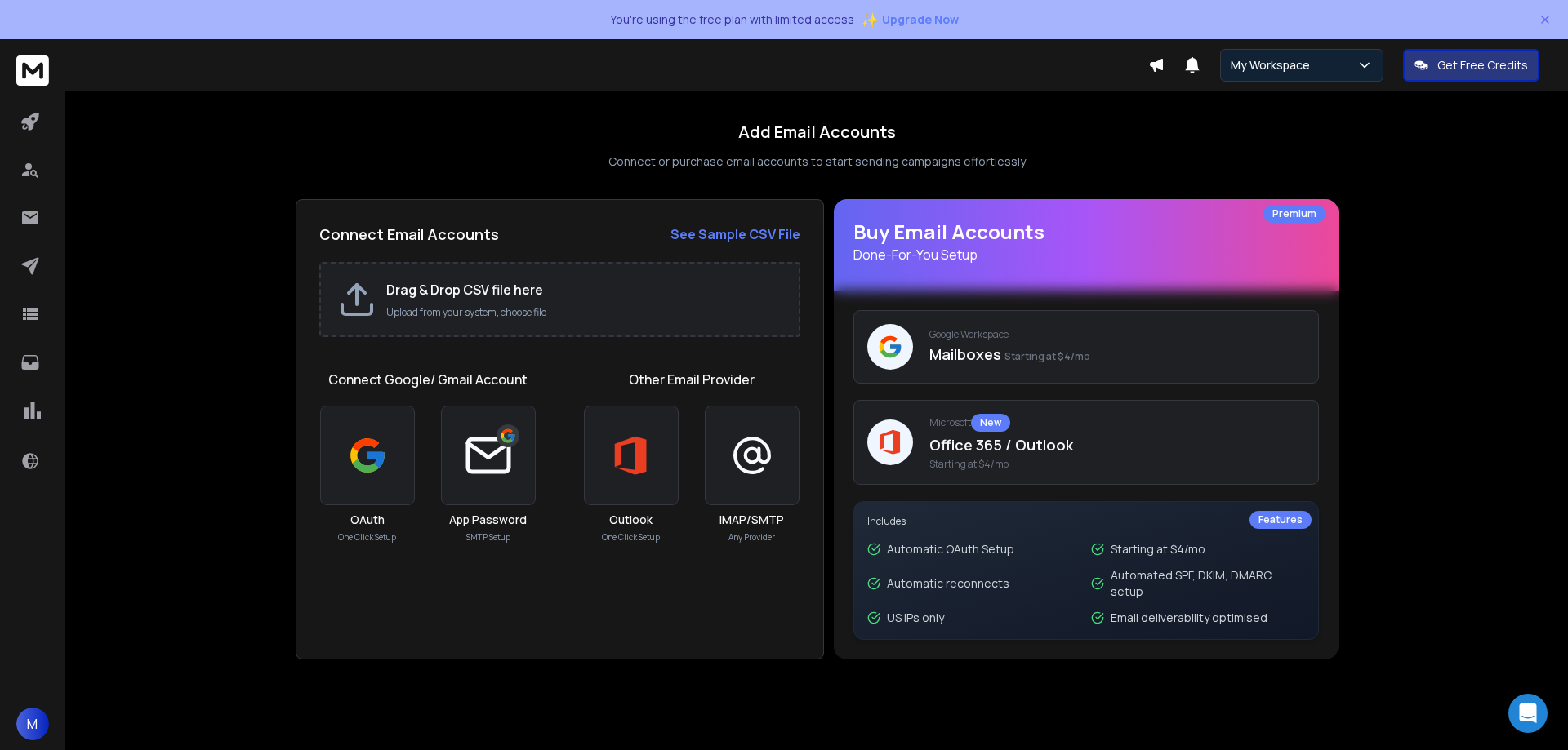
click at [1373, 66] on icon "button" at bounding box center [1364, 64] width 16 height 16
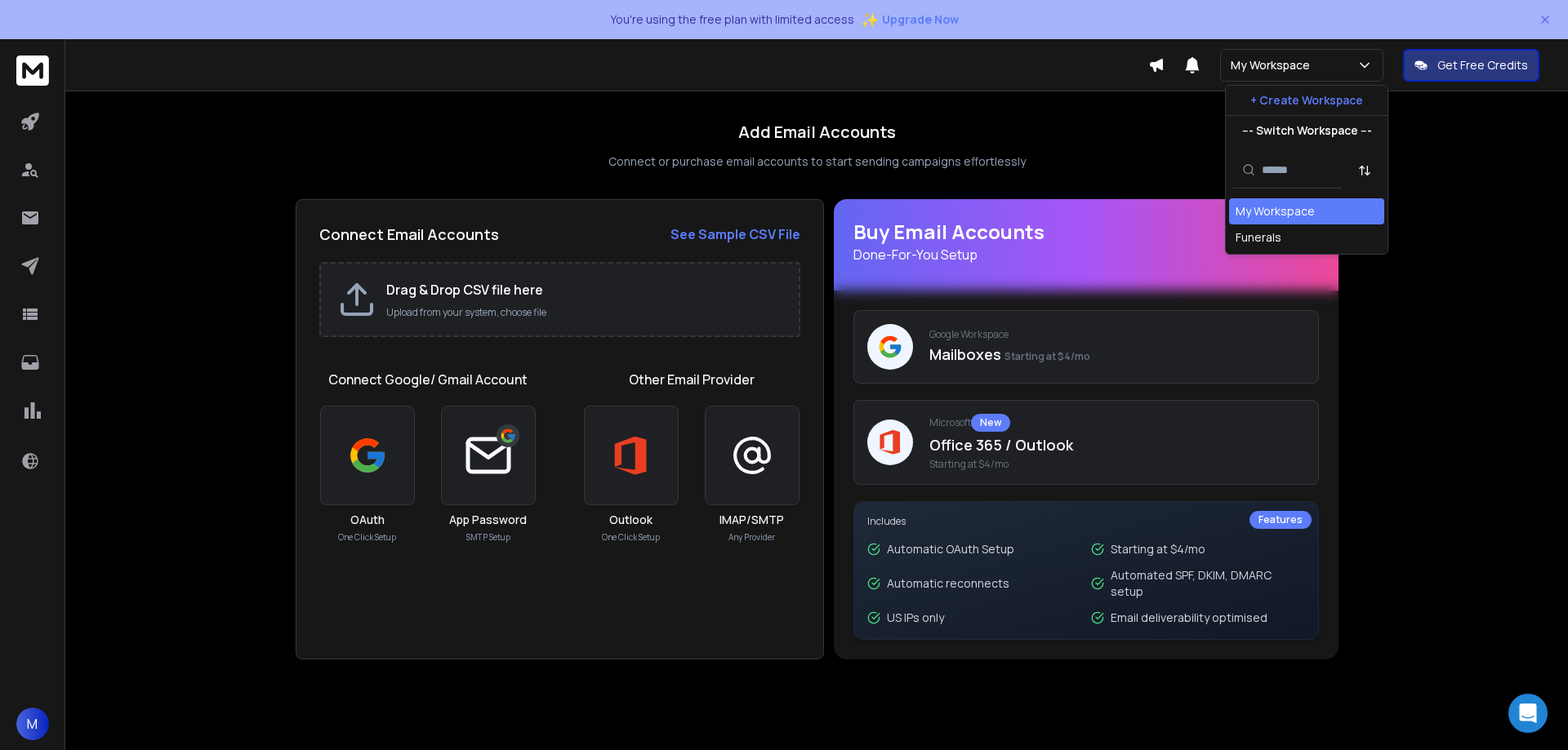
click at [1244, 217] on div "My Workspace" at bounding box center [1275, 211] width 79 height 16
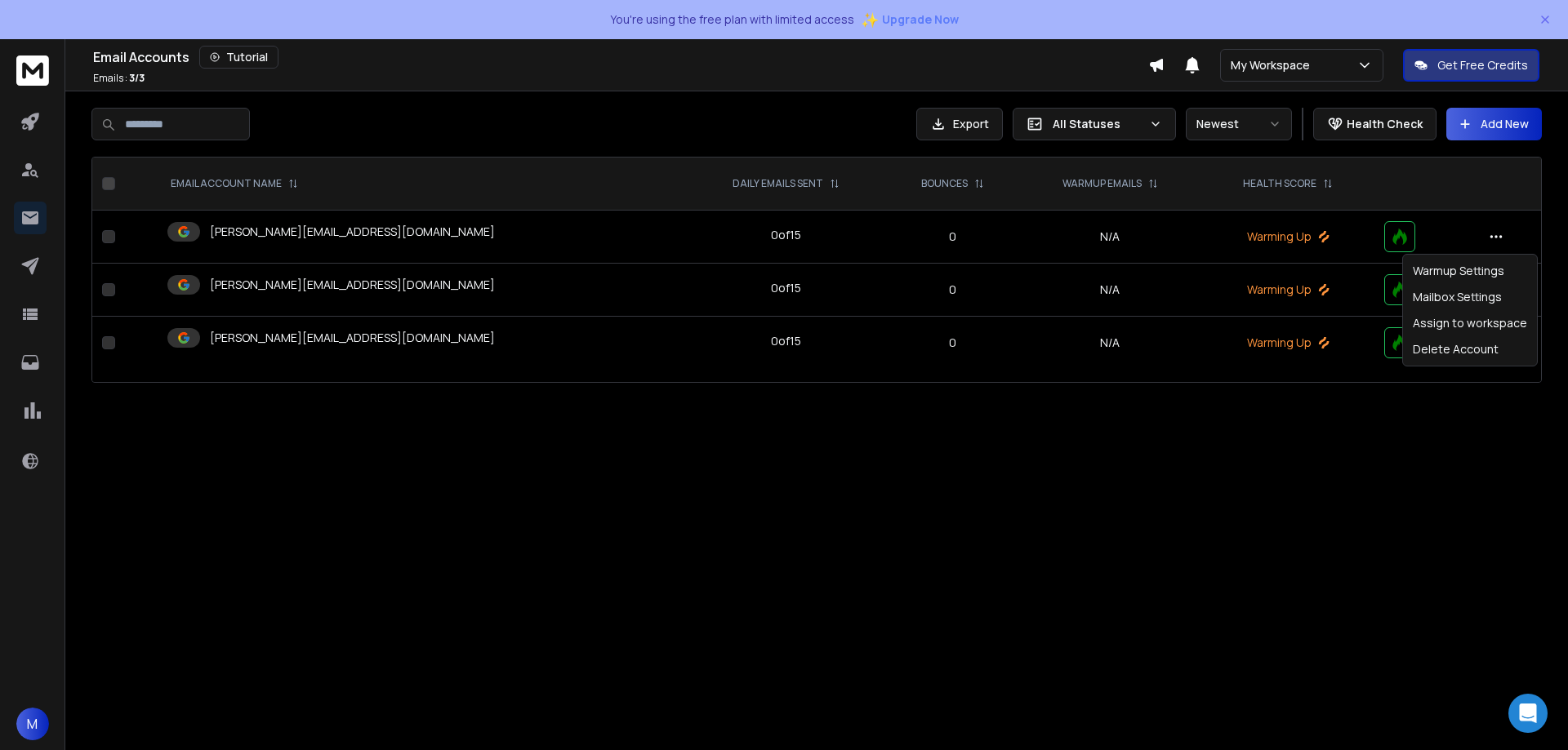
click at [1489, 240] on icon at bounding box center [1496, 237] width 15 height 15
click at [1480, 322] on div "Assign to workspace" at bounding box center [1470, 323] width 127 height 26
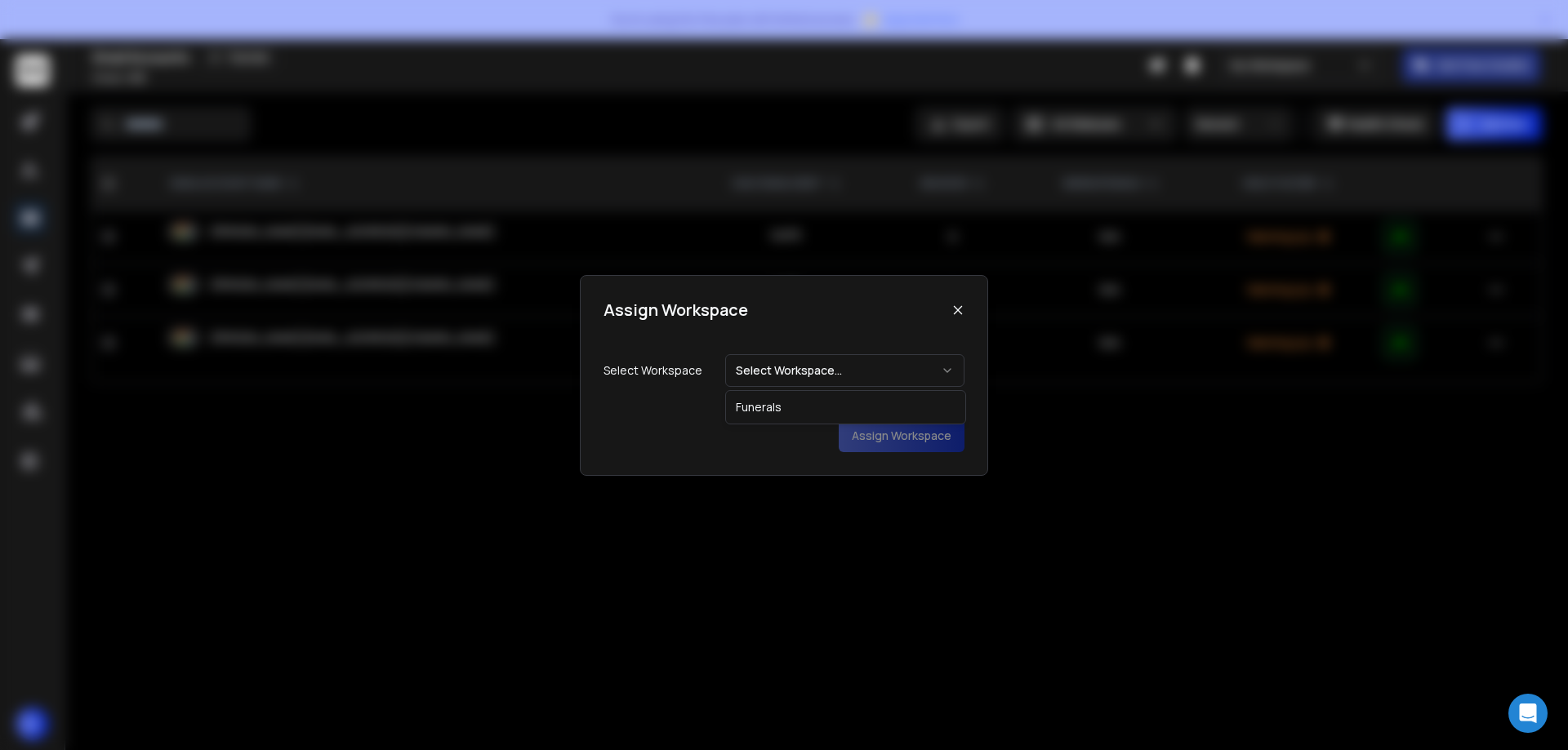
click at [909, 374] on button "Select Workspace..." at bounding box center [845, 370] width 239 height 33
click at [910, 440] on button "Assign Workspace" at bounding box center [902, 435] width 126 height 33
click at [884, 443] on button "Assign Workspace" at bounding box center [902, 435] width 126 height 33
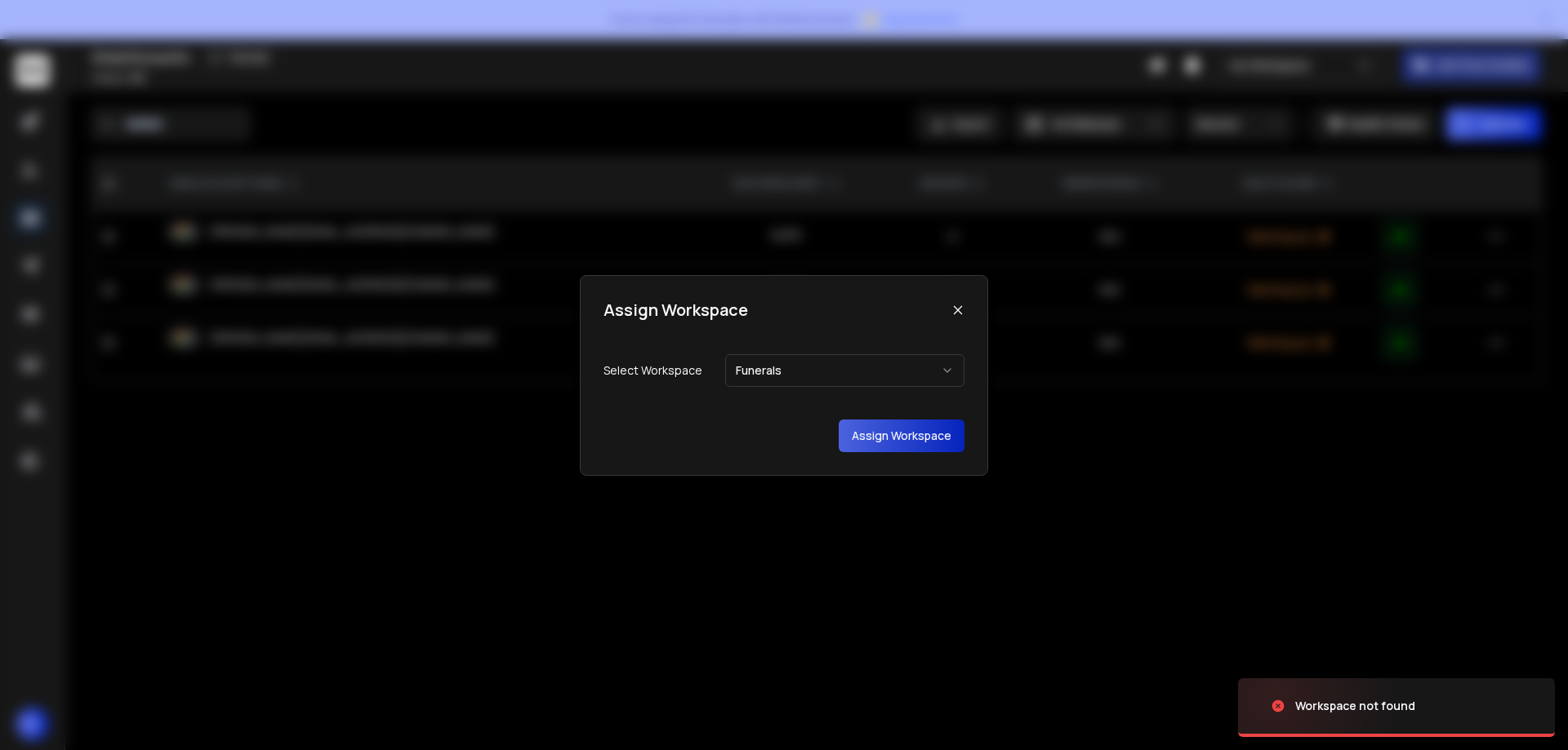
click at [962, 313] on icon at bounding box center [958, 310] width 13 height 13
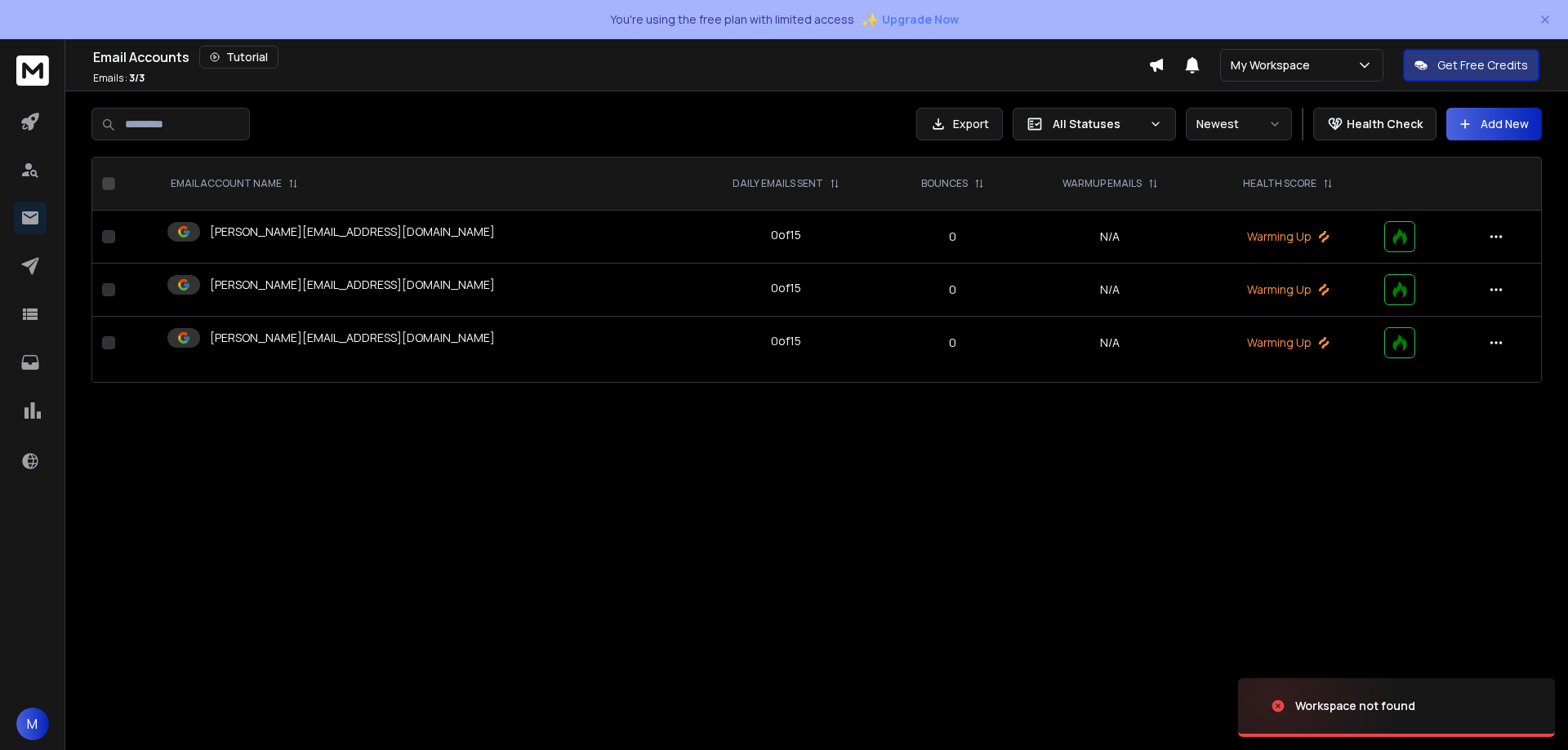
click at [1424, 427] on div "You're using the free plan with limited access ✨ Upgrade Now ReferralStack Unlo…" at bounding box center [784, 375] width 1568 height 750
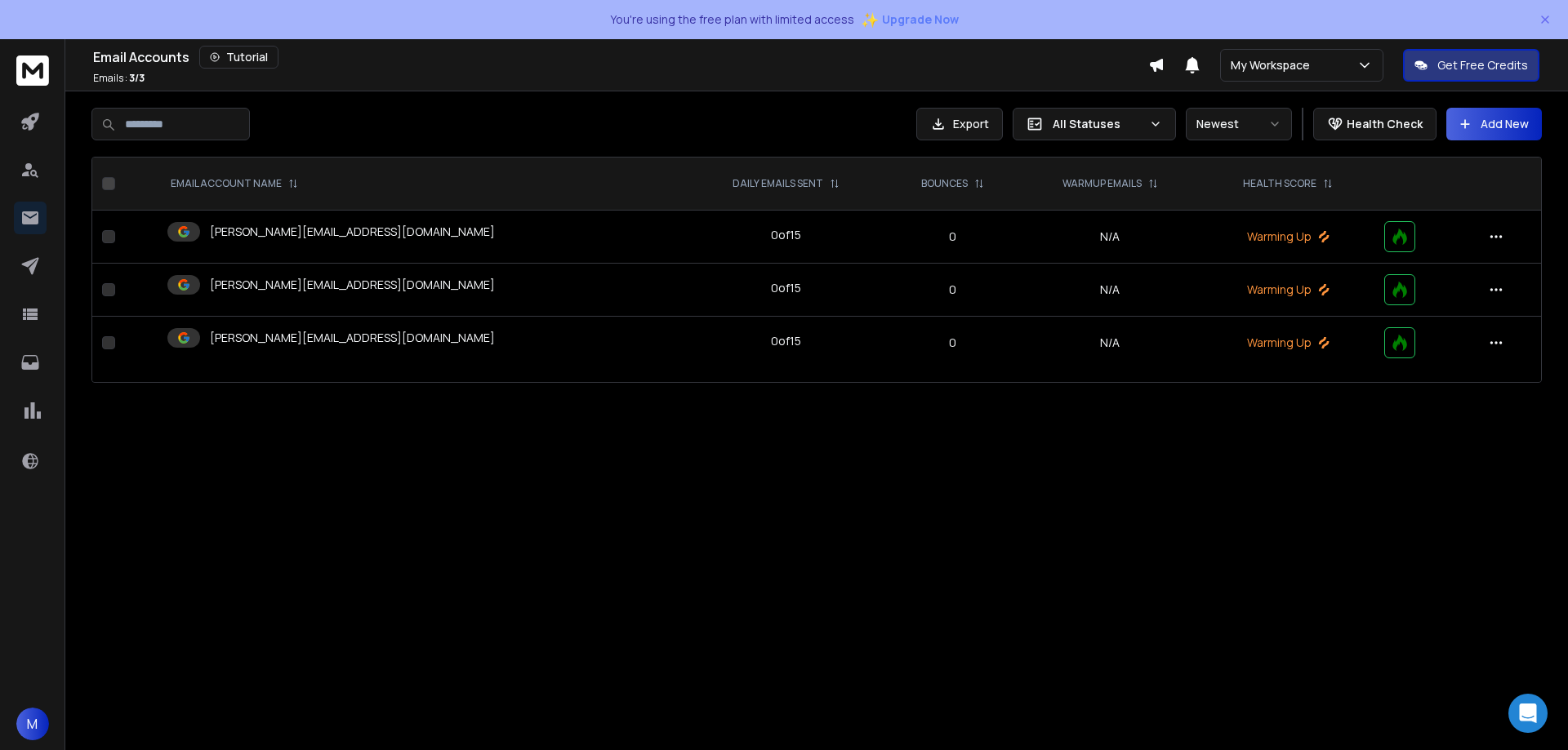
click at [109, 237] on button "button" at bounding box center [108, 236] width 13 height 13
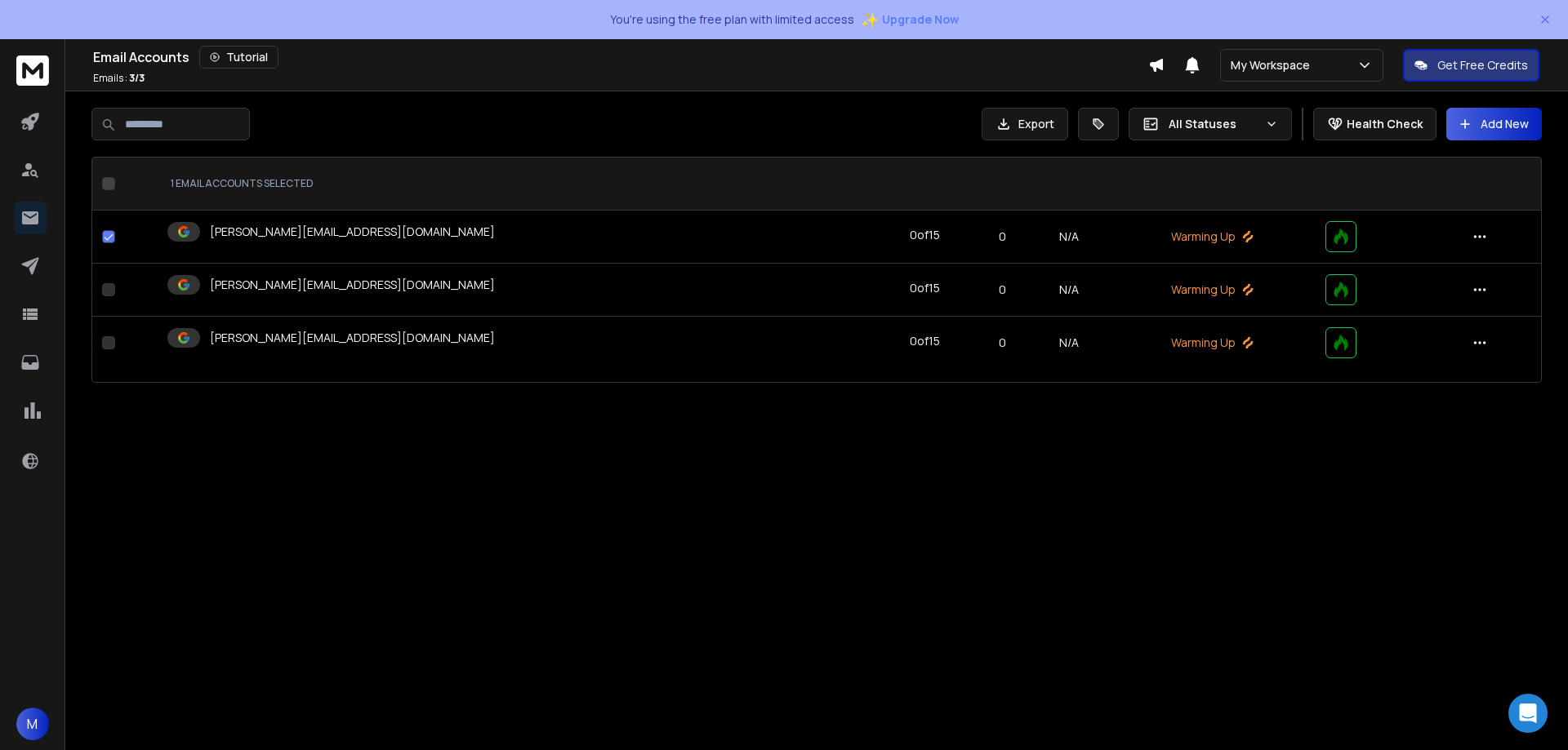
drag, startPoint x: 103, startPoint y: 286, endPoint x: 107, endPoint y: 305, distance: 19.4
click at [104, 286] on button "button" at bounding box center [108, 290] width 13 height 13
click at [108, 343] on button "button" at bounding box center [108, 343] width 13 height 13
click at [1473, 233] on icon at bounding box center [1480, 237] width 15 height 15
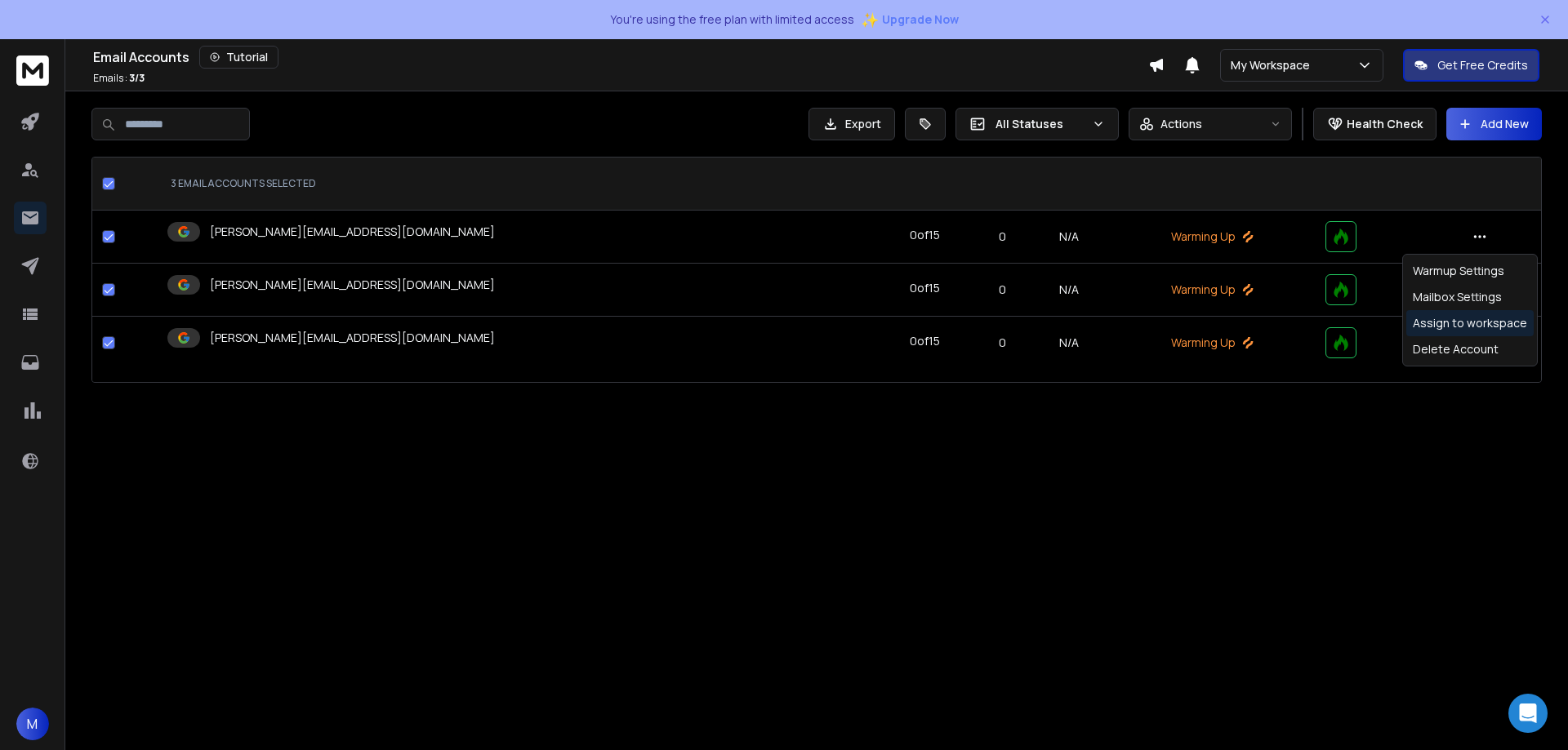
click at [1486, 330] on div "Assign to workspace" at bounding box center [1470, 323] width 127 height 26
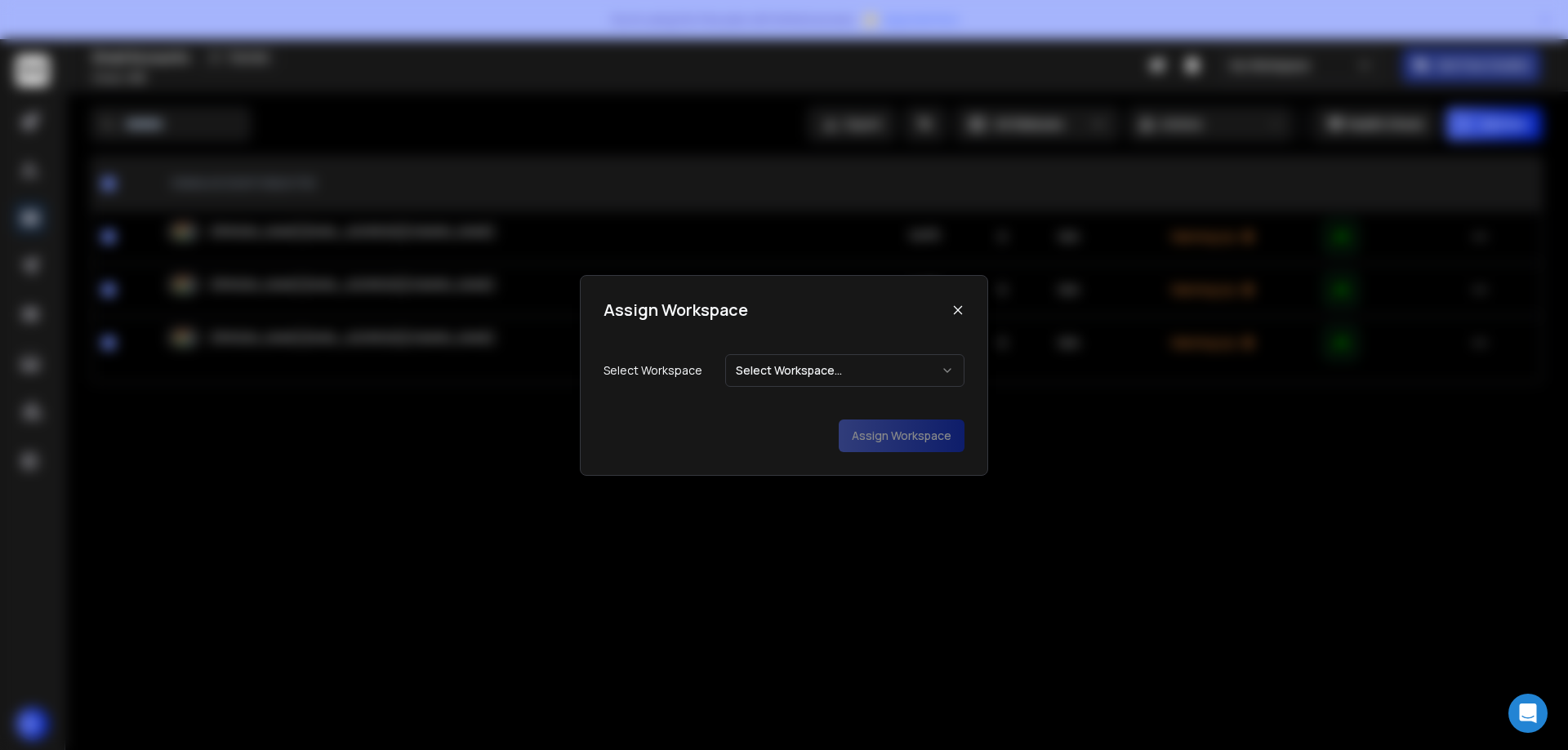
click at [897, 379] on button "Select Workspace..." at bounding box center [845, 370] width 239 height 33
click at [890, 435] on button "Assign Workspace" at bounding box center [902, 435] width 126 height 33
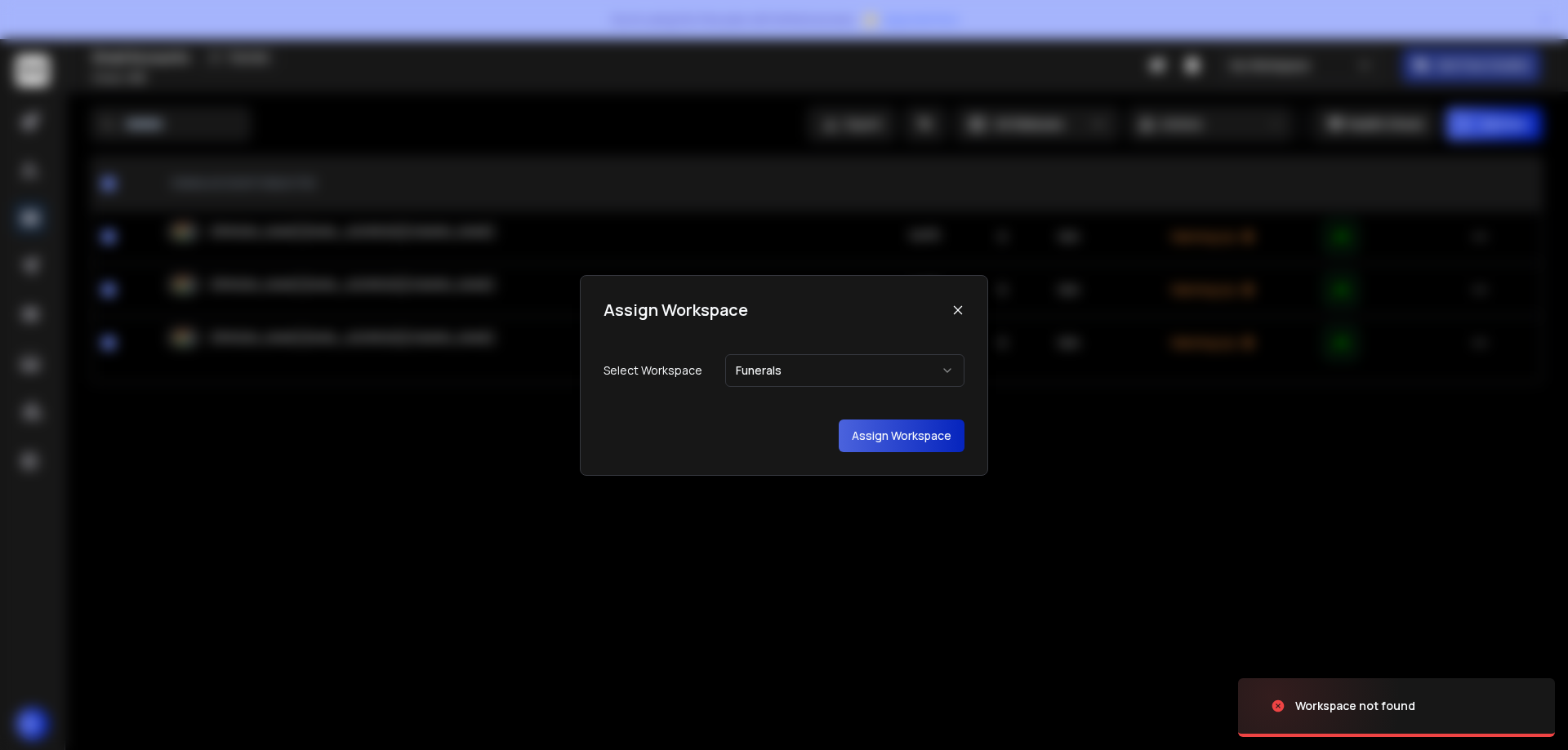
click at [958, 301] on div "Assign Workspace" at bounding box center [784, 310] width 361 height 22
click at [1150, 471] on div "Assign Workspace Select Workspace Funerals Assign Workspace" at bounding box center [784, 375] width 1568 height 233
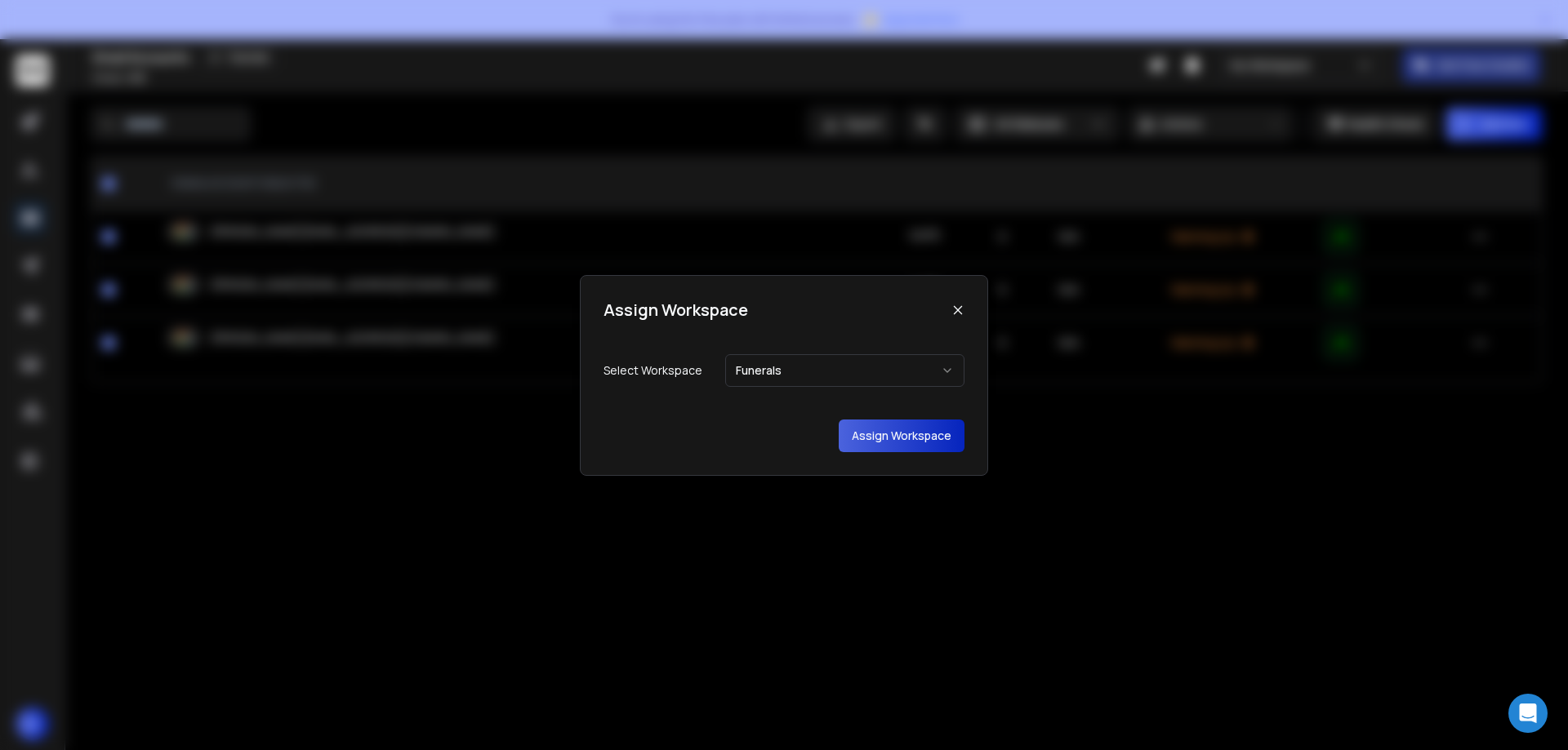
click at [961, 311] on icon at bounding box center [958, 310] width 13 height 13
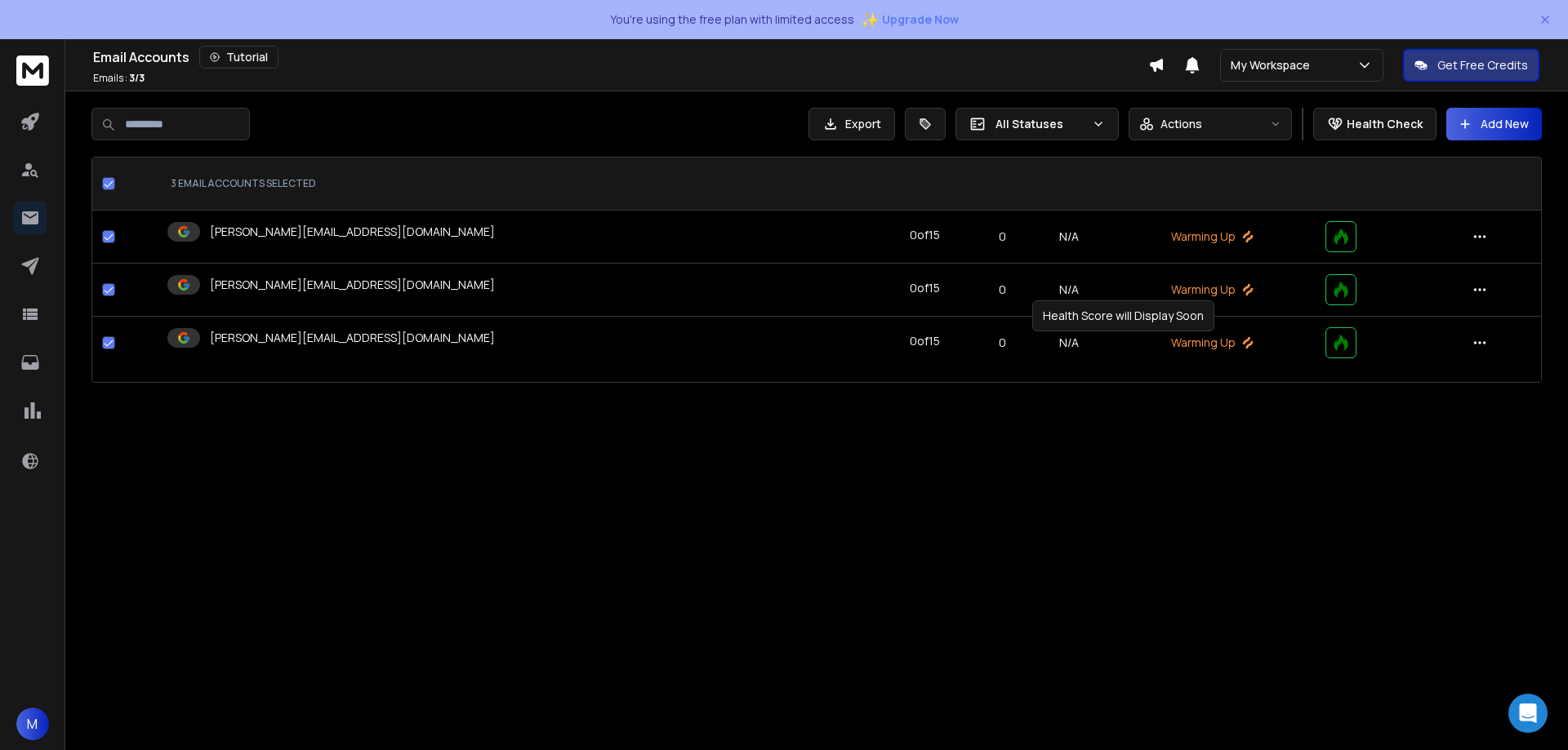
click at [1094, 443] on div "You're using the free plan with limited access ✨ Upgrade Now ReferralStack Unlo…" at bounding box center [784, 375] width 1568 height 750
click at [105, 180] on button "Select this Page" at bounding box center [108, 184] width 13 height 13
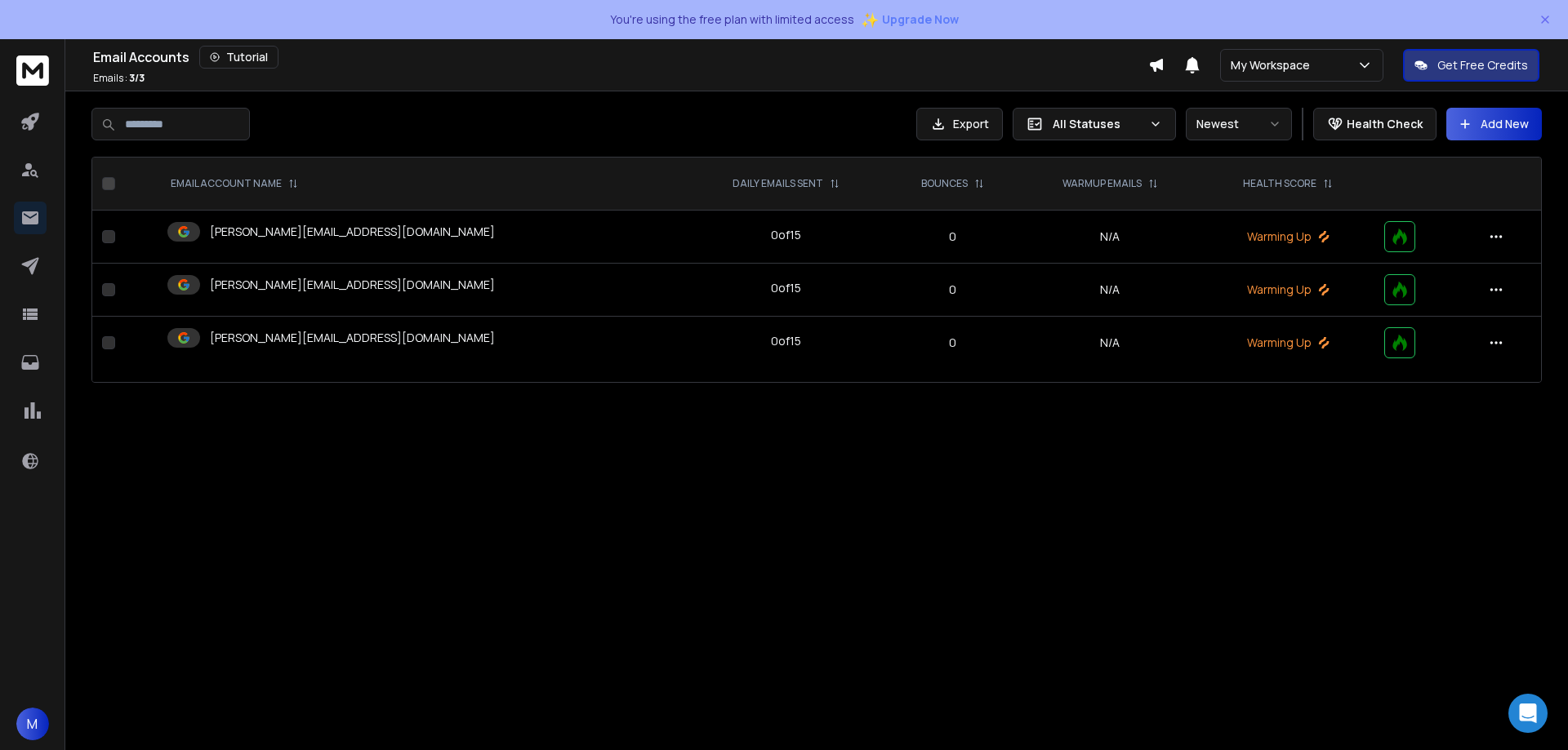
click at [1490, 237] on icon at bounding box center [1495, 236] width 12 height 3
click at [1478, 320] on div "Assign to workspace" at bounding box center [1470, 323] width 127 height 26
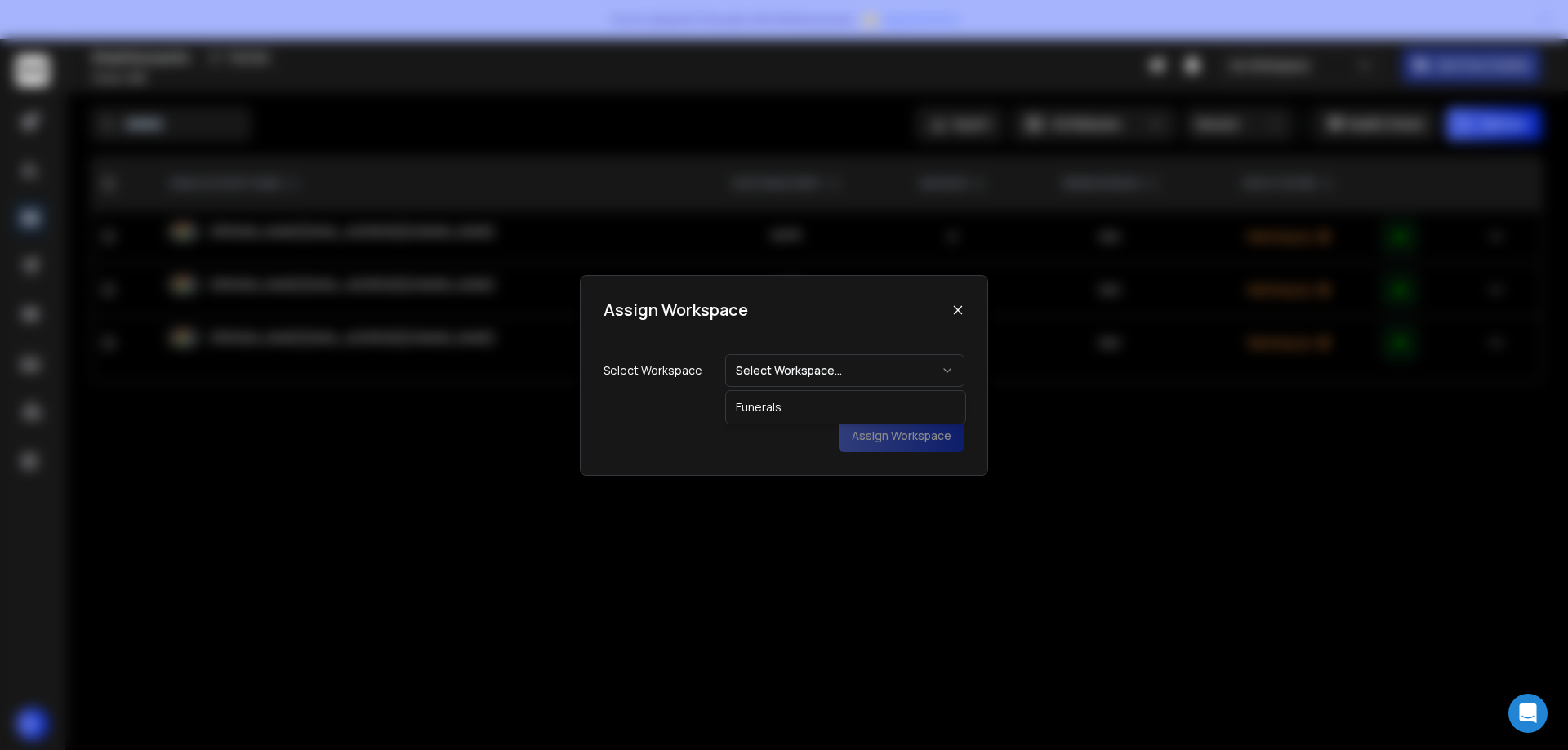
click at [914, 372] on button "Select Workspace..." at bounding box center [845, 370] width 239 height 33
click at [901, 437] on button "Assign Workspace" at bounding box center [902, 435] width 126 height 33
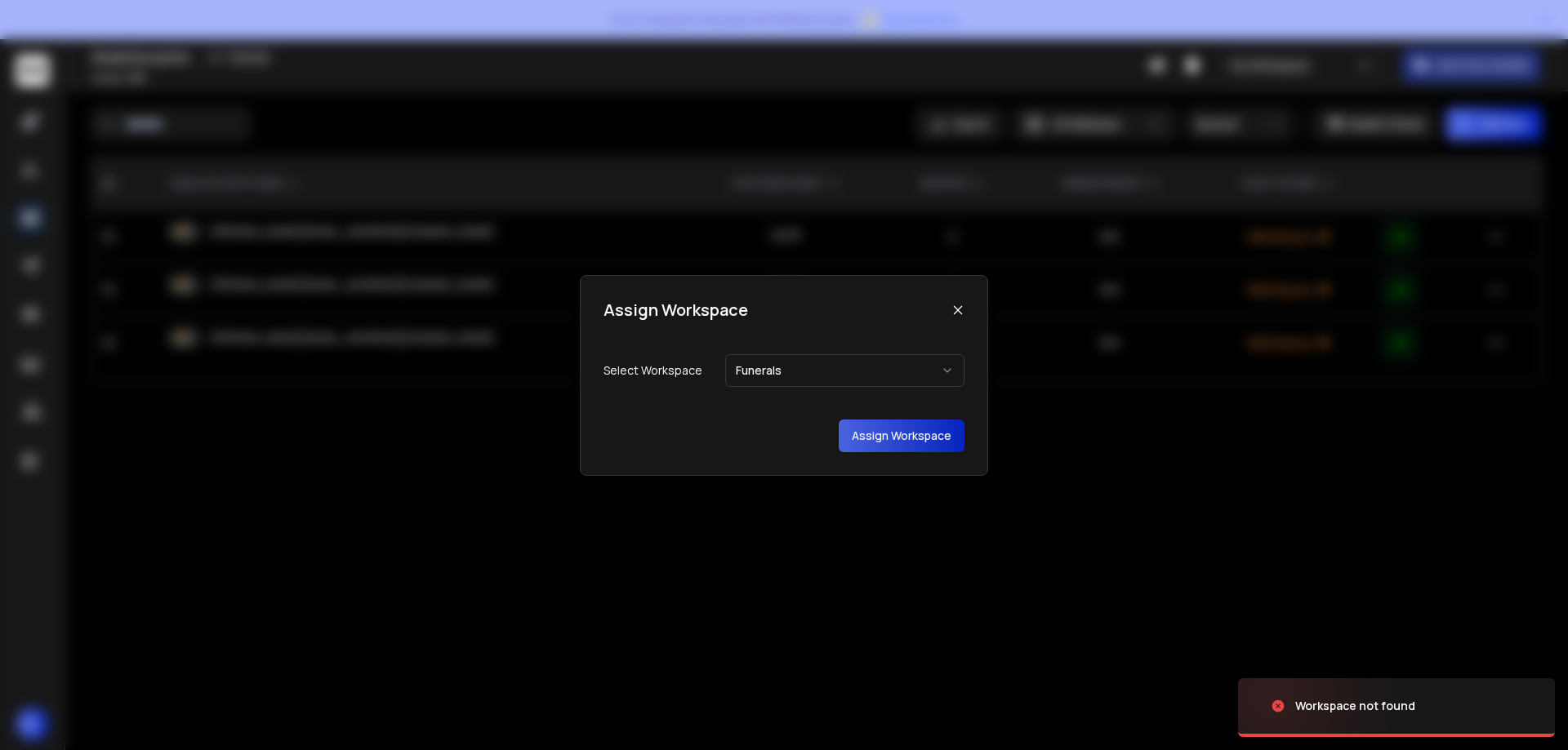
click at [949, 312] on div "Assign Workspace" at bounding box center [784, 310] width 361 height 22
click at [955, 311] on icon at bounding box center [958, 310] width 13 height 13
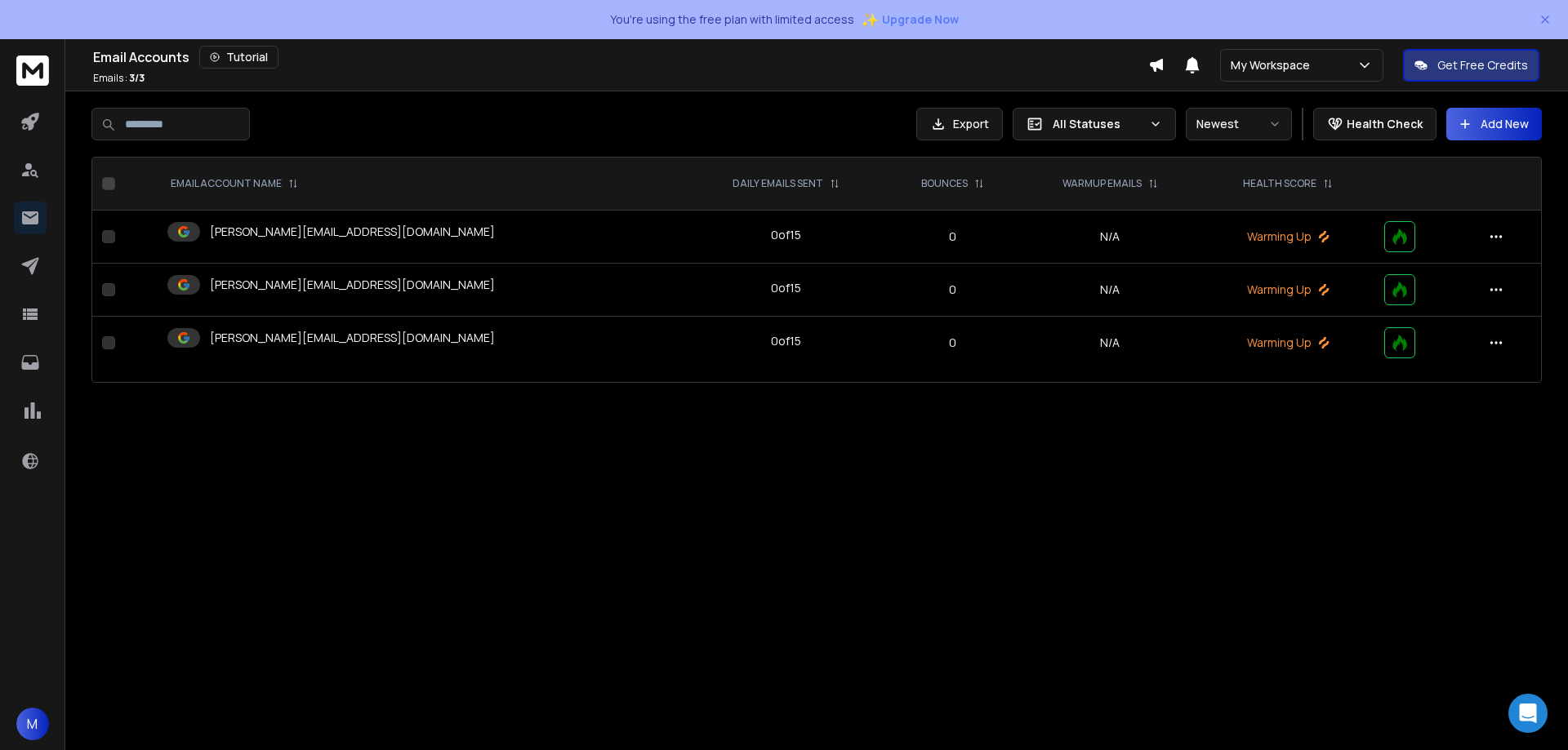
click at [1490, 235] on icon at bounding box center [1496, 237] width 15 height 15
click at [1465, 324] on div "Assign to workspace" at bounding box center [1470, 323] width 127 height 26
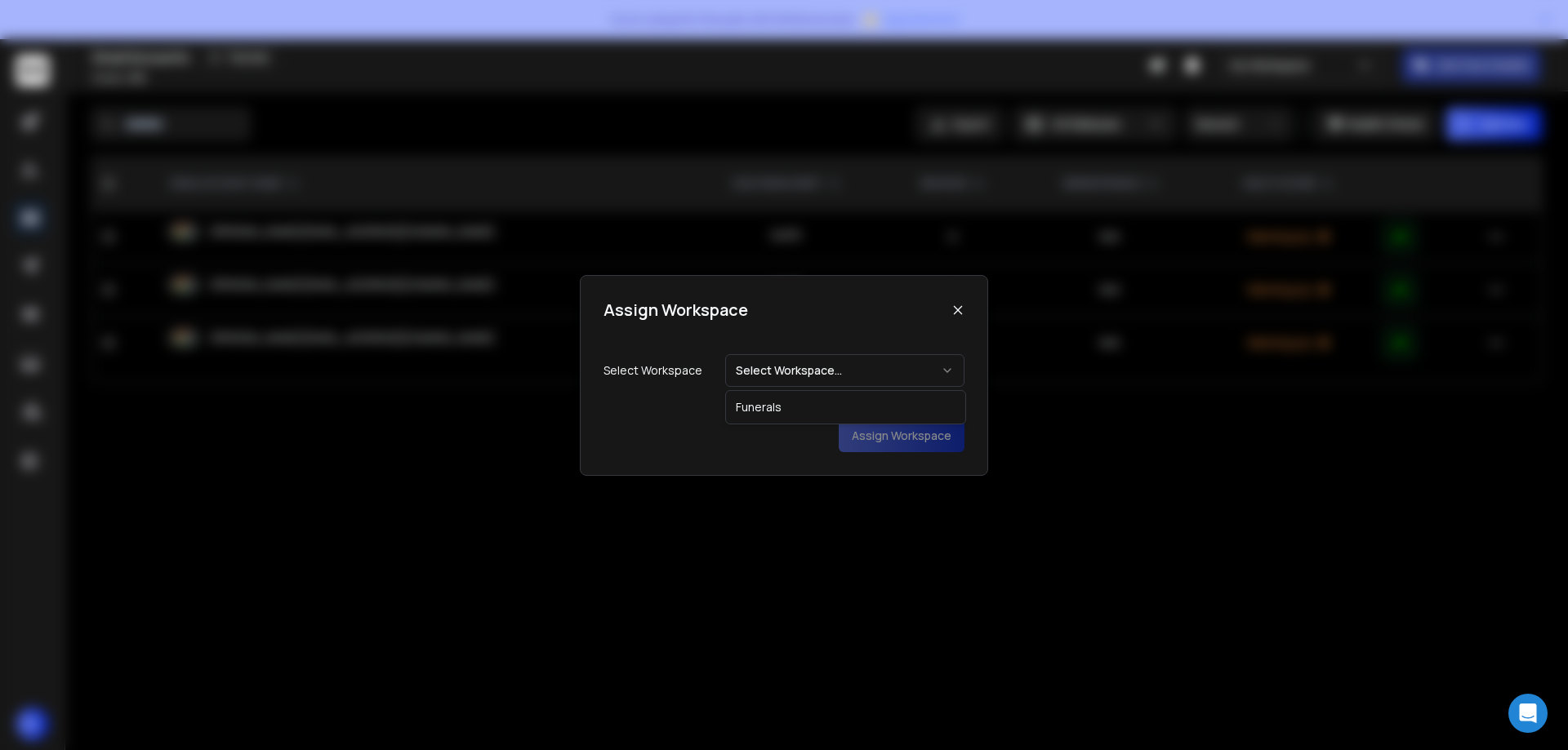
click at [852, 376] on button "Select Workspace..." at bounding box center [845, 370] width 239 height 33
click at [887, 441] on button "Assign Workspace" at bounding box center [902, 435] width 126 height 33
click at [961, 314] on icon at bounding box center [958, 310] width 13 height 13
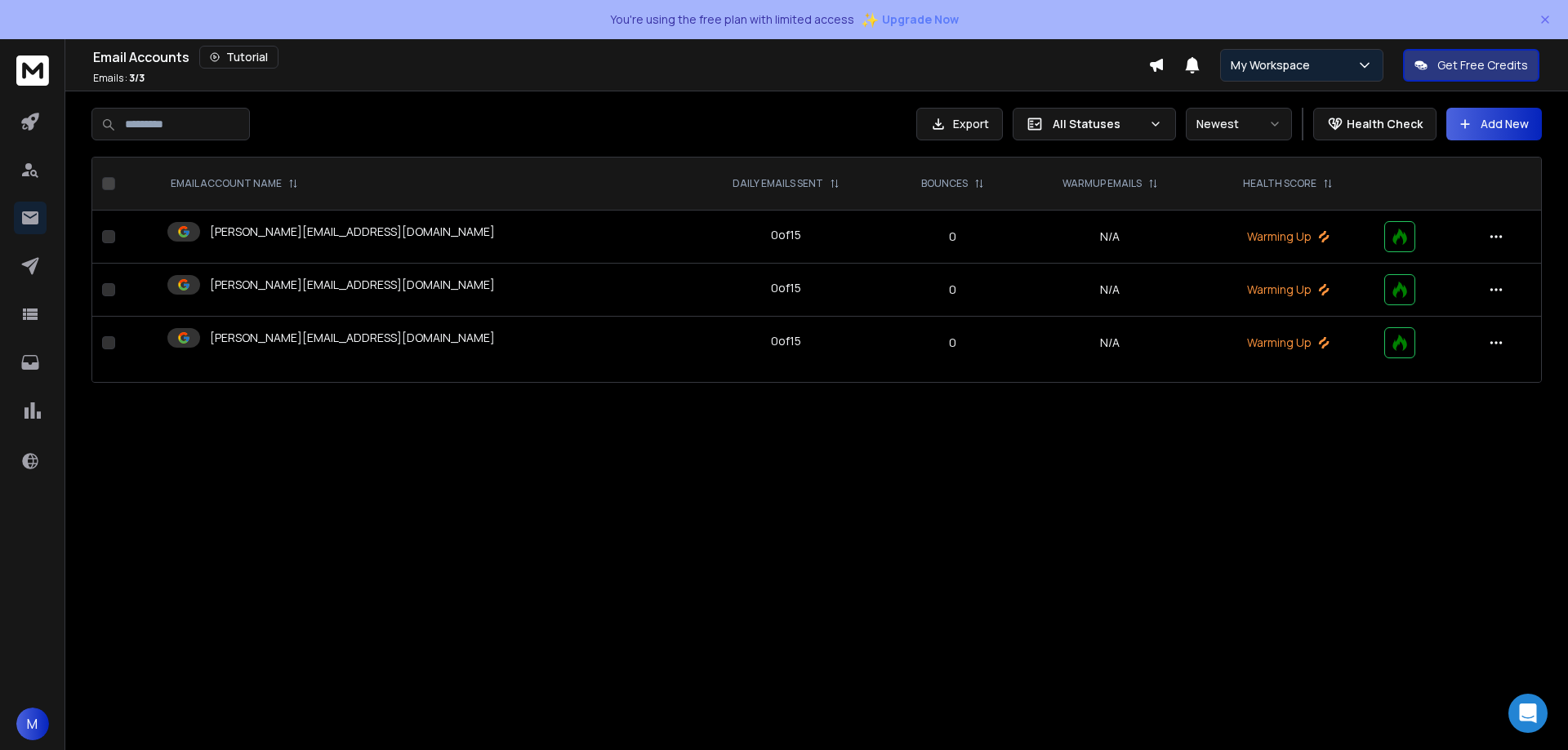
click at [1309, 67] on p "My Workspace" at bounding box center [1274, 64] width 86 height 16
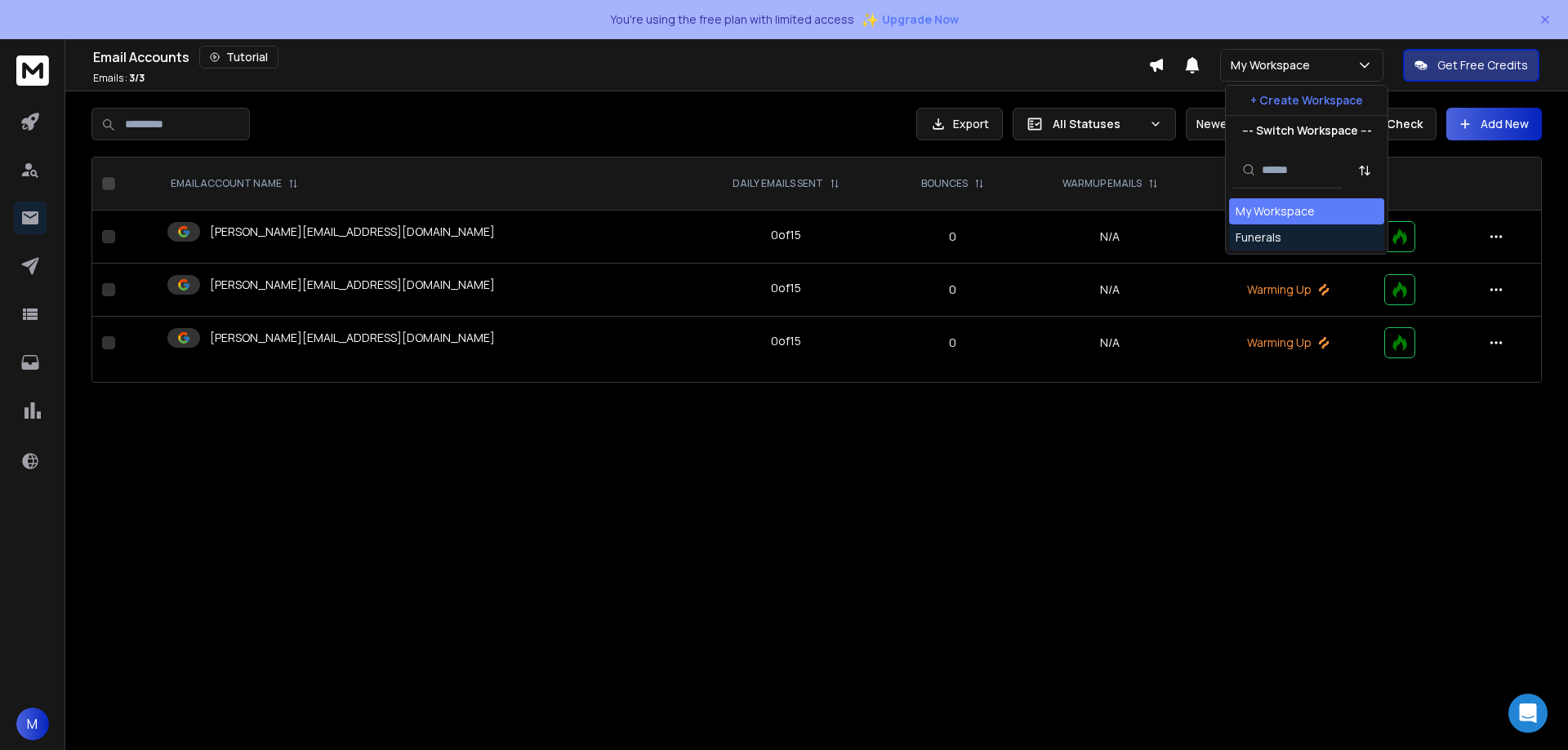
click at [1254, 240] on div "Funerals" at bounding box center [1258, 237] width 46 height 16
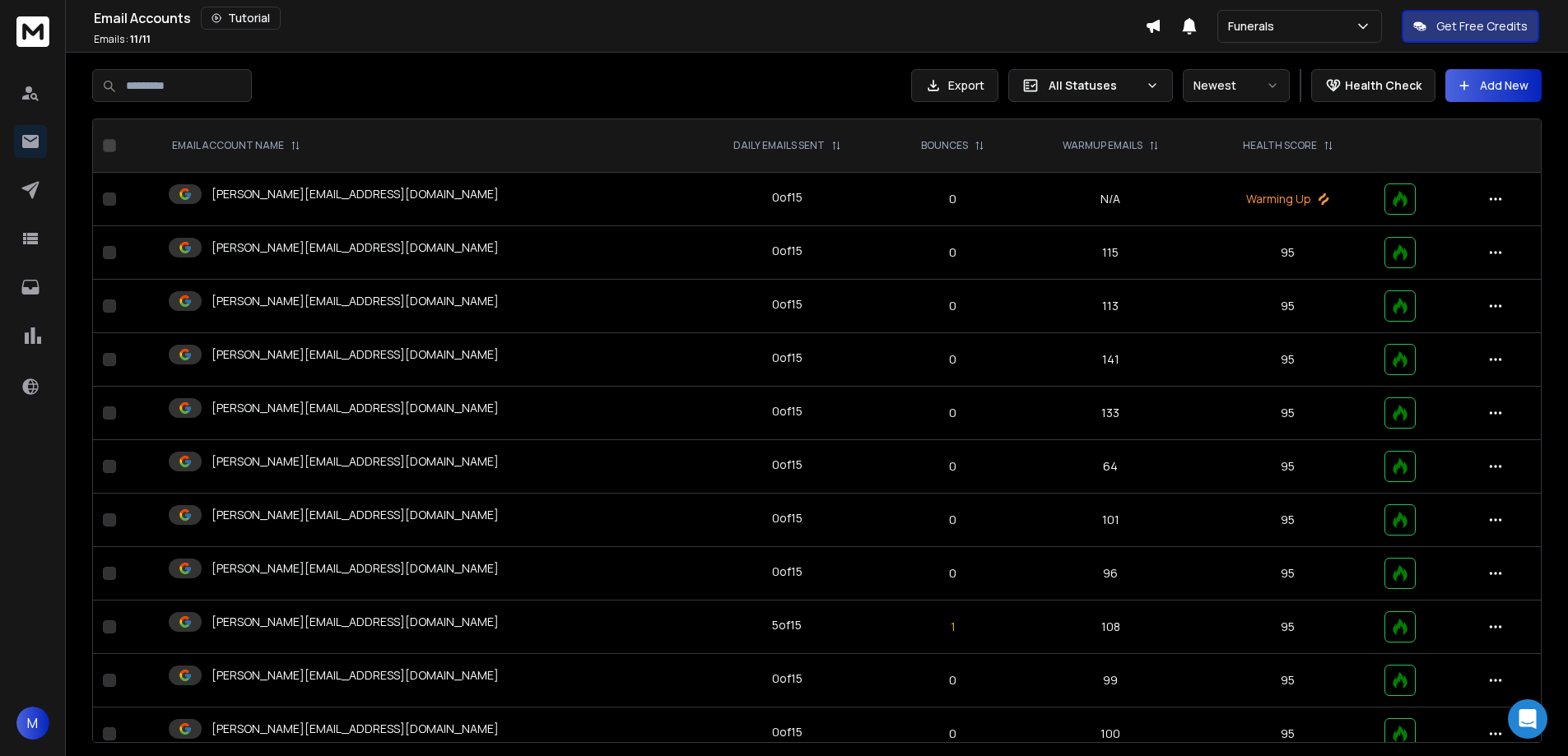
click at [1496, 88] on button "Add New" at bounding box center [1494, 85] width 96 height 33
click at [1498, 83] on button "Add New" at bounding box center [1494, 85] width 96 height 33
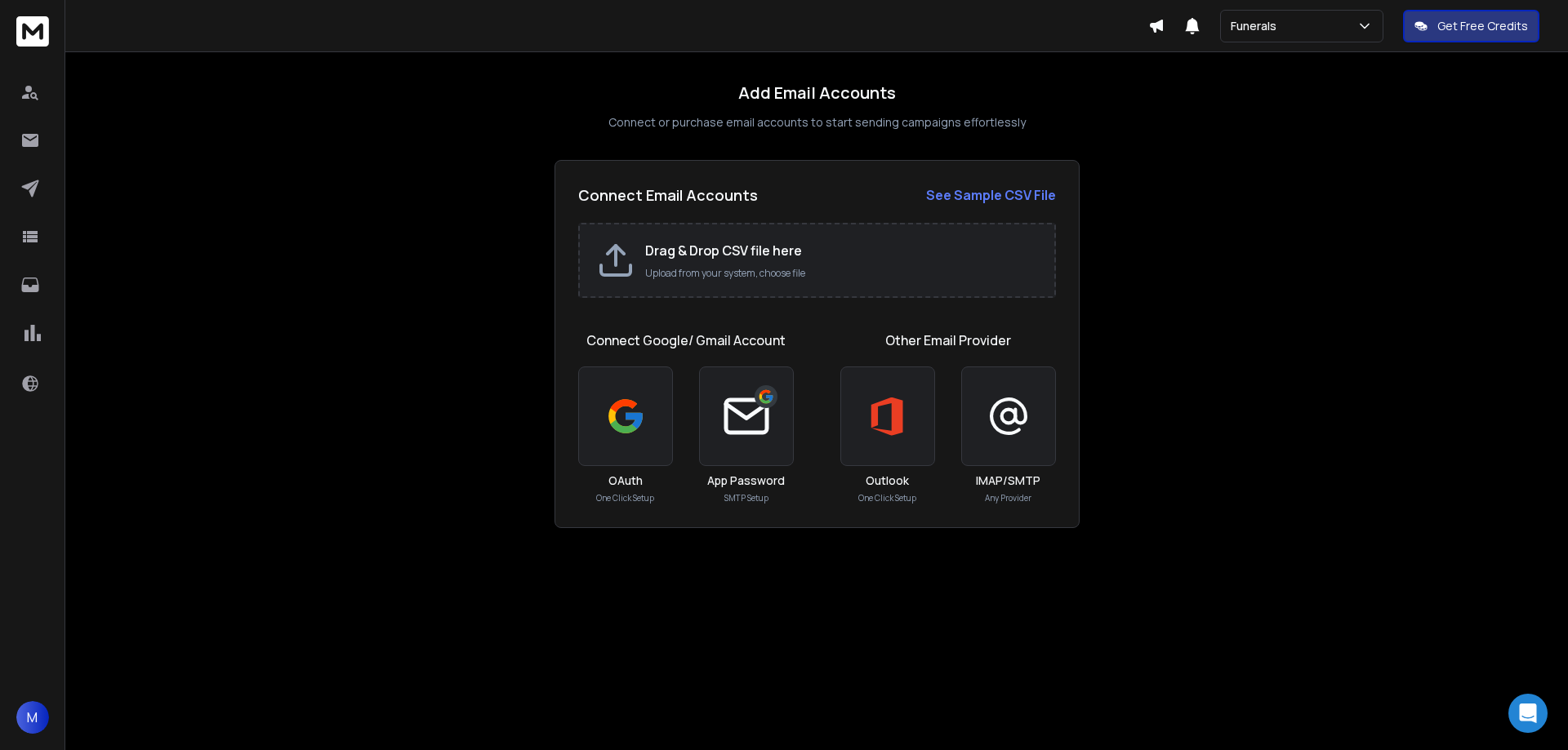
click at [621, 429] on icon at bounding box center [623, 426] width 27 height 14
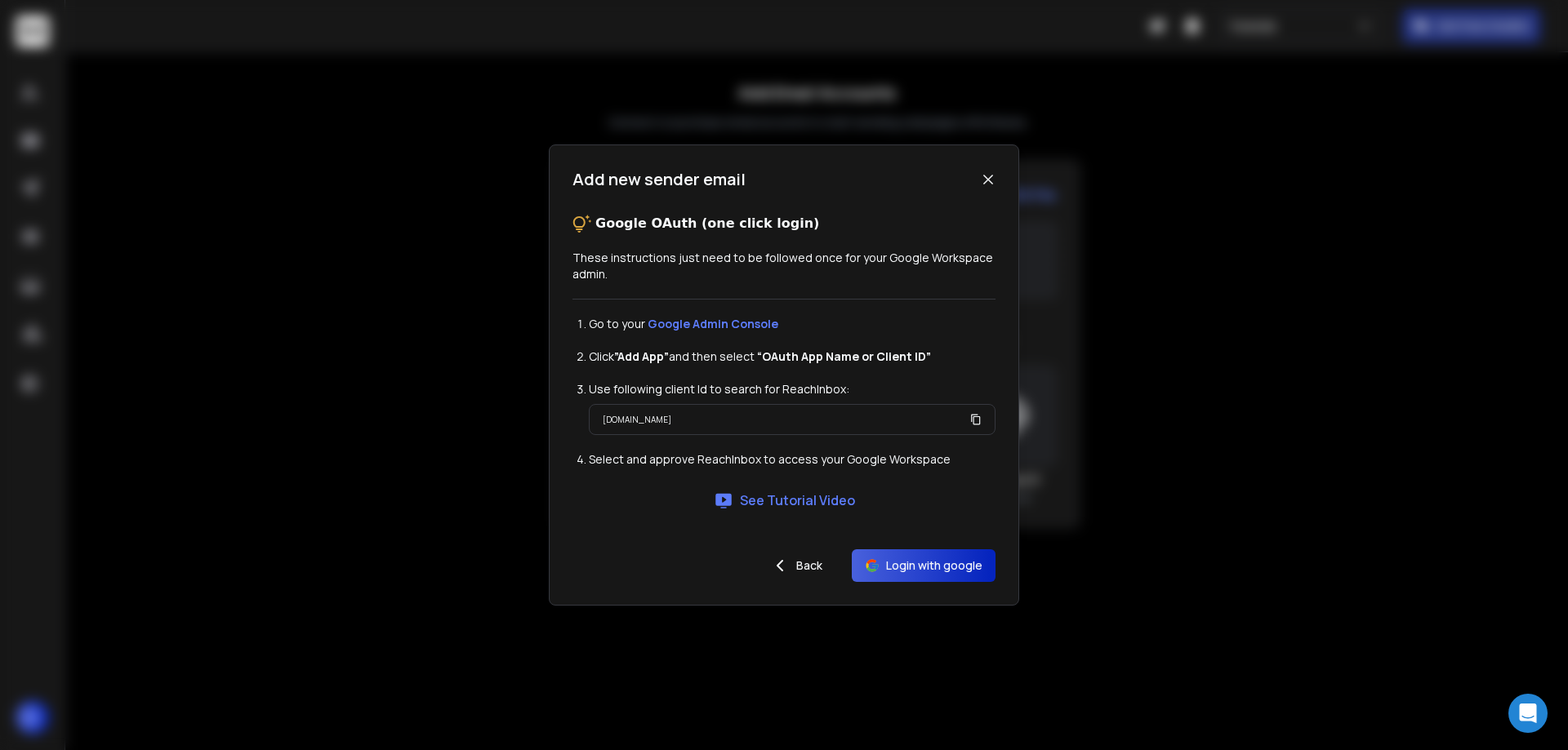
click at [918, 562] on button "Login with google" at bounding box center [924, 565] width 144 height 33
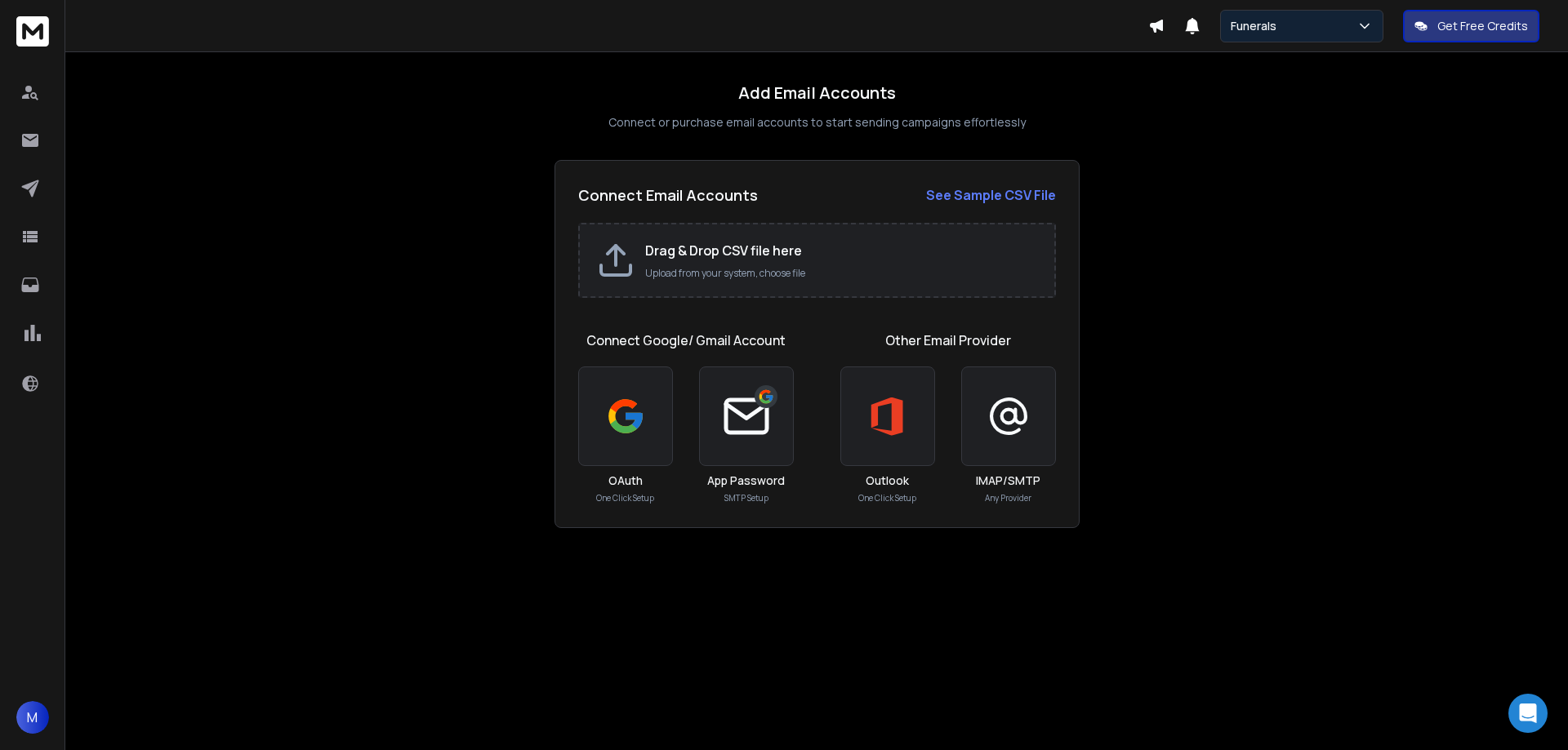
click at [1311, 25] on div "Funerals" at bounding box center [1302, 25] width 142 height 16
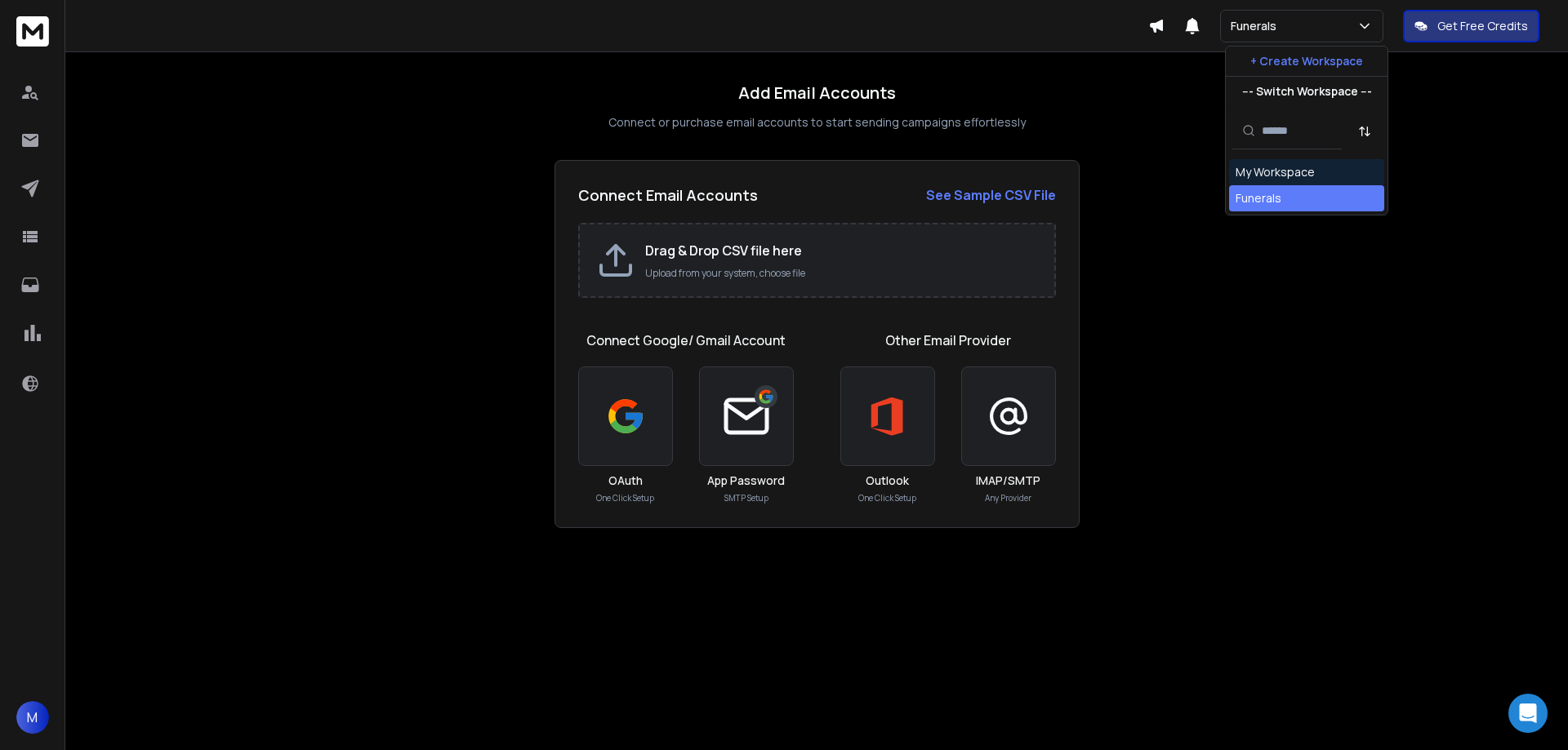
click at [1297, 166] on div "My Workspace" at bounding box center [1275, 172] width 79 height 16
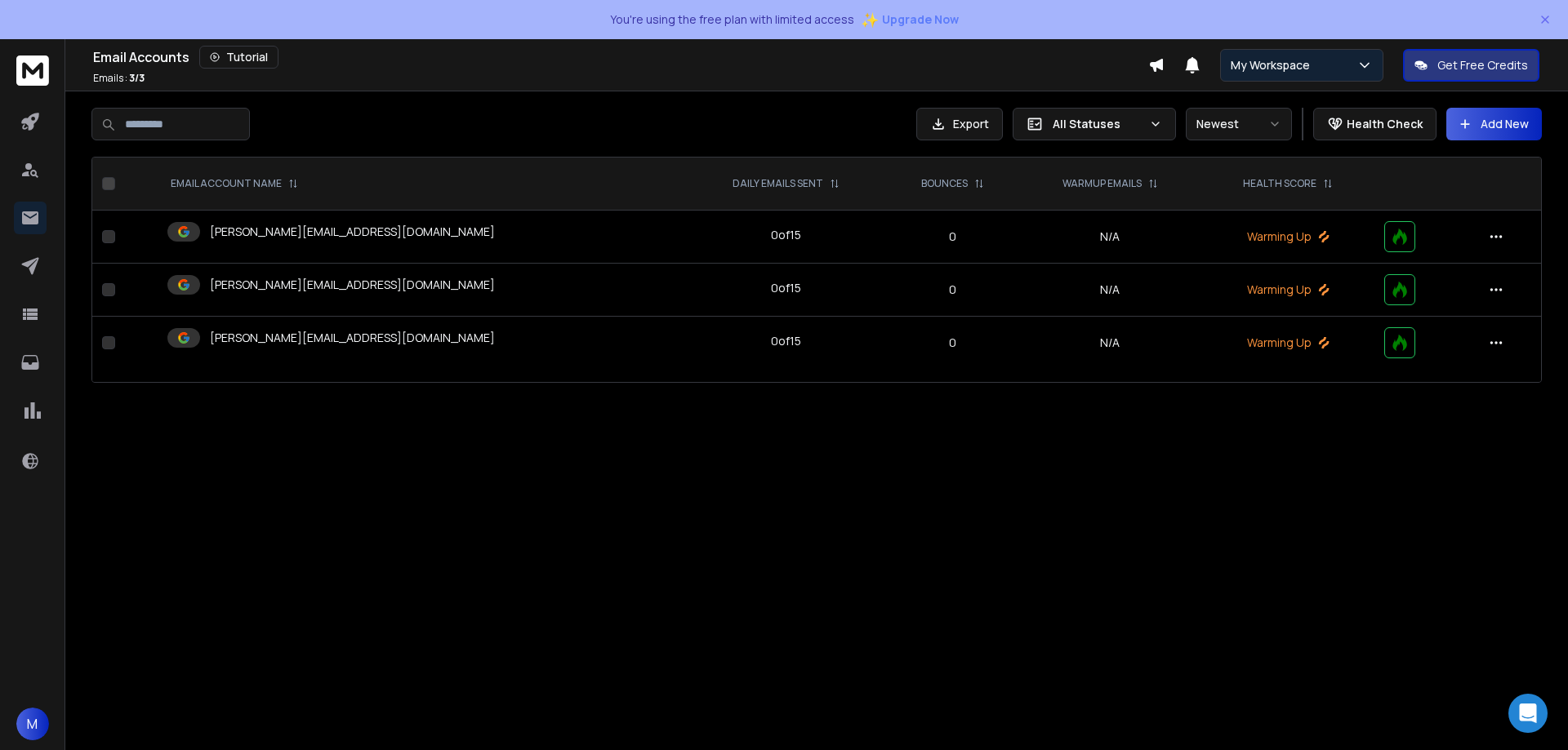
click at [1357, 62] on div "My Workspace" at bounding box center [1302, 64] width 142 height 16
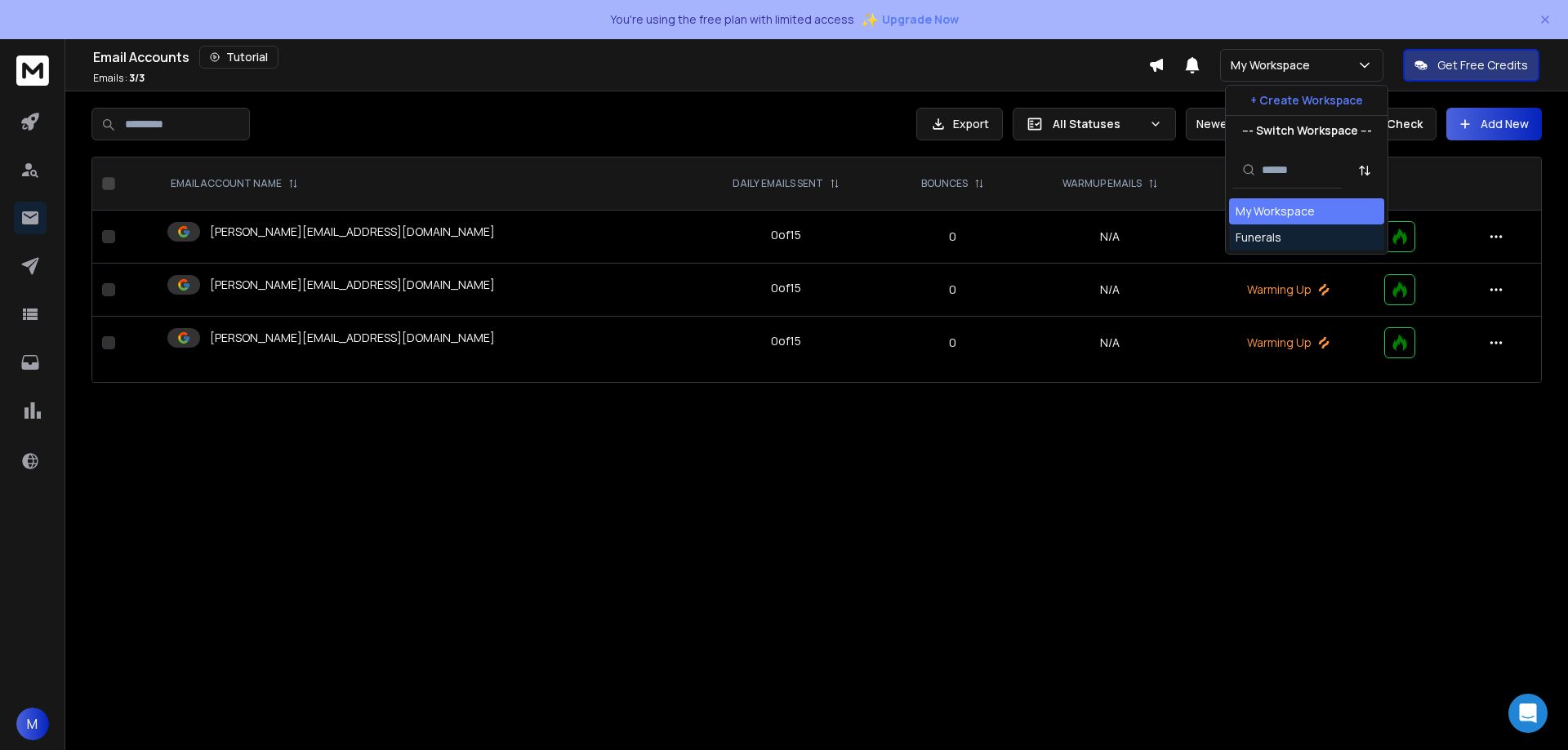
click at [1277, 236] on div "Funerals" at bounding box center [1258, 237] width 46 height 16
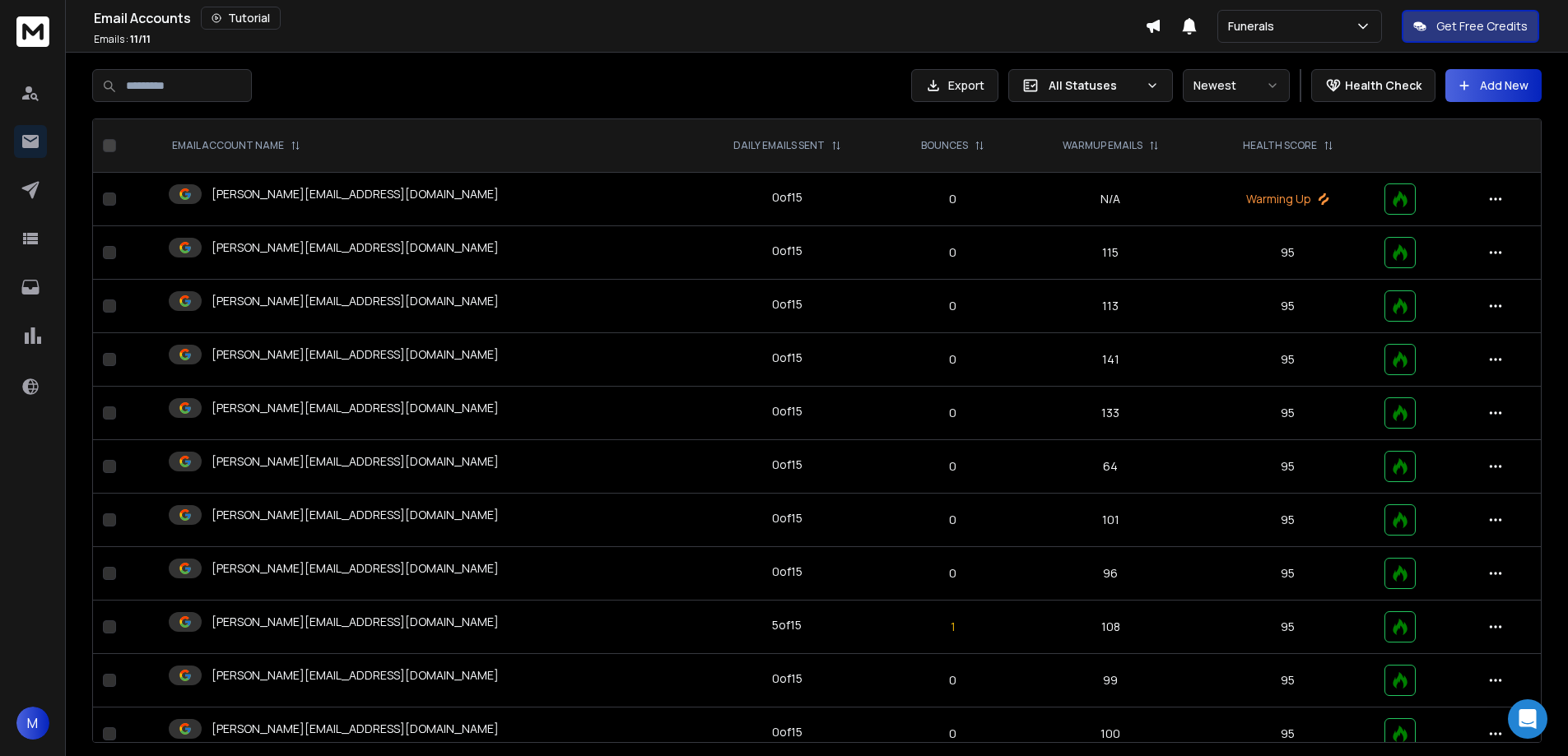
click at [1511, 96] on button "Add New" at bounding box center [1494, 85] width 96 height 33
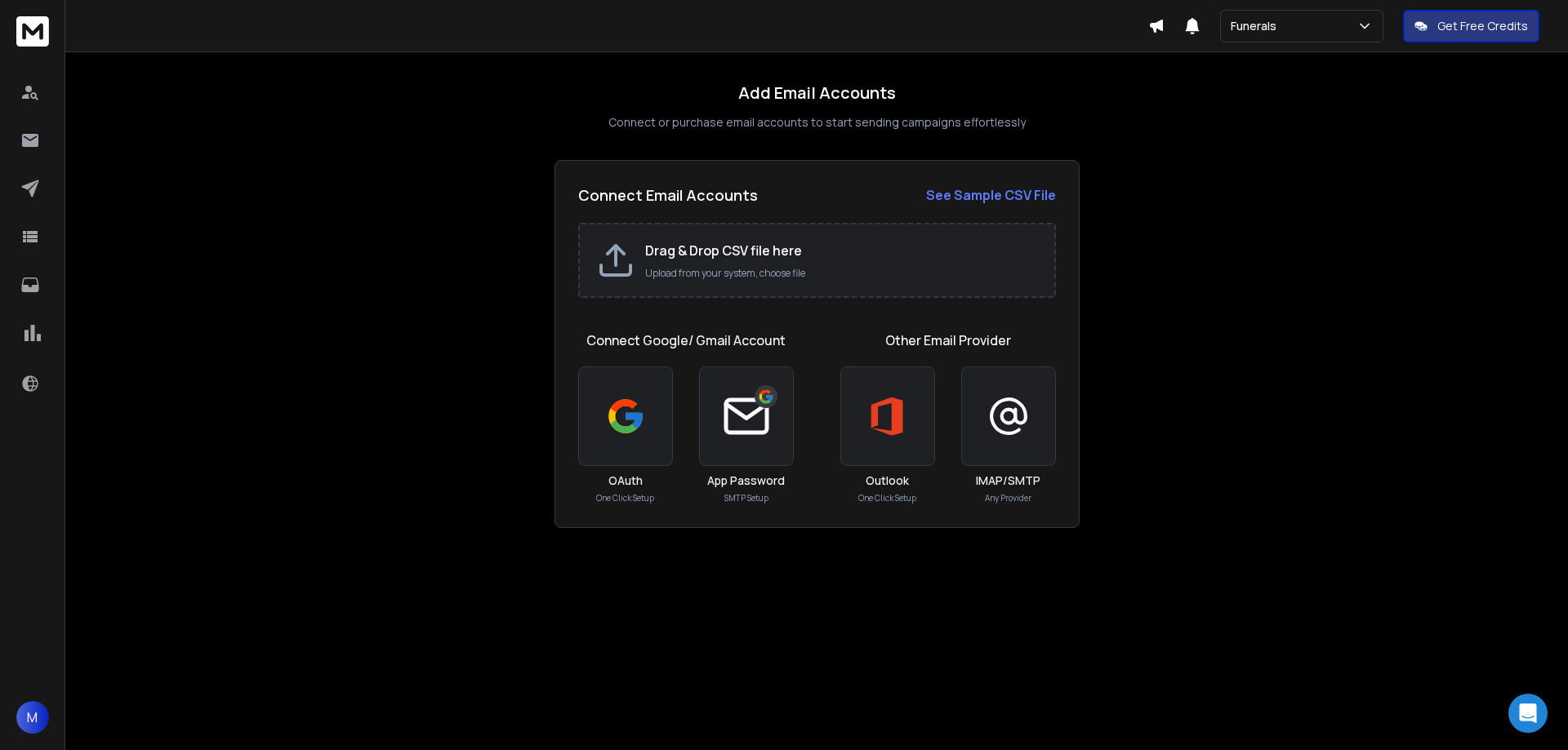
click at [652, 417] on div at bounding box center [625, 416] width 94 height 100
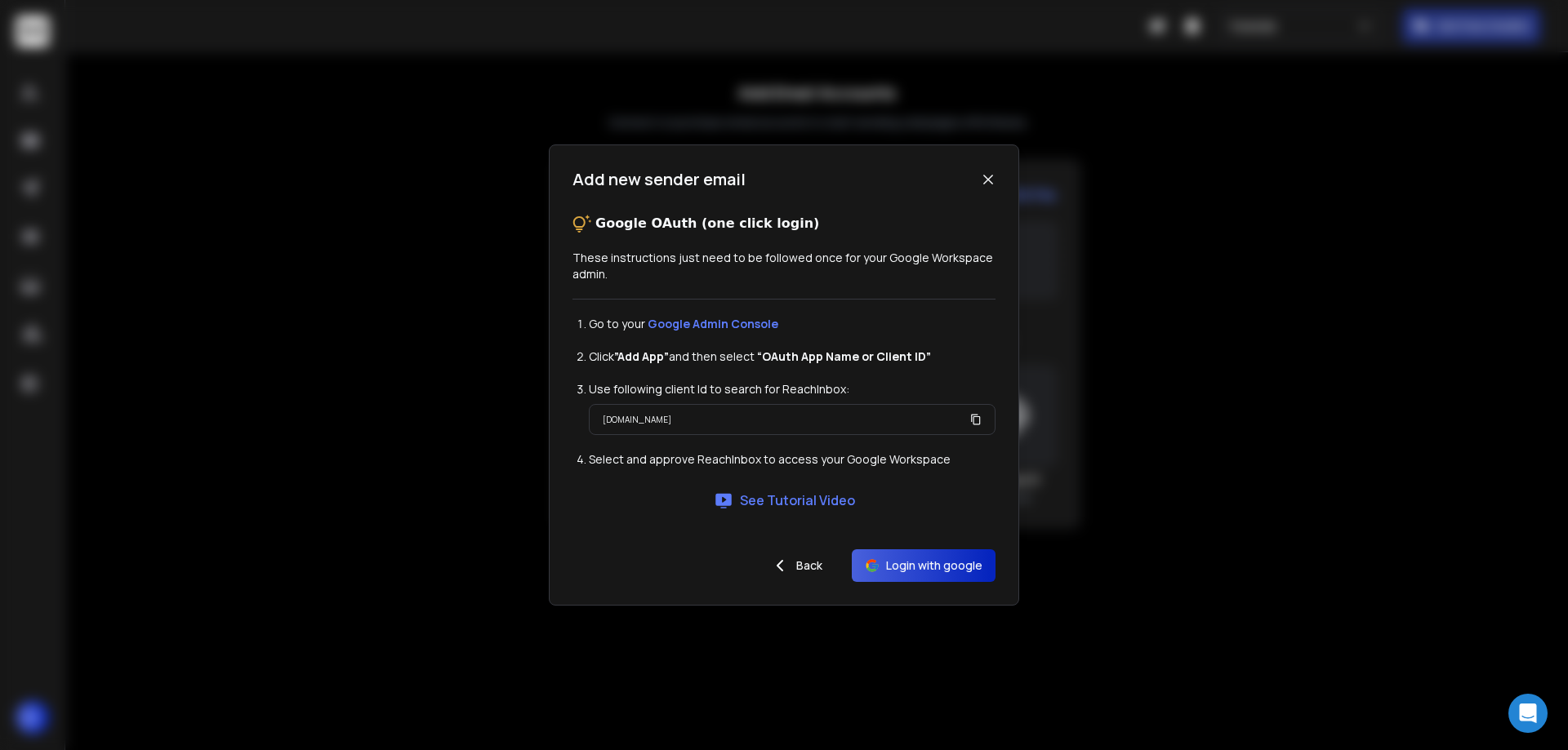
click at [905, 564] on button "Login with google" at bounding box center [924, 565] width 144 height 33
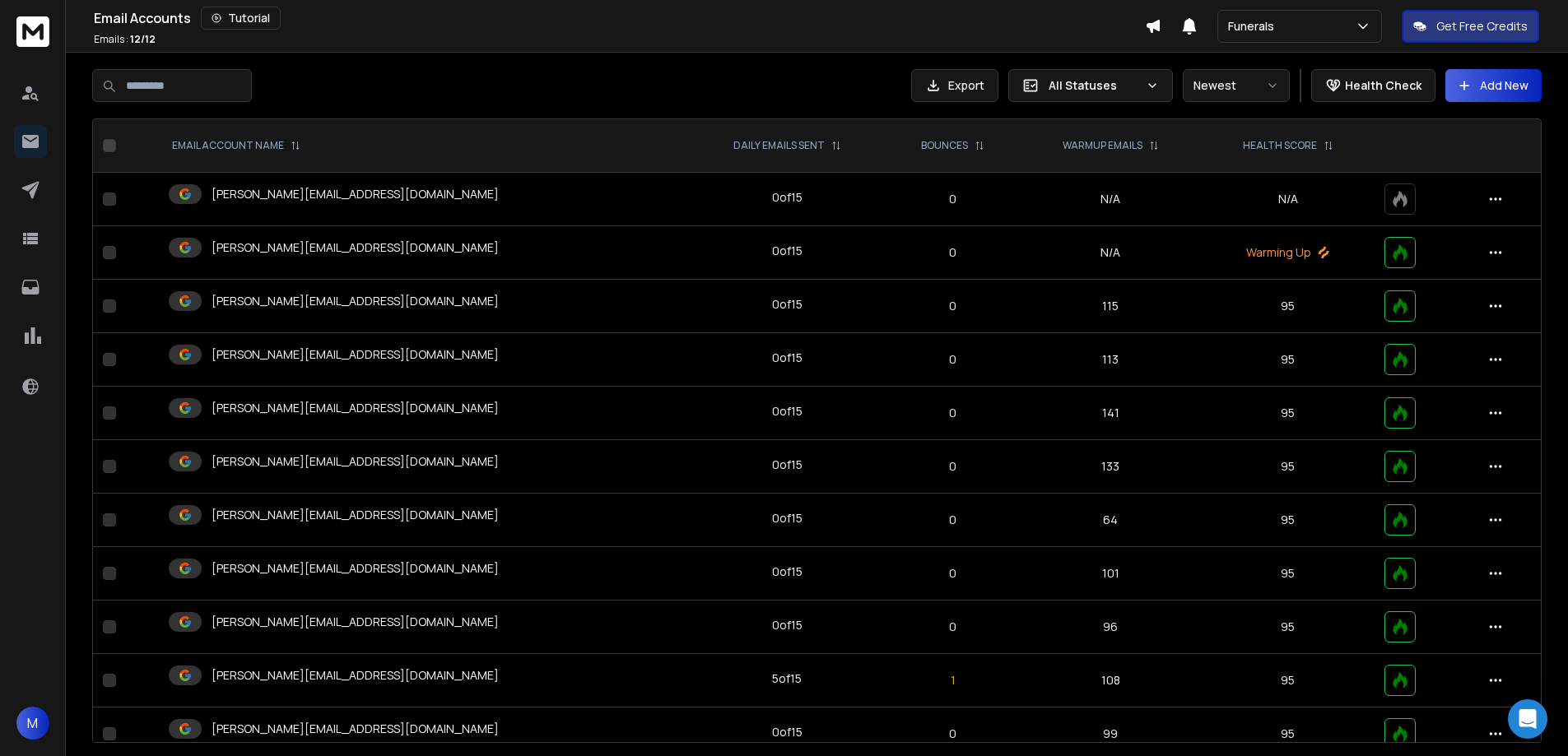
click at [1479, 208] on button at bounding box center [1495, 200] width 71 height 28
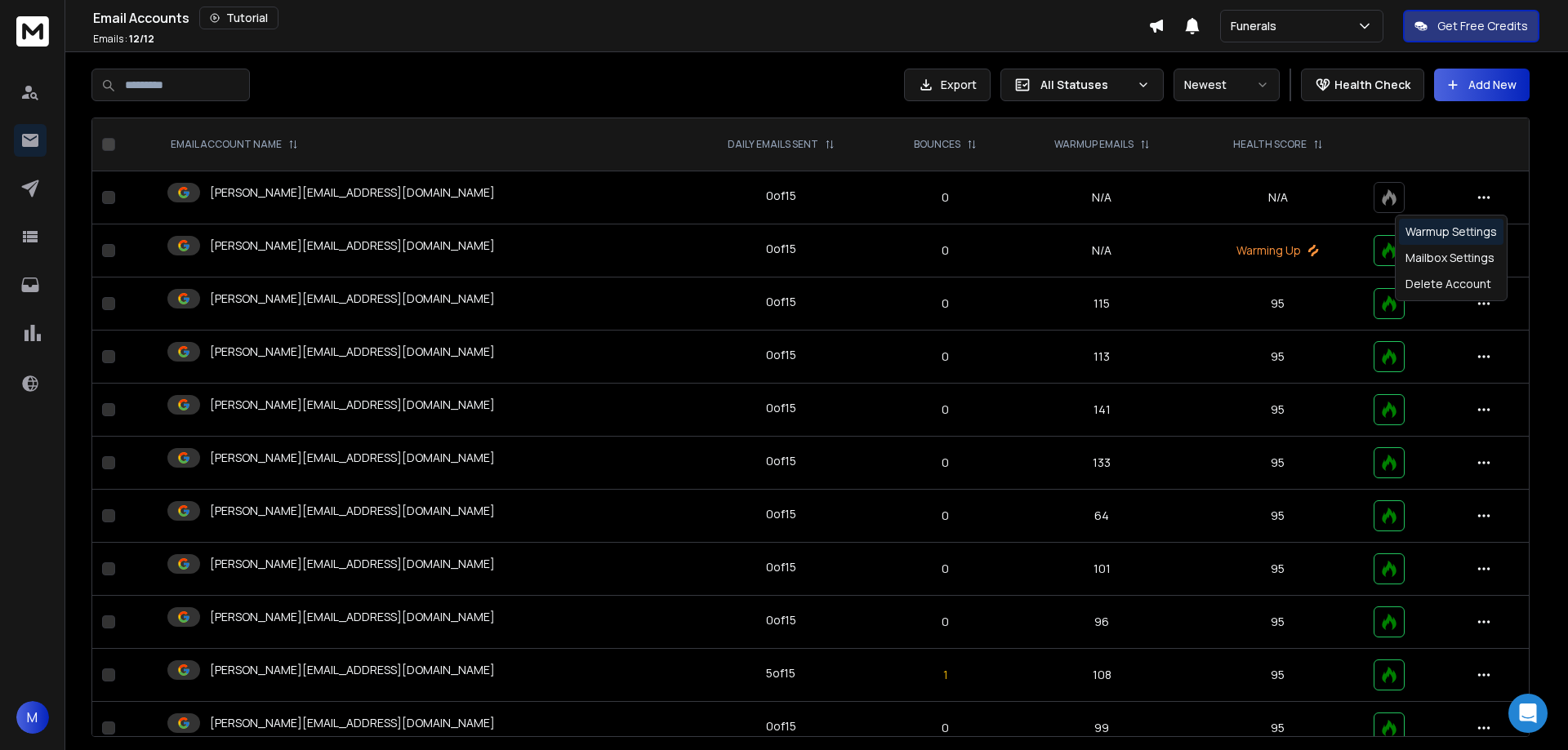
click at [1469, 225] on div "Warmup Settings" at bounding box center [1451, 232] width 105 height 26
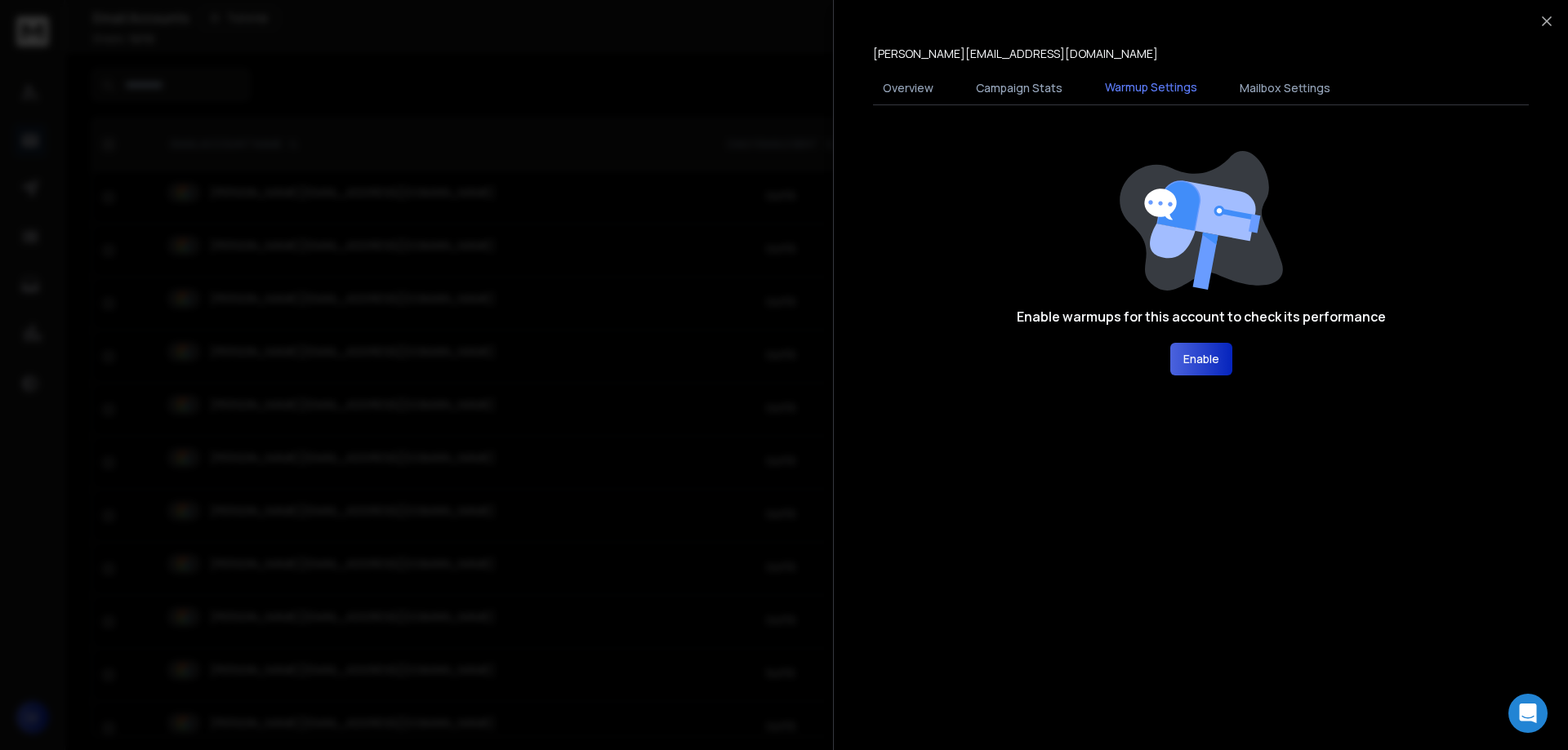
click at [1202, 360] on button "Enable" at bounding box center [1201, 359] width 62 height 33
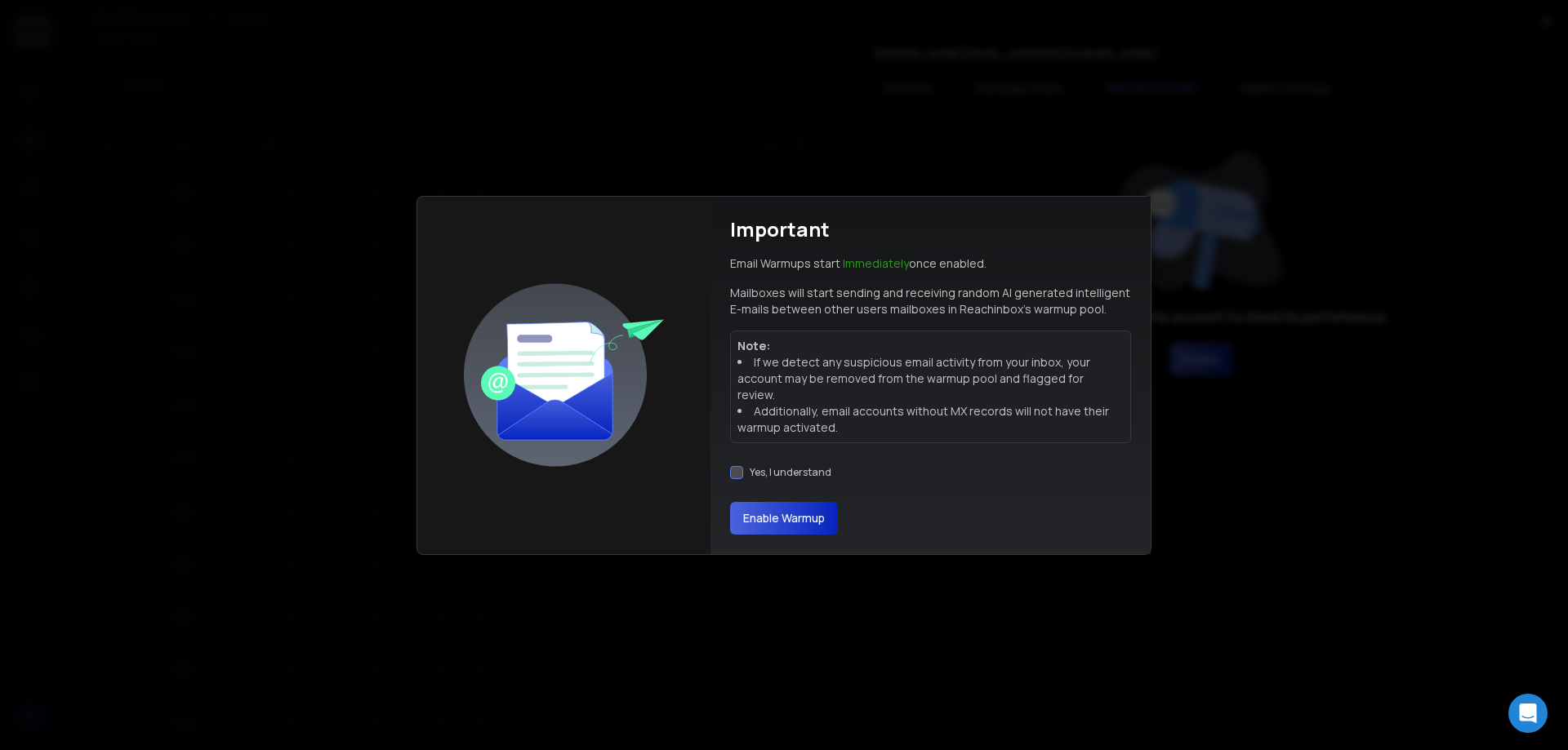
click at [777, 470] on label "Yes, I understand" at bounding box center [790, 473] width 81 height 13
click at [740, 466] on button "Yes, I understand" at bounding box center [736, 473] width 13 height 13
click at [767, 505] on button "Enable Warmup" at bounding box center [783, 517] width 107 height 33
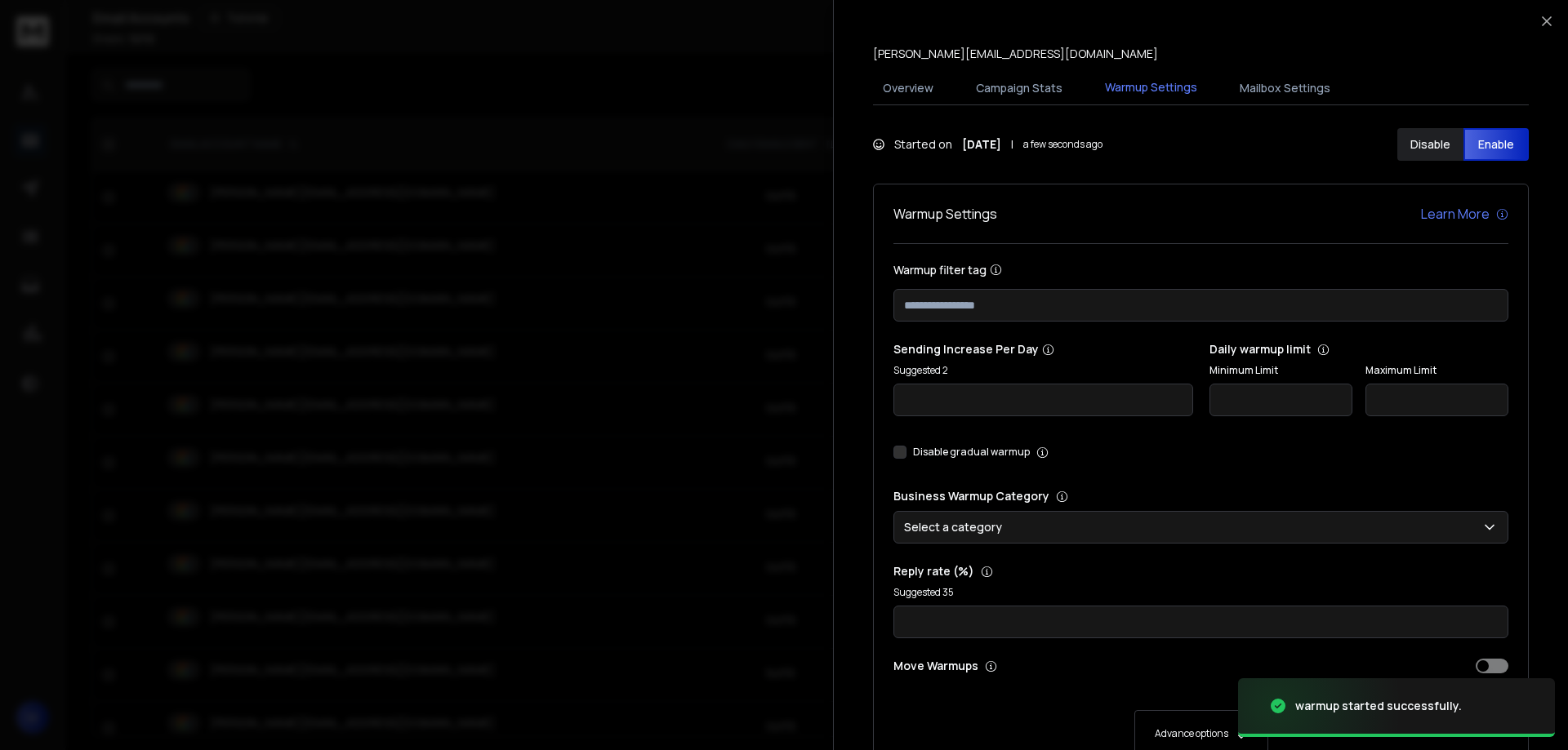
type input "**********"
type input "*"
type input "**"
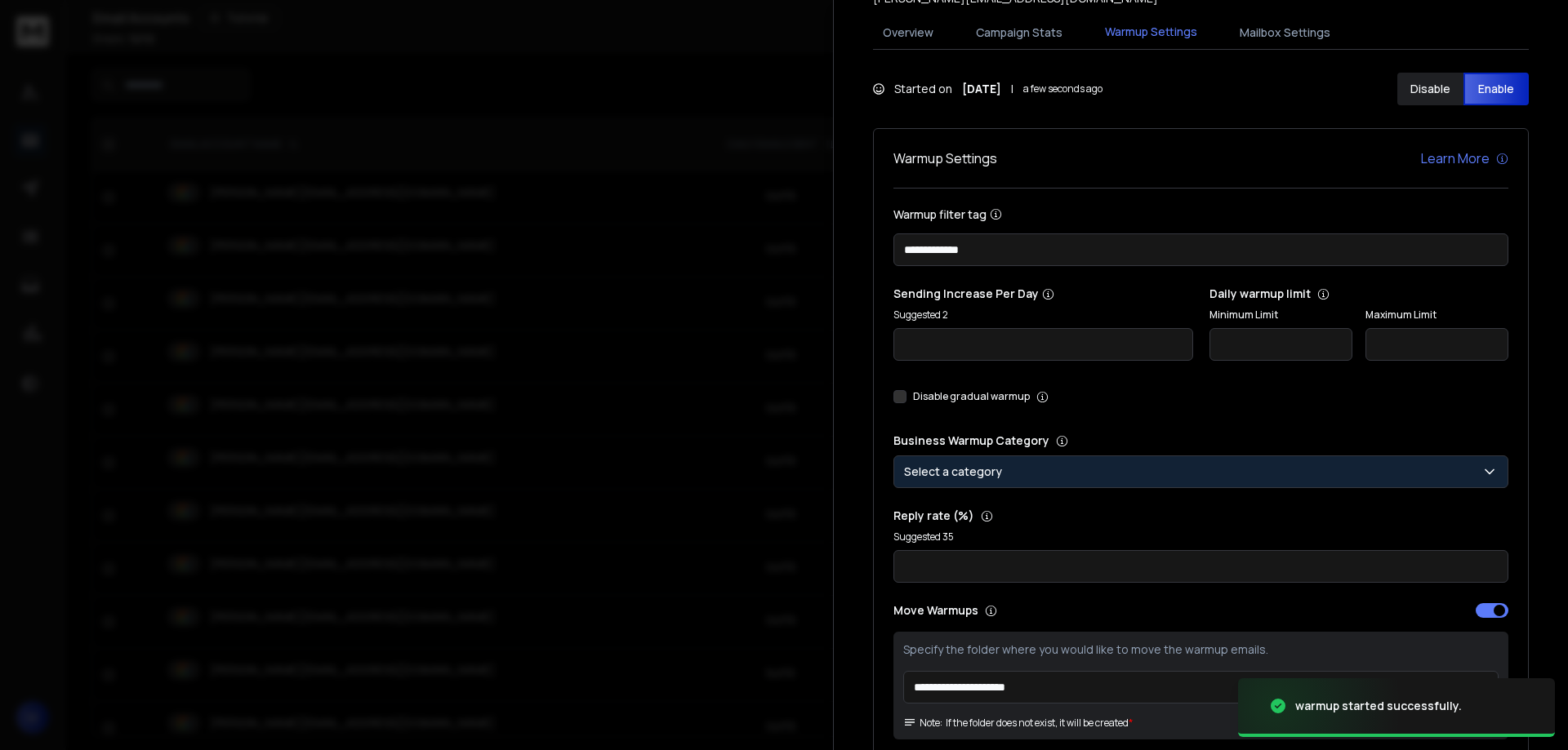
scroll to position [81, 0]
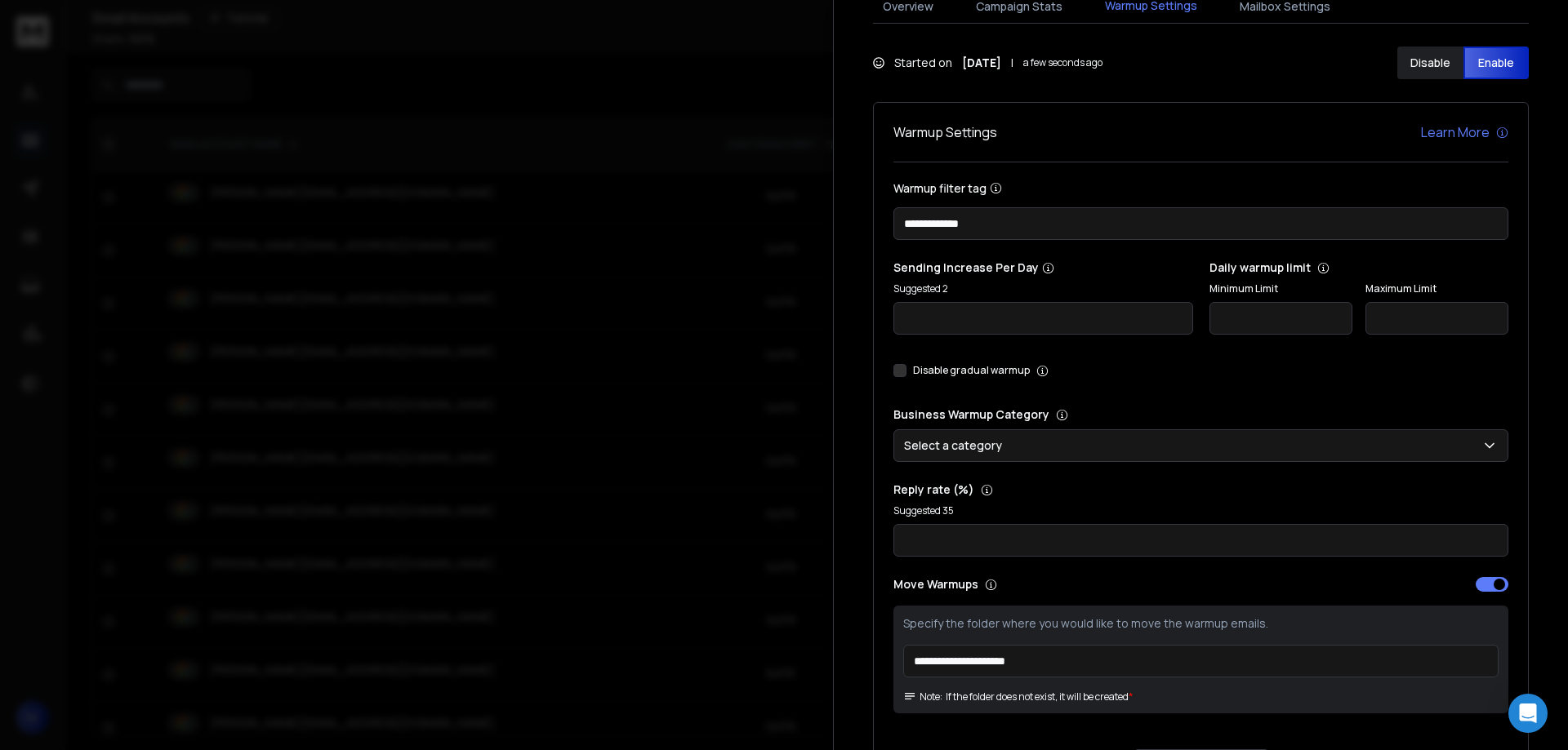
drag, startPoint x: 958, startPoint y: 534, endPoint x: 864, endPoint y: 530, distance: 94.1
click at [868, 530] on div "**********" at bounding box center [1201, 425] width 695 height 973
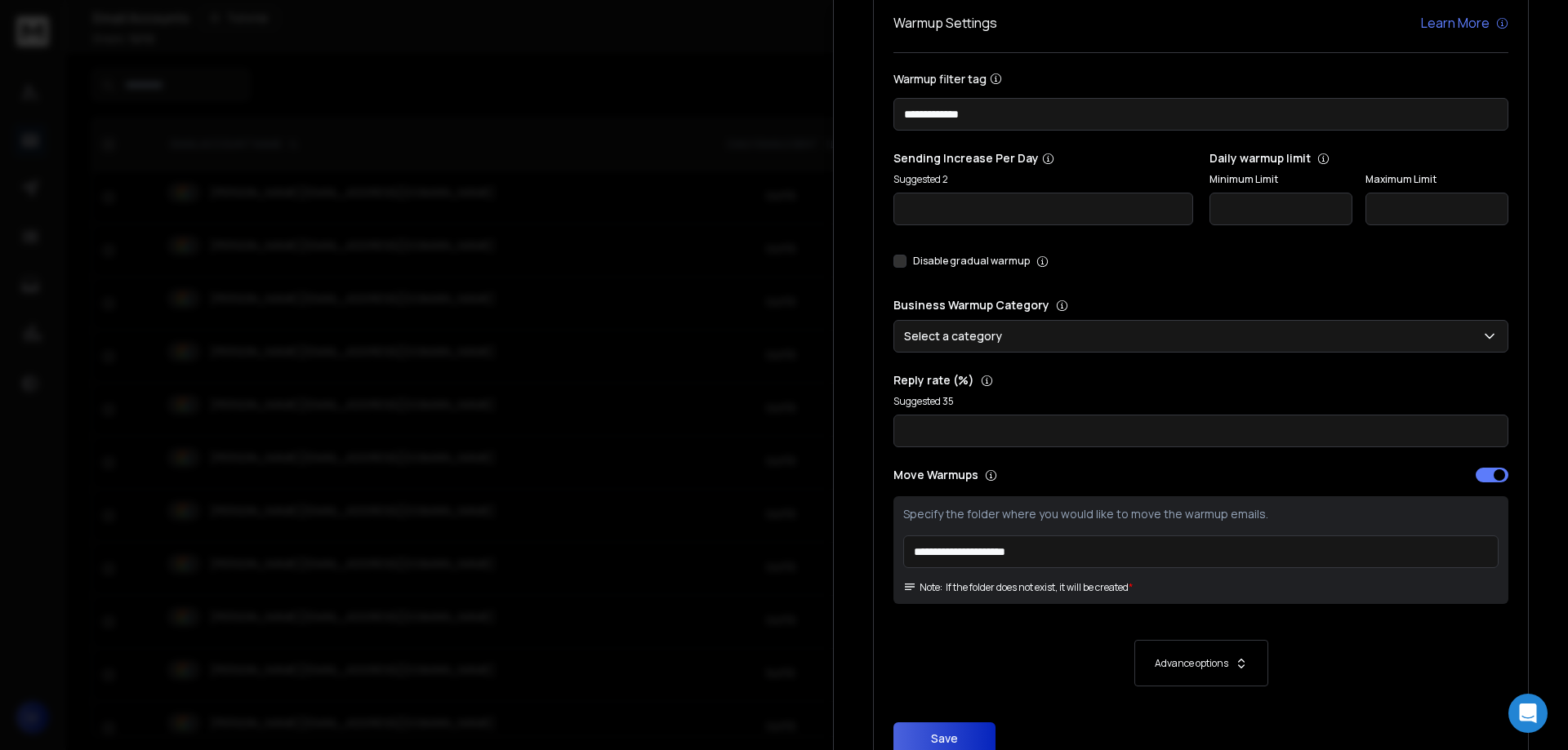
scroll to position [262, 0]
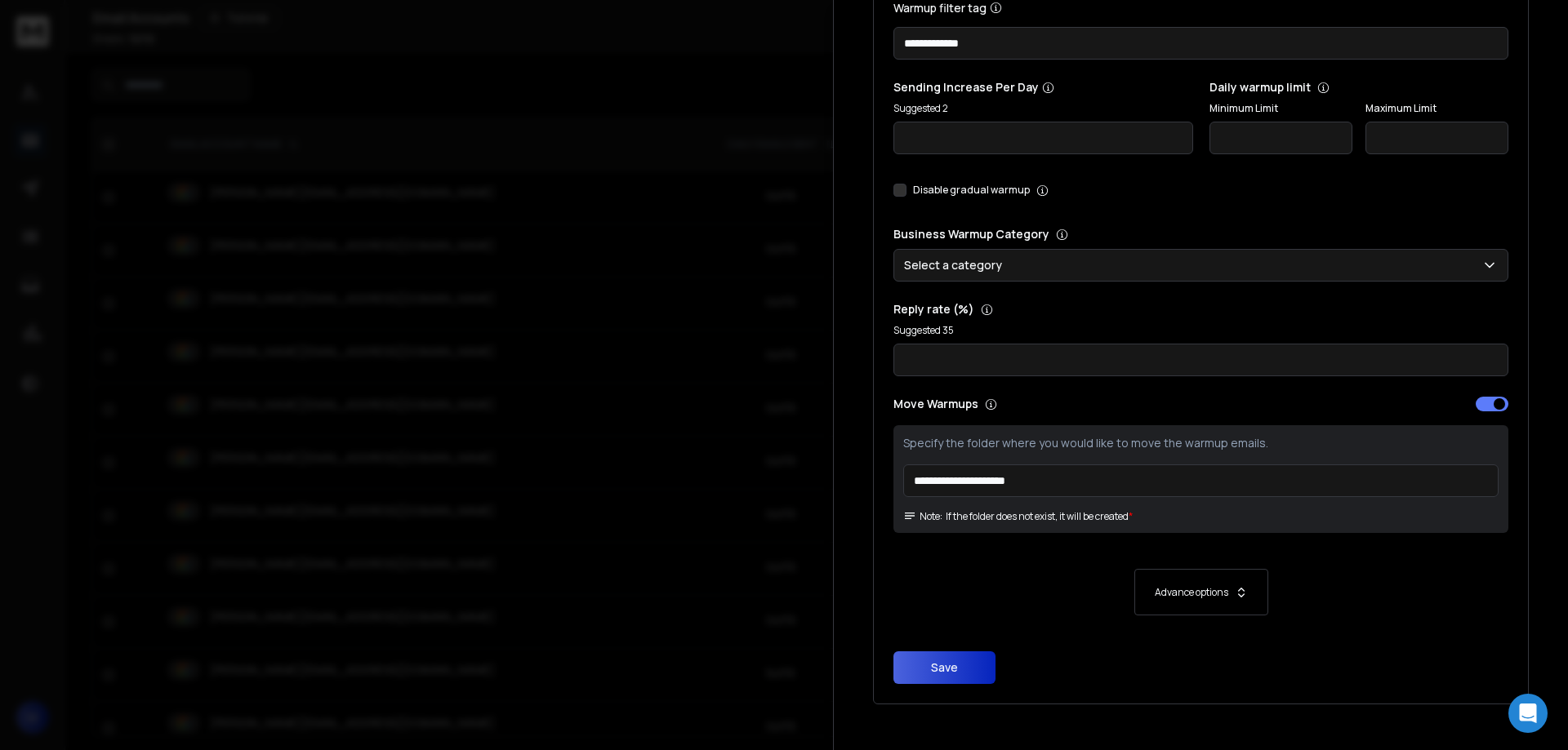
type input "**"
click at [951, 668] on button "Save" at bounding box center [944, 667] width 102 height 33
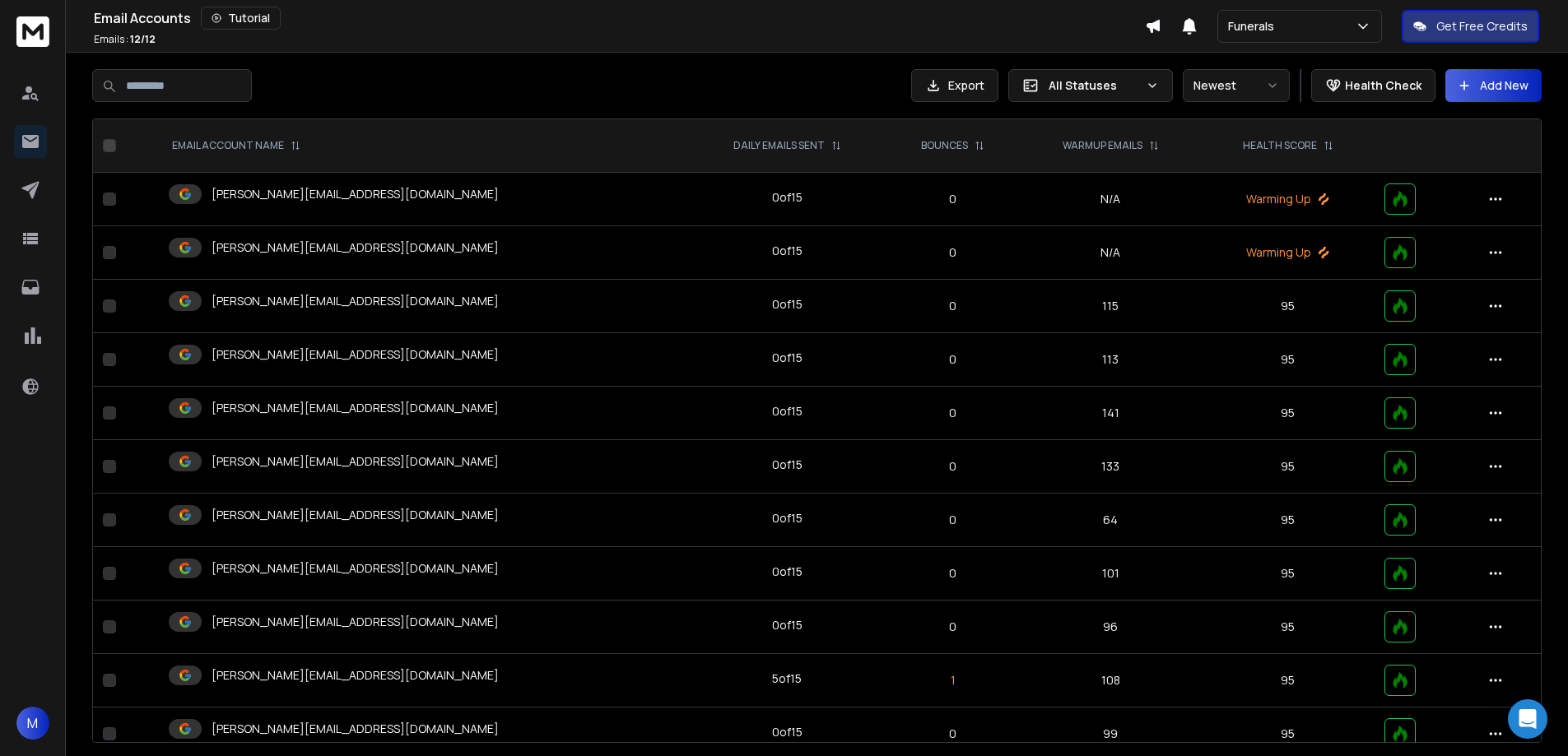
click at [1510, 84] on button "Add New" at bounding box center [1494, 85] width 96 height 33
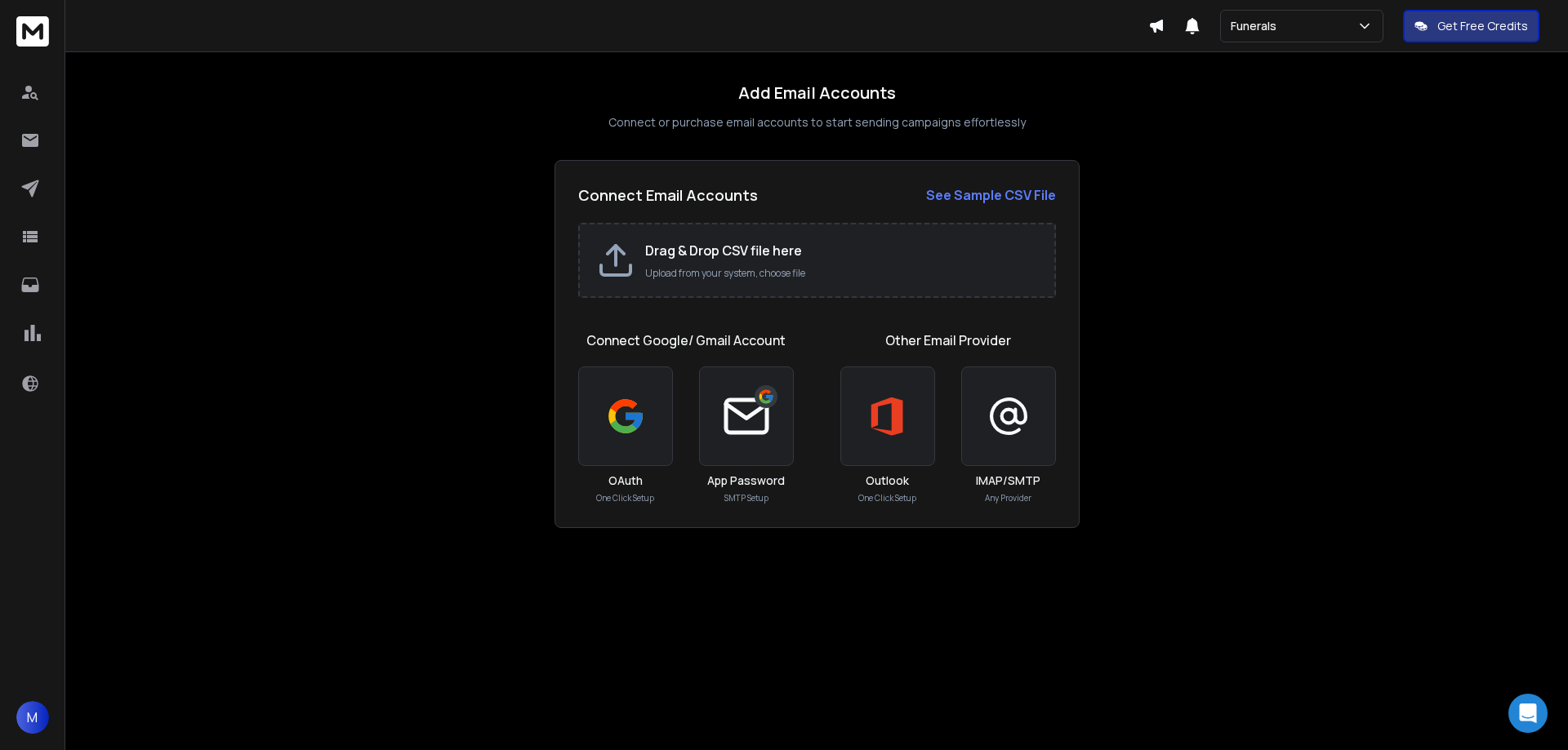
click at [635, 429] on icon at bounding box center [623, 426] width 27 height 14
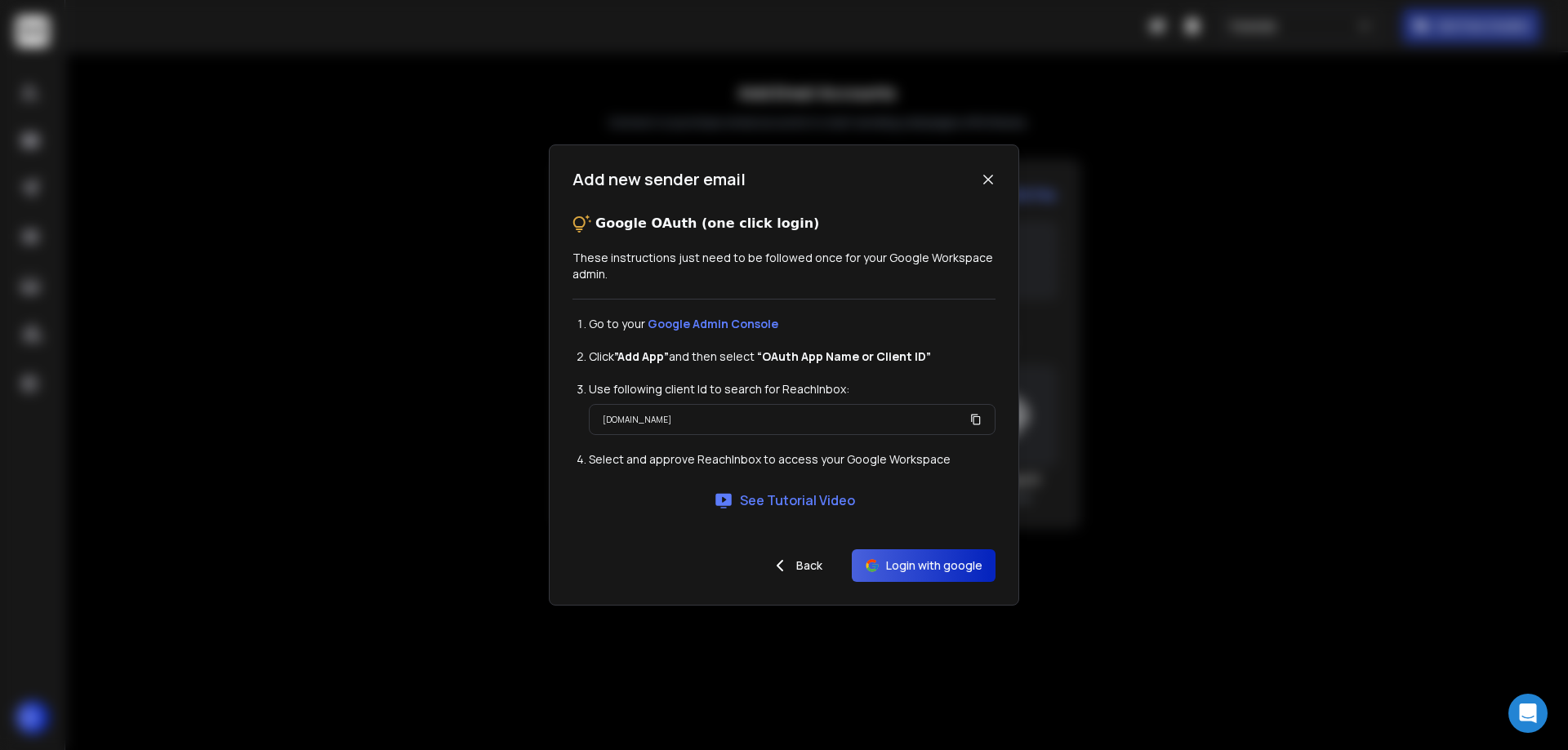
click at [949, 565] on button "Login with google" at bounding box center [924, 565] width 144 height 33
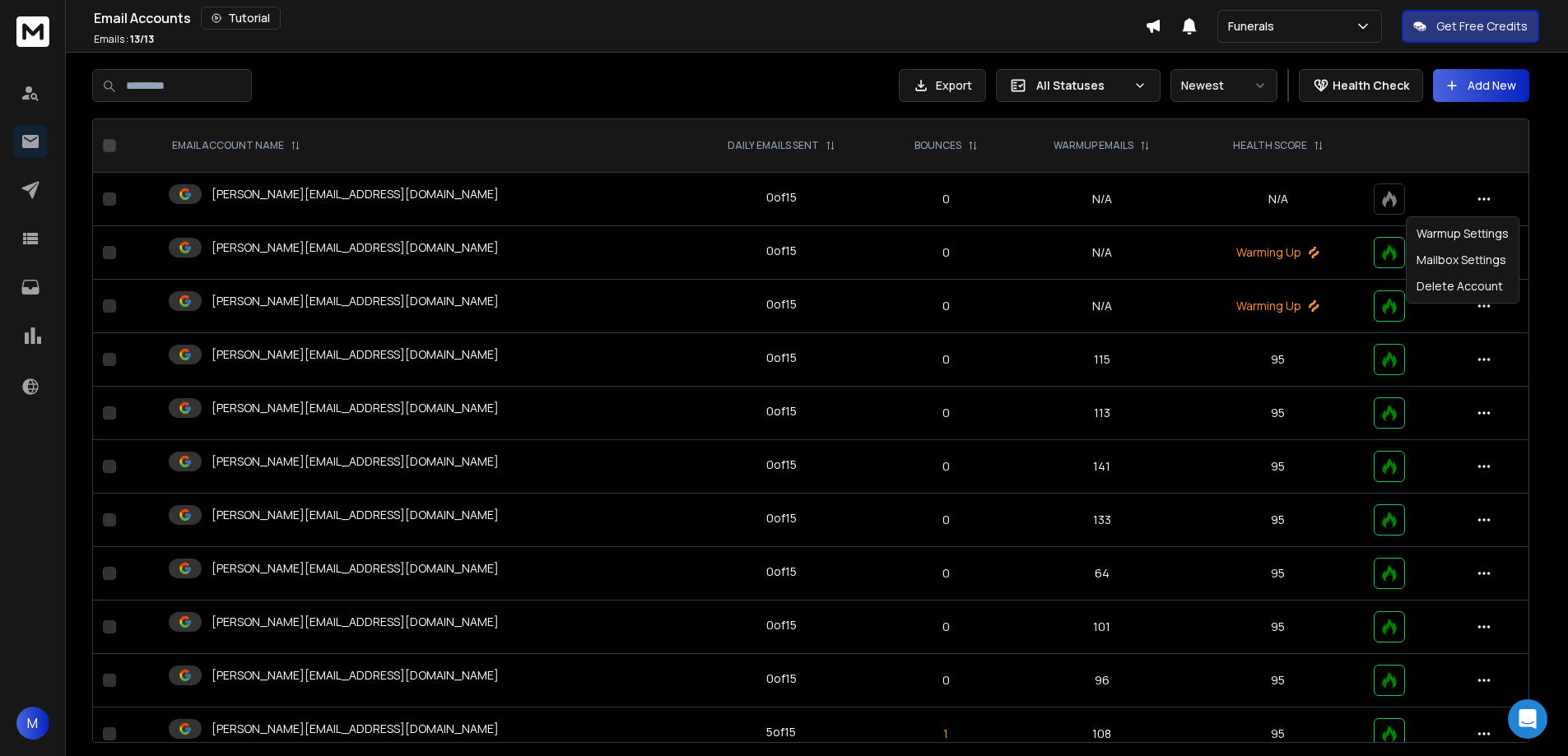
click at [1477, 199] on icon at bounding box center [1484, 200] width 15 height 15
click at [1477, 236] on div "Warmup Settings" at bounding box center [1463, 233] width 105 height 26
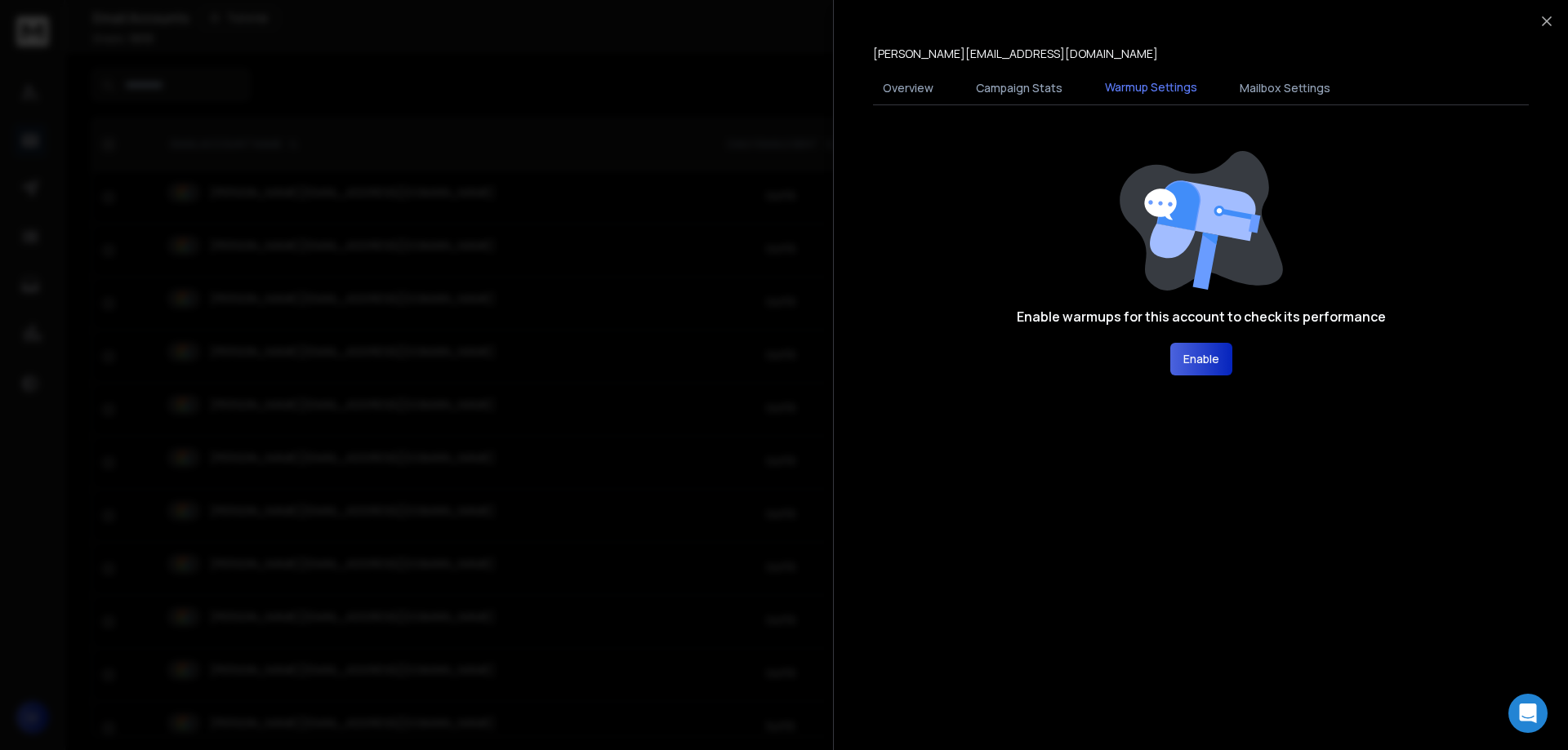
click at [1196, 364] on button "Enable" at bounding box center [1201, 359] width 62 height 33
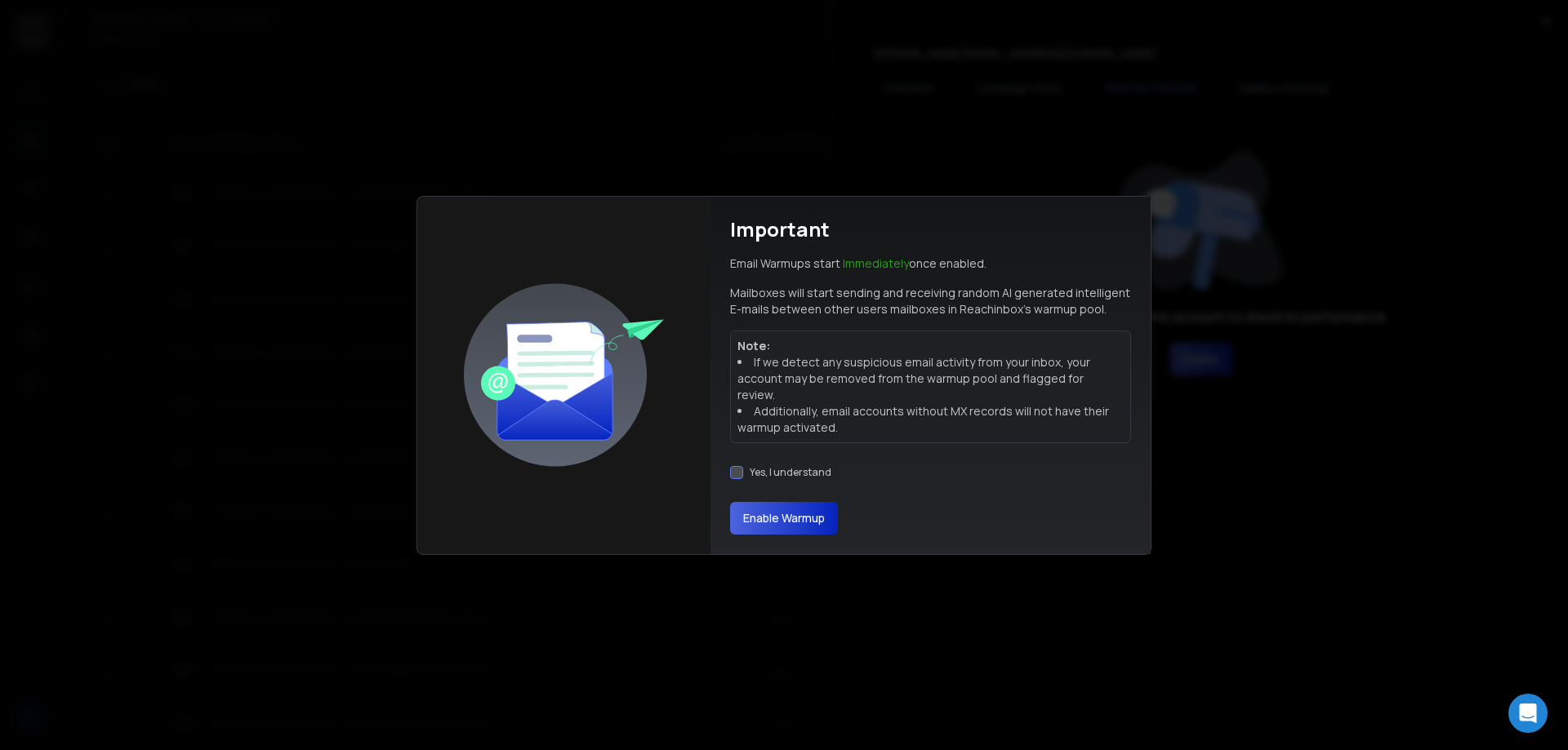
click at [742, 466] on button "Yes, I understand" at bounding box center [736, 473] width 13 height 13
click at [775, 508] on button "Enable Warmup" at bounding box center [783, 517] width 107 height 33
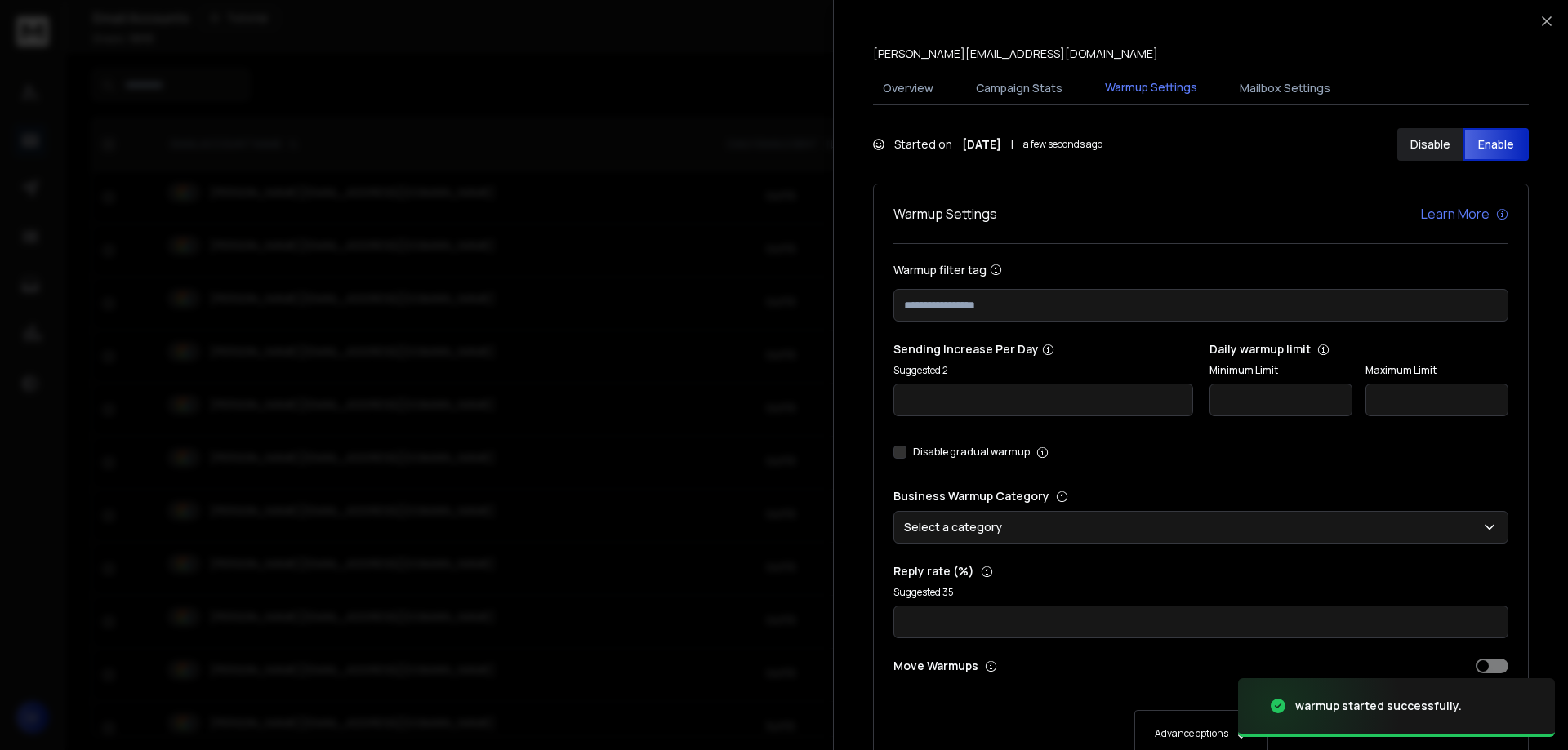
type input "**********"
type input "*"
type input "**"
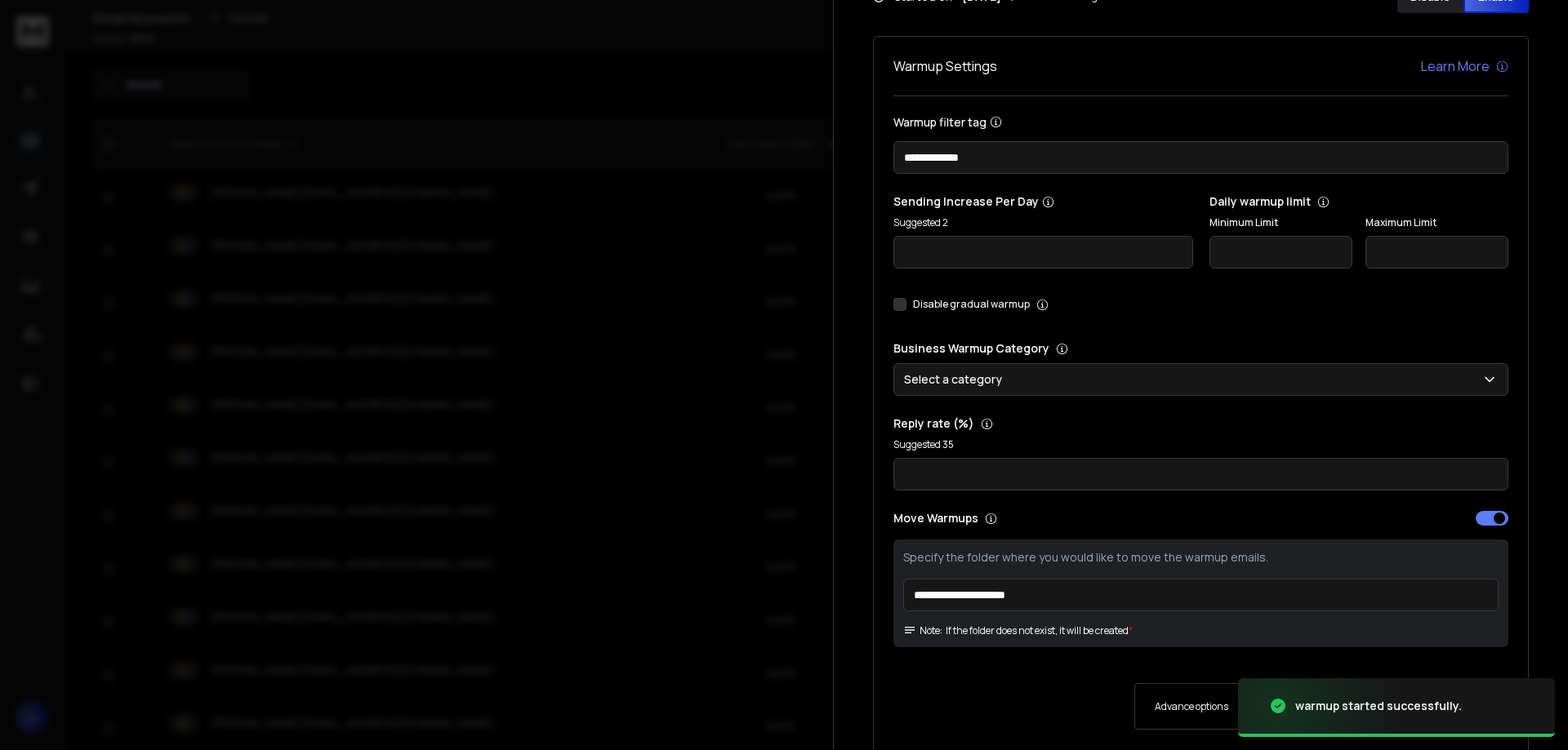
scroll to position [163, 0]
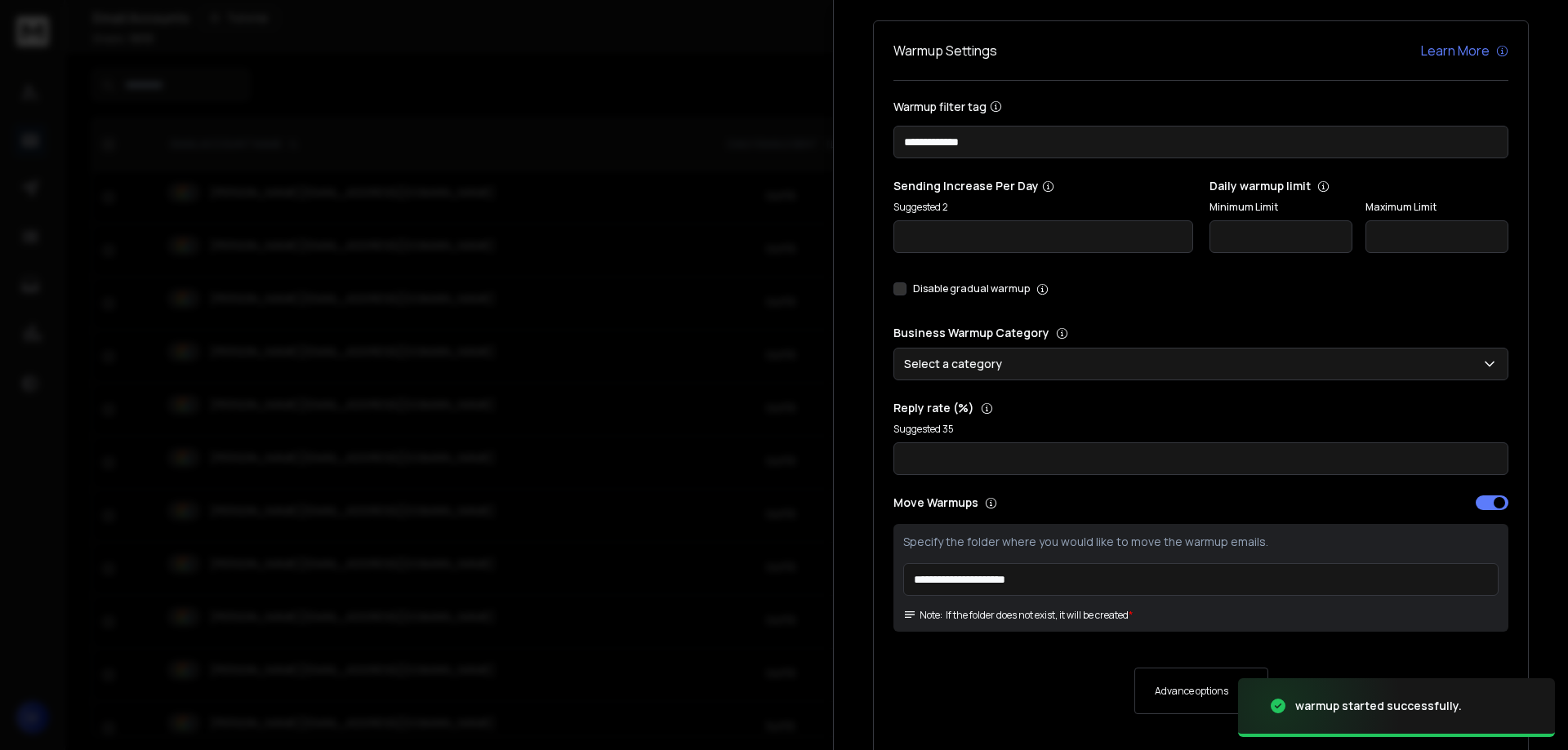
drag, startPoint x: 941, startPoint y: 453, endPoint x: 861, endPoint y: 445, distance: 80.4
click at [861, 445] on div "**********" at bounding box center [1201, 343] width 695 height 973
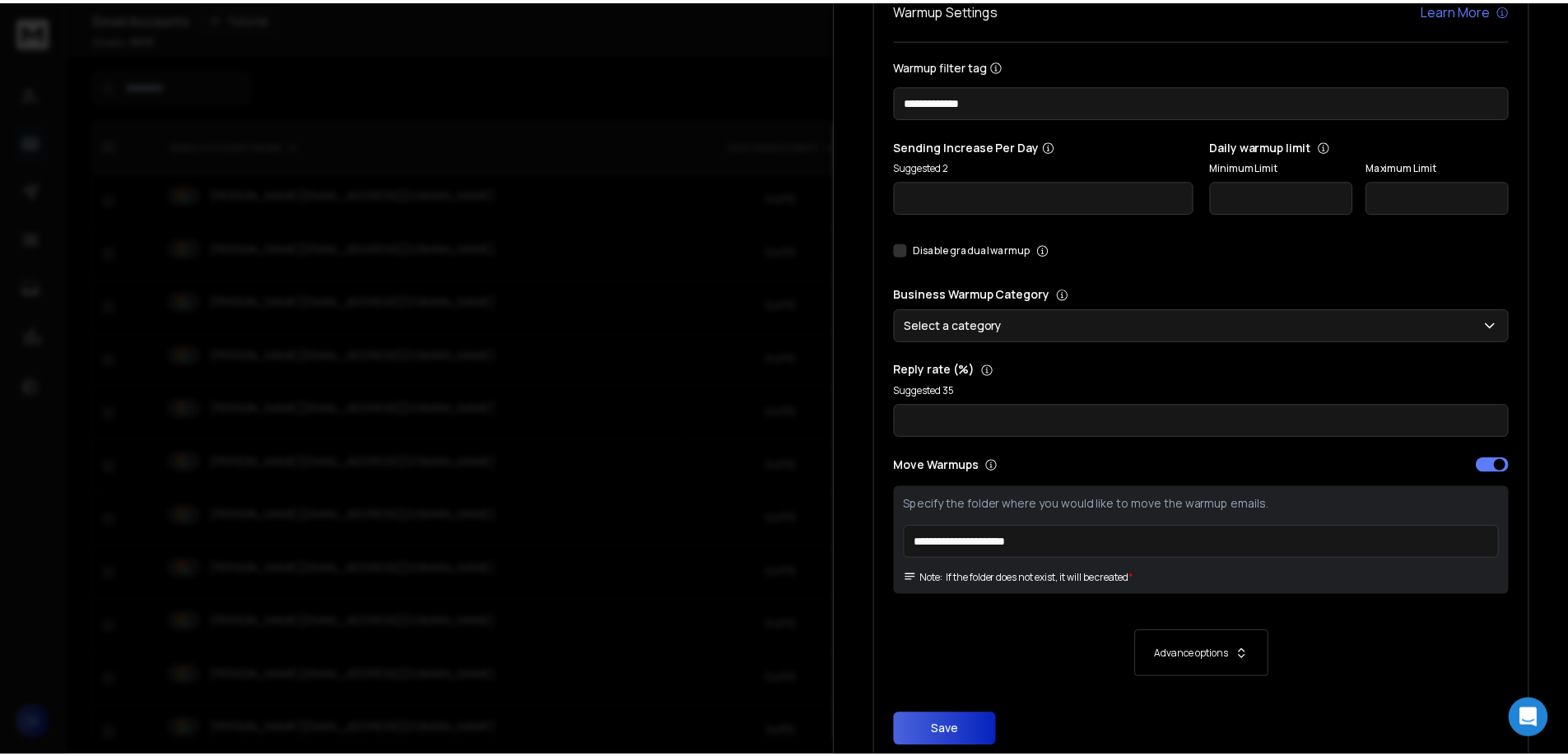
scroll to position [265, 0]
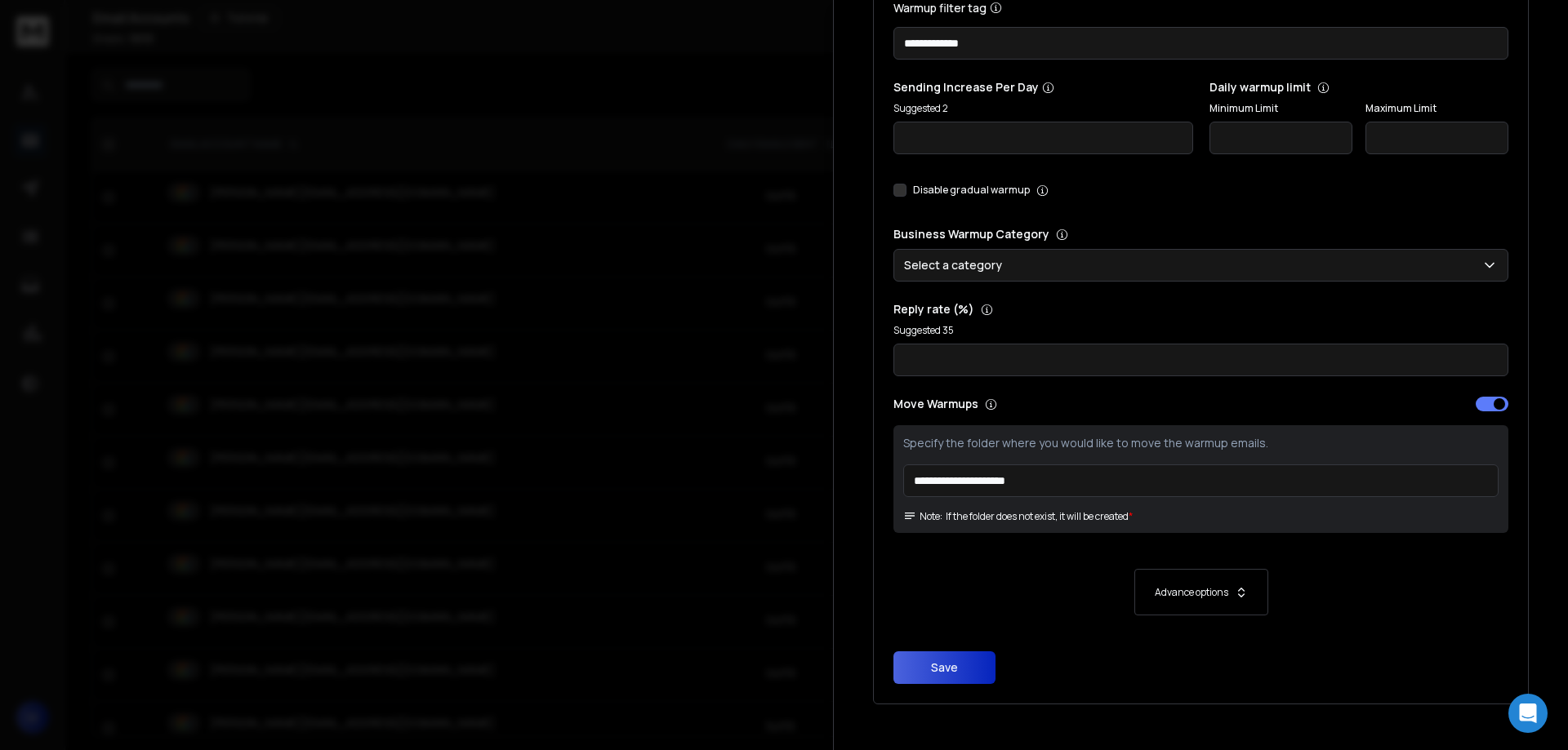
type input "**"
click at [962, 672] on button "Save" at bounding box center [944, 667] width 102 height 33
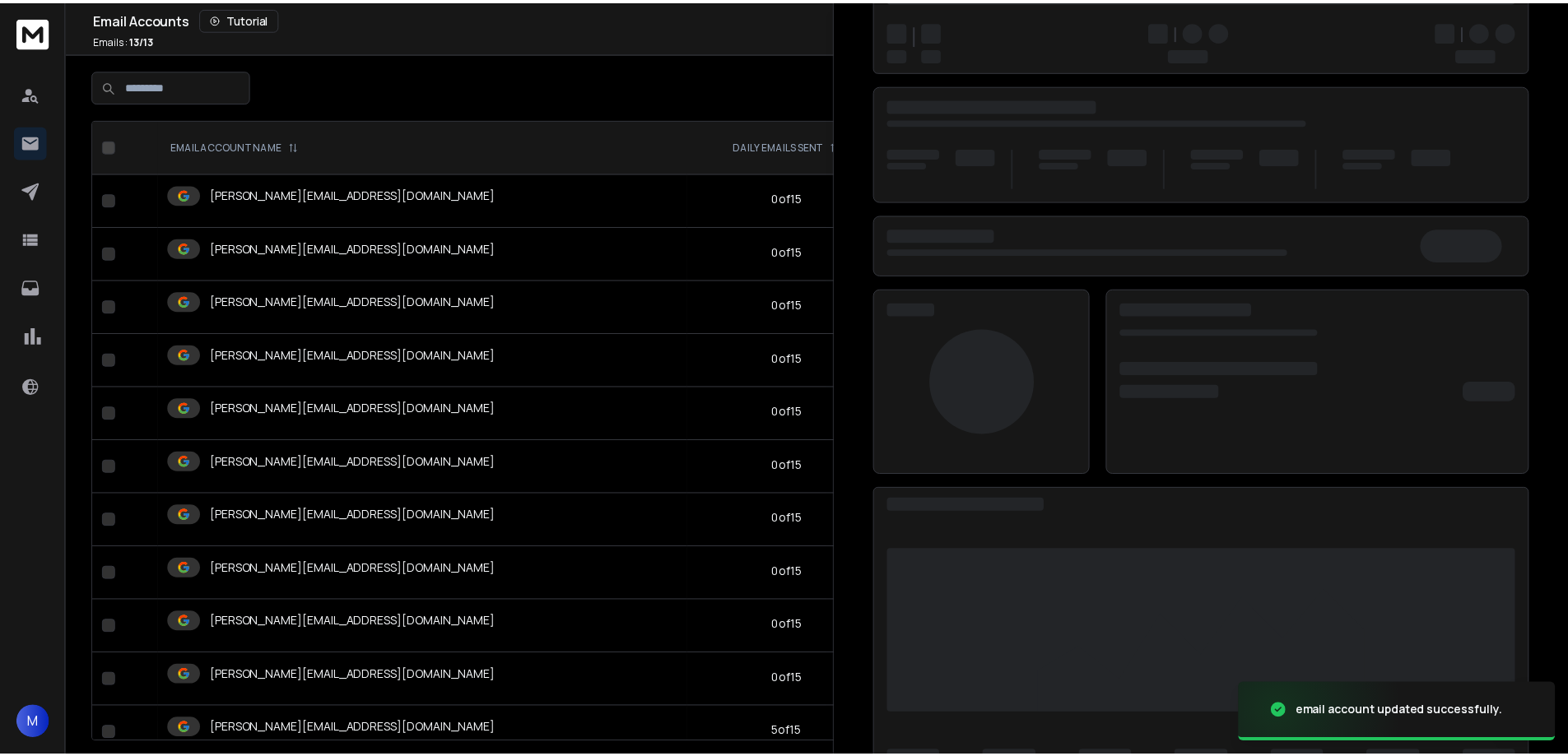
scroll to position [330, 0]
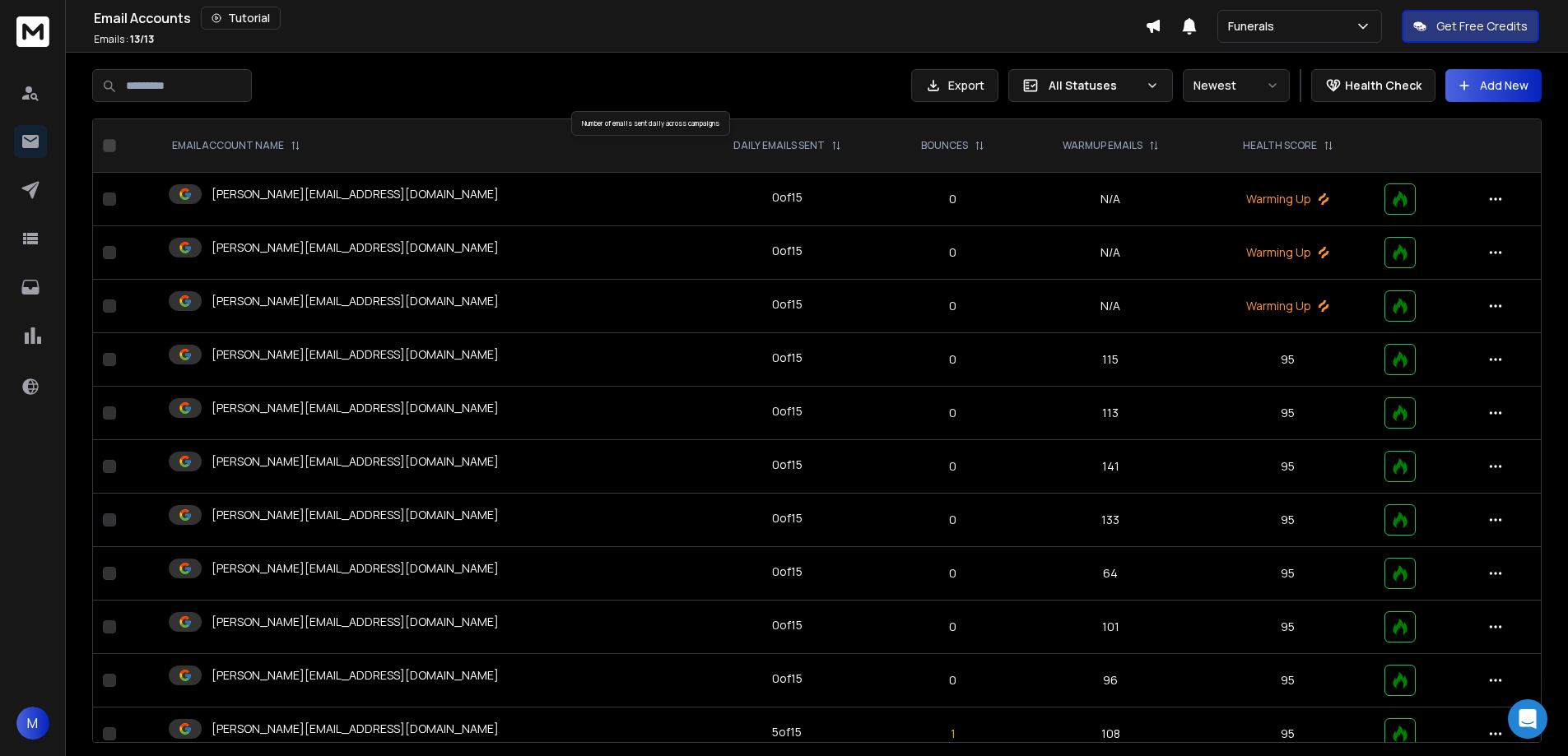
click at [633, 82] on div at bounding box center [496, 85] width 809 height 33
drag, startPoint x: 572, startPoint y: 80, endPoint x: 599, endPoint y: 78, distance: 27.1
click at [572, 80] on div at bounding box center [496, 85] width 809 height 33
click at [1346, 24] on div "Funerals" at bounding box center [1300, 25] width 143 height 16
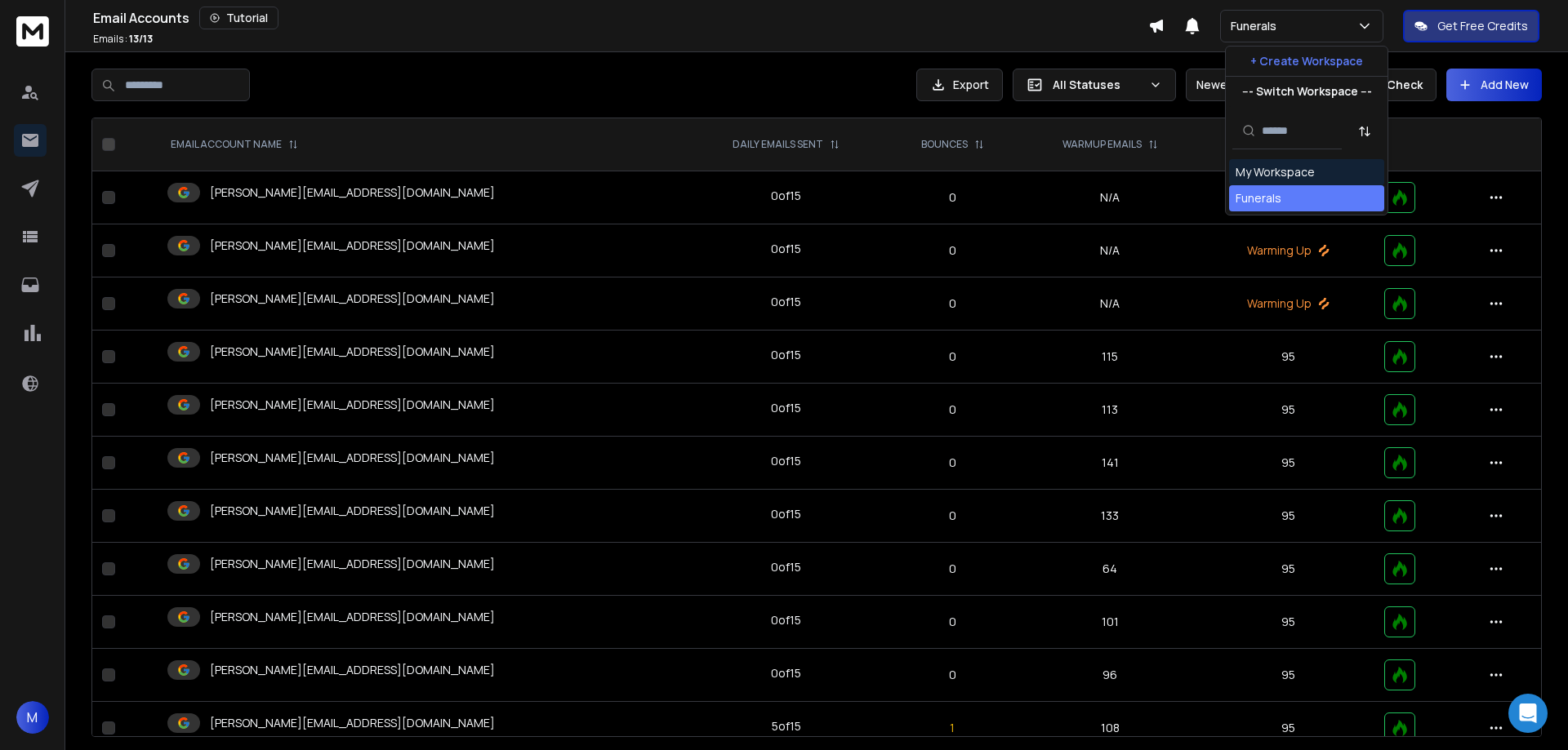
click at [1294, 175] on div "My Workspace" at bounding box center [1275, 172] width 79 height 16
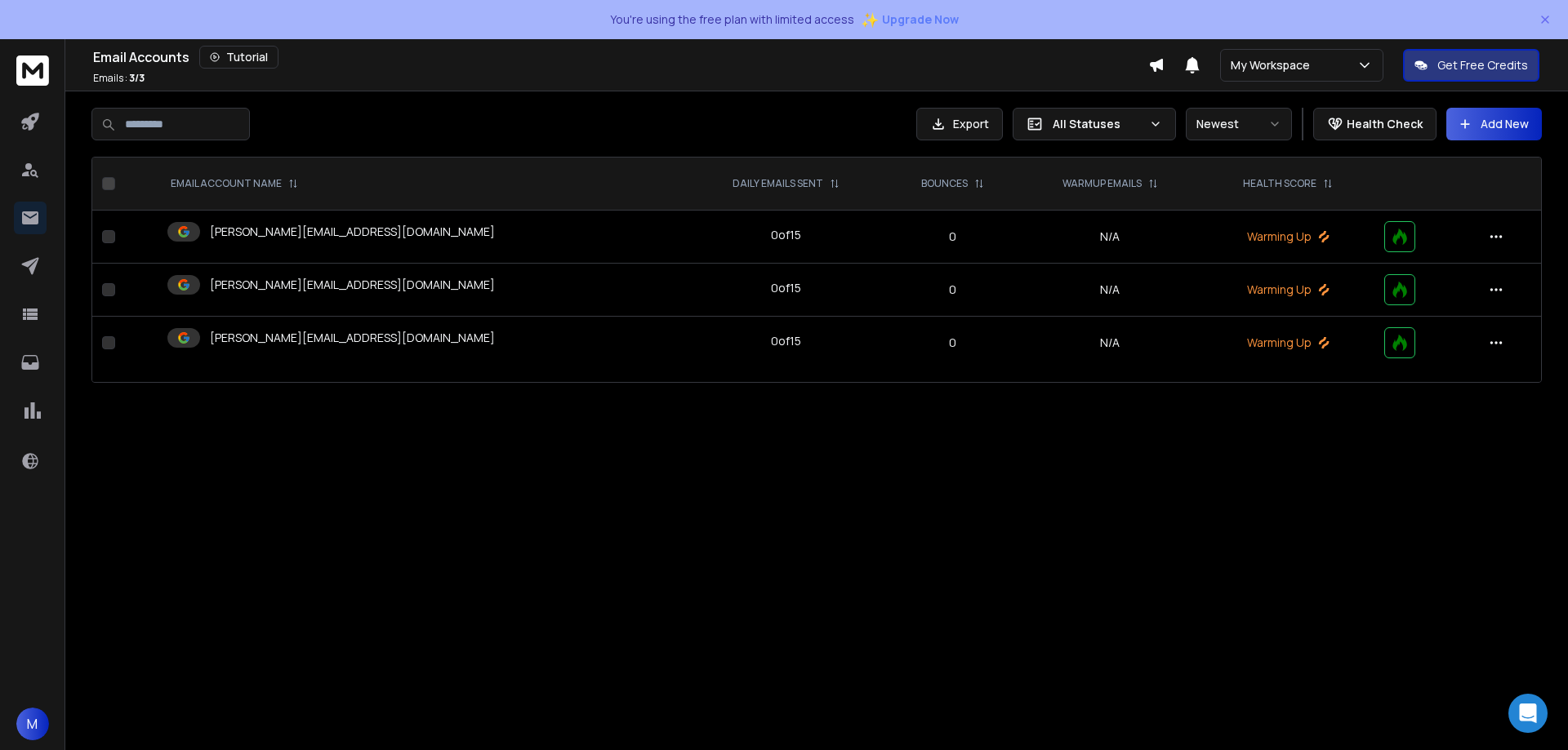
drag, startPoint x: 634, startPoint y: 572, endPoint x: 1109, endPoint y: 476, distance: 484.6
click at [634, 571] on div "You're using the free plan with limited access ✨ Upgrade Now ReferralStack Unlo…" at bounding box center [784, 375] width 1568 height 750
click at [1332, 57] on div "My Workspace" at bounding box center [1302, 64] width 142 height 16
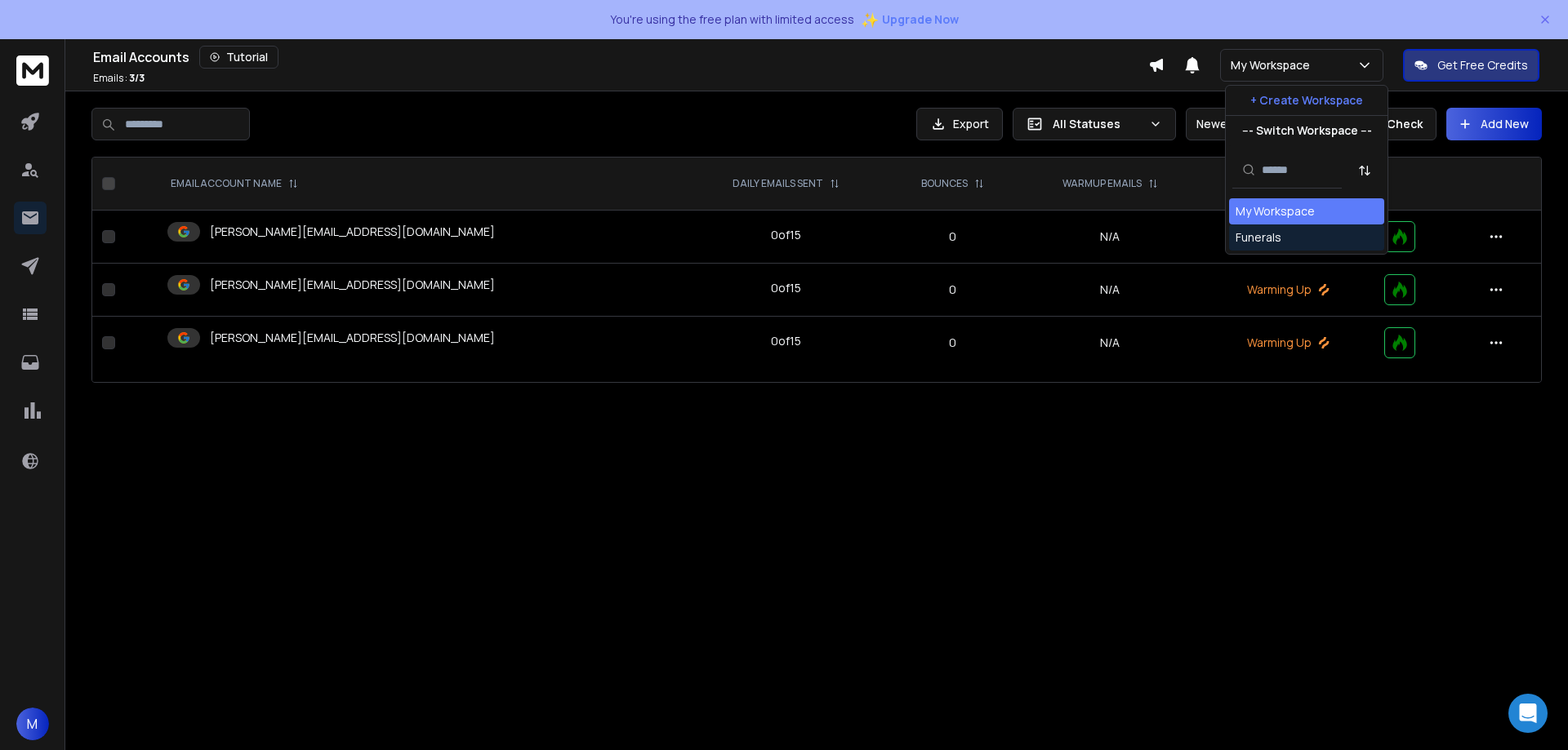
click at [1274, 235] on div "Funerals" at bounding box center [1258, 237] width 46 height 16
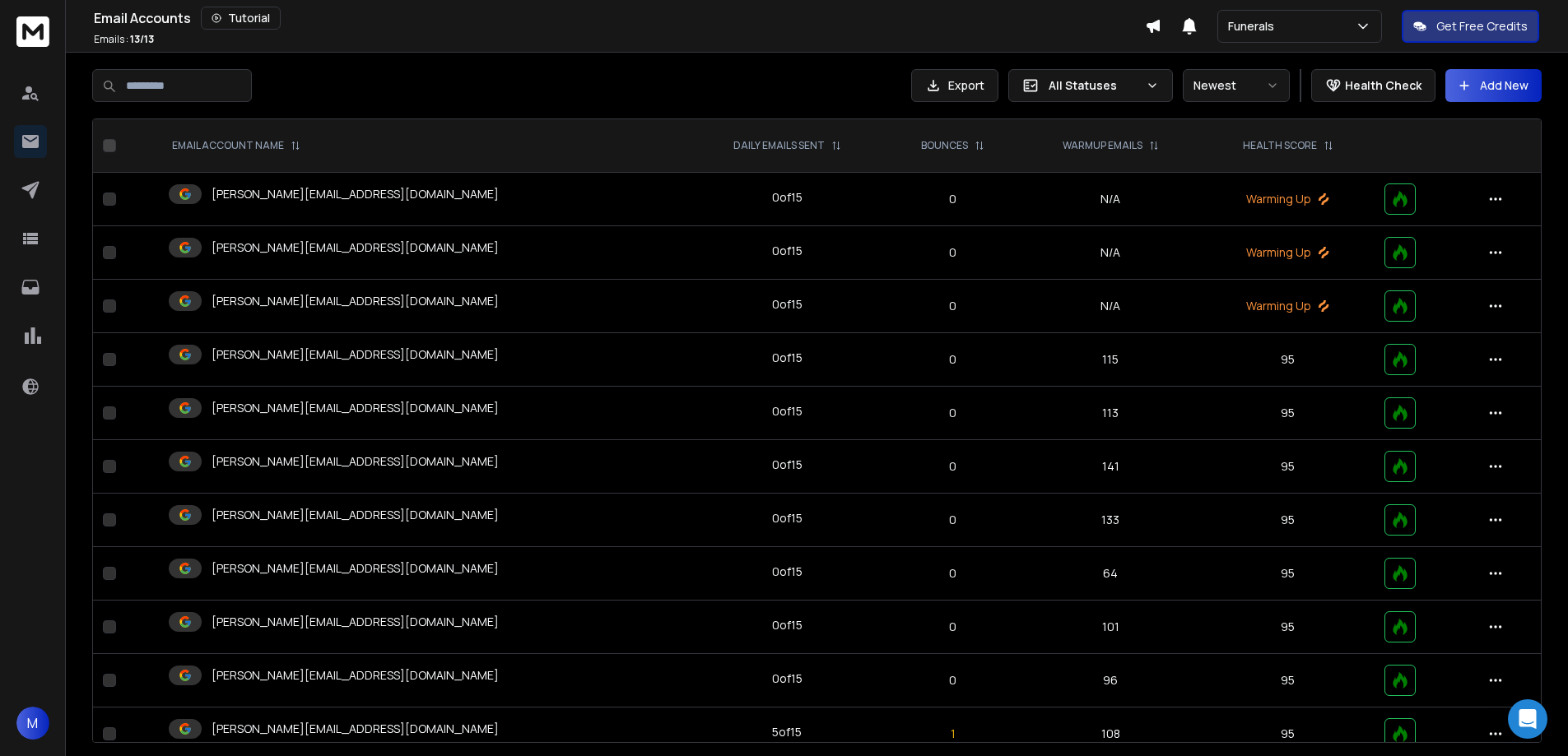
click at [1479, 87] on button "Add New" at bounding box center [1494, 85] width 96 height 33
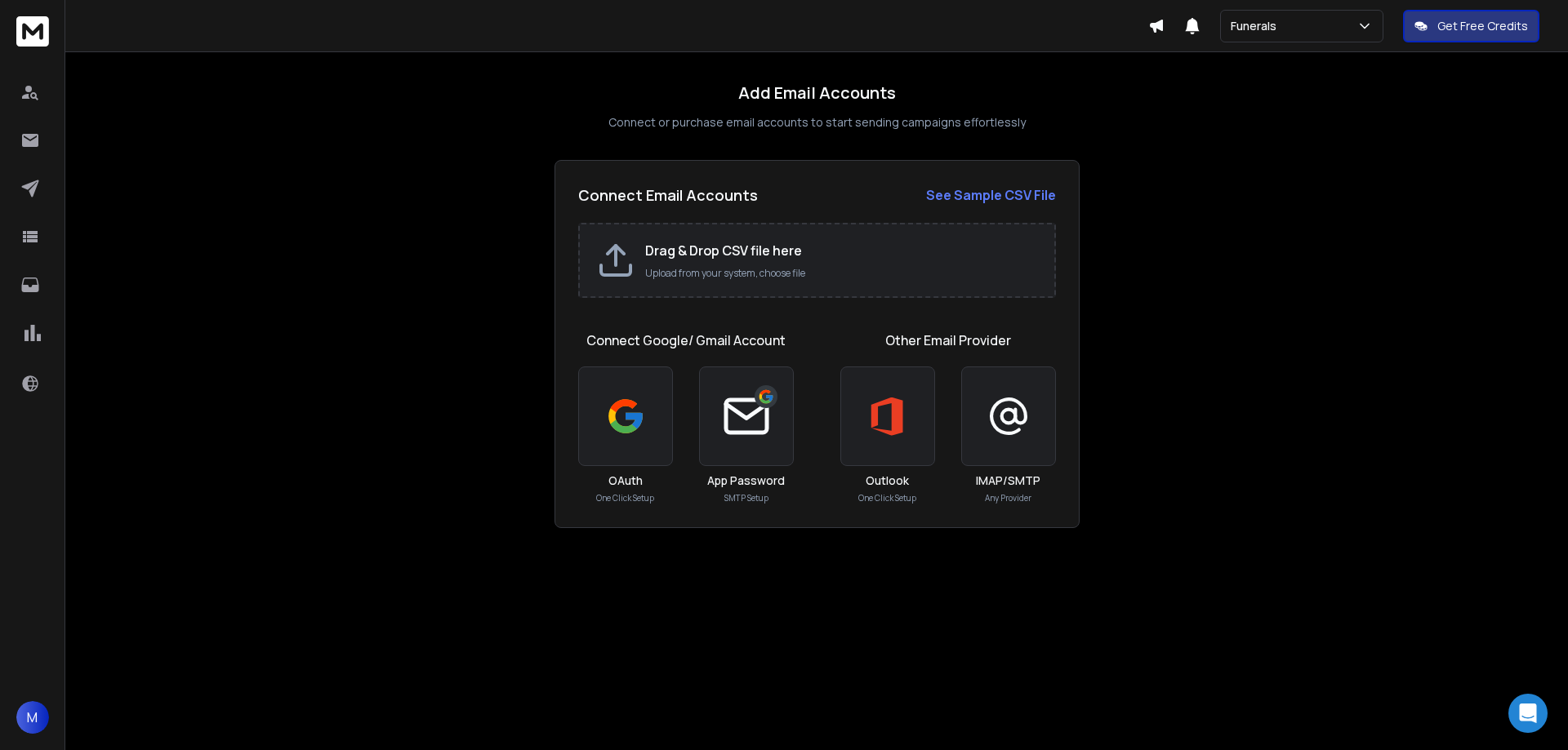
click at [611, 435] on icon at bounding box center [626, 416] width 41 height 49
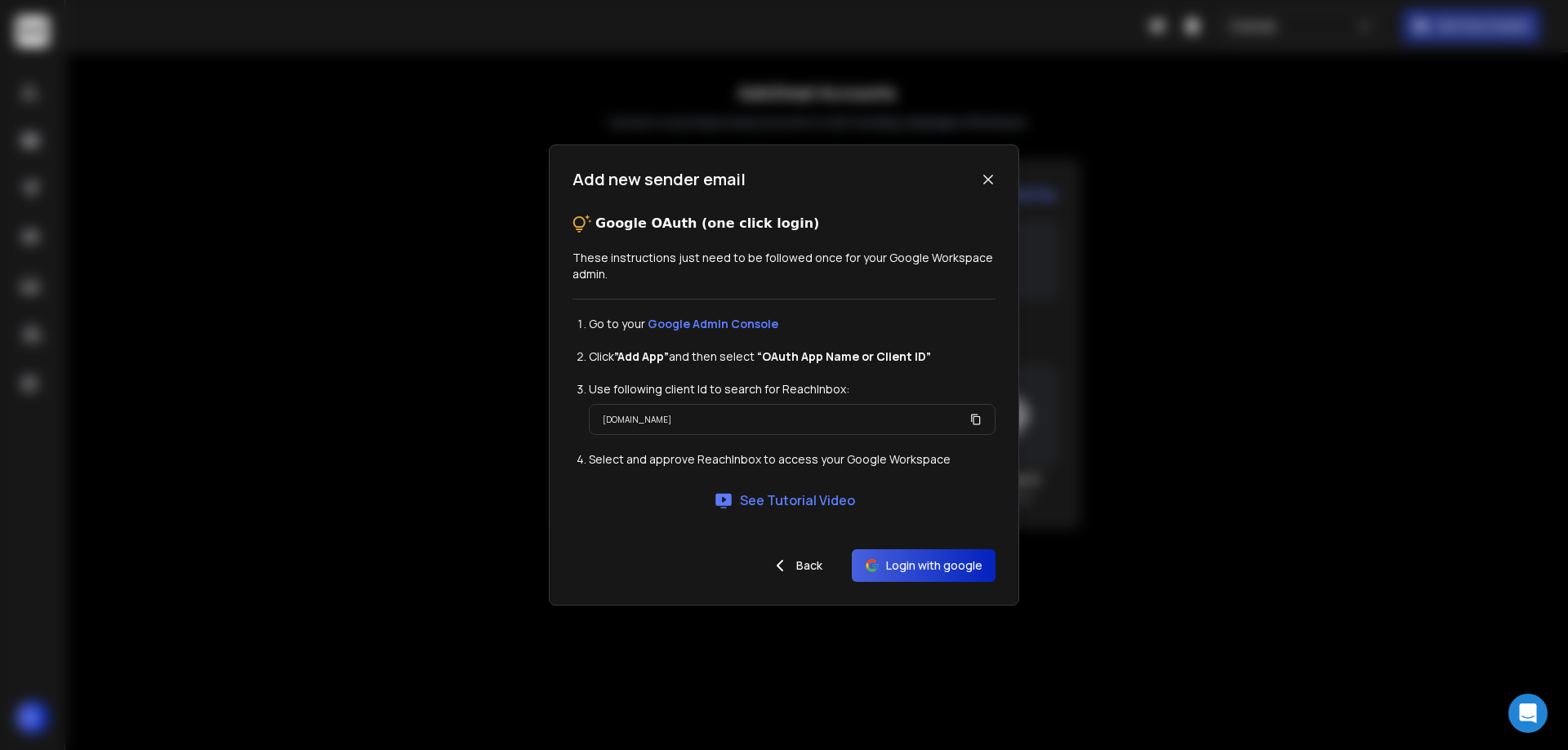
click at [928, 561] on button "Login with google" at bounding box center [924, 565] width 144 height 33
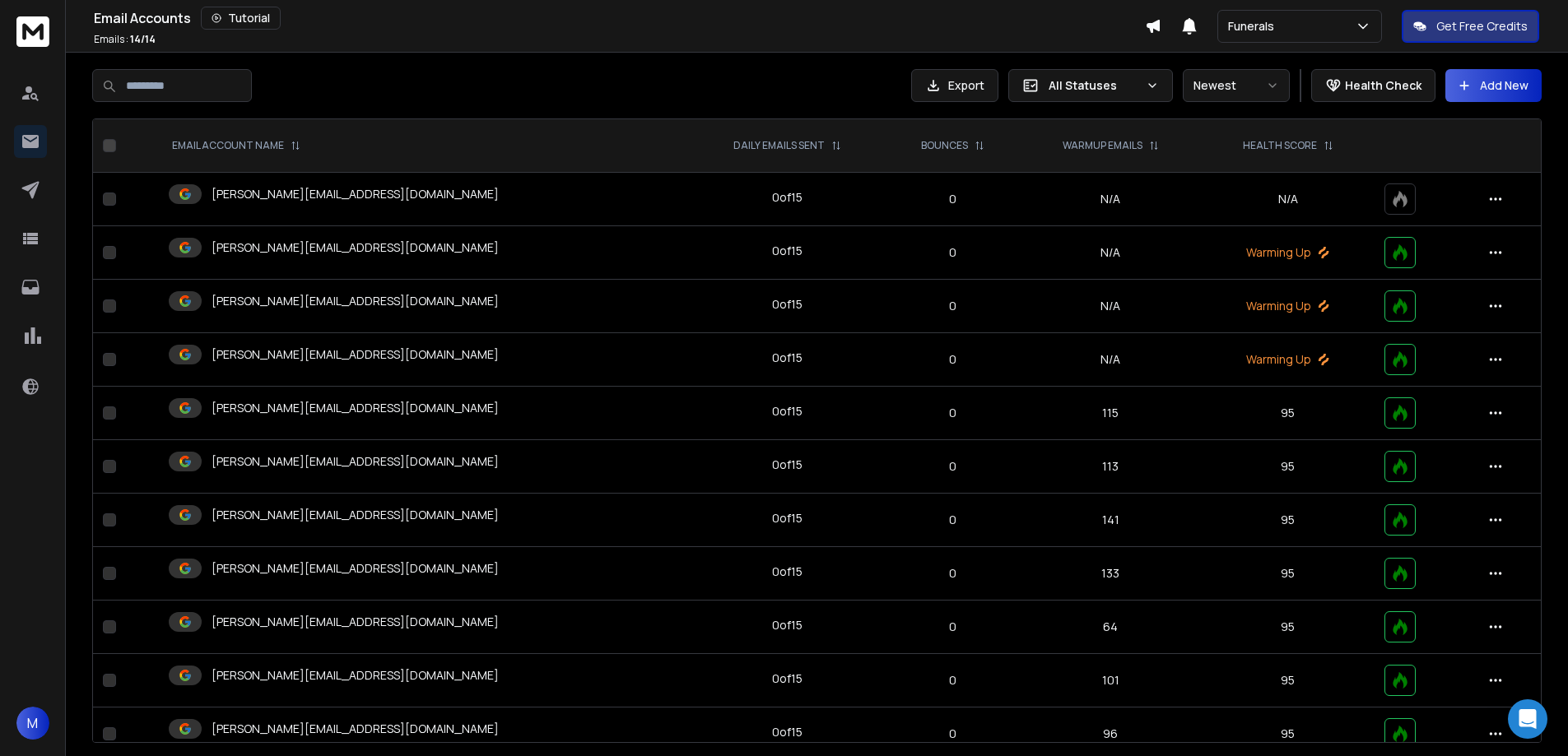
click at [1488, 198] on icon at bounding box center [1495, 200] width 15 height 15
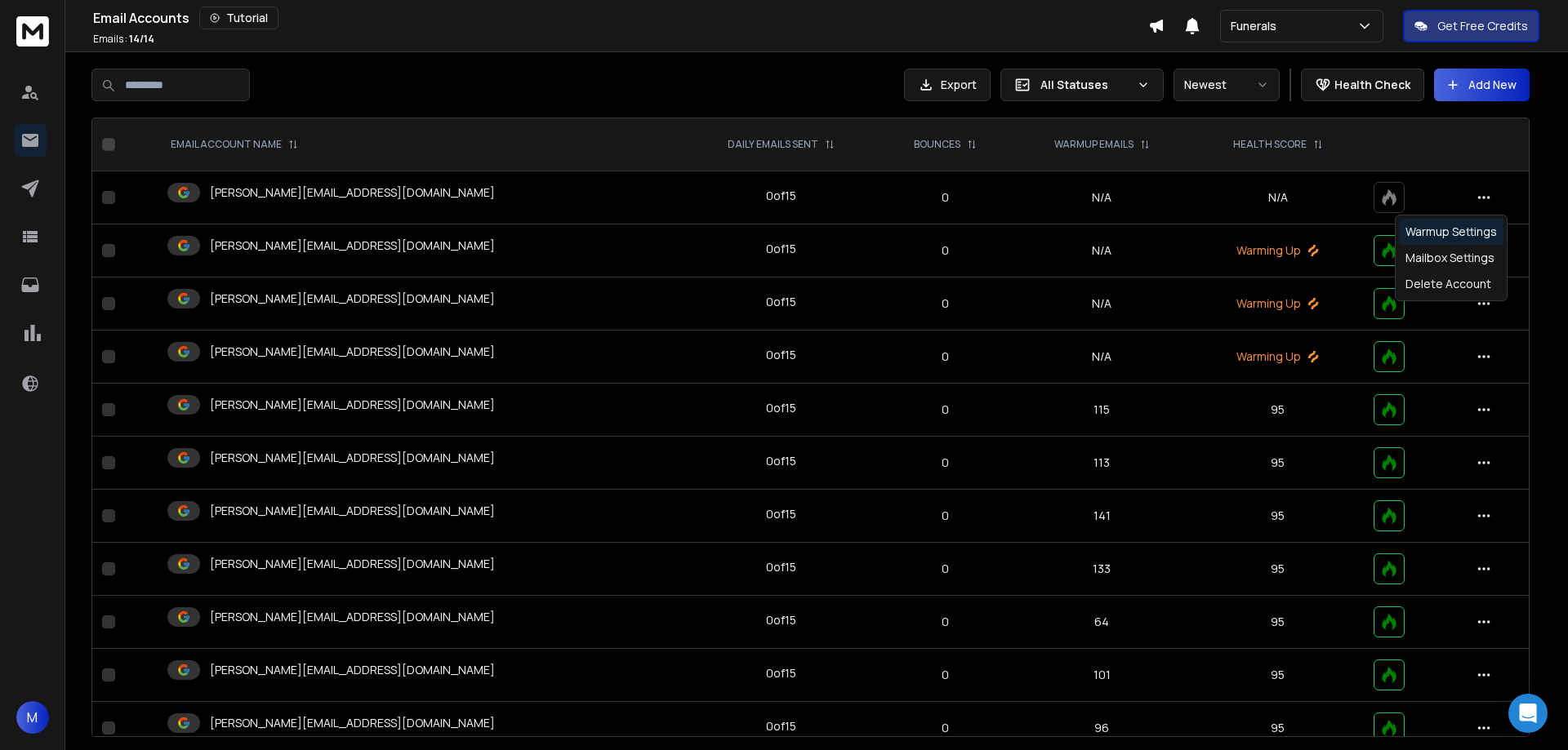
click at [1432, 232] on div "Warmup Settings" at bounding box center [1451, 232] width 105 height 26
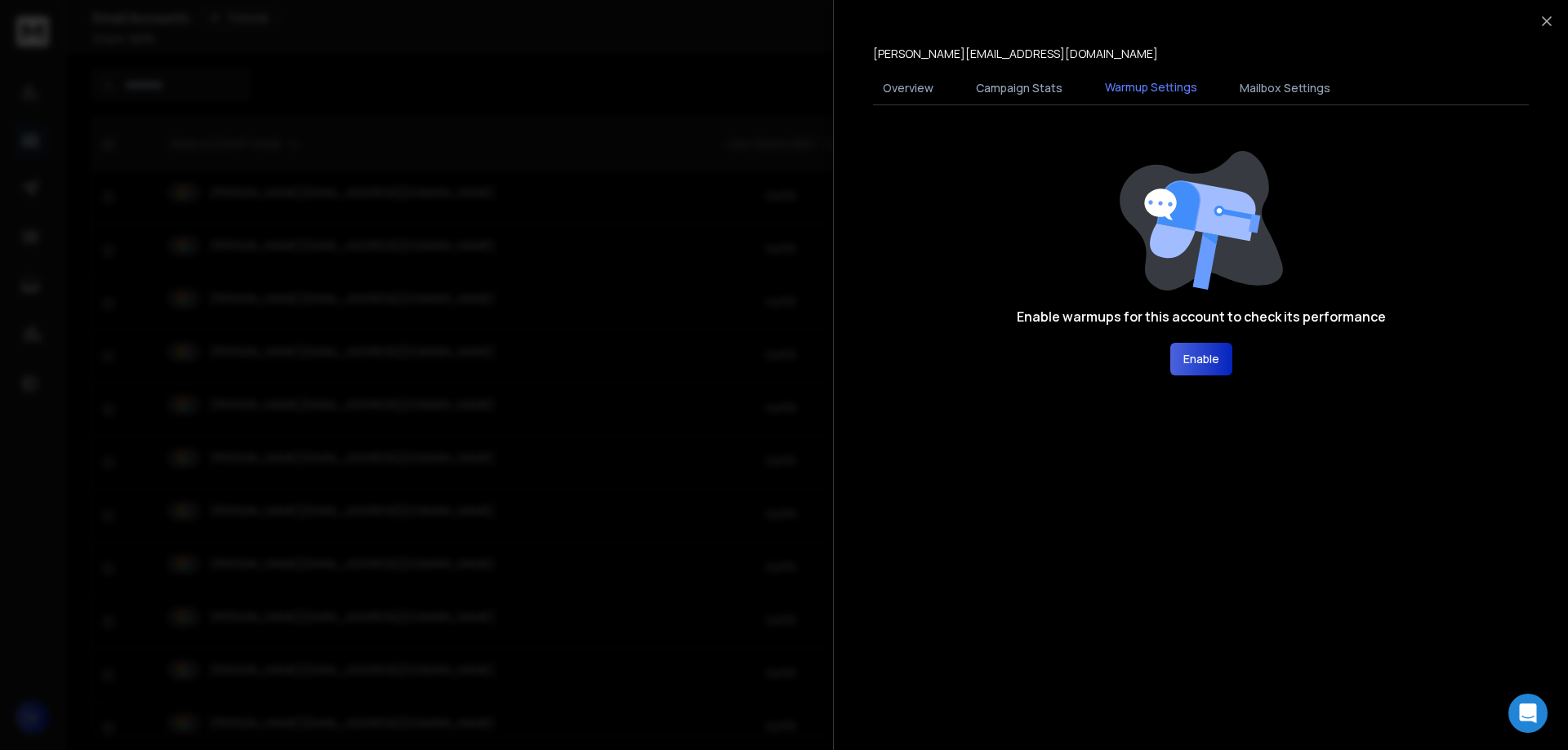
click at [1192, 356] on button "Enable" at bounding box center [1201, 359] width 62 height 33
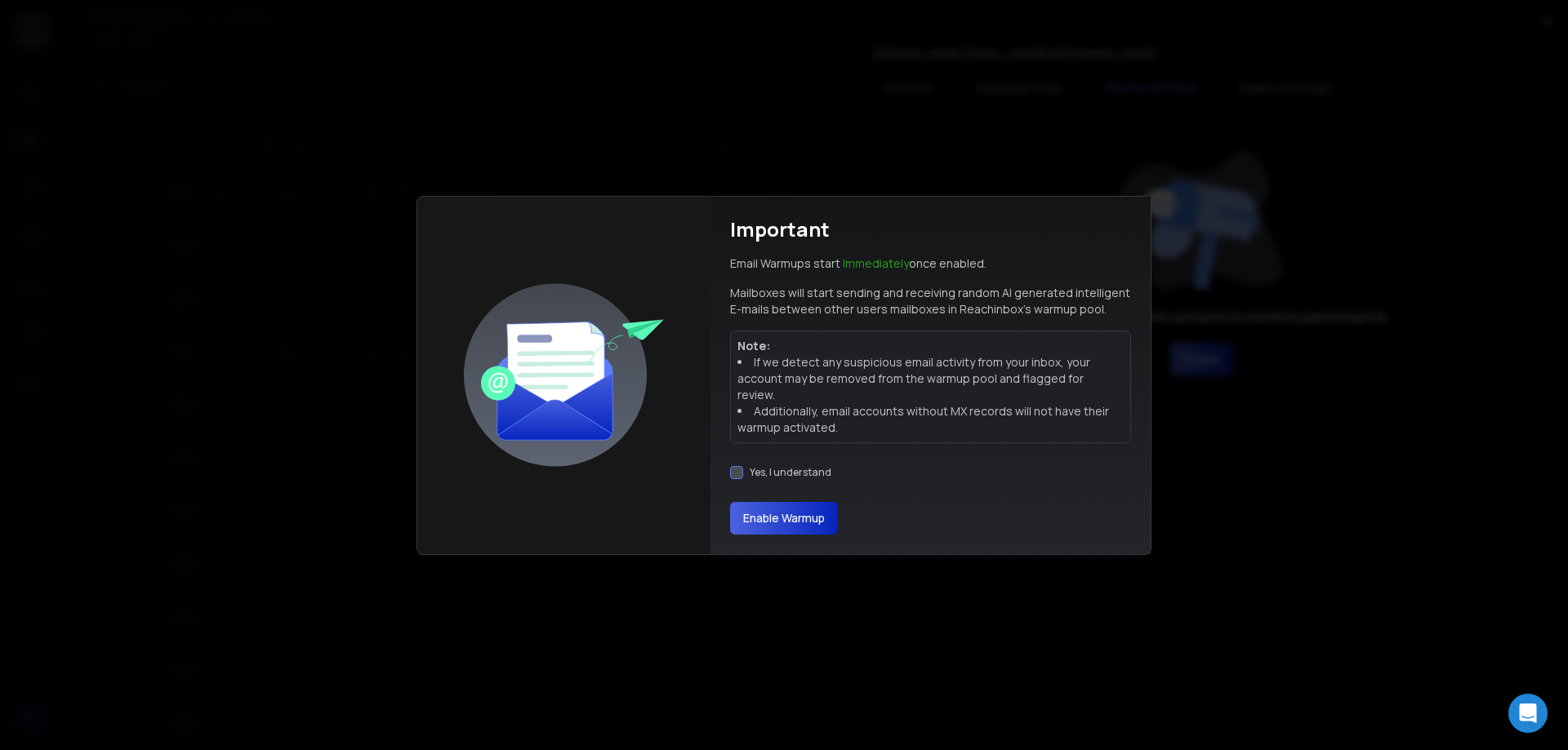
click at [736, 466] on button "Yes, I understand" at bounding box center [736, 473] width 13 height 13
click at [769, 508] on button "Enable Warmup" at bounding box center [783, 517] width 107 height 33
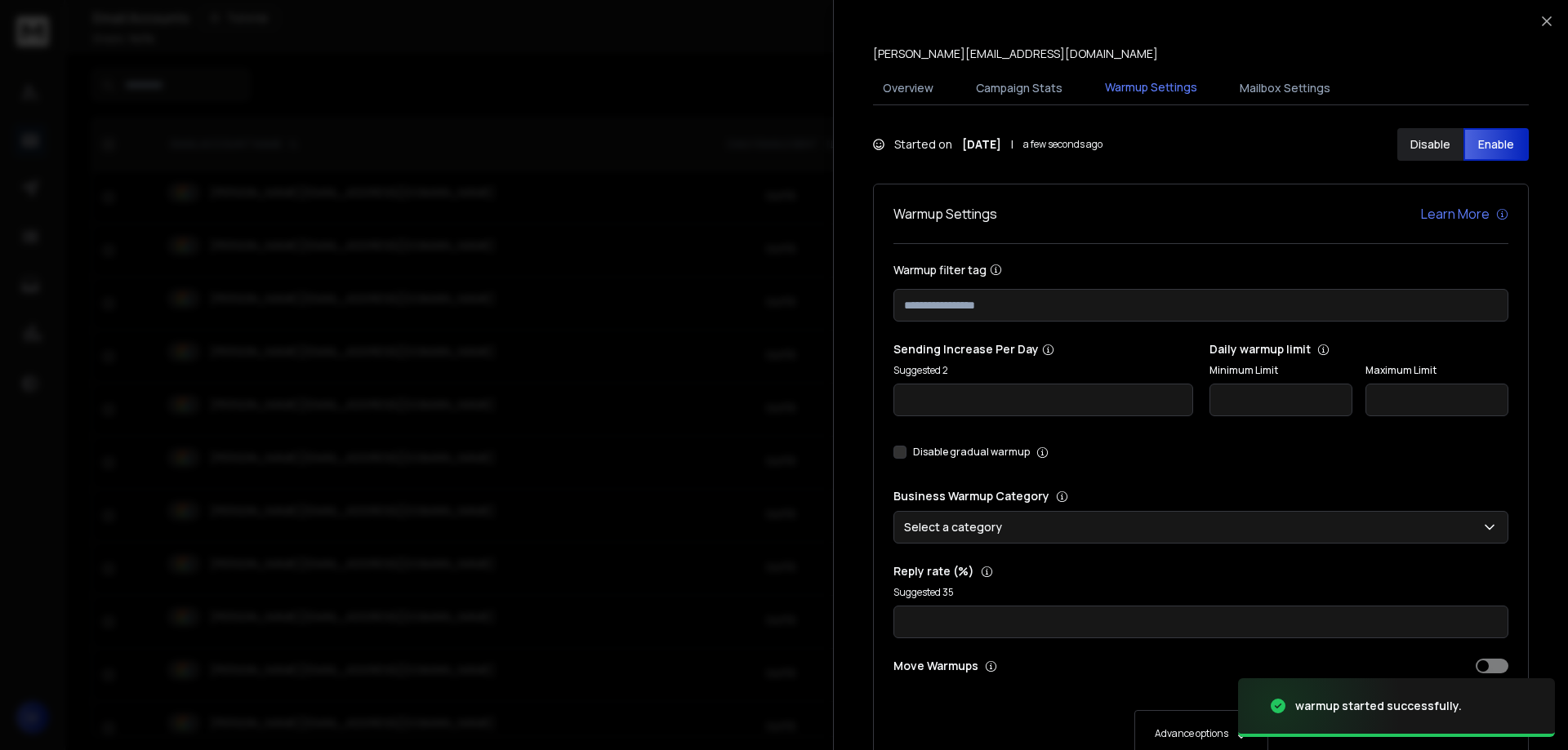
type input "**********"
type input "*"
type input "**"
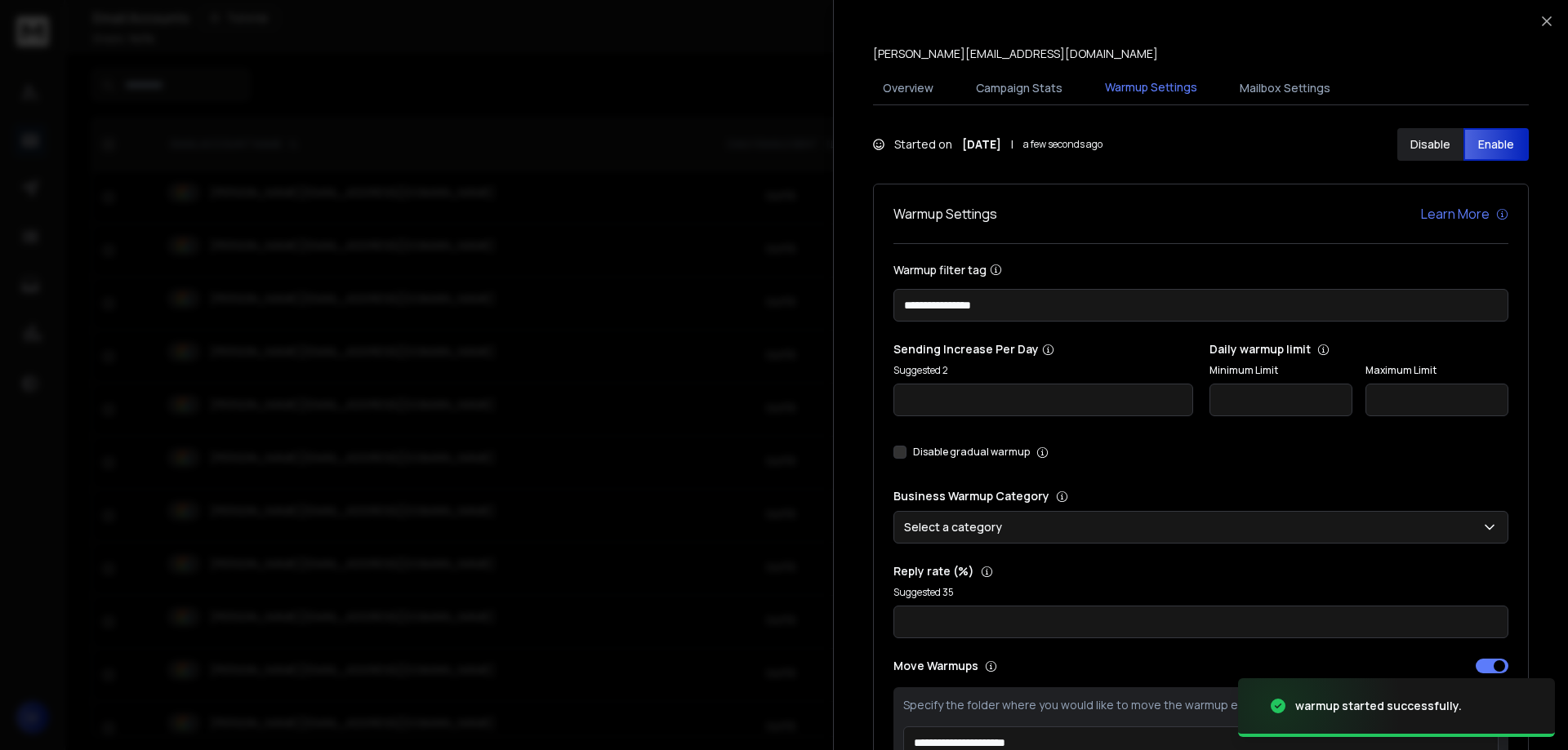
click at [944, 619] on input "**" at bounding box center [1201, 621] width 615 height 33
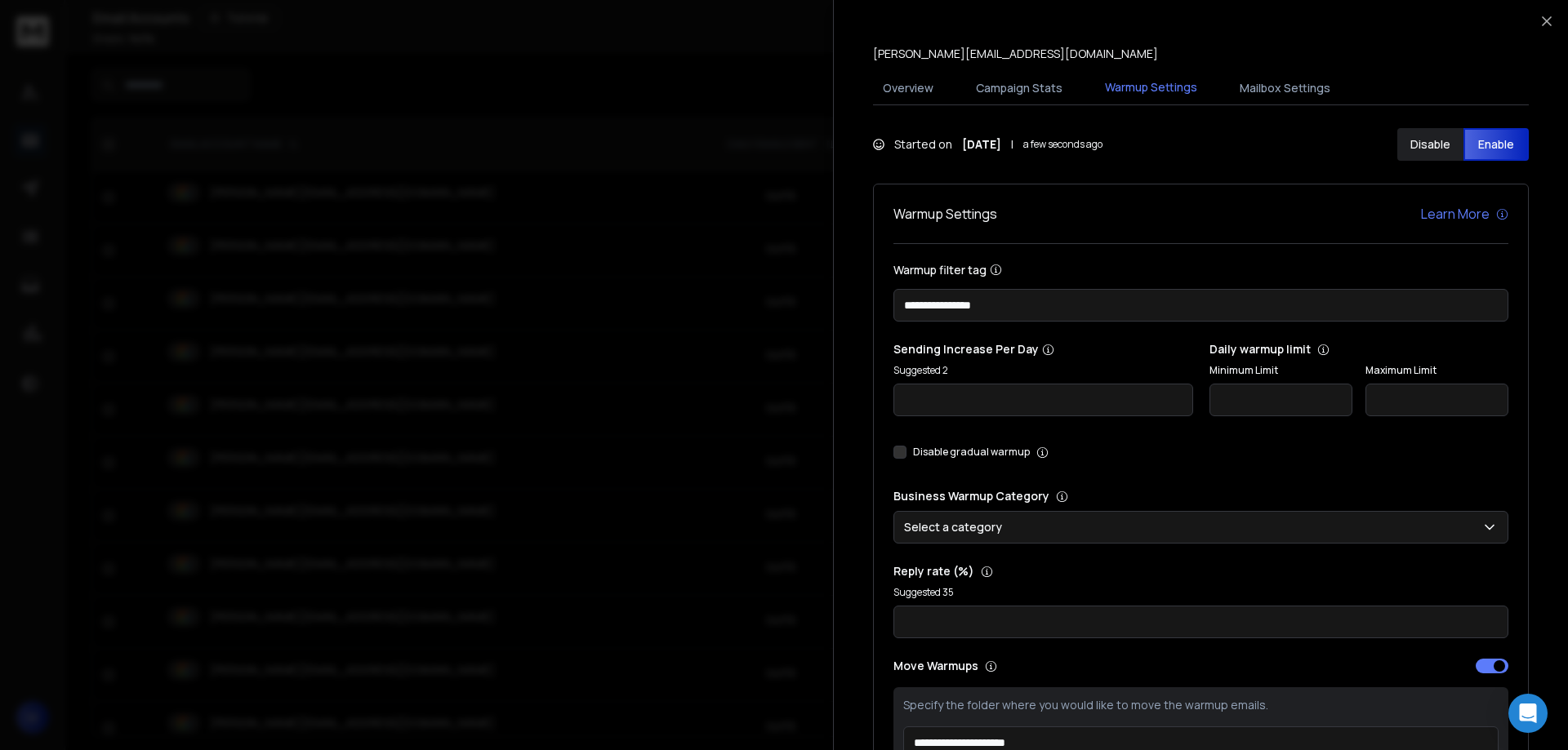
drag, startPoint x: 932, startPoint y: 620, endPoint x: 837, endPoint y: 613, distance: 95.3
click at [837, 614] on div "**********" at bounding box center [1200, 375] width 735 height 750
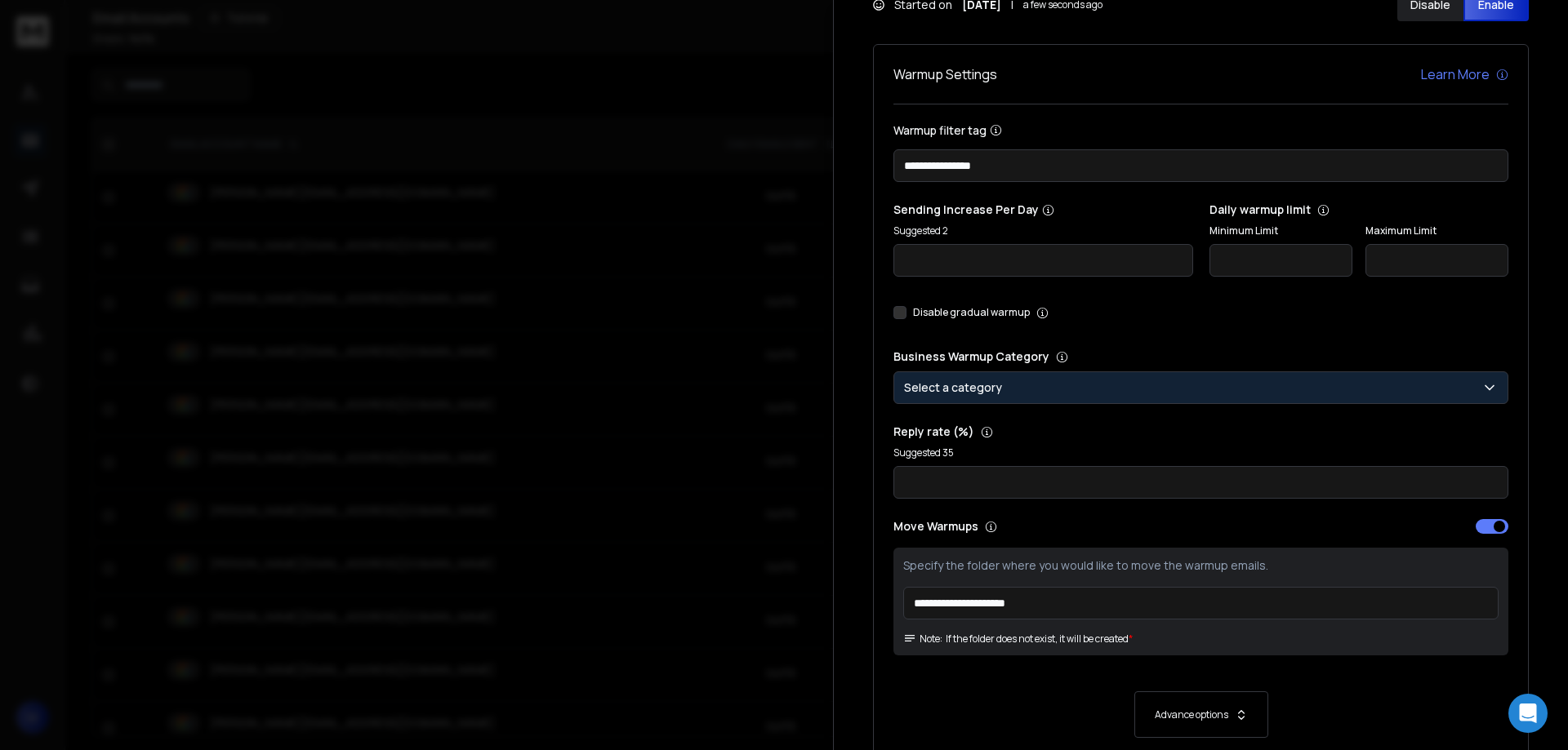
scroll to position [245, 0]
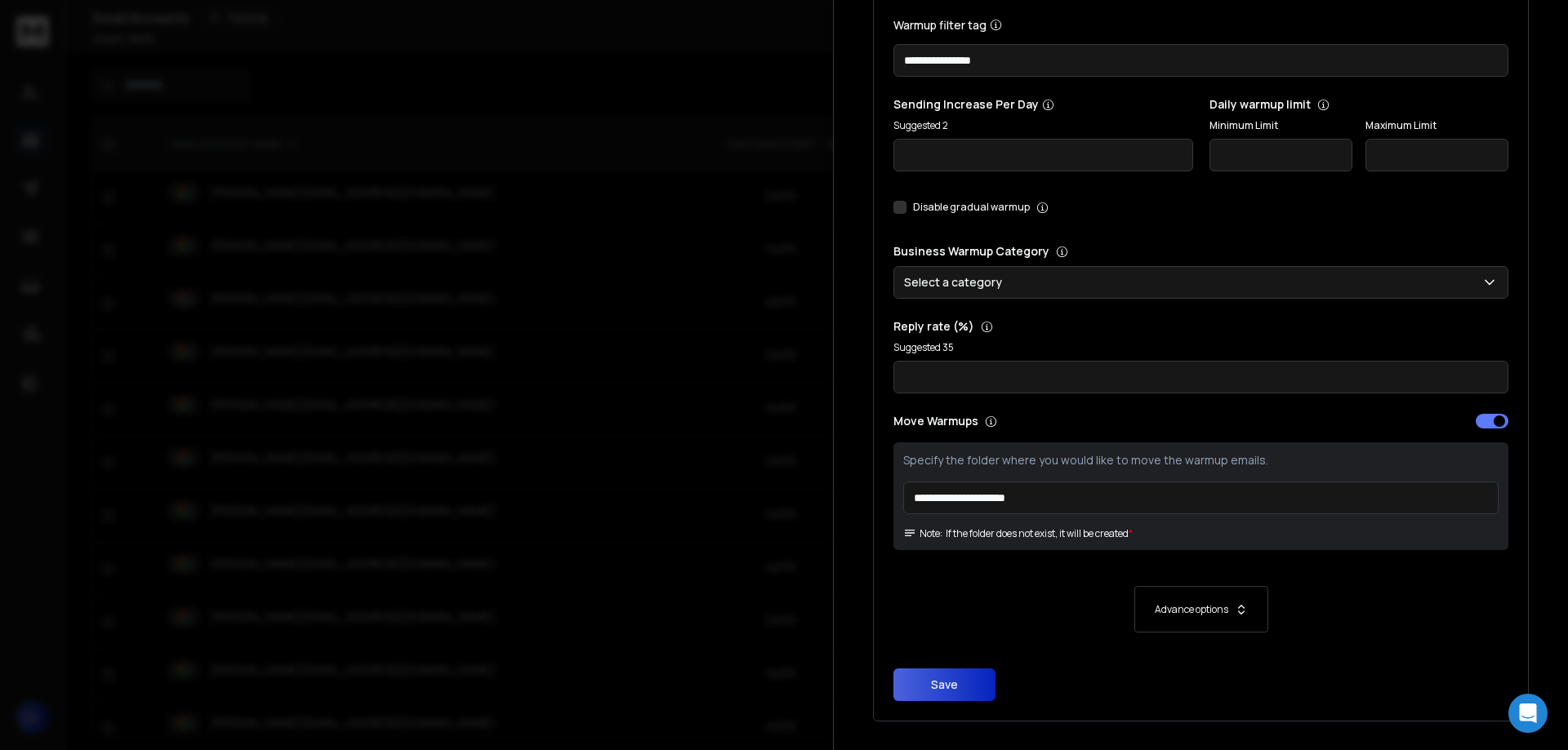
type input "**"
click at [935, 677] on button "Save" at bounding box center [944, 685] width 102 height 33
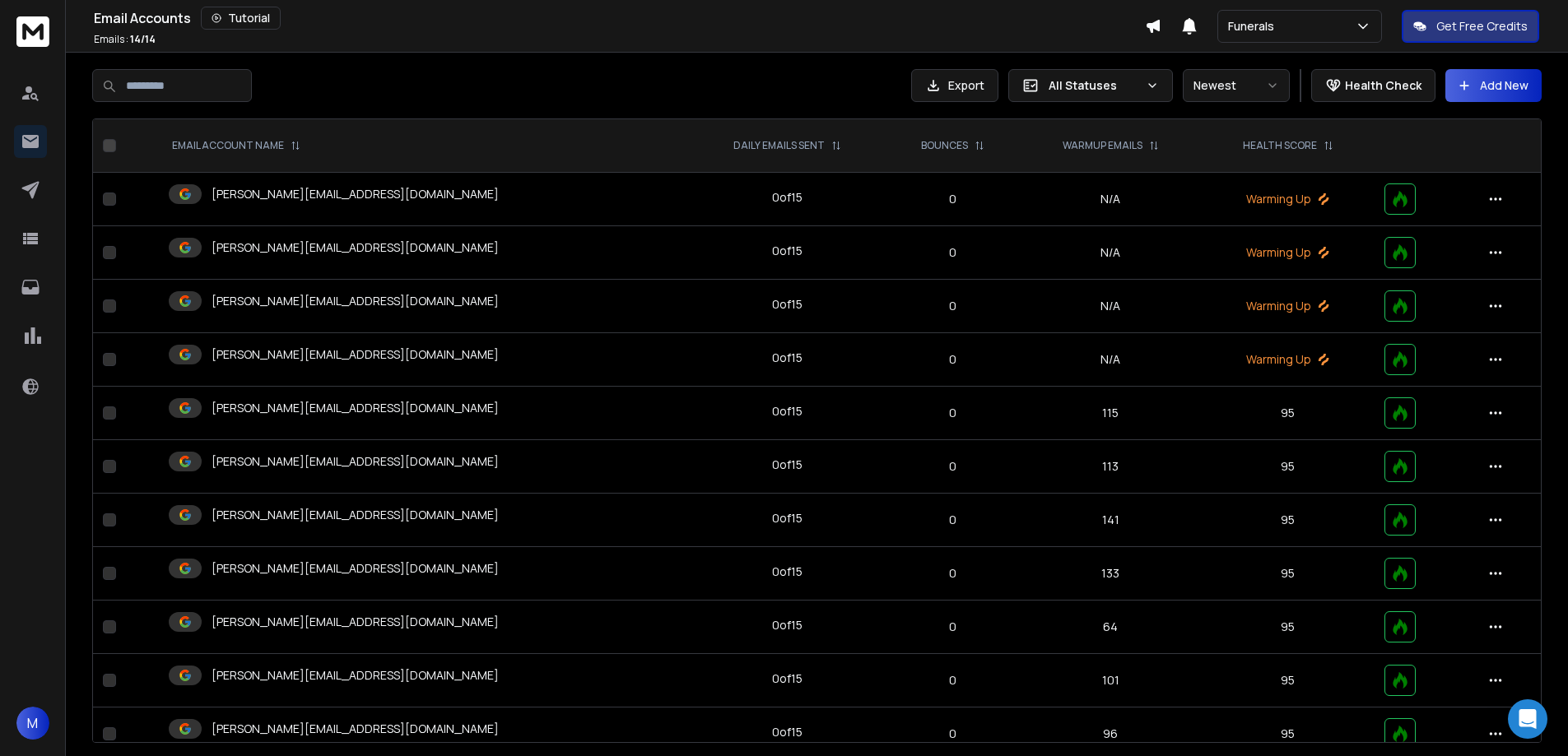
click at [839, 88] on div at bounding box center [496, 85] width 809 height 33
click at [1507, 89] on button "Add New" at bounding box center [1494, 85] width 96 height 33
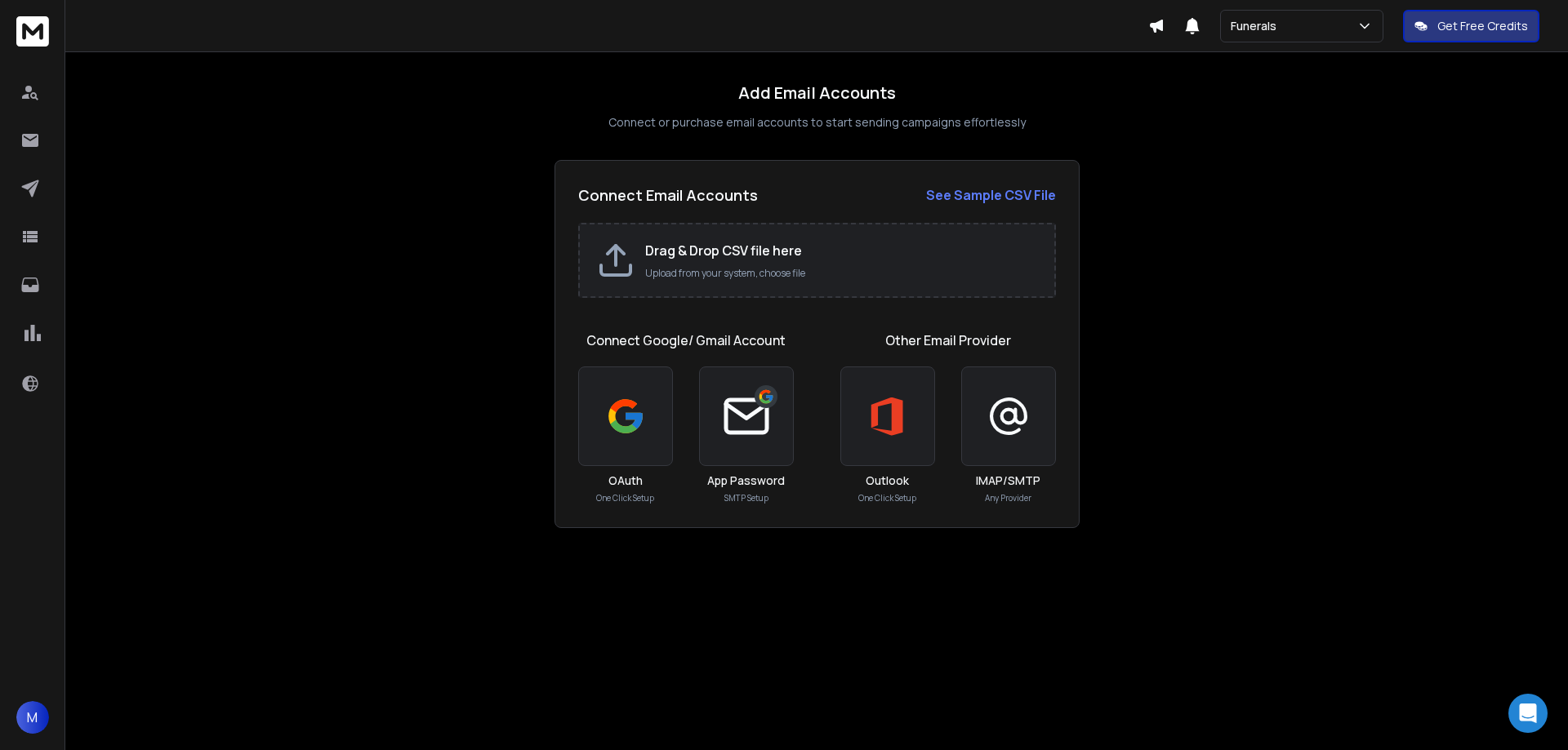
click at [624, 420] on icon at bounding box center [626, 416] width 41 height 49
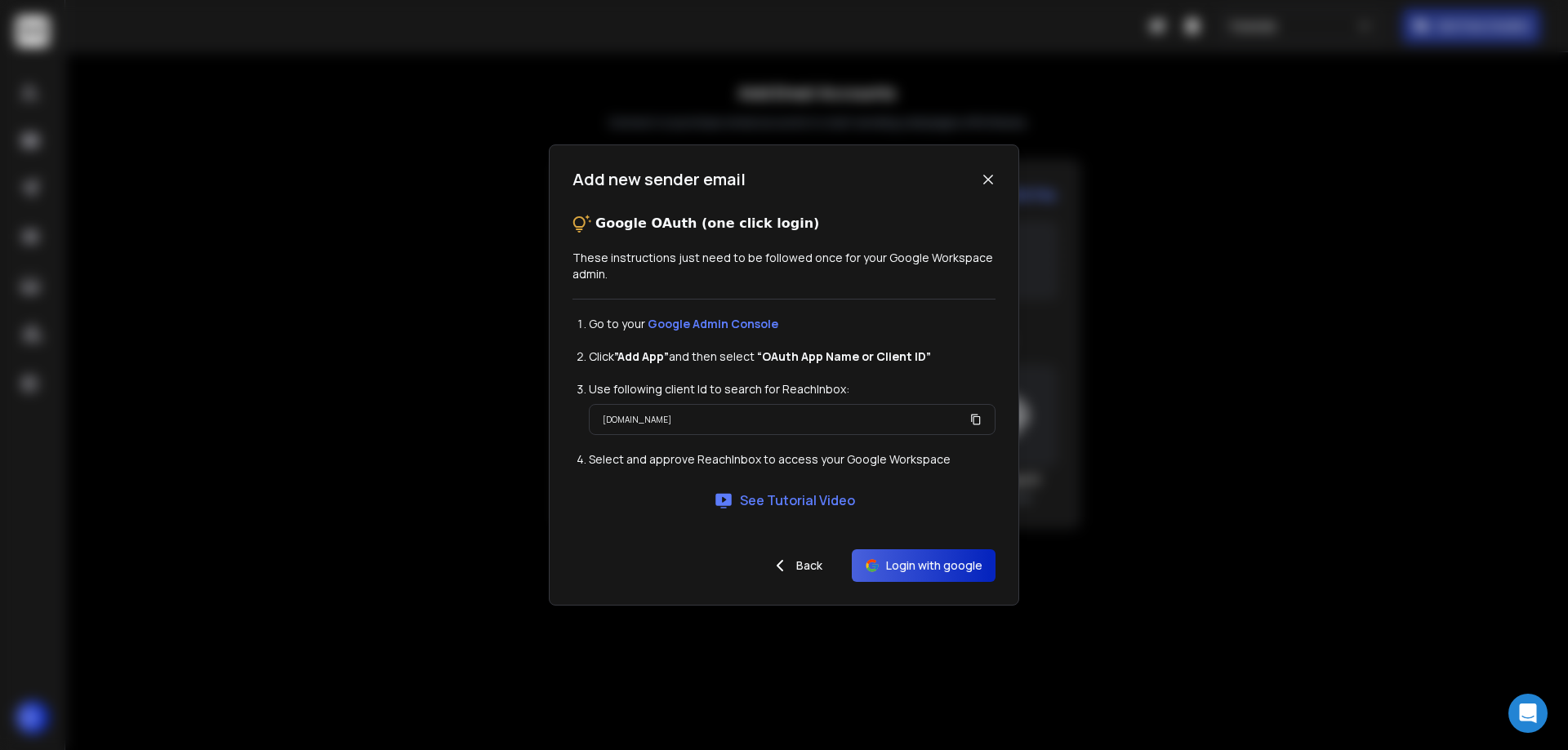
click at [958, 571] on button "Login with google" at bounding box center [924, 565] width 144 height 33
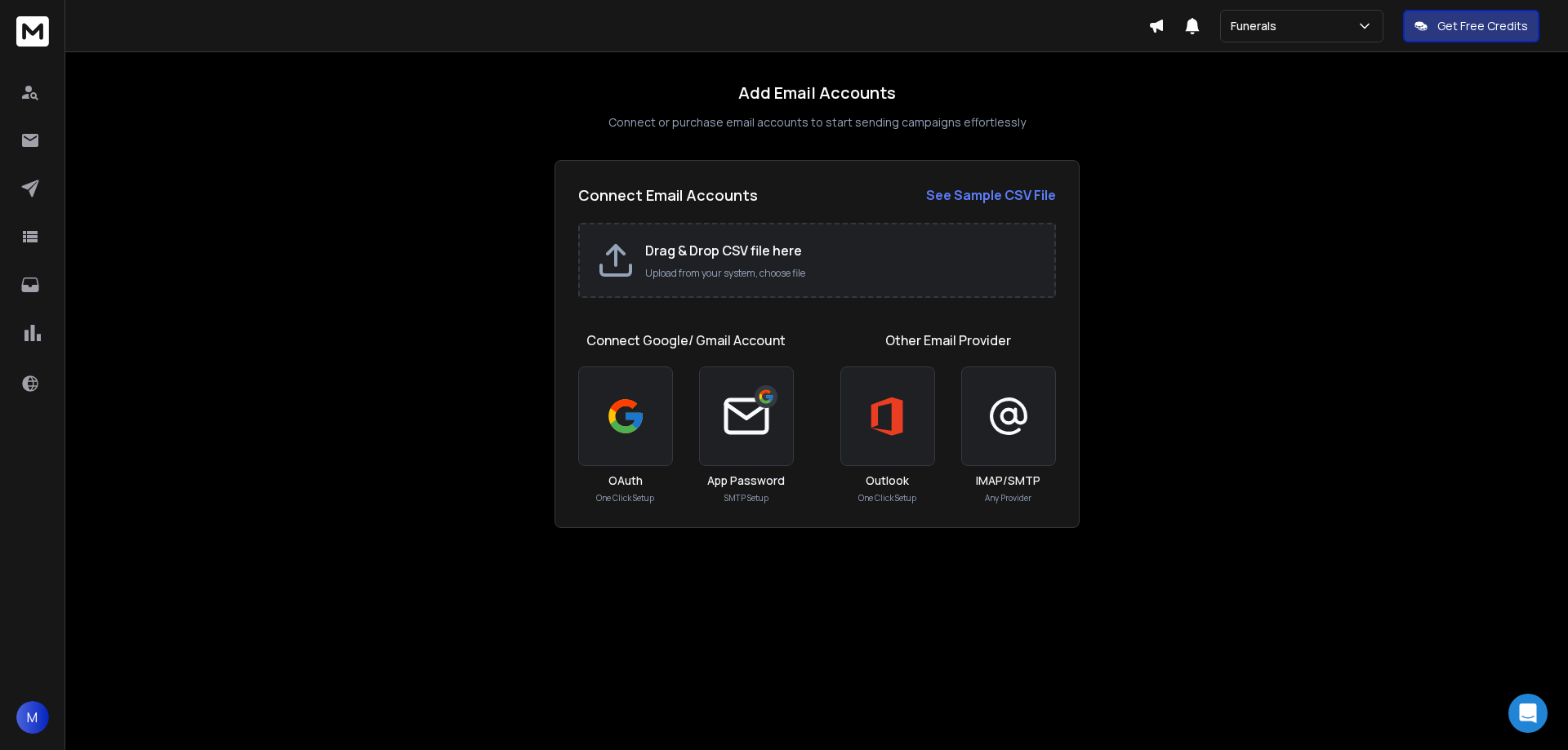
click at [606, 411] on icon at bounding box center [626, 416] width 41 height 49
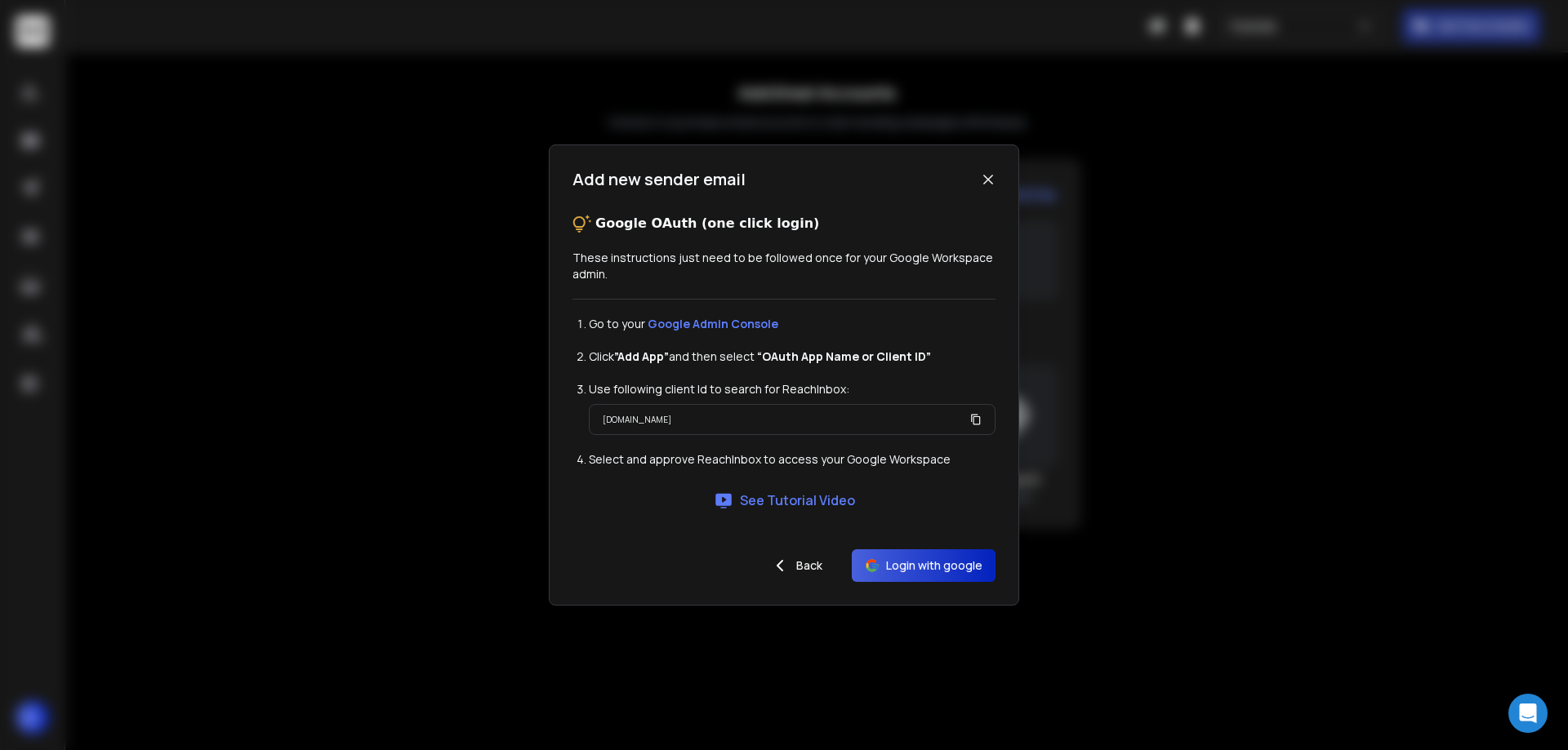
click at [943, 579] on button "Login with google" at bounding box center [924, 565] width 144 height 33
